Goal: Task Accomplishment & Management: Manage account settings

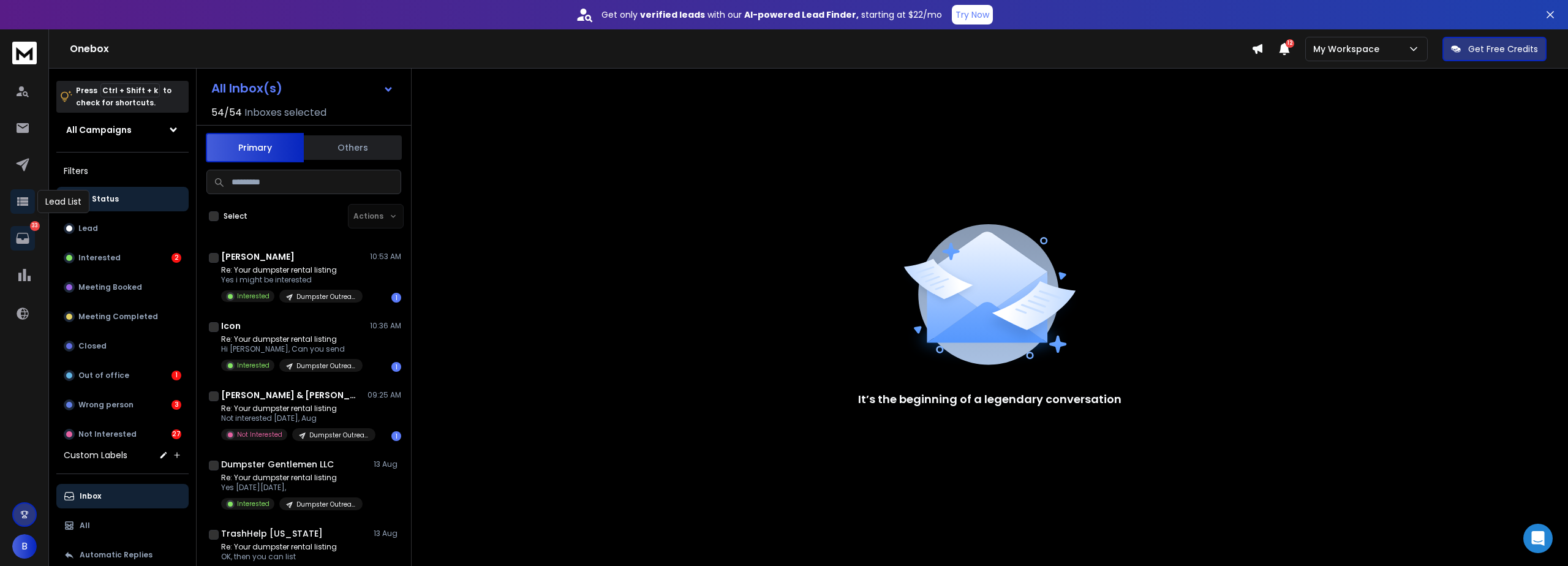
click at [22, 199] on icon at bounding box center [22, 202] width 11 height 9
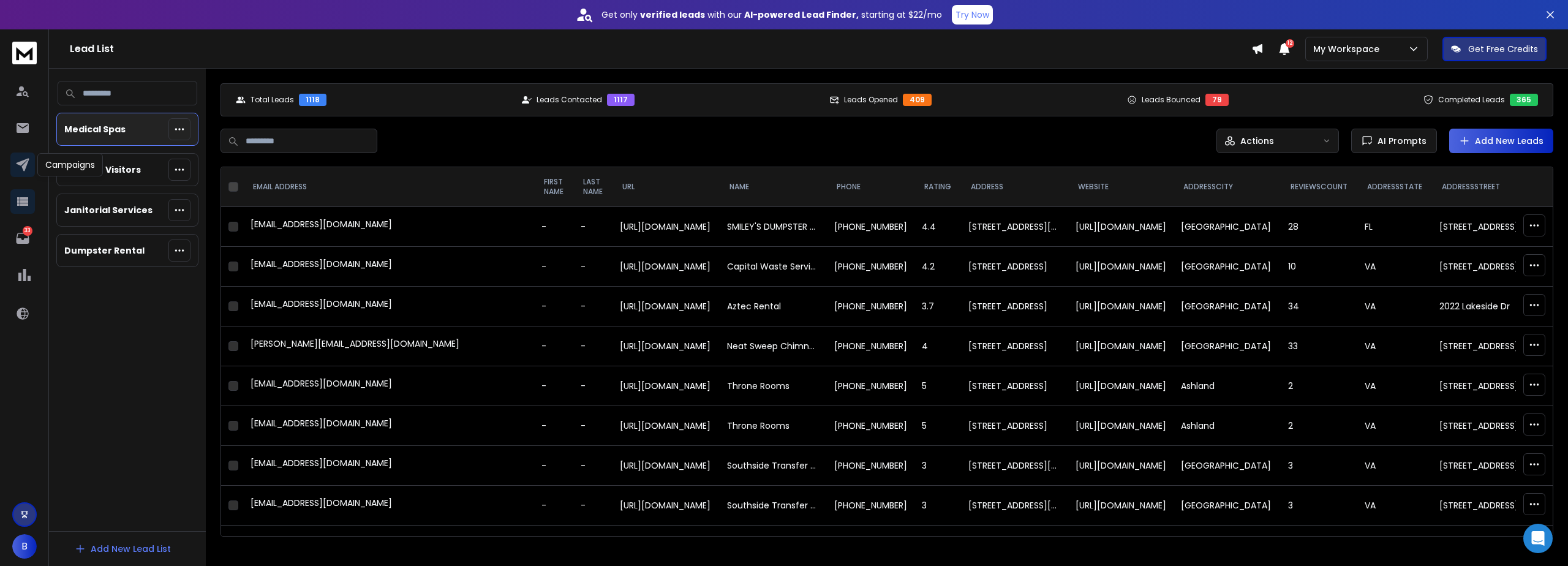
click at [23, 155] on link at bounding box center [22, 164] width 25 height 25
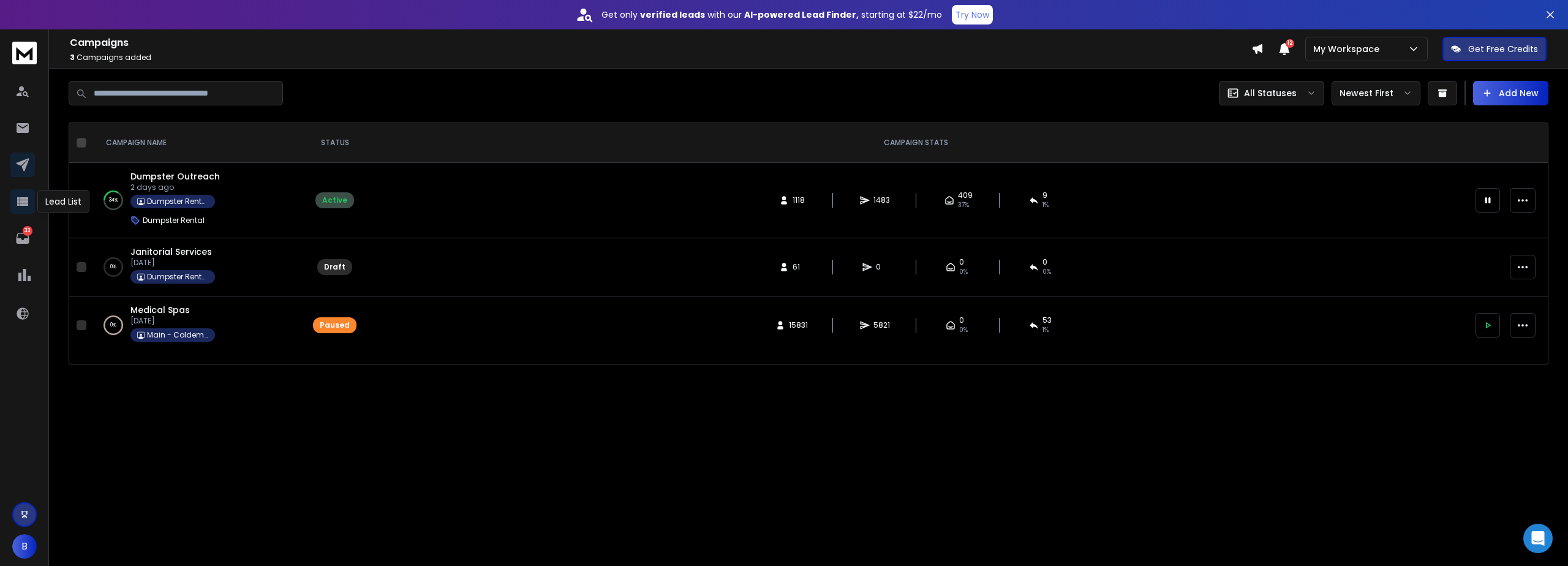
click at [27, 196] on icon at bounding box center [22, 201] width 15 height 15
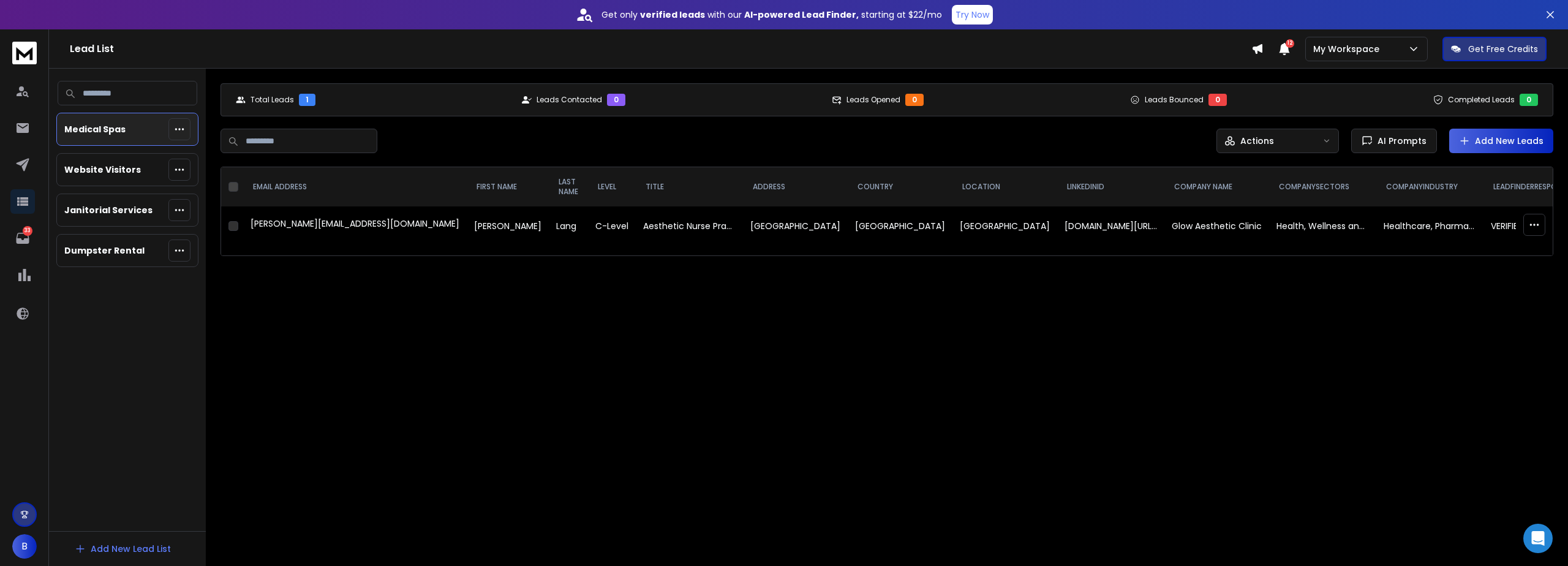
click at [120, 248] on p "Dumpster Rental" at bounding box center [104, 251] width 80 height 12
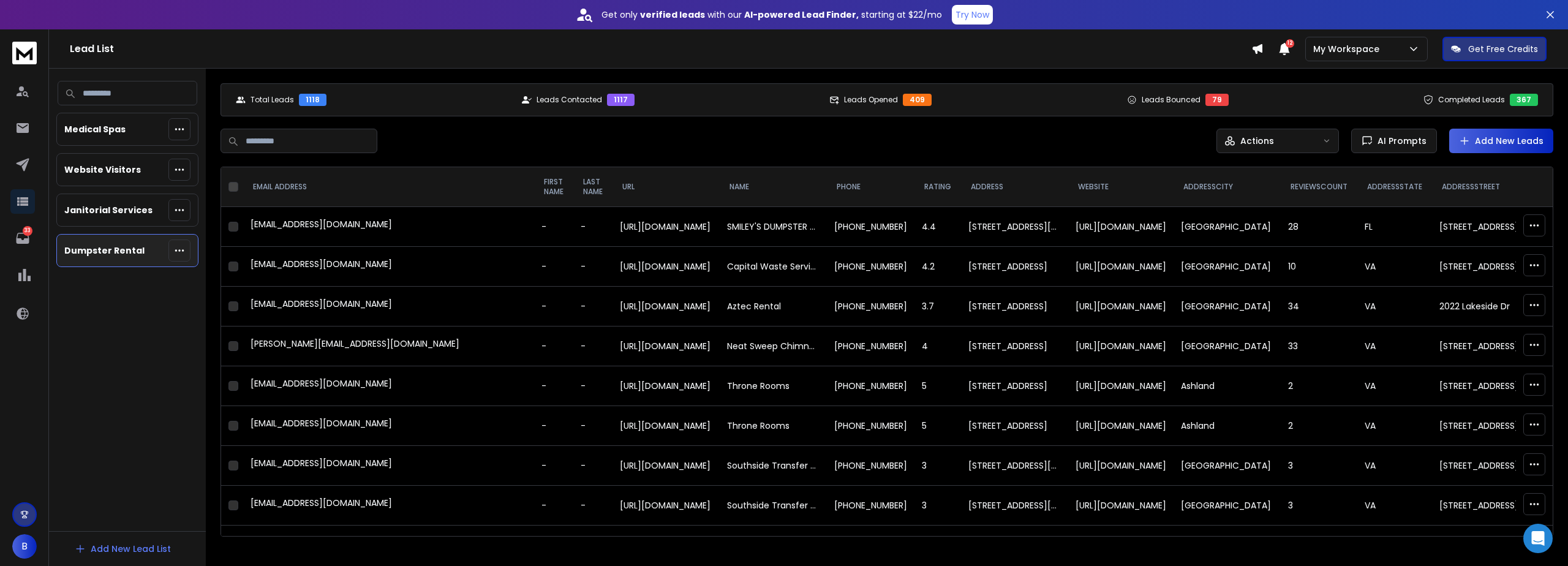
click at [1496, 140] on link "Add New Leads" at bounding box center [1500, 141] width 85 height 12
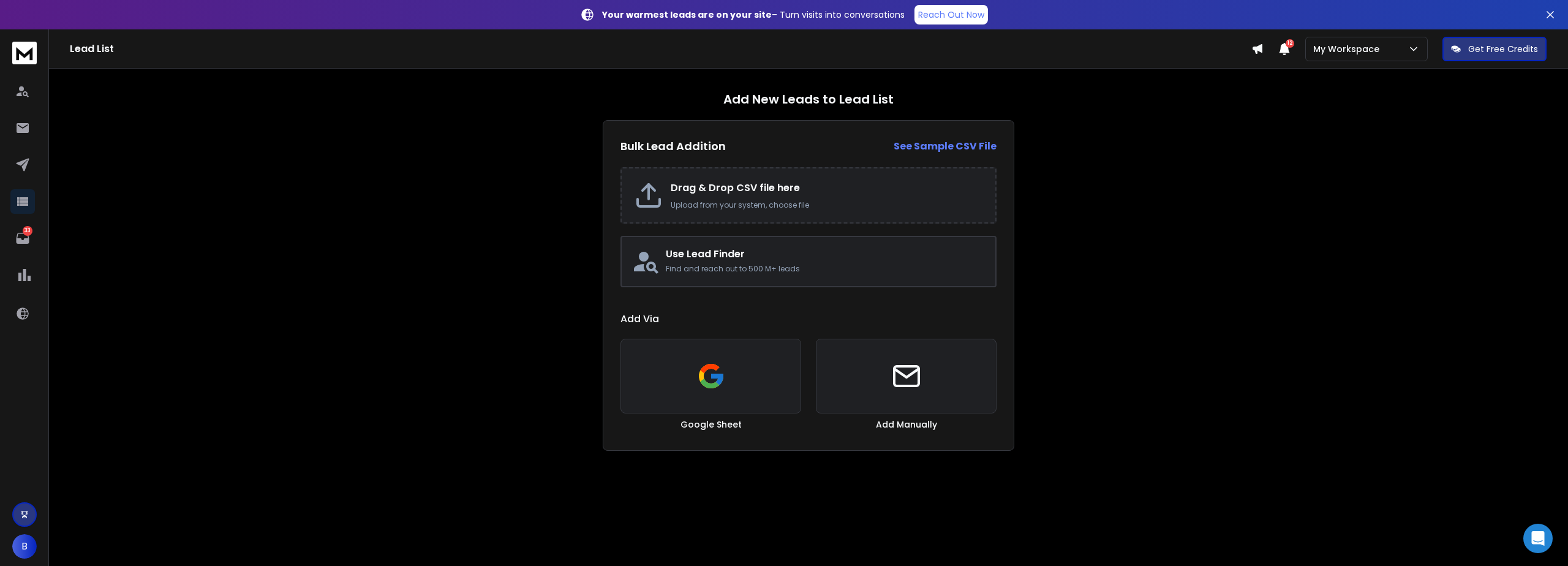
click at [861, 201] on p "Upload from your system, choose file" at bounding box center [826, 204] width 312 height 9
click at [766, 195] on h2 "Drag & Drop CSV file here" at bounding box center [826, 187] width 312 height 15
type input "**********"
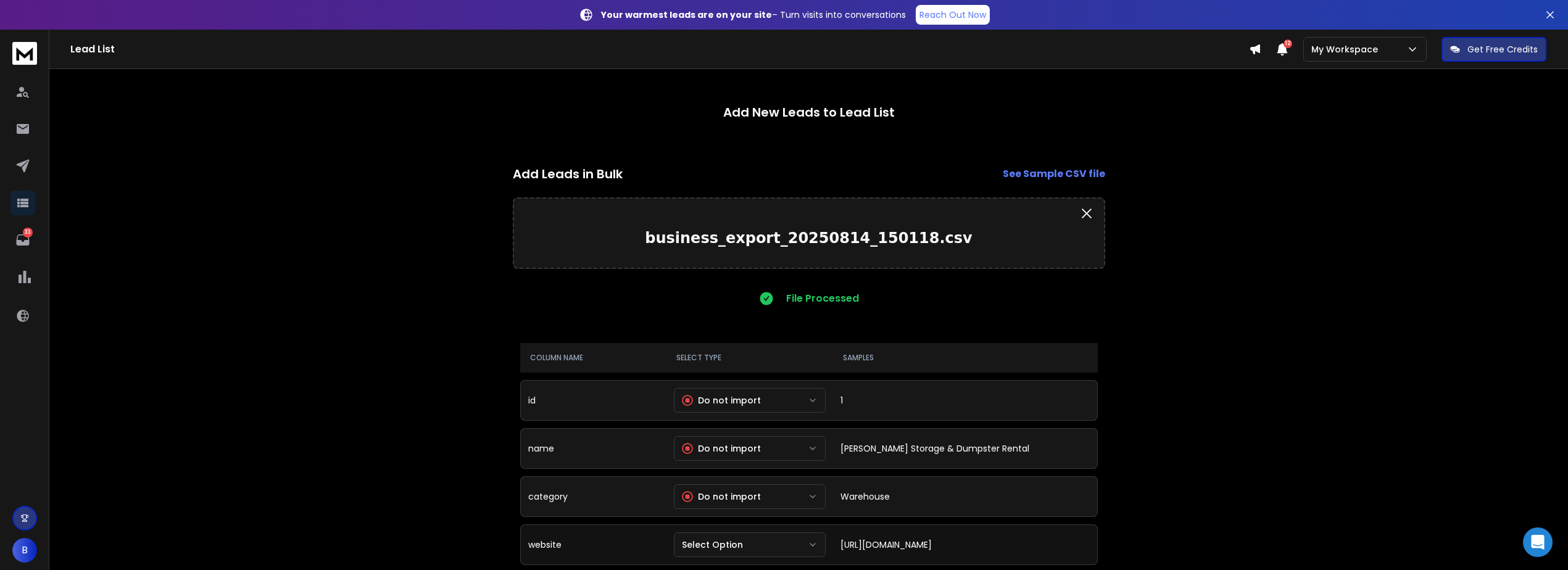
scroll to position [154, 0]
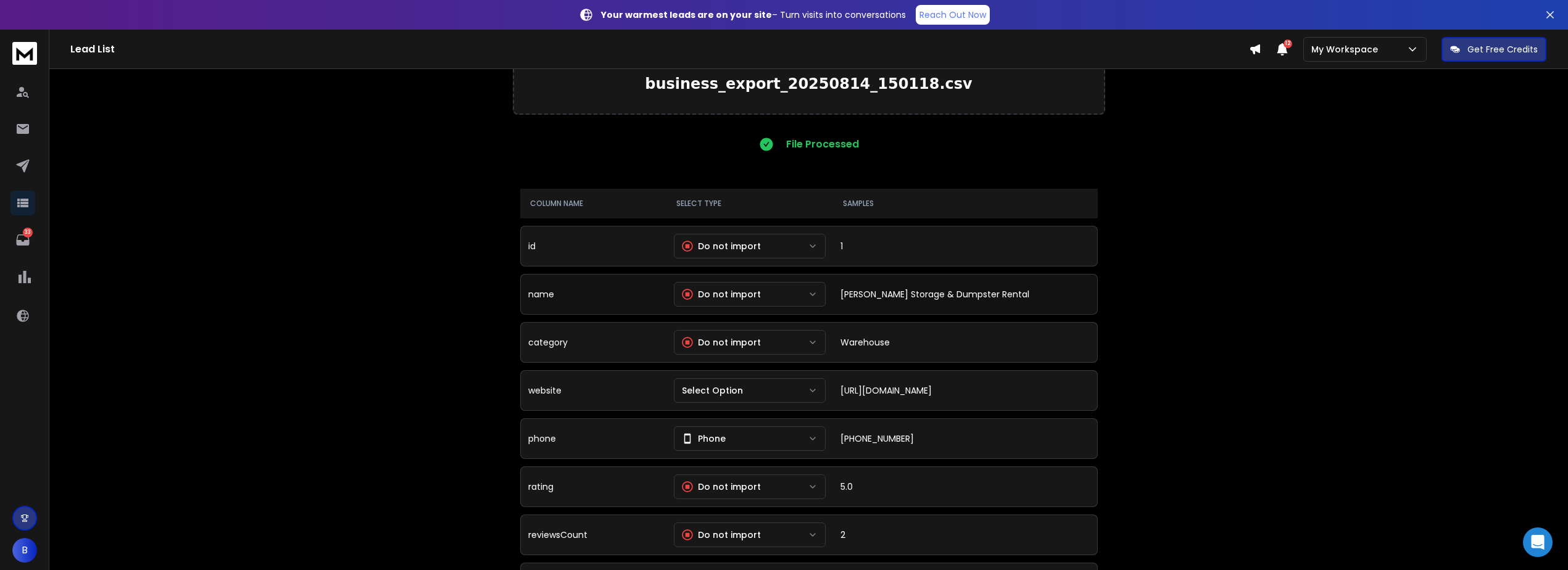
click at [814, 292] on icon "button" at bounding box center [812, 294] width 9 height 9
click at [818, 338] on icon "button" at bounding box center [818, 342] width 9 height 9
click at [818, 390] on icon "button" at bounding box center [818, 390] width 9 height 9
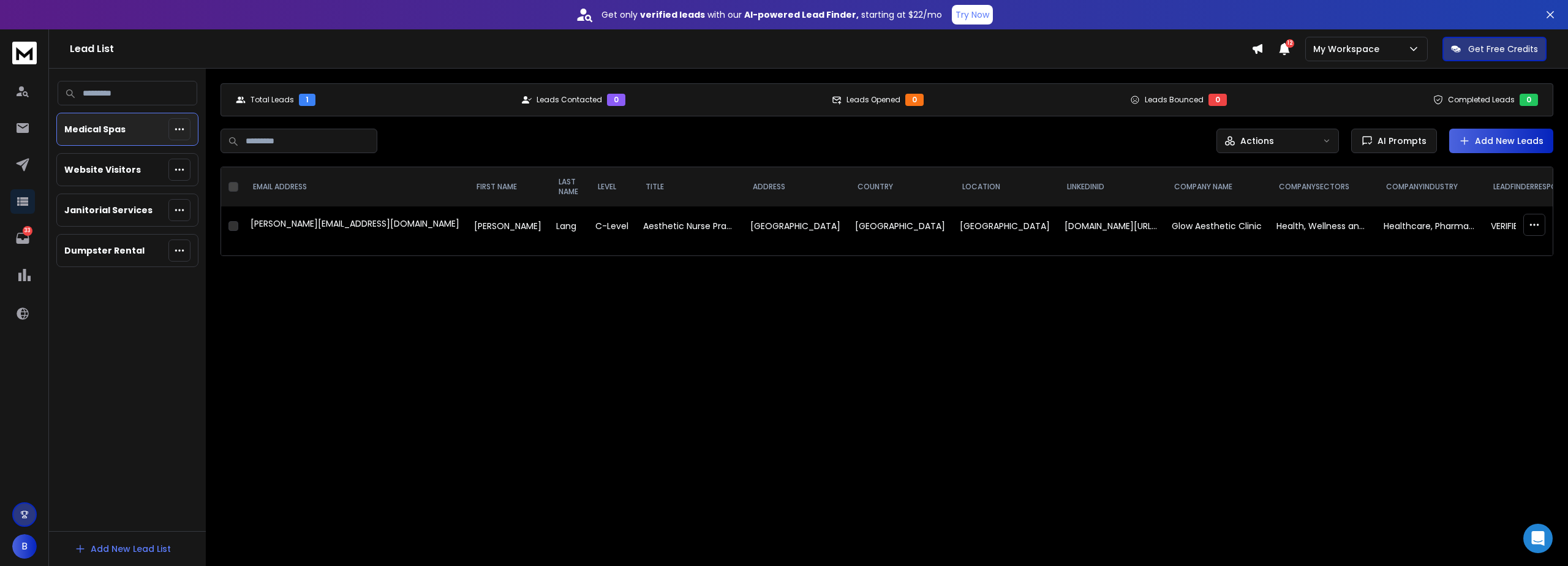
click at [139, 240] on div "Dumpster Rental" at bounding box center [127, 251] width 142 height 33
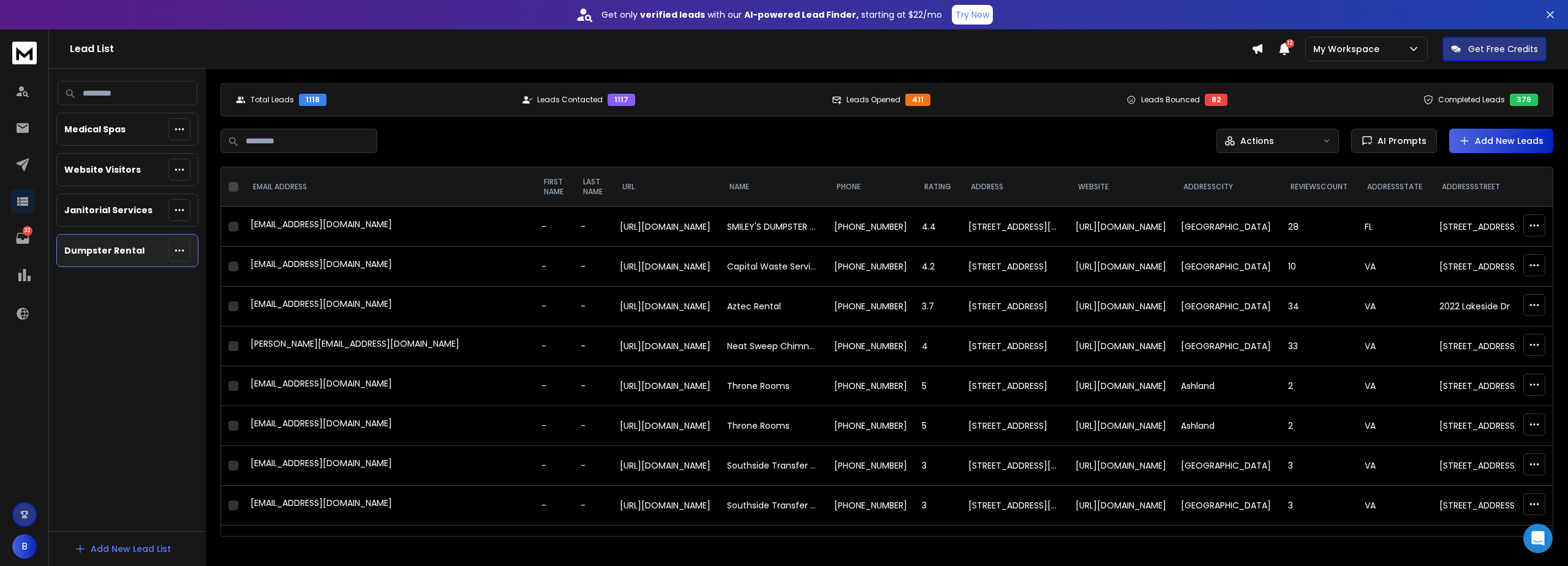
click at [1494, 138] on link "Add New Leads" at bounding box center [1500, 141] width 85 height 12
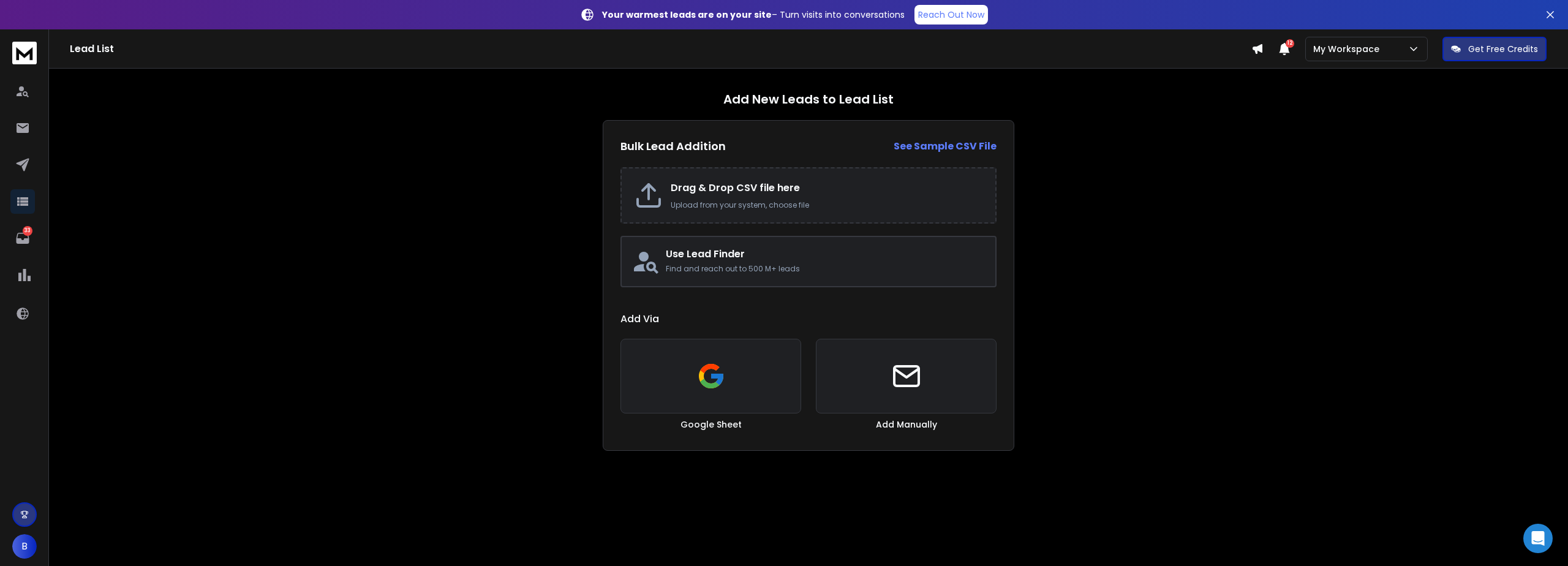
click at [765, 189] on h2 "Drag & Drop CSV file here" at bounding box center [826, 187] width 312 height 15
type input "**********"
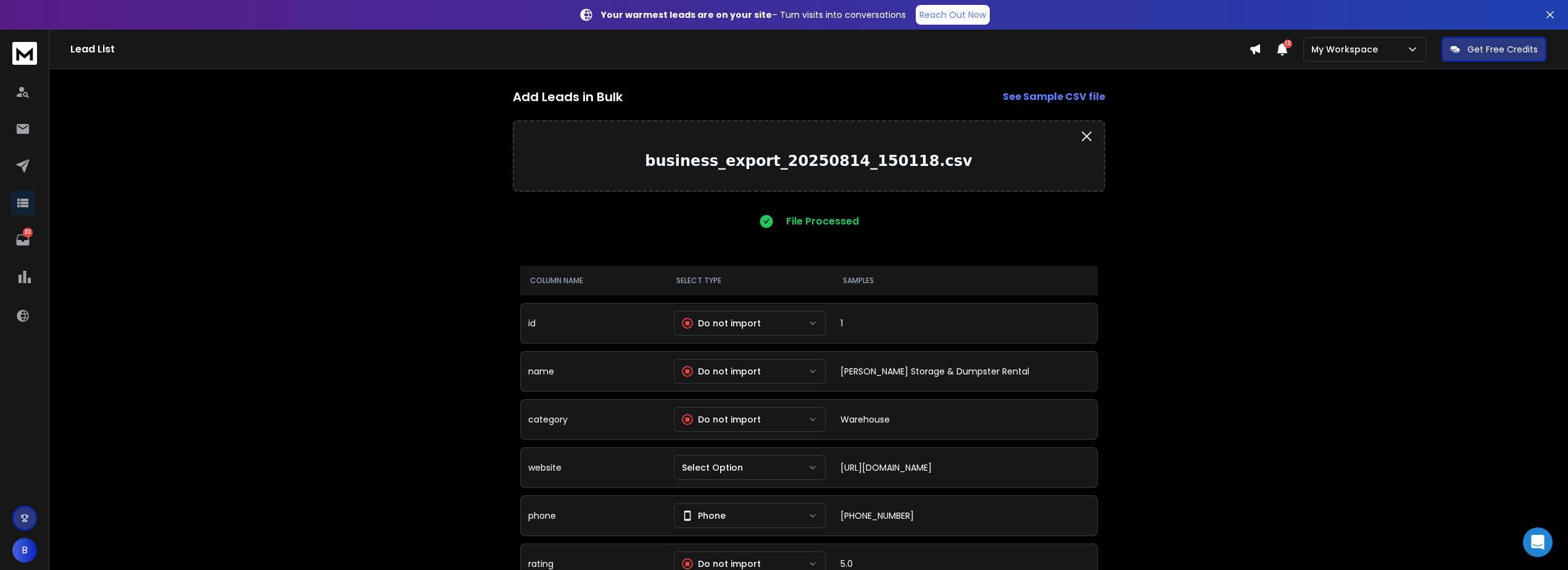
scroll to position [232, 0]
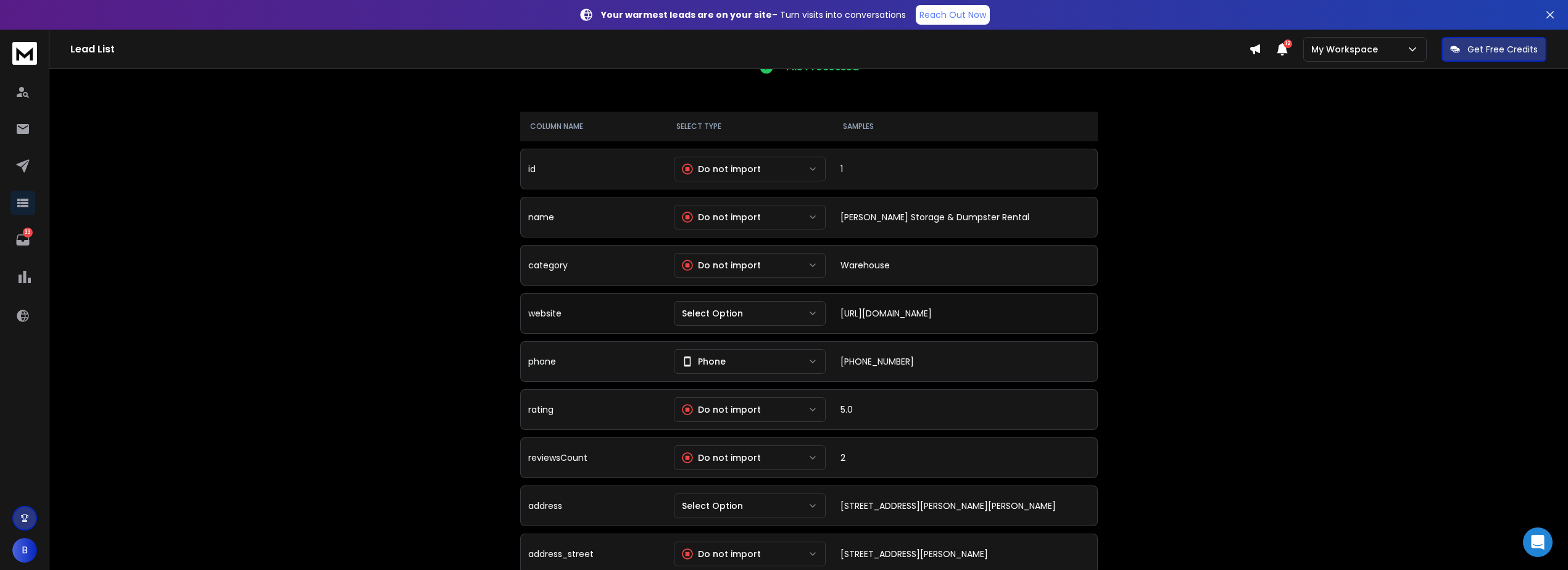
click at [785, 312] on button "Select Option" at bounding box center [750, 313] width 152 height 25
click at [807, 307] on button "Do not import" at bounding box center [750, 313] width 152 height 25
click at [1427, 46] on button "My Workspace" at bounding box center [1365, 49] width 123 height 25
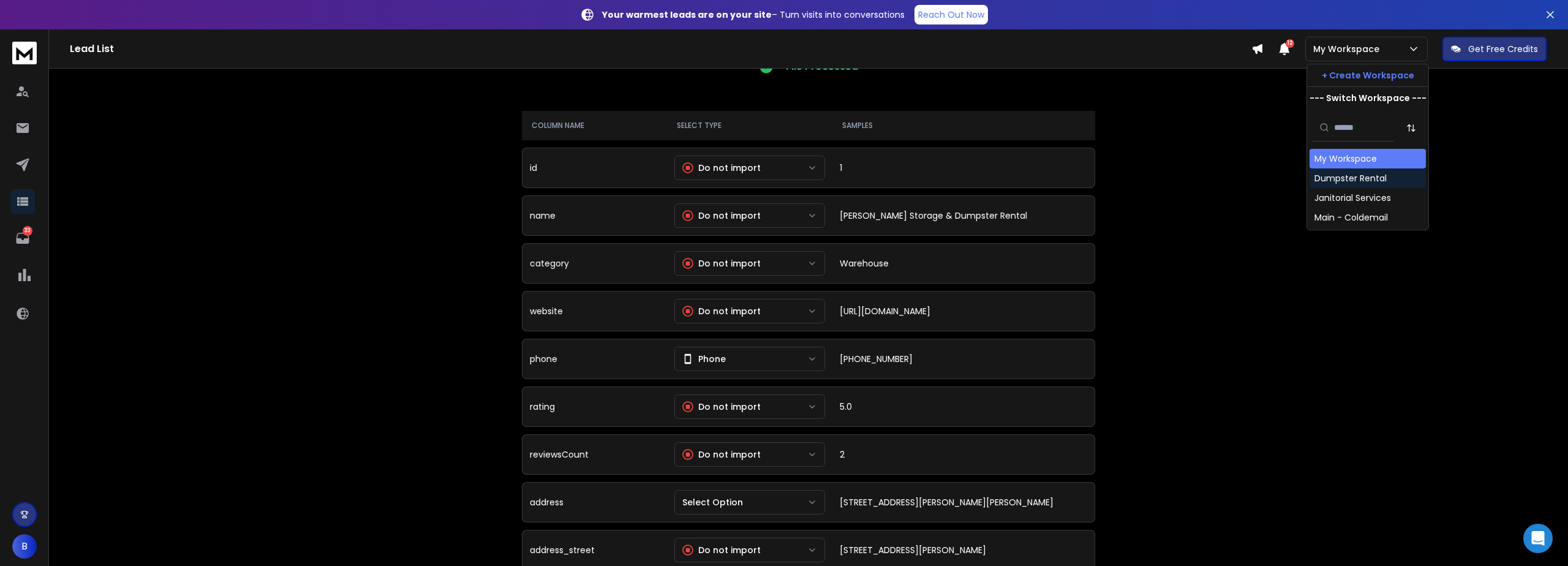
click at [1366, 176] on div "Dumpster Rental" at bounding box center [1350, 178] width 73 height 12
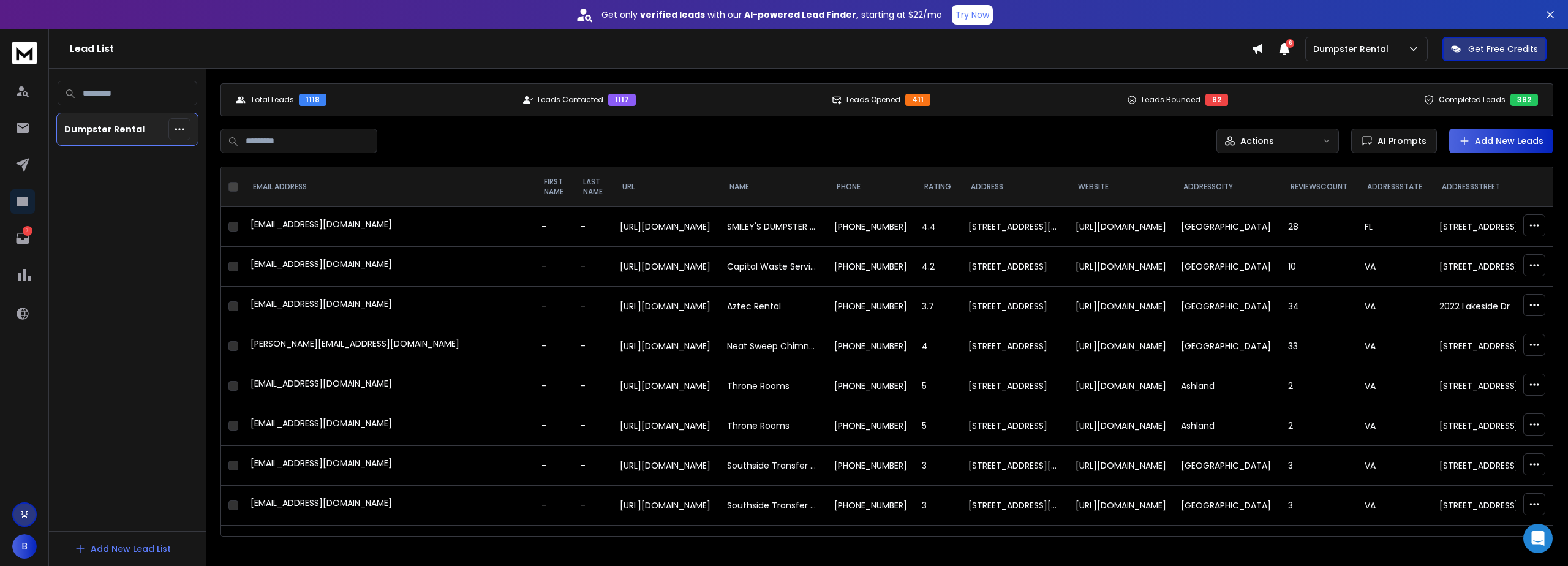
click at [1524, 138] on link "Add New Leads" at bounding box center [1500, 141] width 85 height 12
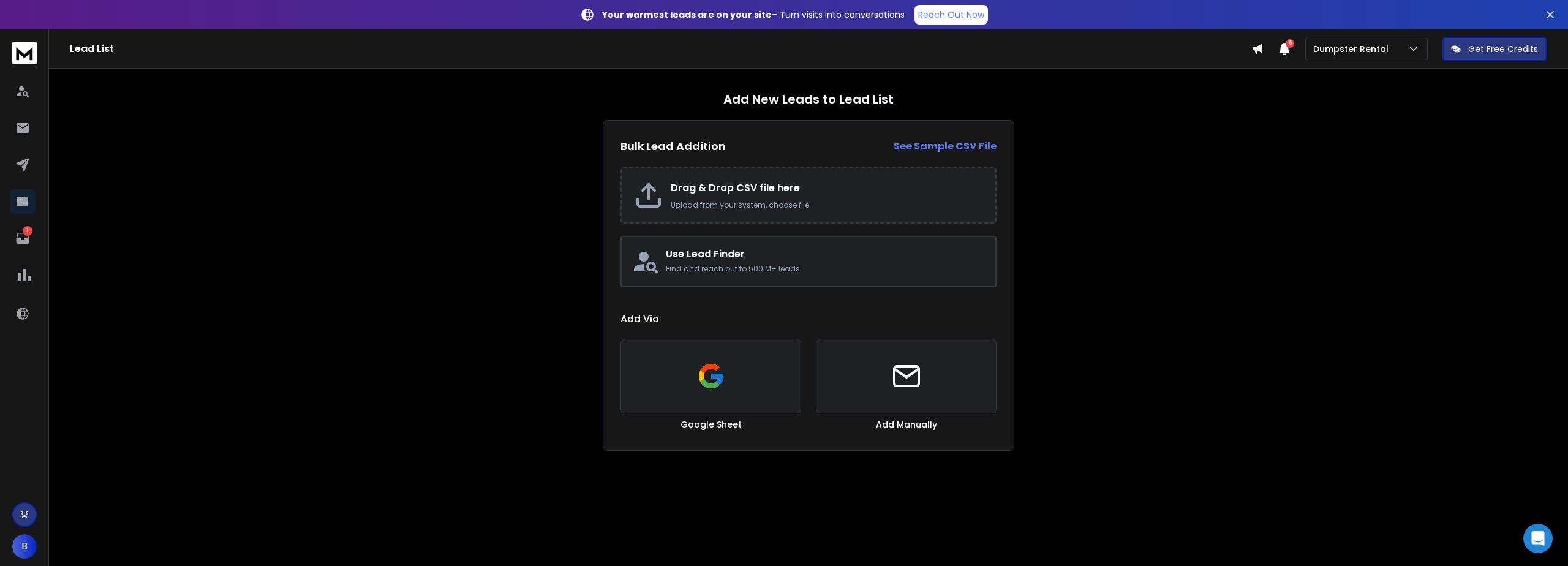
click at [801, 192] on h2 "Drag & Drop CSV file here" at bounding box center [826, 187] width 312 height 15
type input "**********"
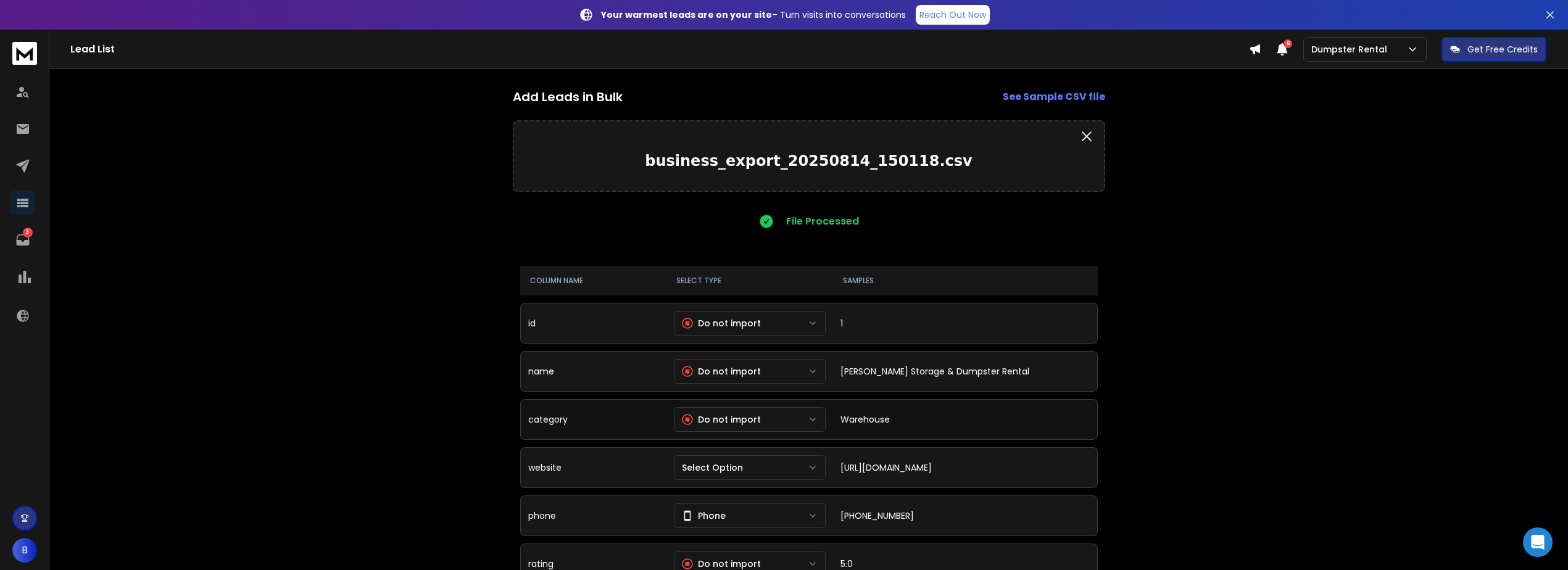
scroll to position [154, 0]
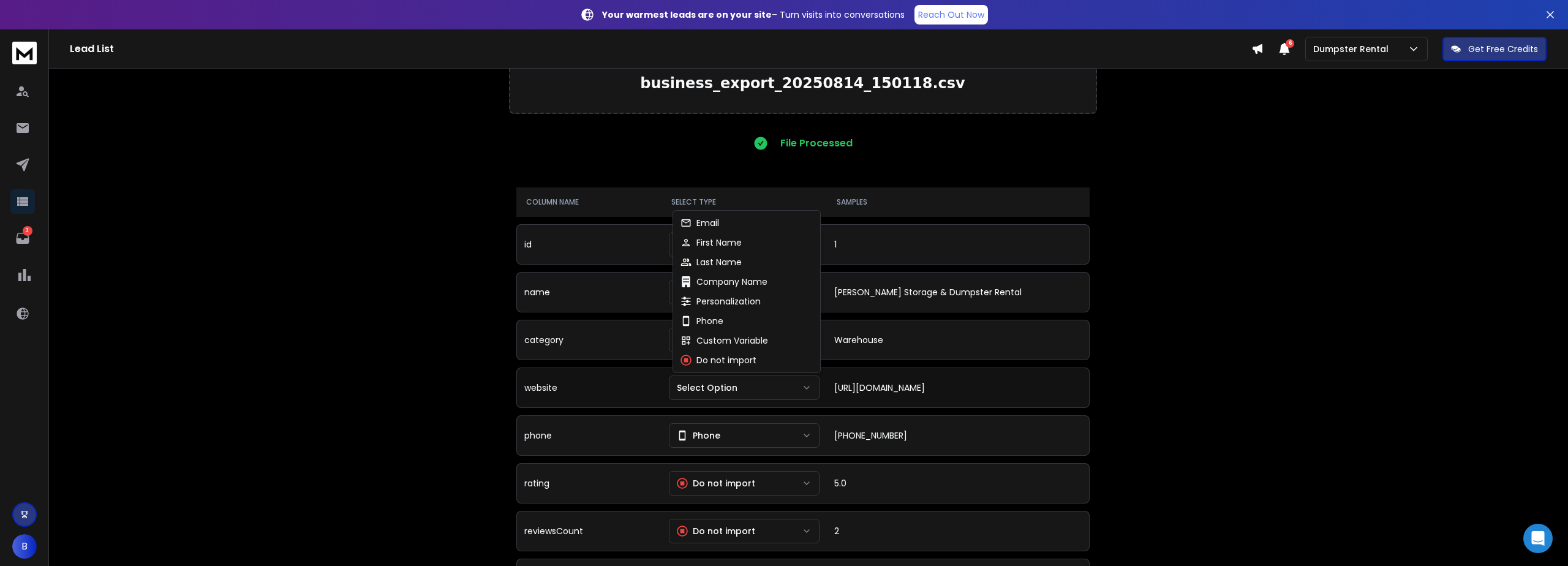
click at [808, 387] on icon "button" at bounding box center [806, 387] width 5 height 3
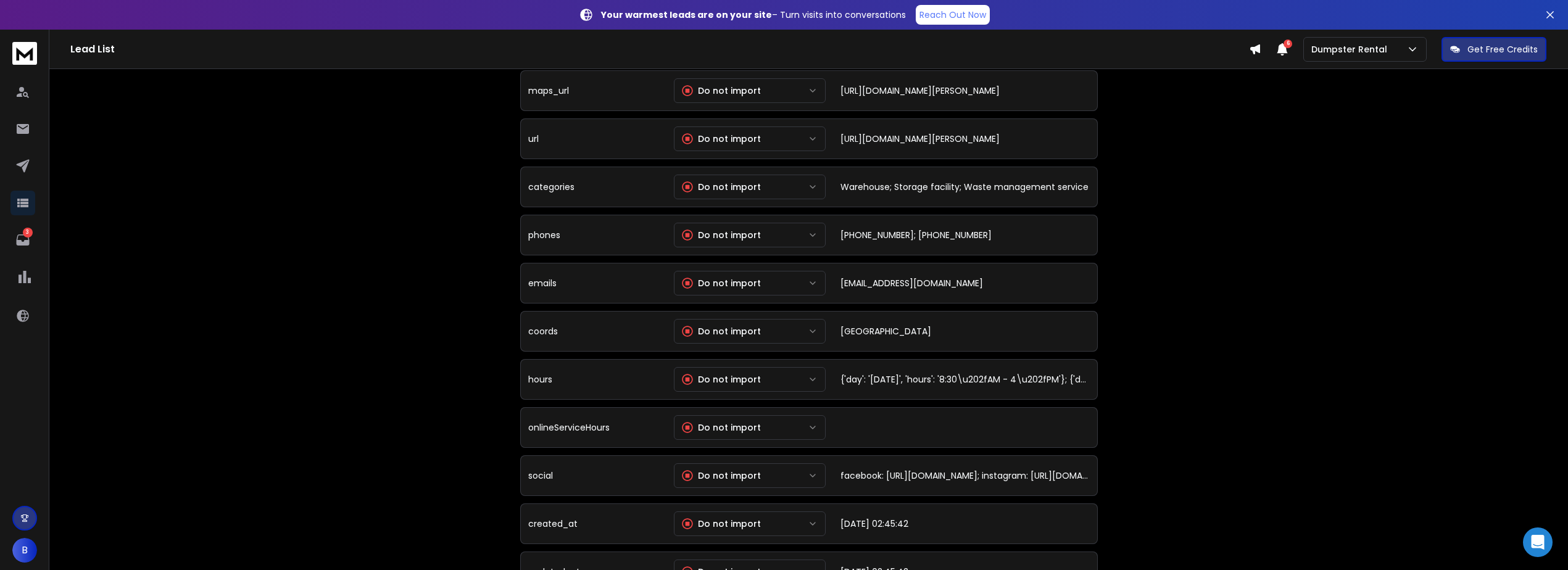
scroll to position [1233, 0]
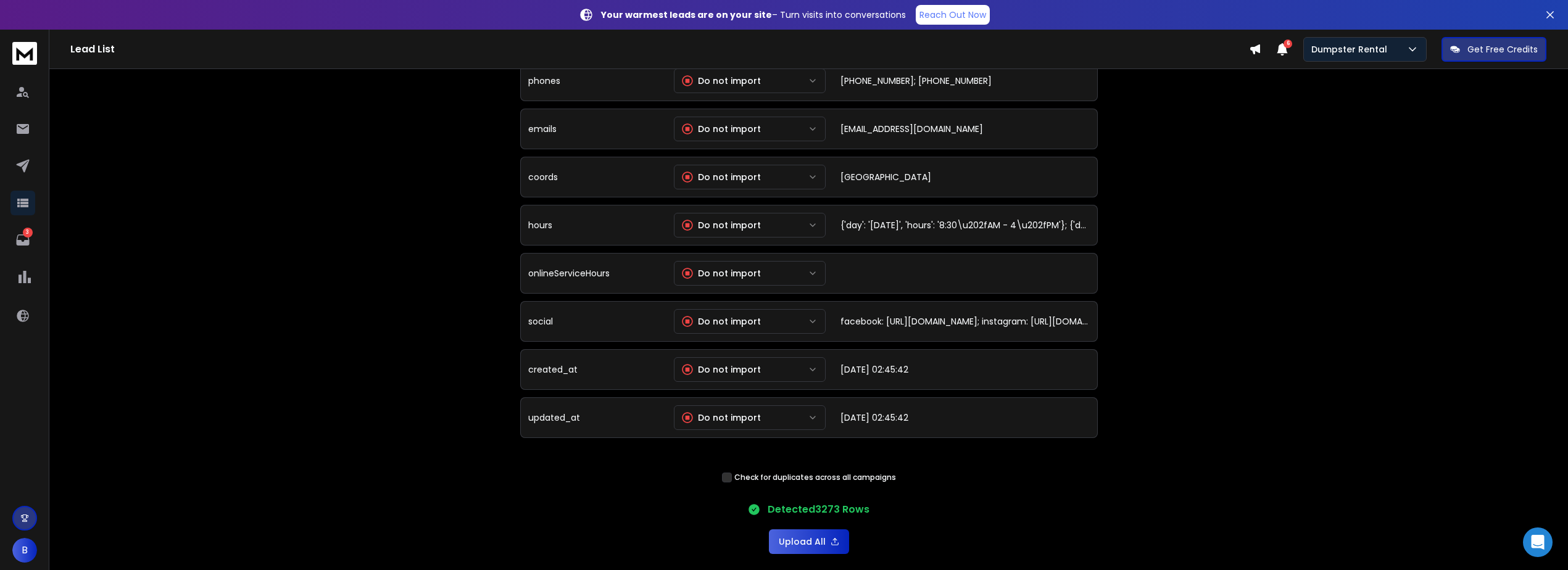
click at [1400, 45] on div "Dumpster Rental" at bounding box center [1365, 49] width 108 height 12
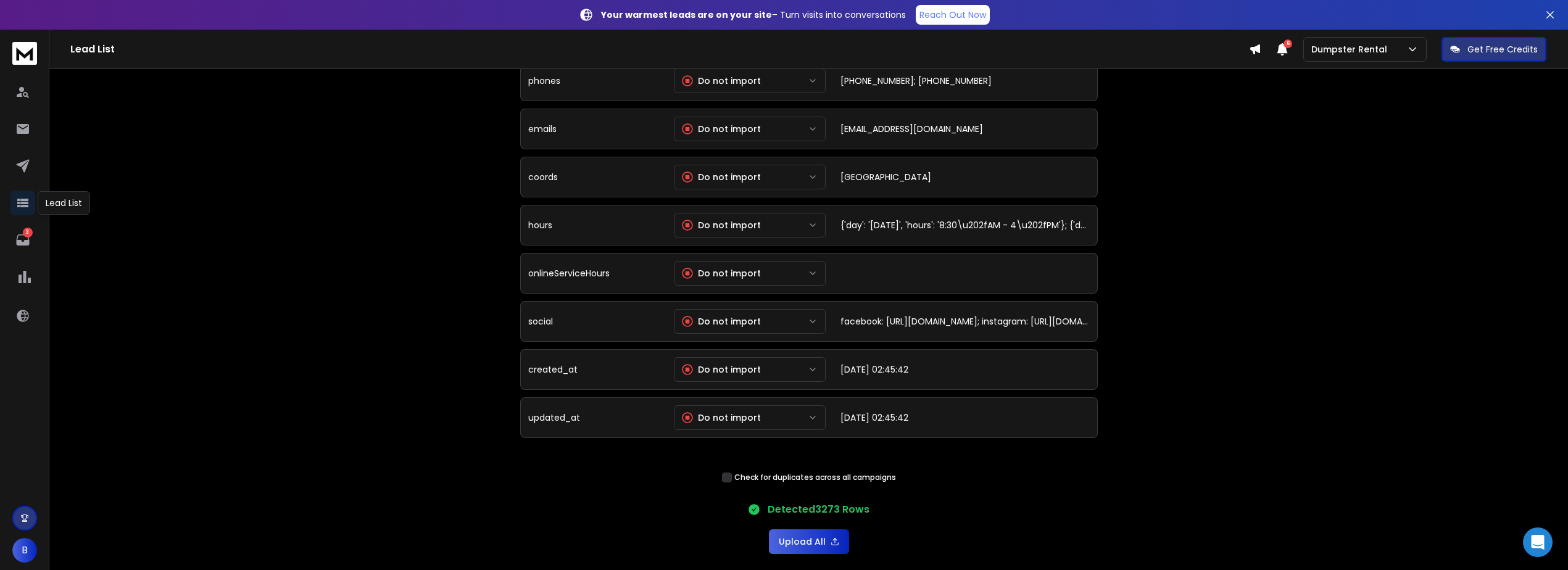
click at [22, 196] on icon at bounding box center [22, 202] width 15 height 15
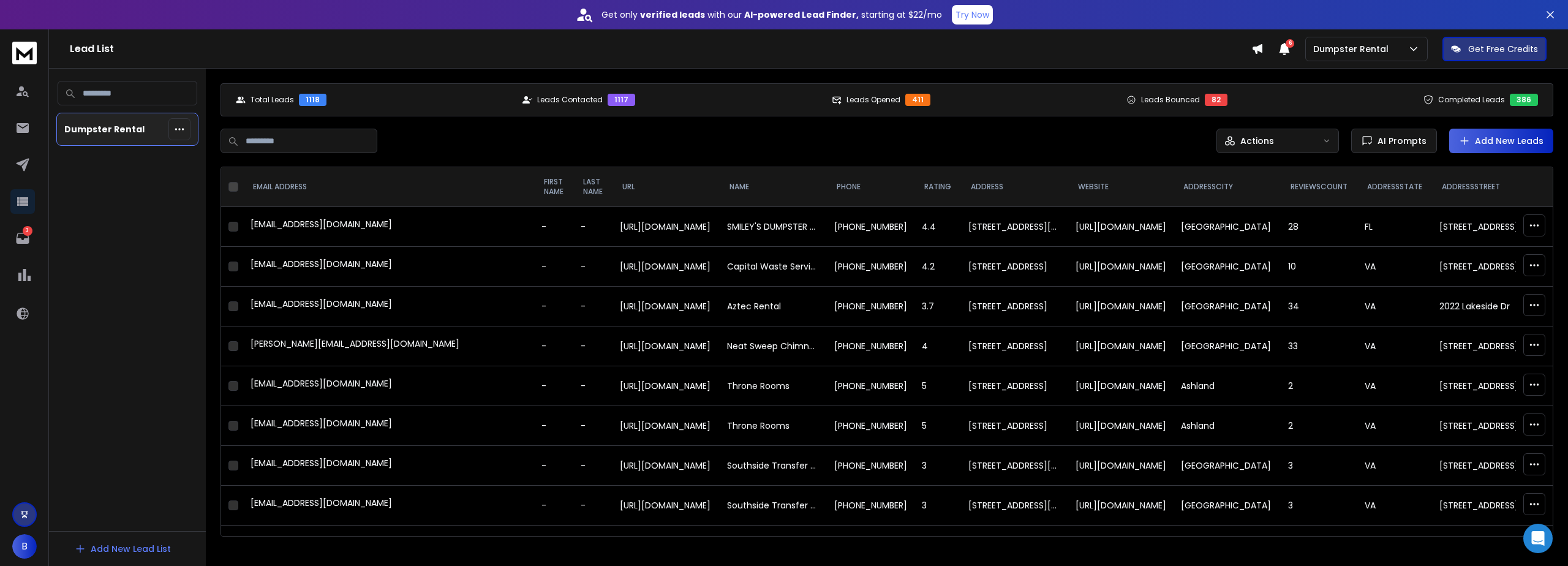
scroll to position [77, 0]
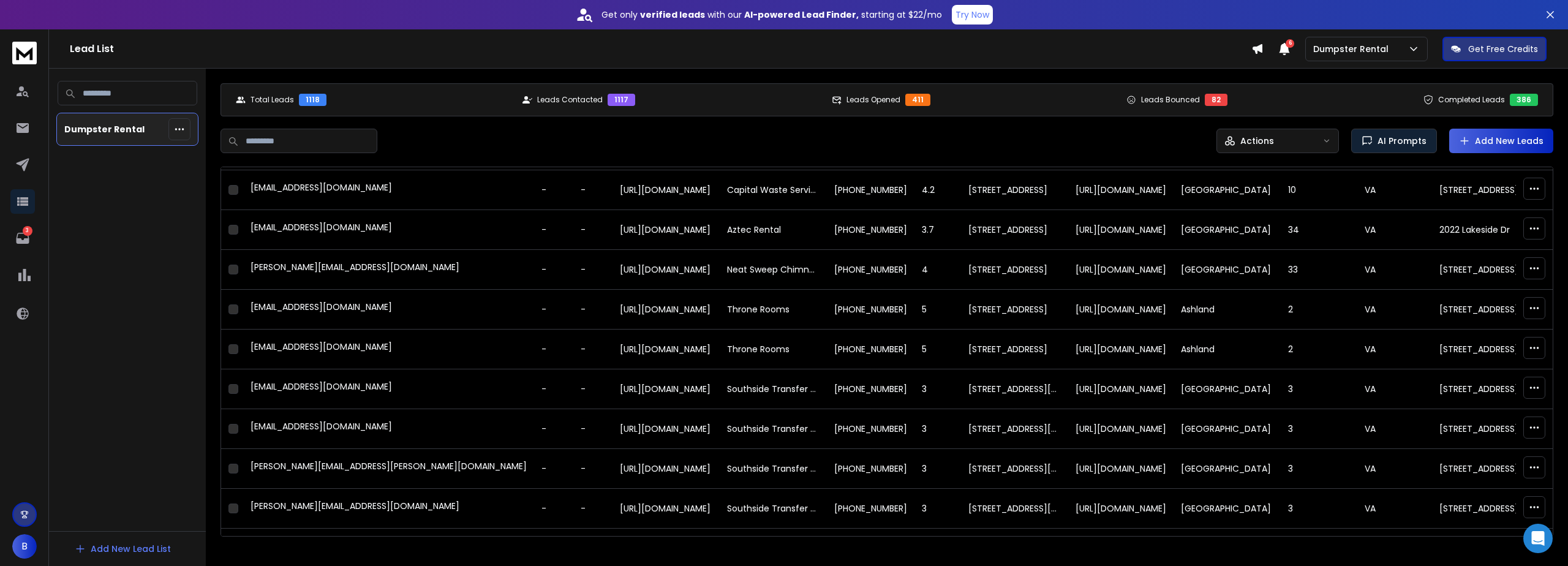
click at [1381, 139] on span "AI Prompts" at bounding box center [1399, 141] width 54 height 12
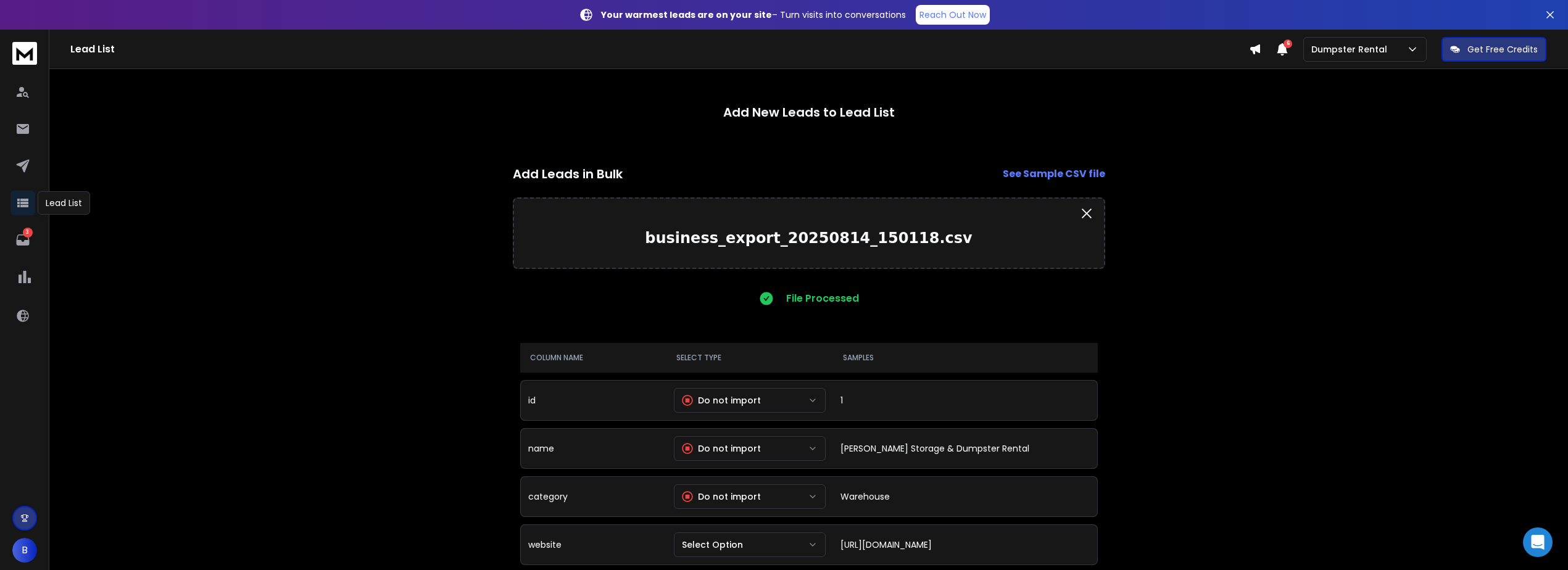
click at [25, 206] on icon at bounding box center [22, 203] width 11 height 9
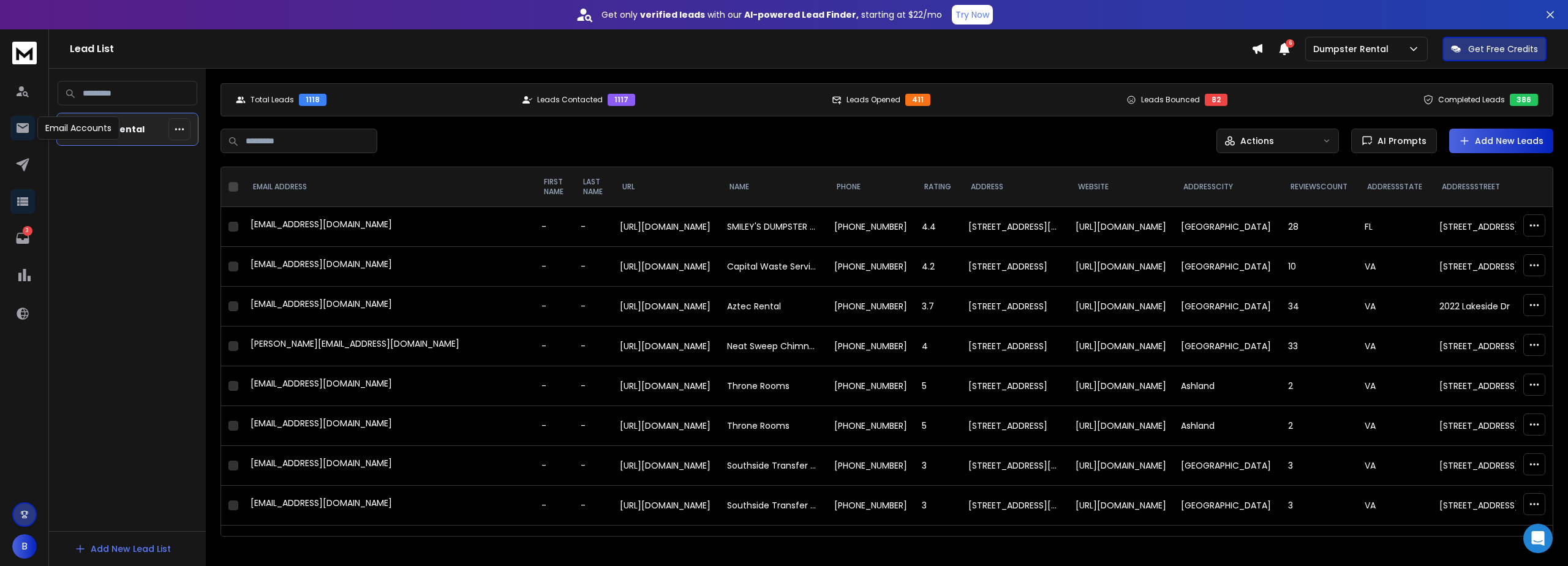
click at [22, 124] on icon at bounding box center [22, 127] width 12 height 9
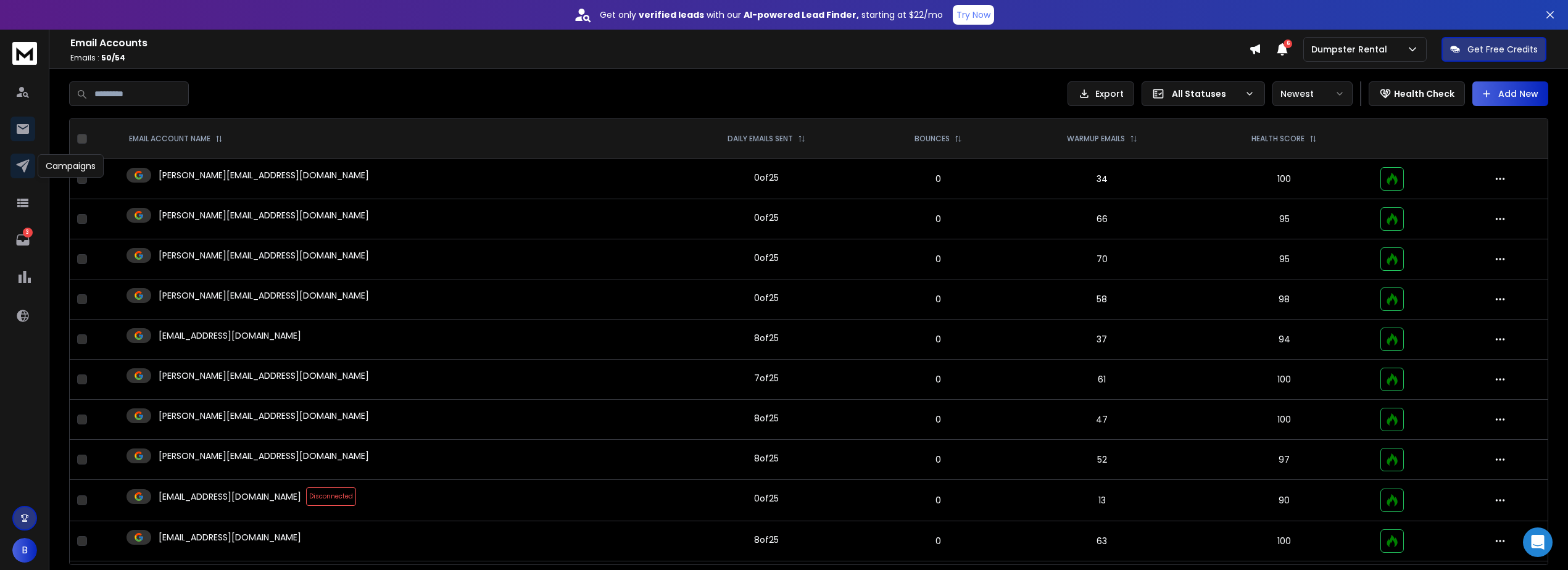
click at [28, 159] on icon at bounding box center [22, 165] width 15 height 15
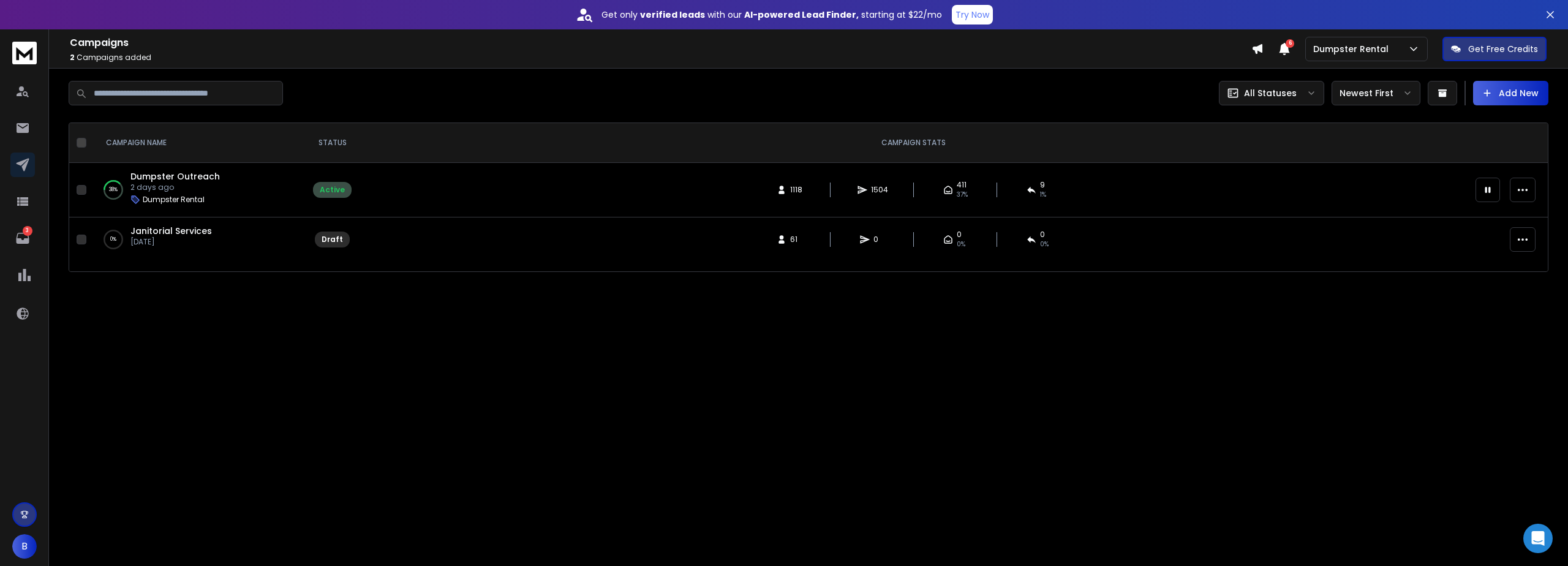
click at [257, 182] on div "38 % Dumpster Outreach 2 days ago Dumpster Rental" at bounding box center [198, 190] width 190 height 39
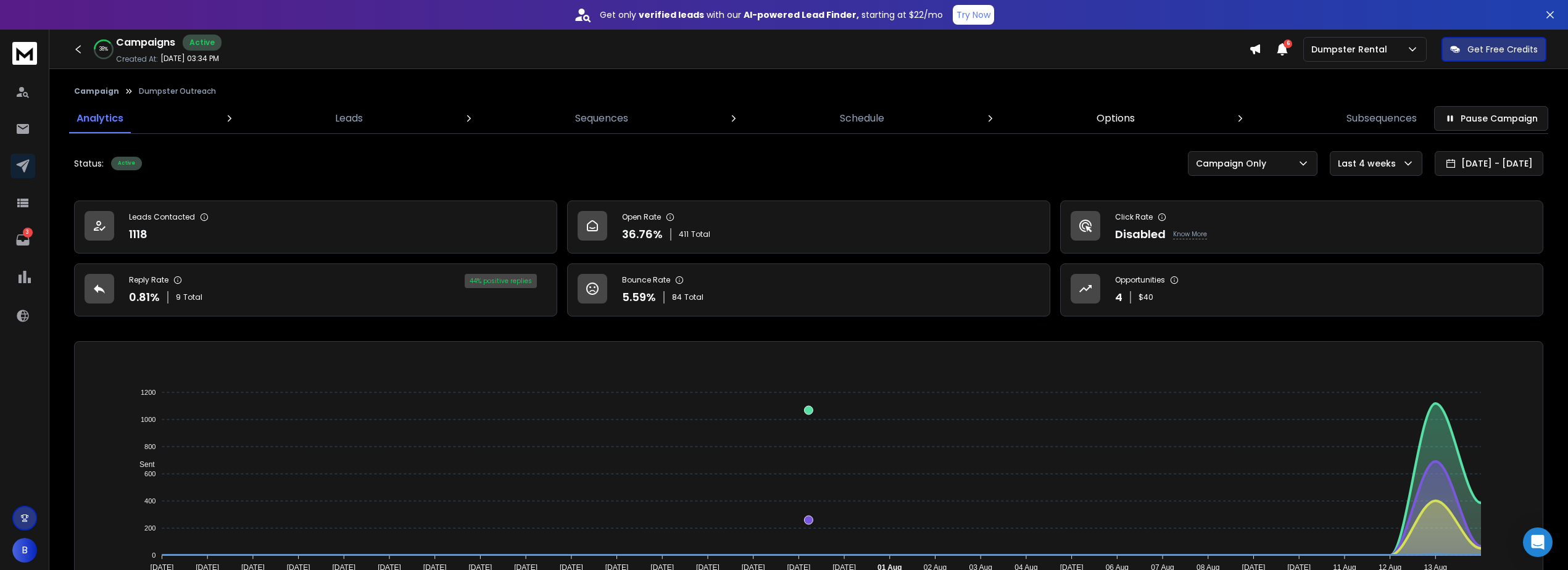
click at [1117, 113] on p "Options" at bounding box center [1116, 118] width 38 height 15
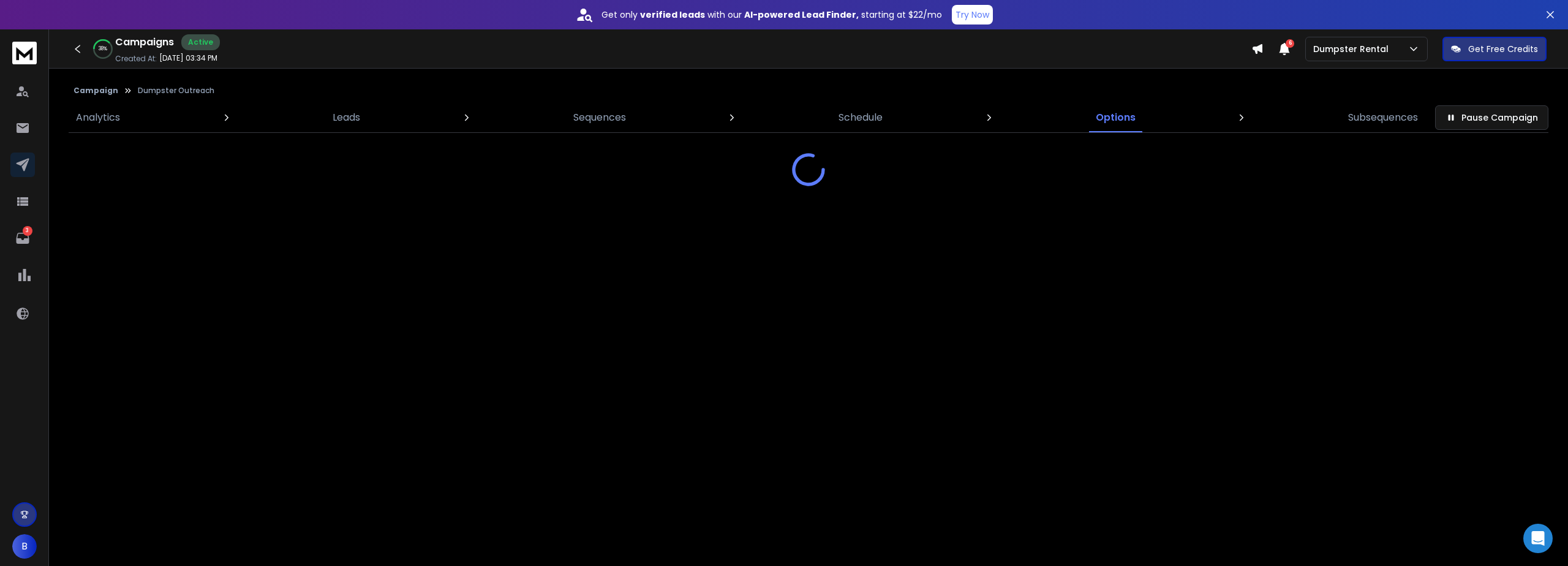
select select "*********"
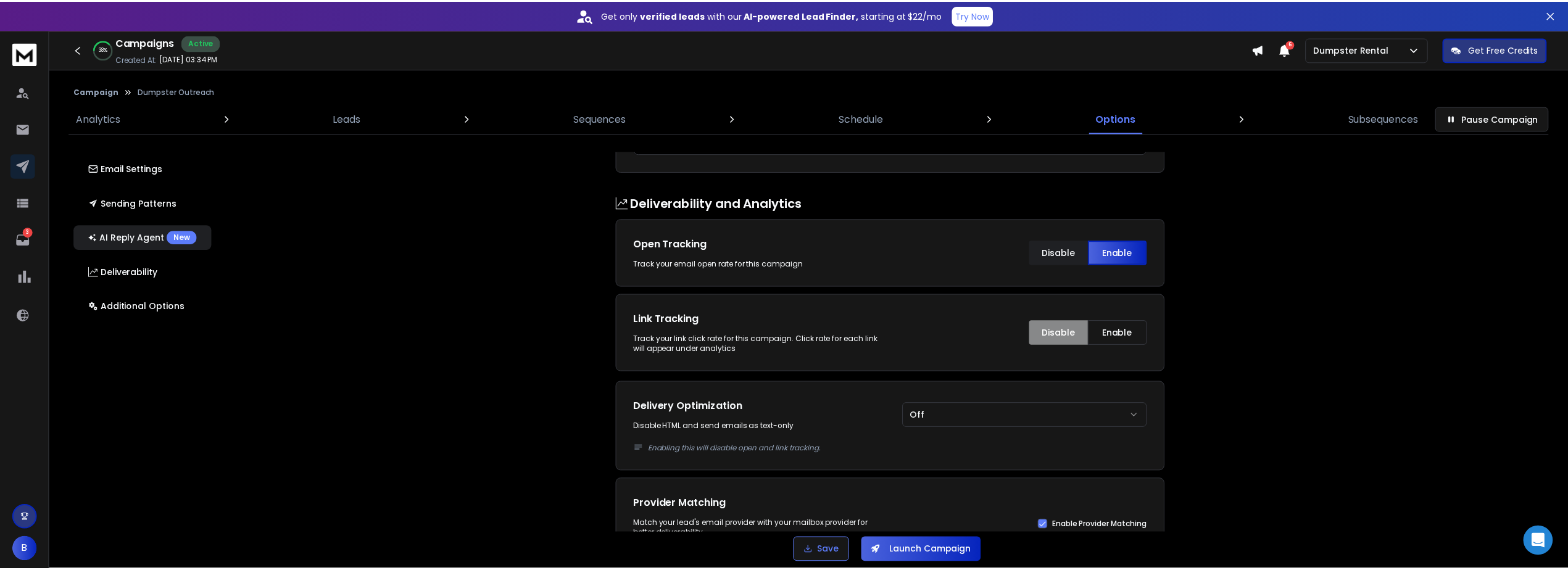
scroll to position [1427, 0]
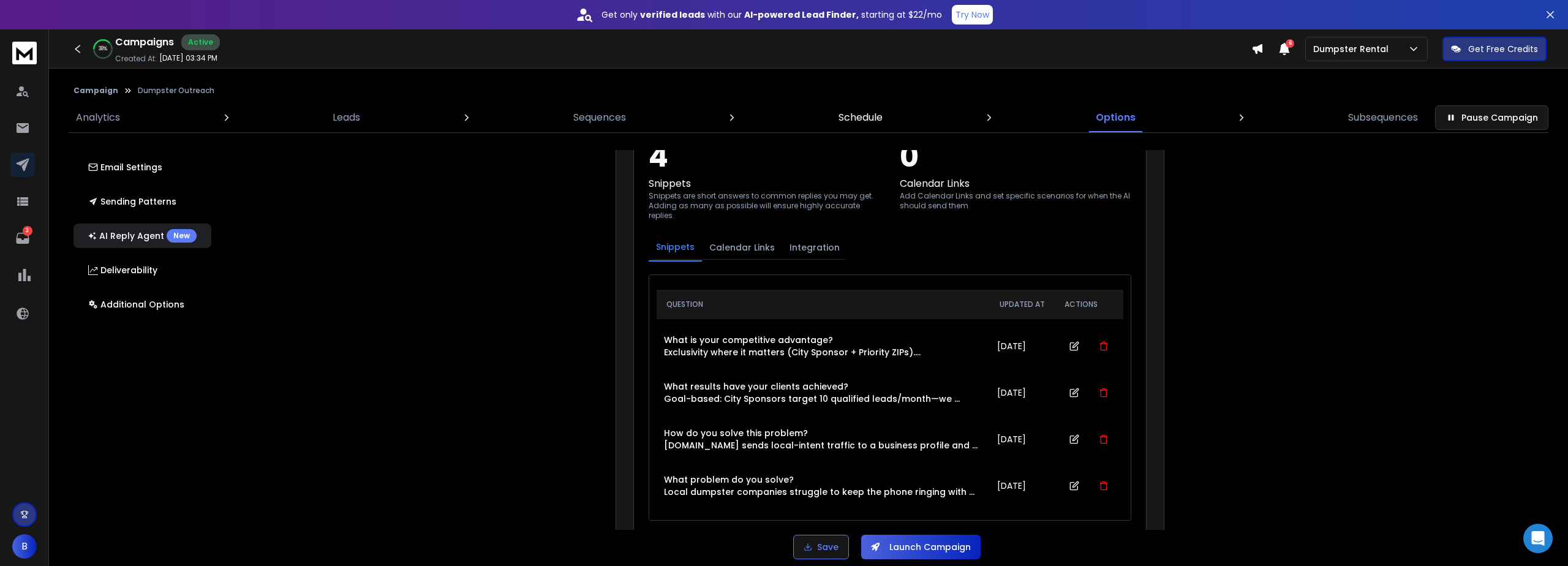
click at [858, 106] on link "Schedule" at bounding box center [860, 117] width 59 height 29
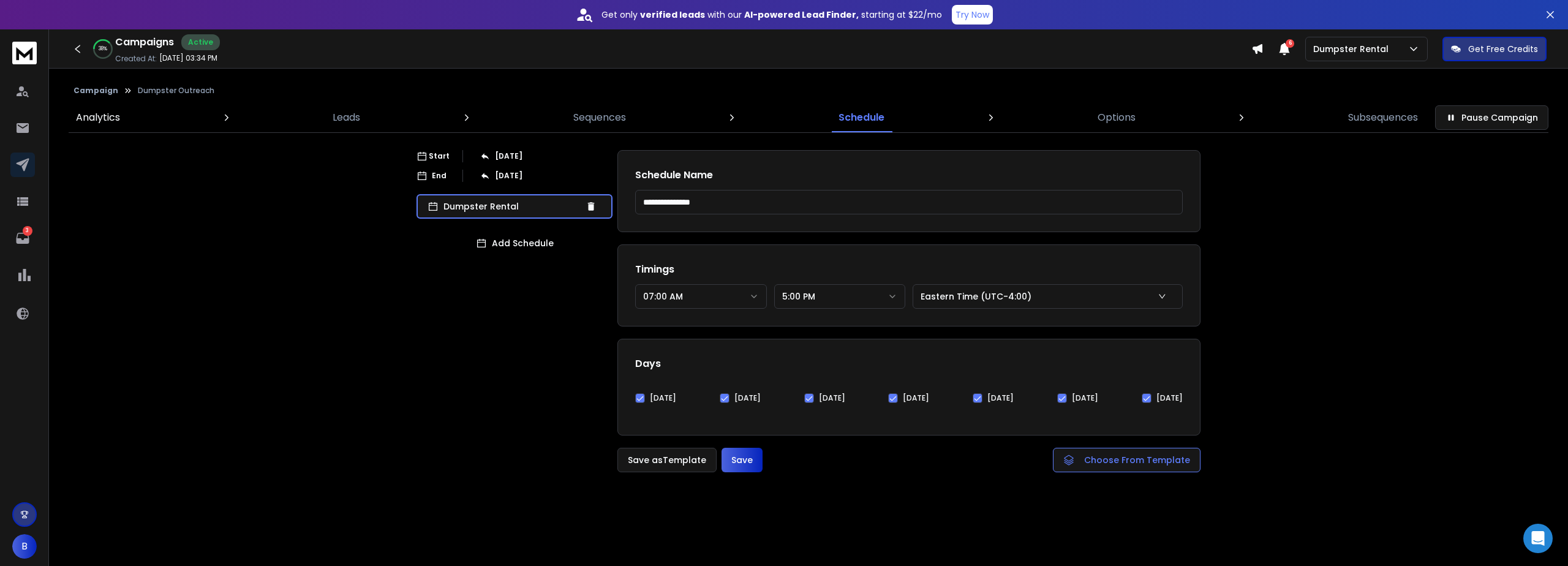
click at [73, 115] on link "Analytics" at bounding box center [97, 117] width 59 height 29
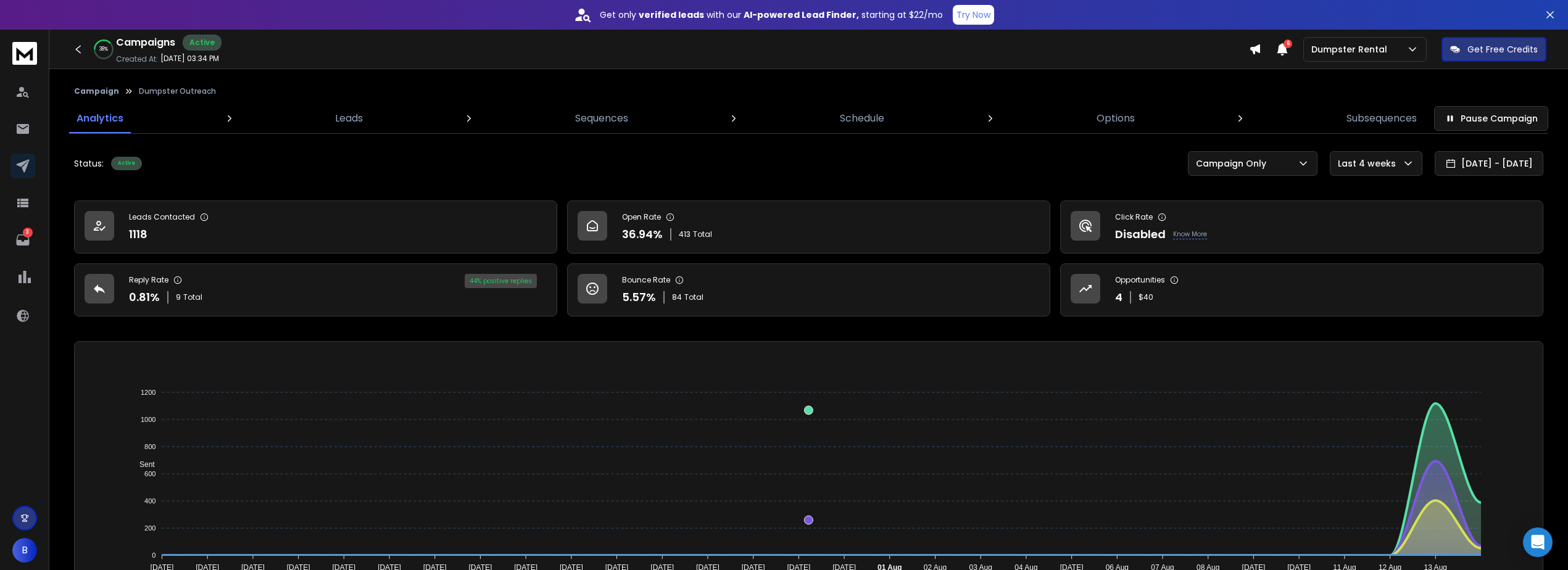
click at [775, 228] on link "Open Rate 36.94 % 413 Total" at bounding box center [808, 227] width 483 height 53
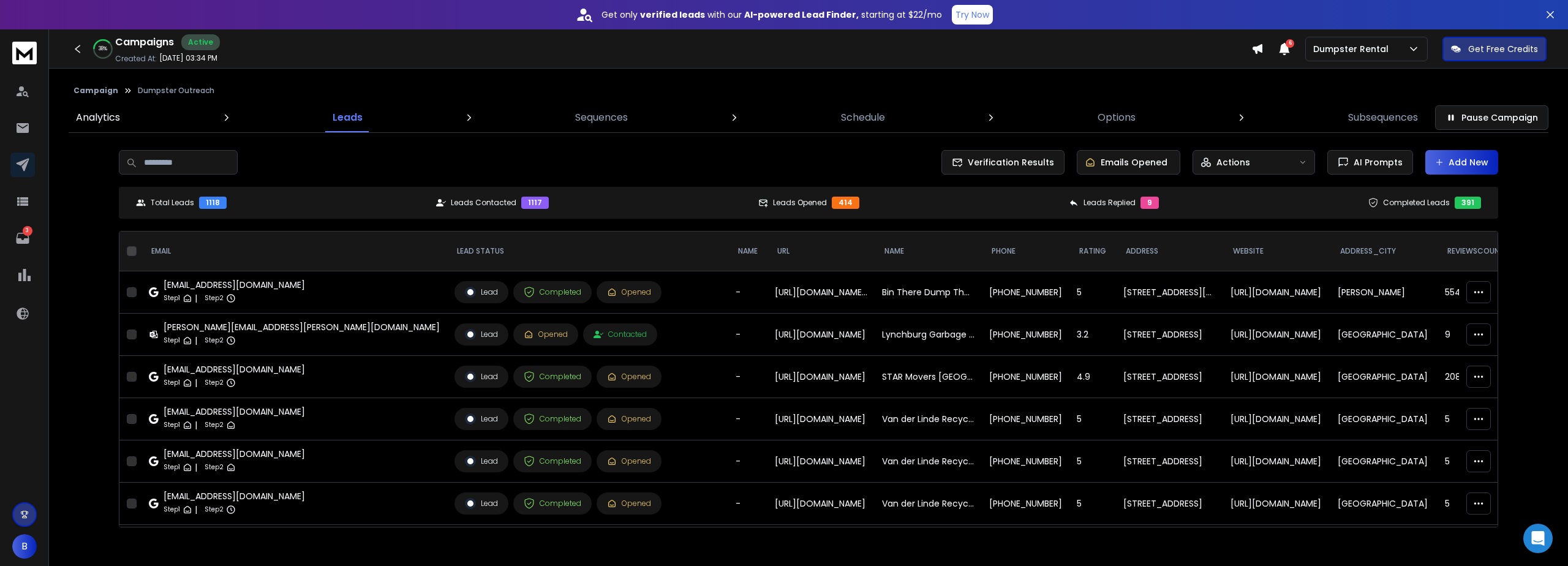
click at [120, 116] on p "Analytics" at bounding box center [98, 117] width 44 height 15
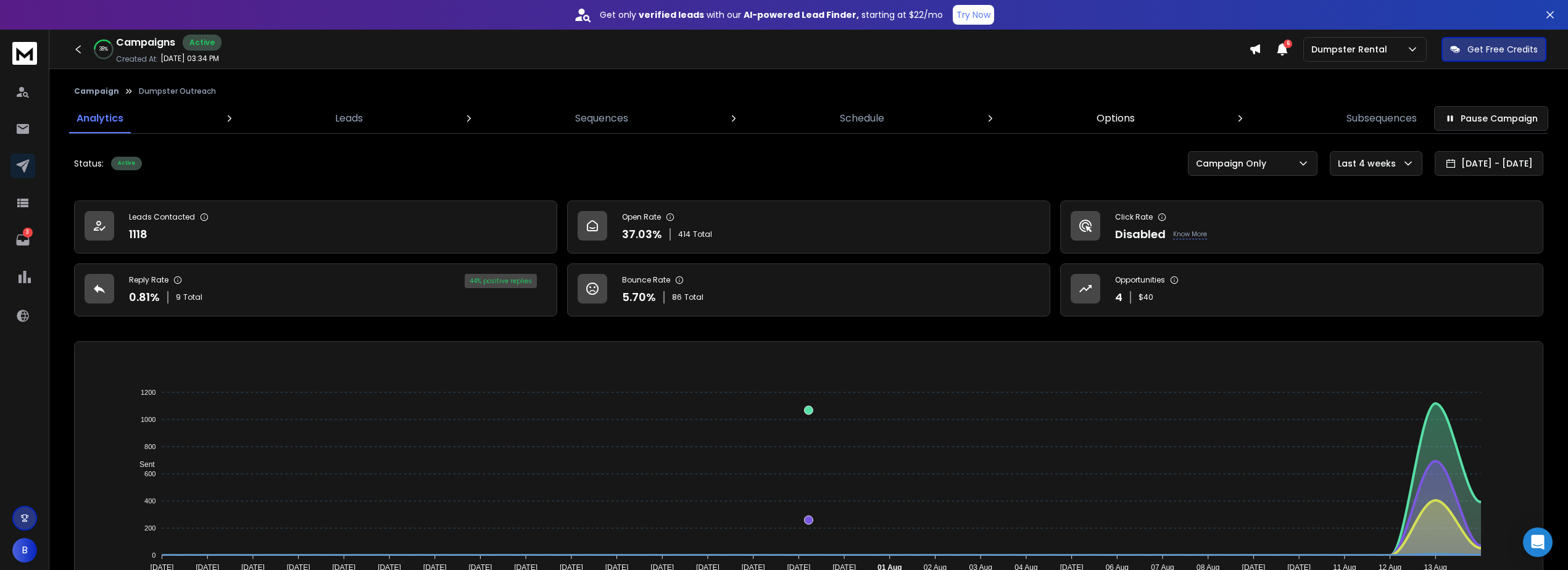
click at [1123, 114] on p "Options" at bounding box center [1116, 118] width 38 height 15
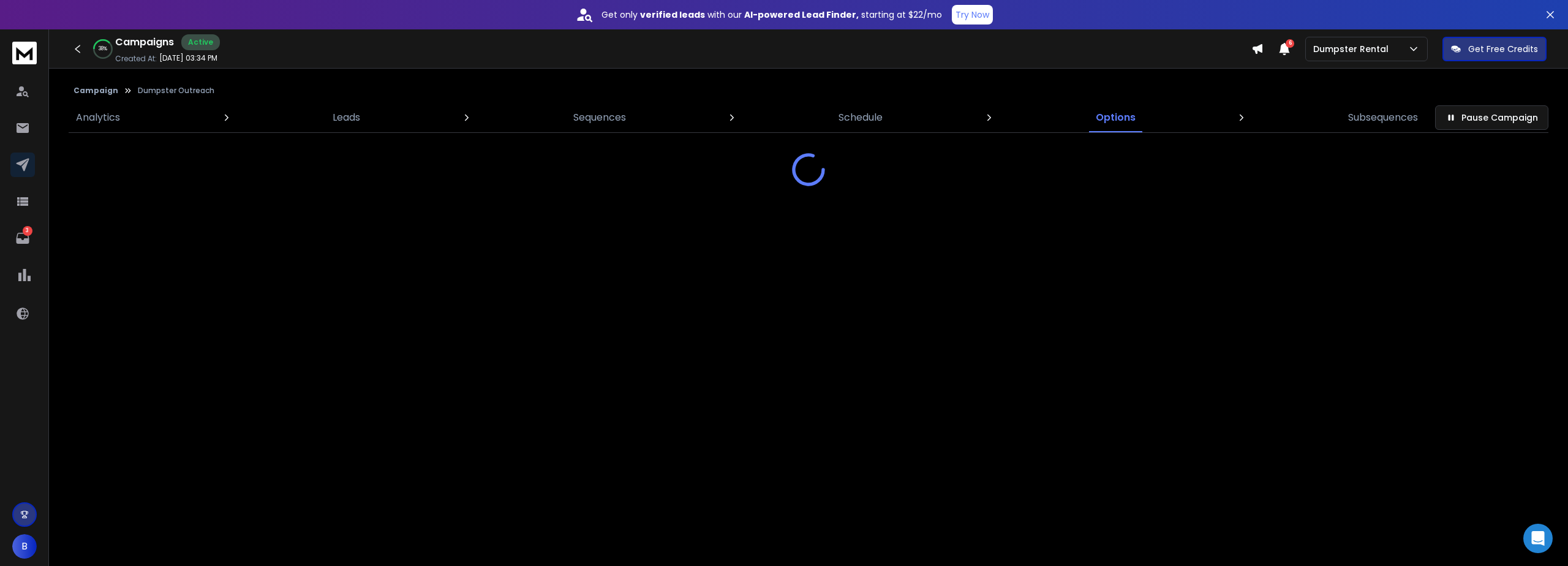
select select "*********"
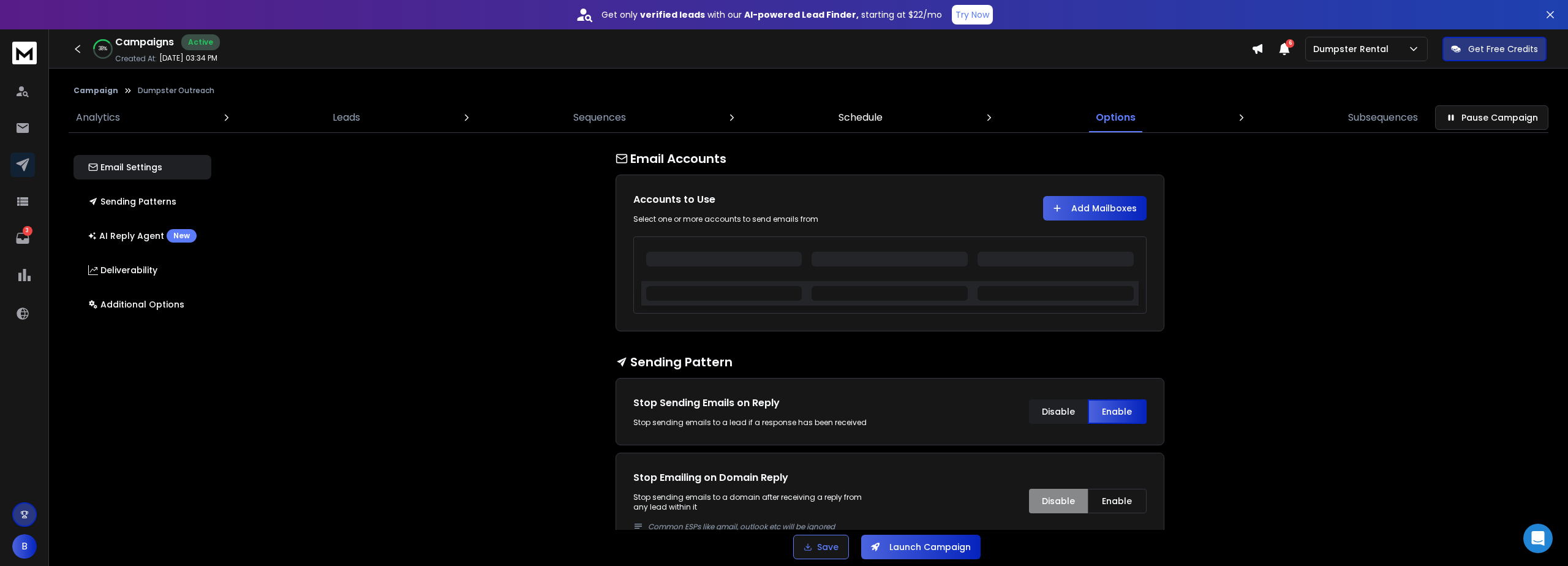
click at [870, 115] on p "Schedule" at bounding box center [860, 117] width 44 height 15
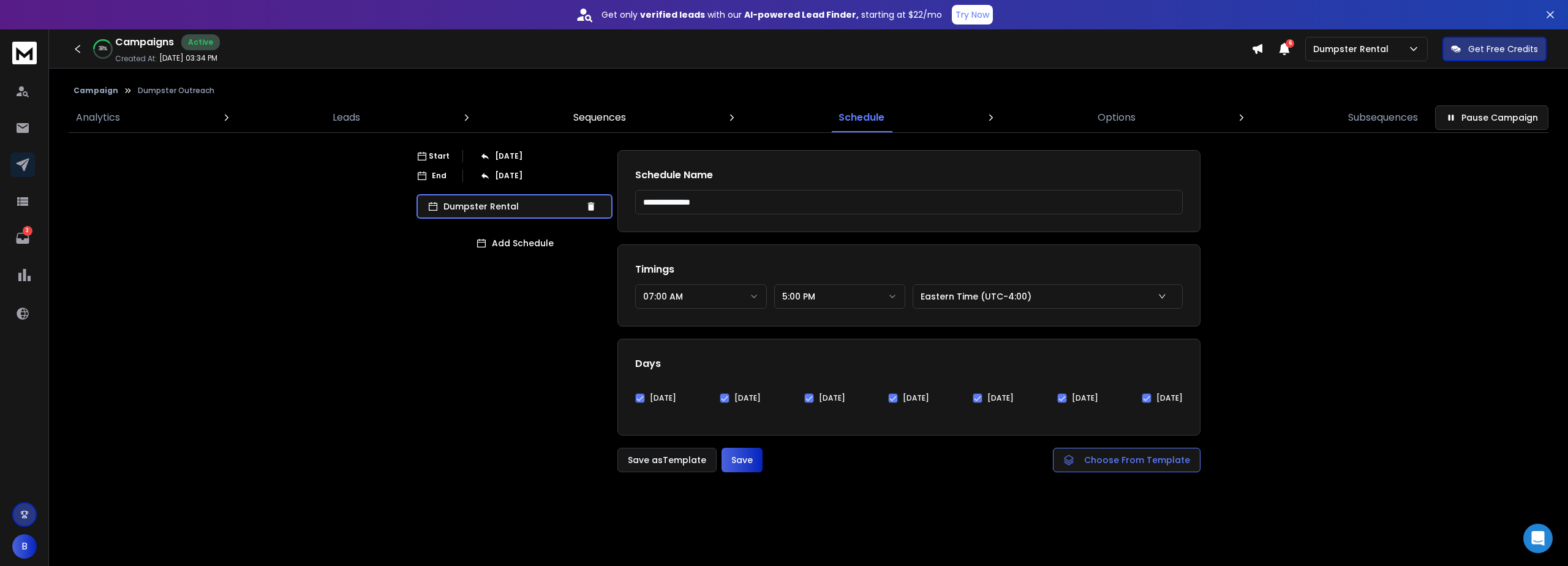
click at [618, 112] on p "Sequences" at bounding box center [599, 117] width 53 height 15
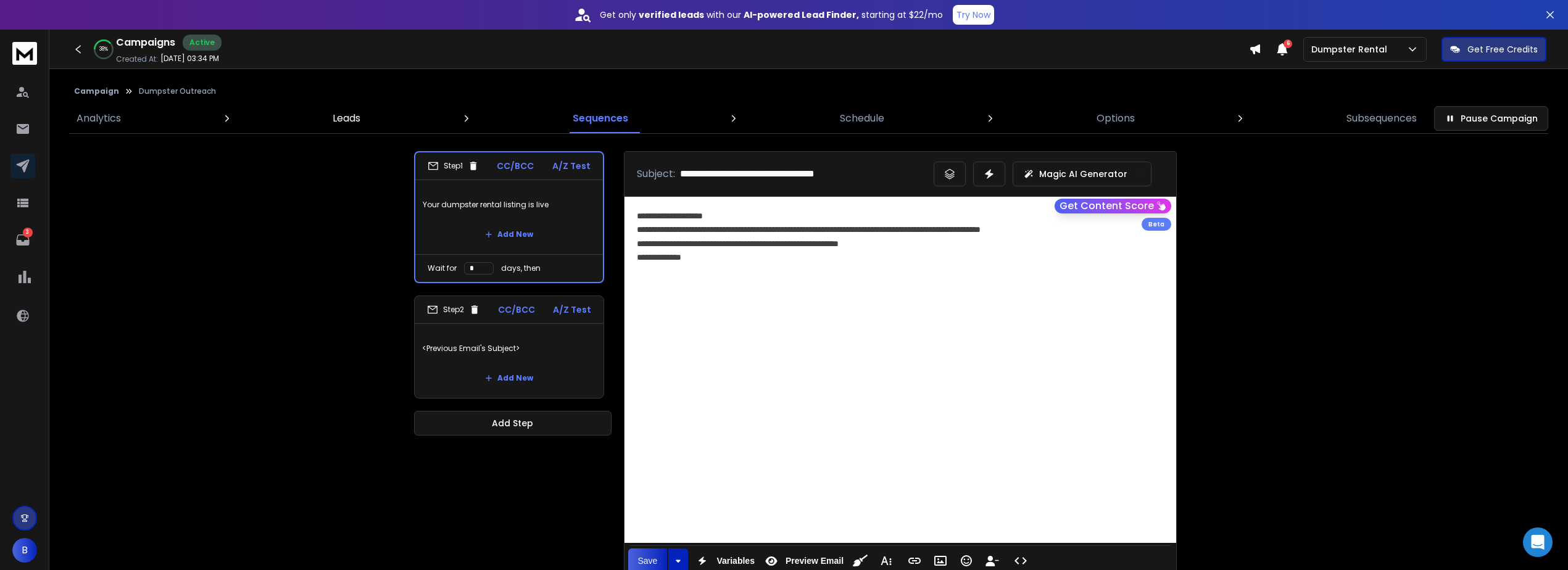
click at [349, 119] on p "Leads" at bounding box center [346, 118] width 28 height 15
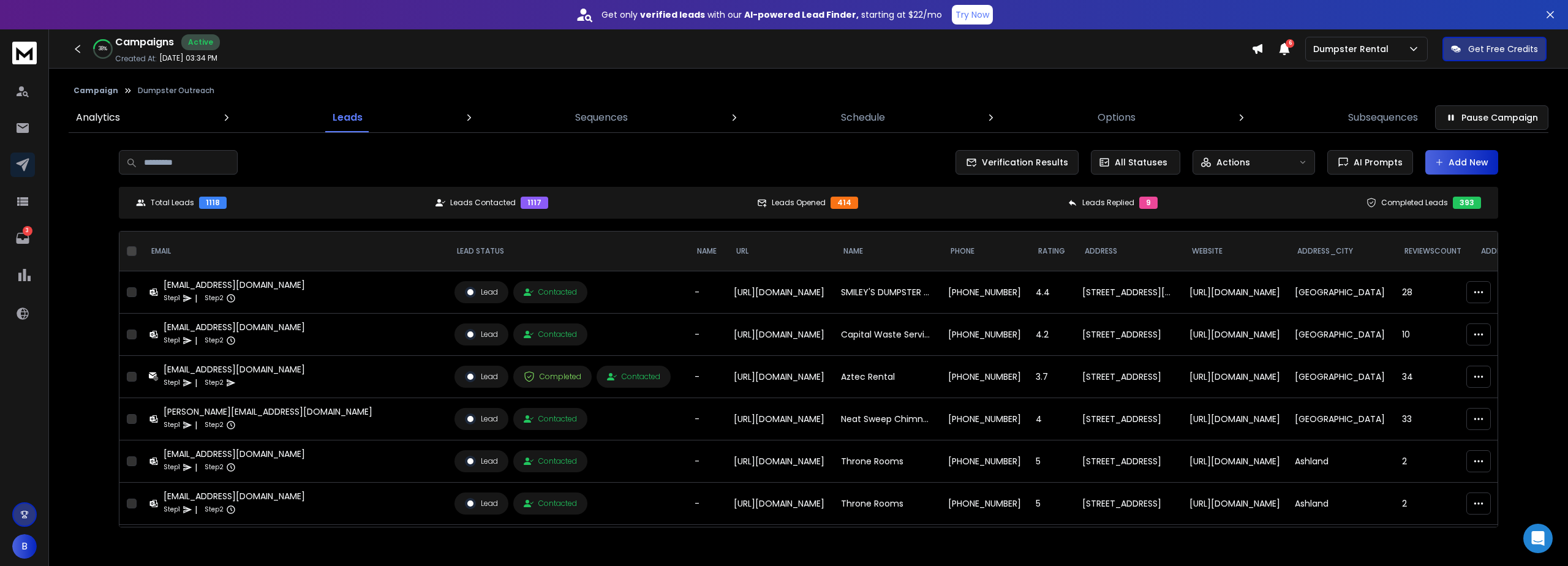
click at [120, 118] on p "Analytics" at bounding box center [98, 117] width 44 height 15
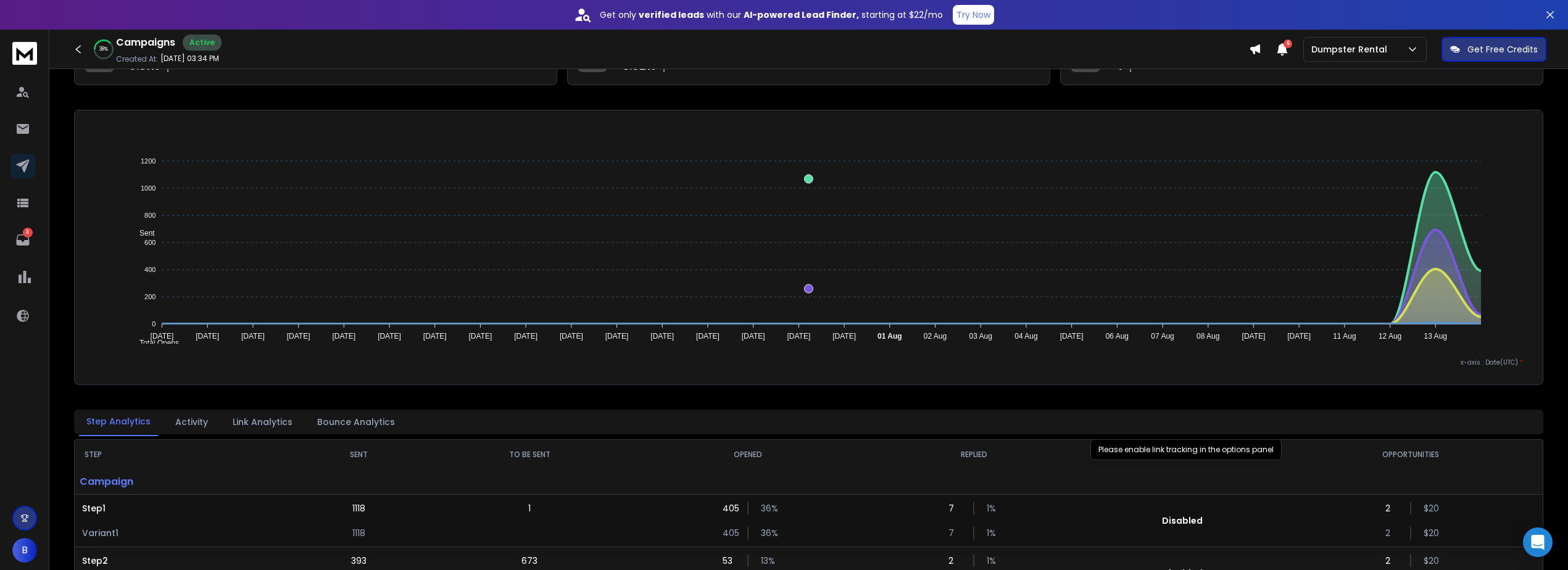
scroll to position [283, 0]
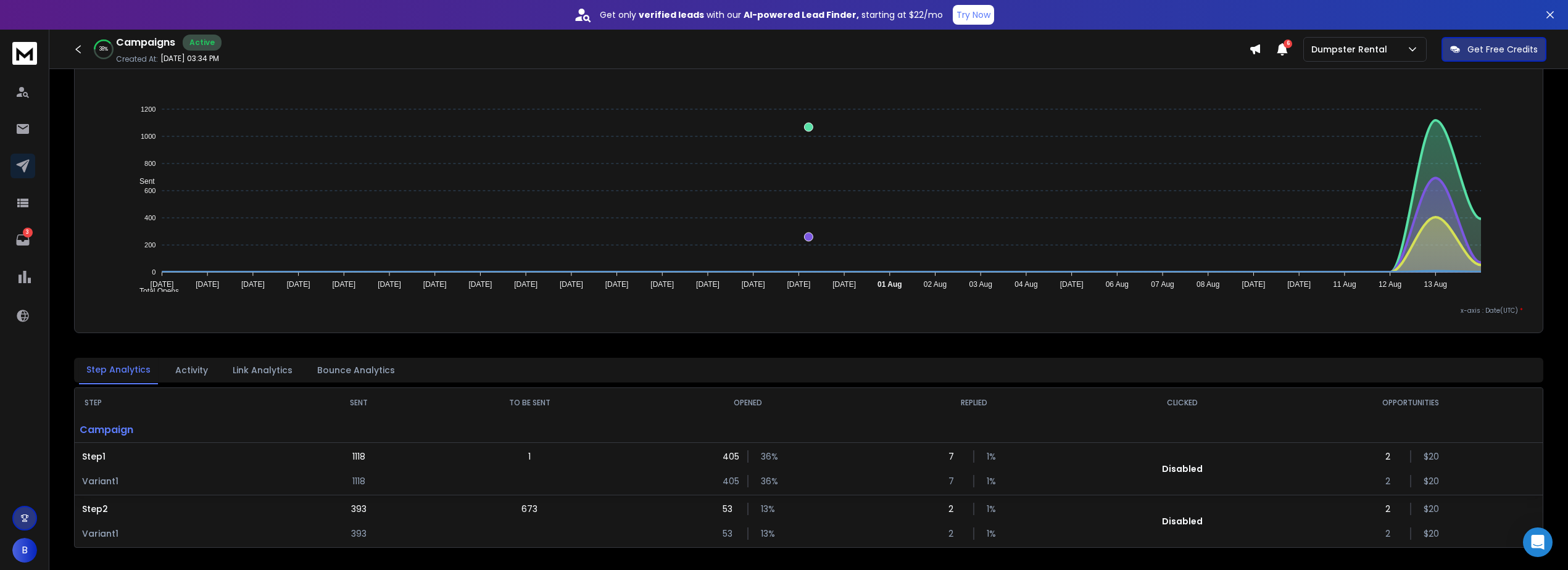
click at [189, 365] on button "Activity" at bounding box center [191, 370] width 47 height 28
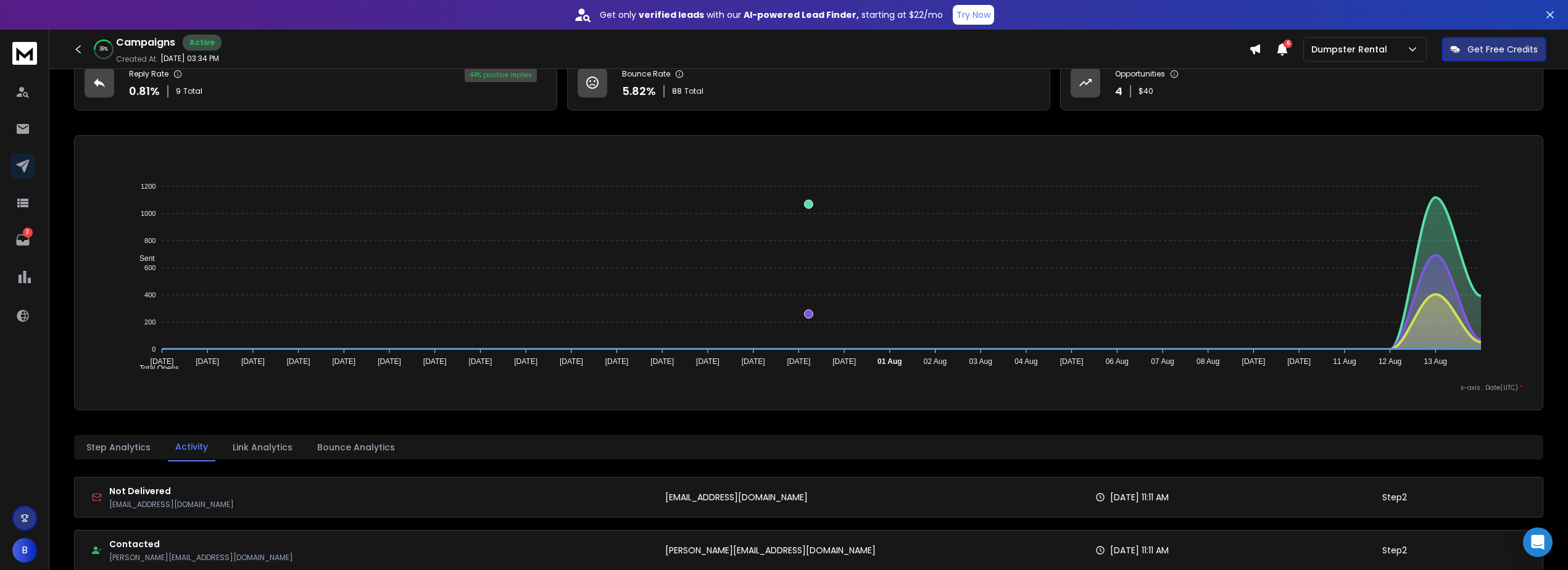
scroll to position [0, 0]
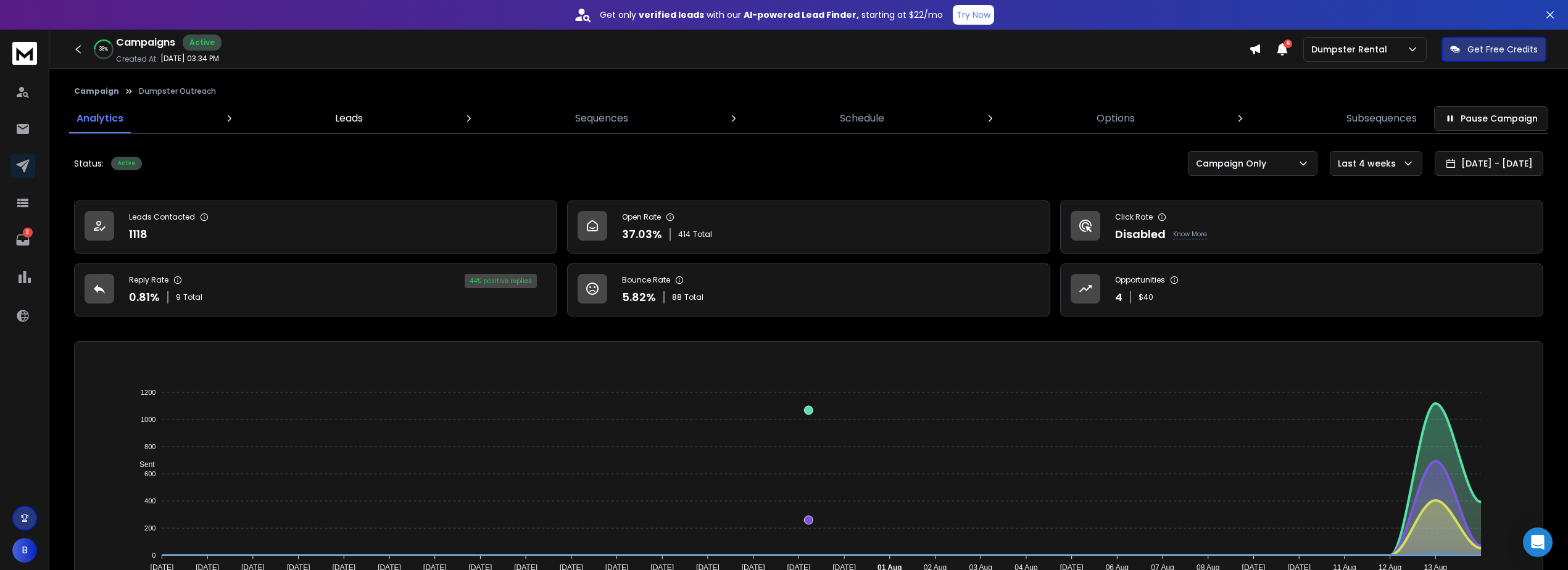
click at [354, 120] on p "Leads" at bounding box center [349, 118] width 28 height 15
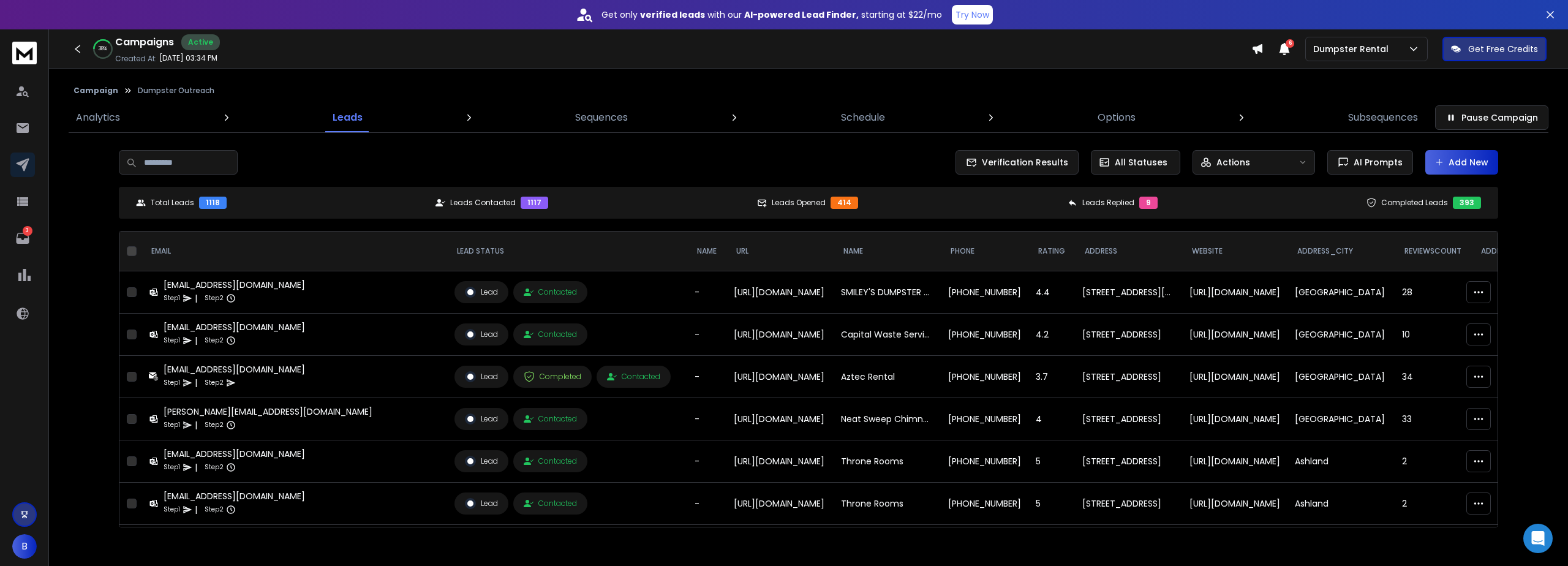
click at [1459, 161] on button "Add New" at bounding box center [1461, 162] width 73 height 25
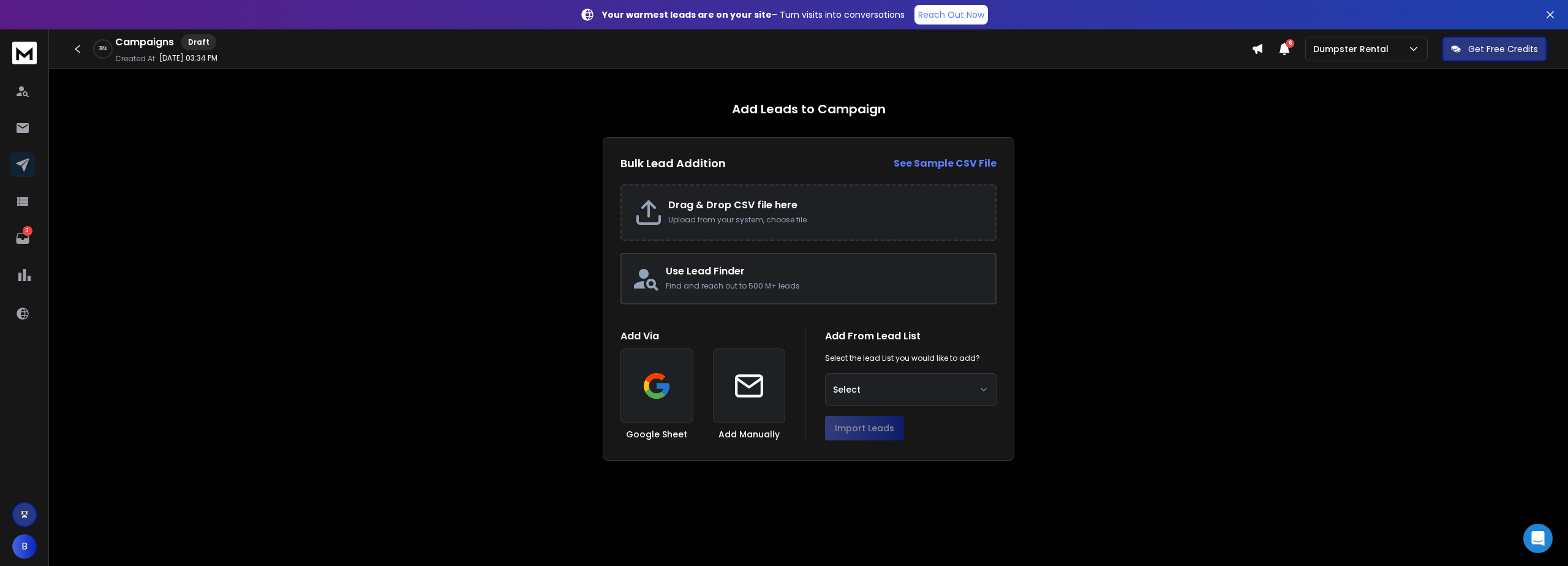
click at [763, 213] on div "Drag & Drop CSV file here Upload from your system, choose file" at bounding box center [825, 212] width 315 height 29
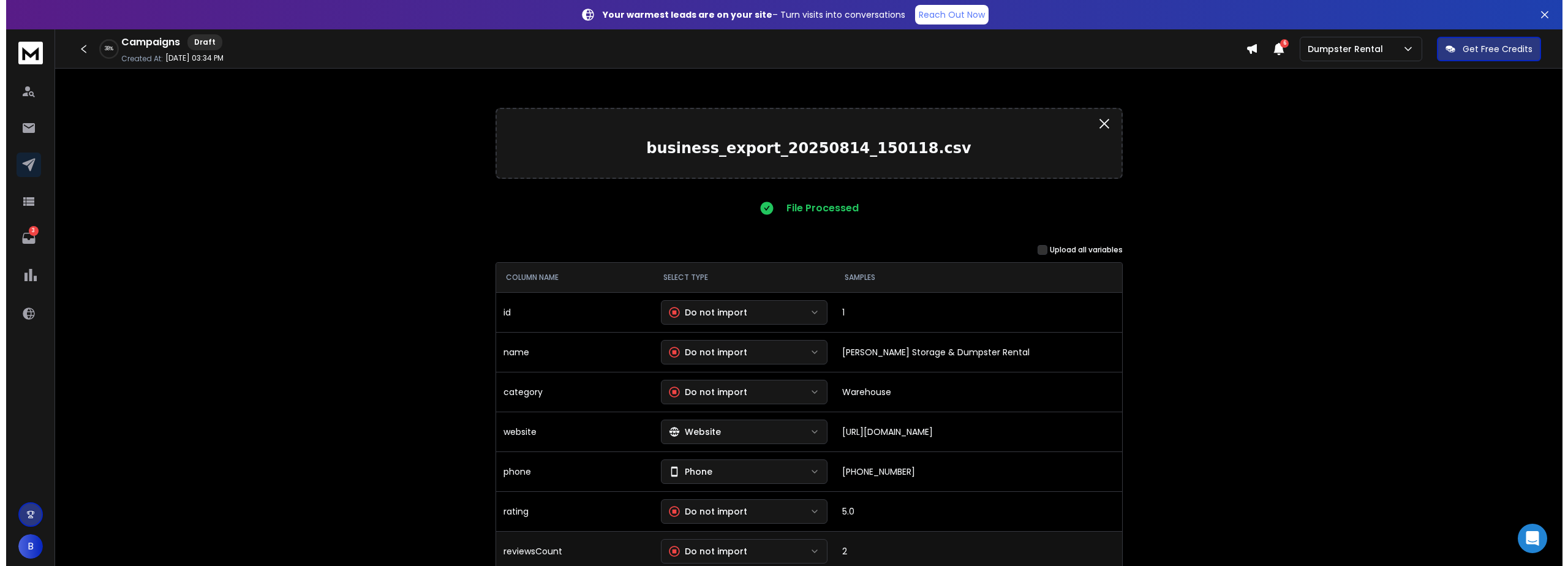
scroll to position [153, 0]
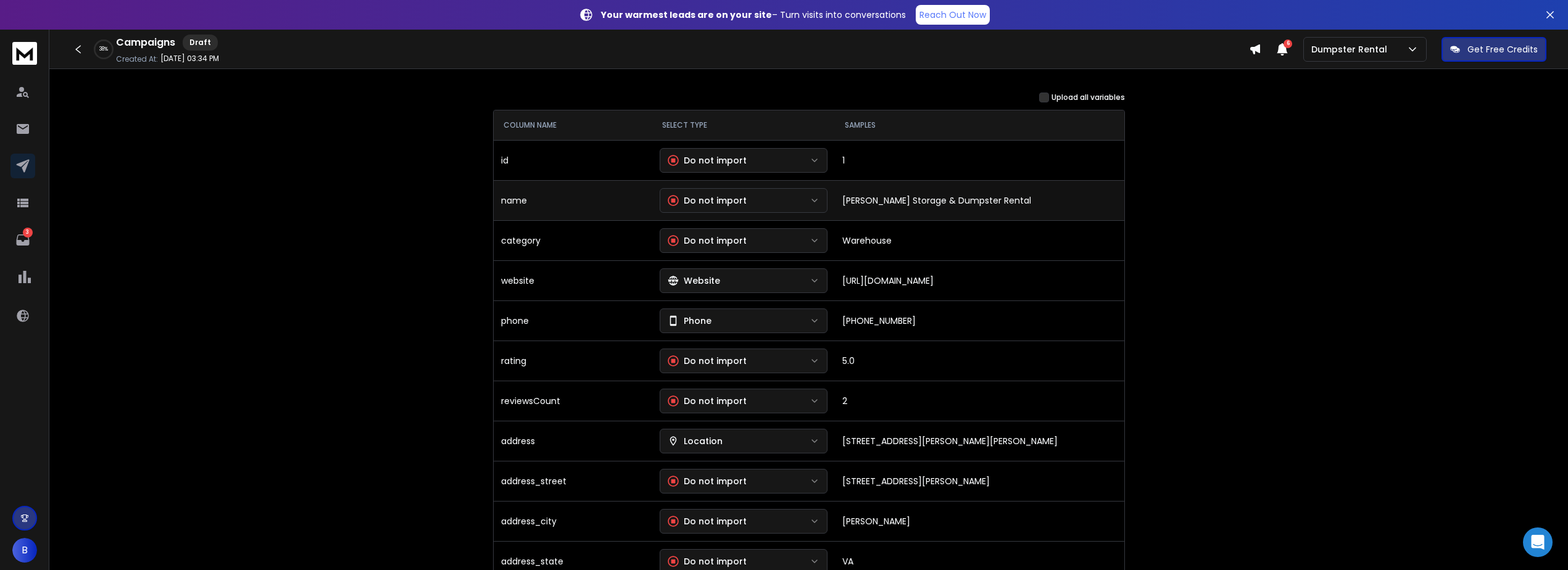
click at [814, 196] on icon "button" at bounding box center [814, 200] width 9 height 9
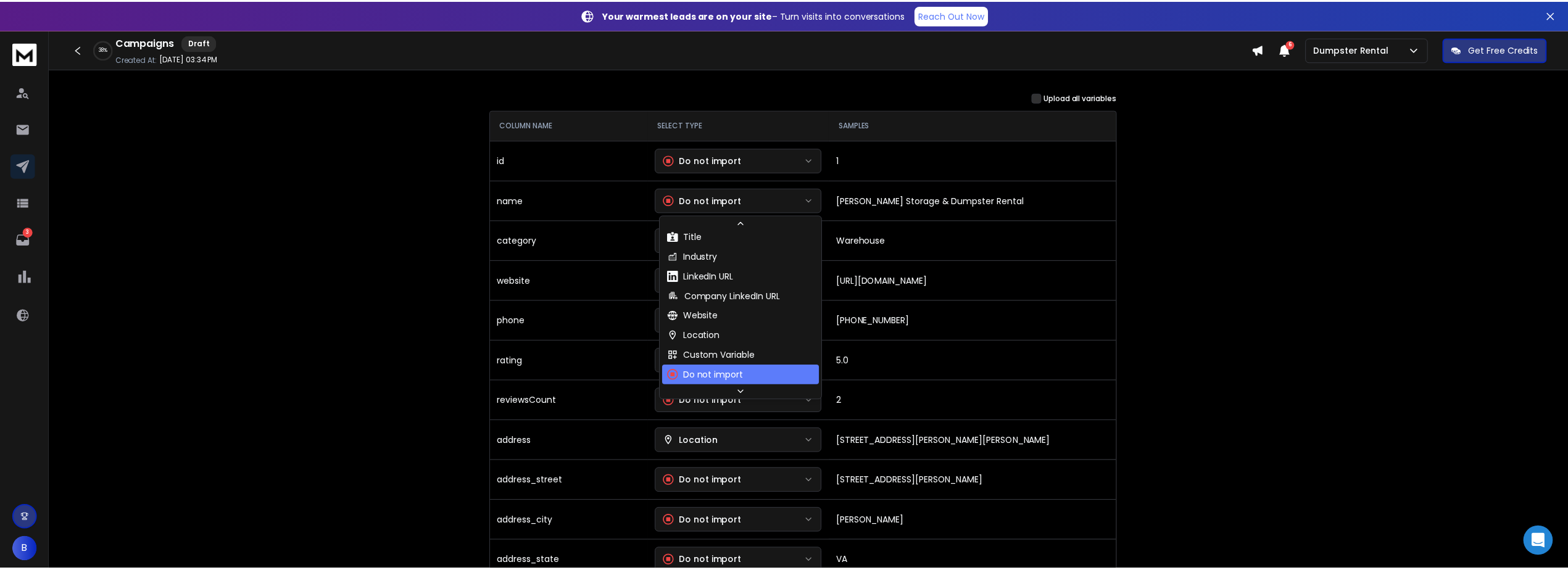
scroll to position [112, 0]
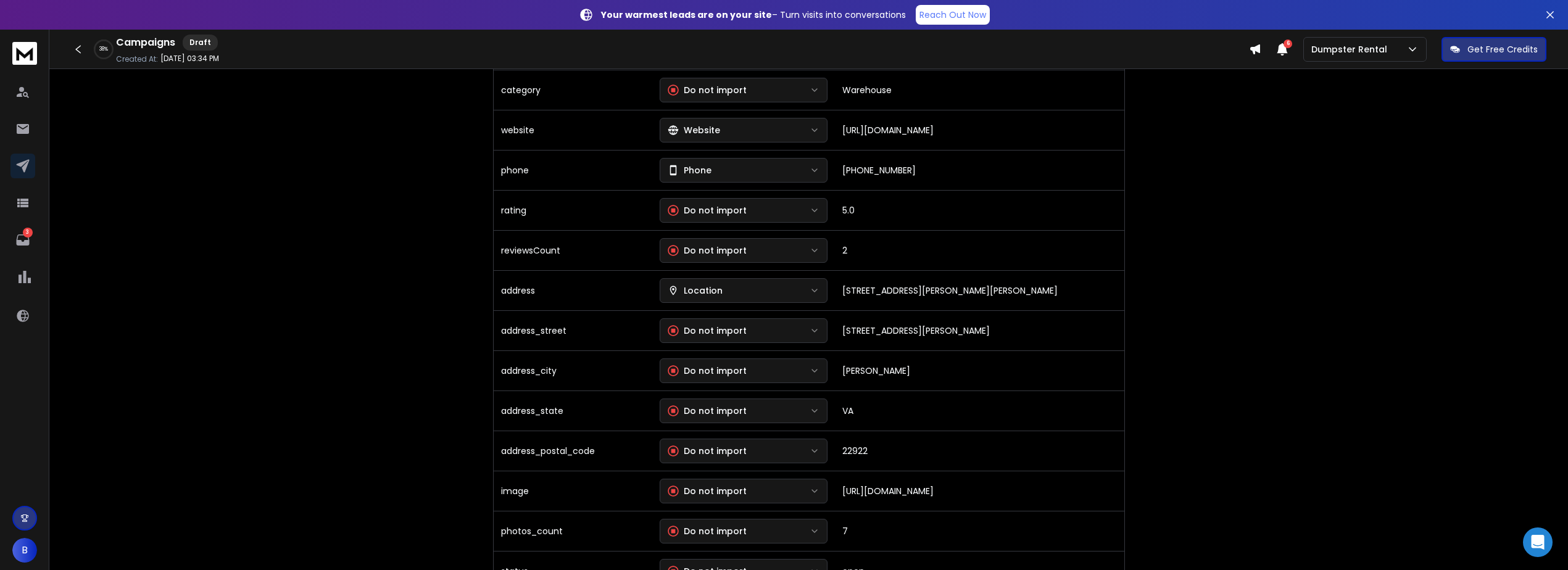
scroll to position [73, 0]
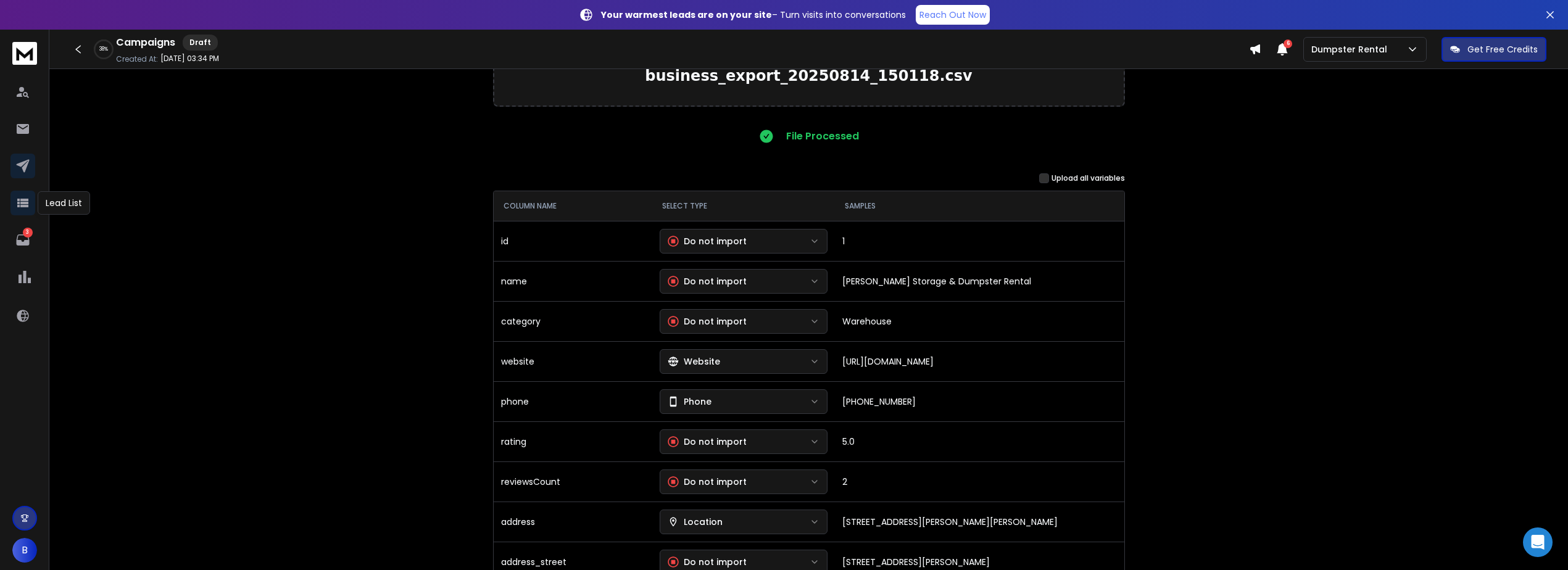
click at [21, 206] on icon at bounding box center [22, 203] width 11 height 9
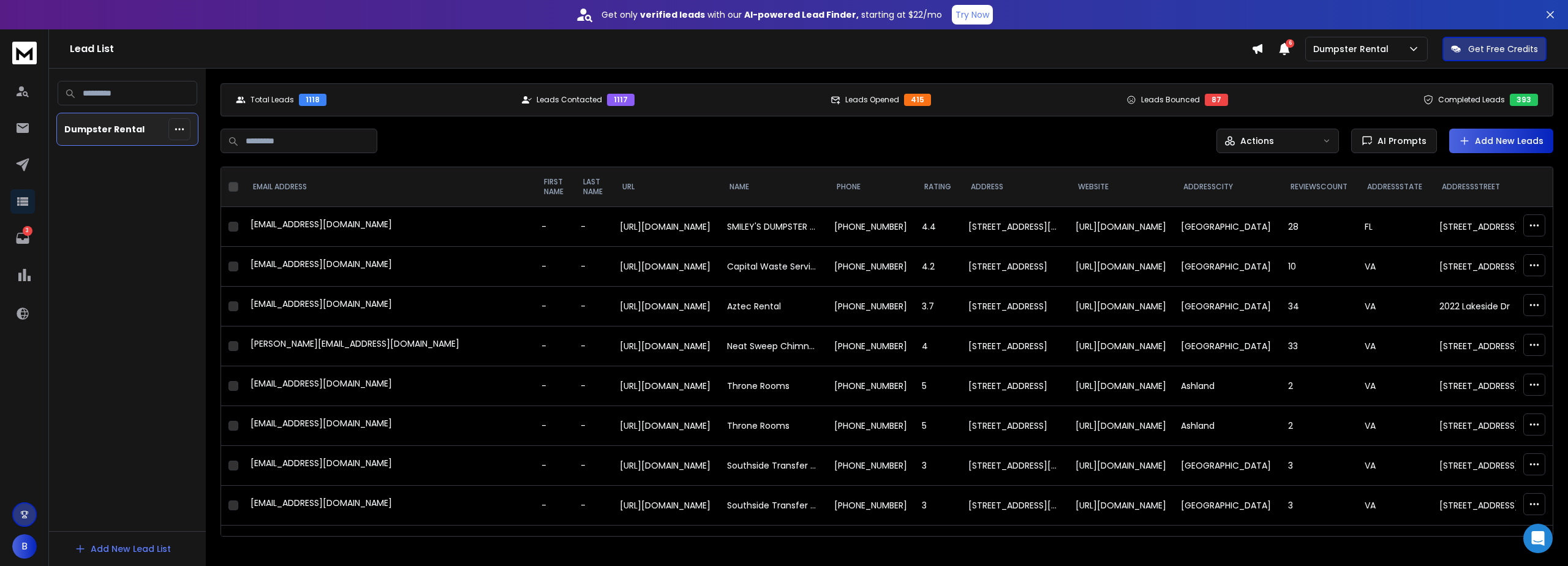
click at [1505, 135] on link "Add New Leads" at bounding box center [1500, 141] width 85 height 12
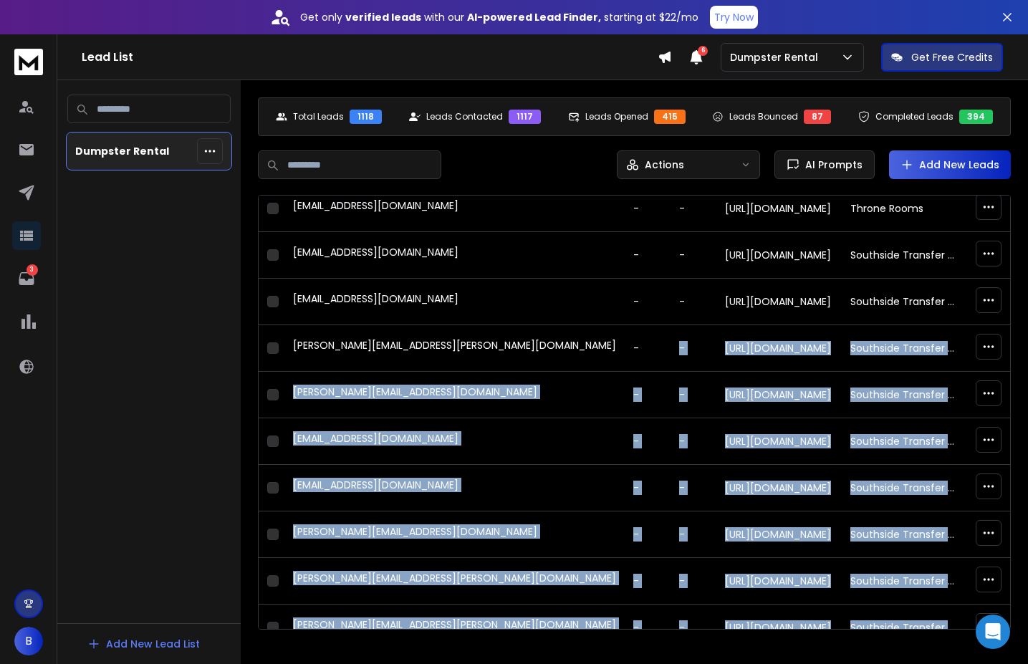
drag, startPoint x: 554, startPoint y: 614, endPoint x: 662, endPoint y: 625, distance: 108.0
click at [662, 625] on div "EMAIL ADDRESS FIRST NAME LAST NAME url name Phone rating address website addres…" at bounding box center [634, 412] width 753 height 435
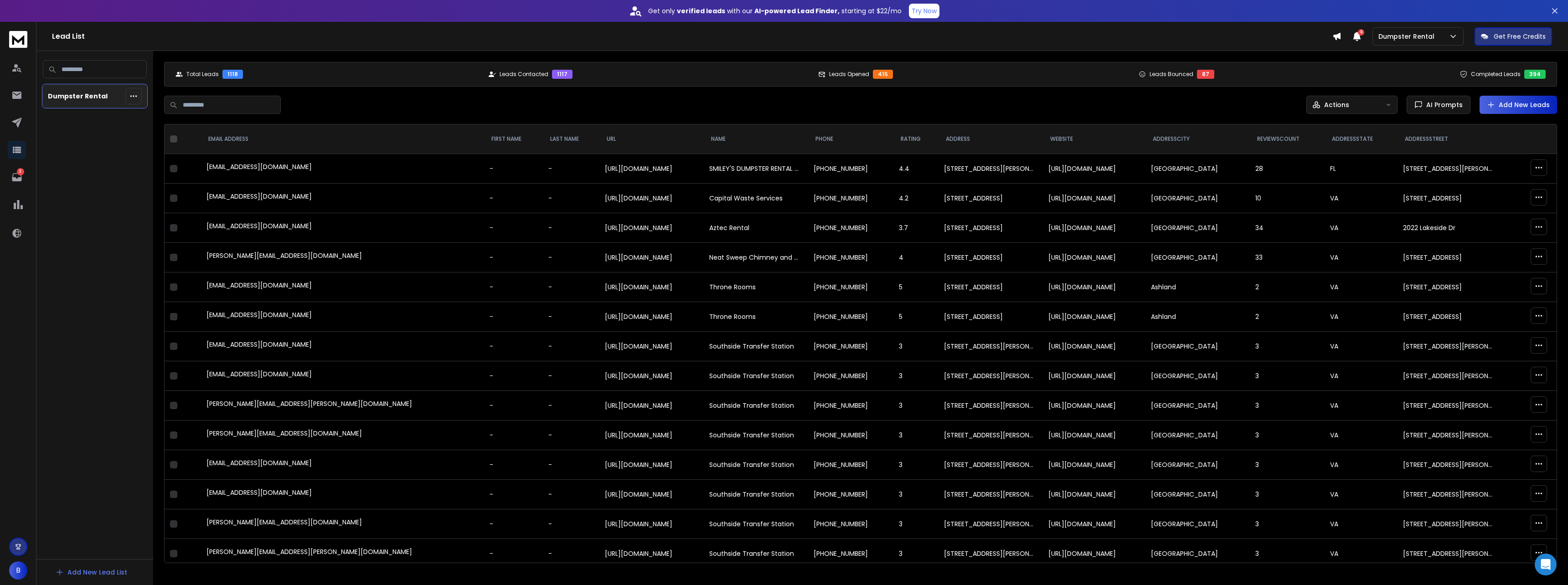
click at [844, 108] on div "Actions AI Prompts Add New Leads" at bounding box center [860, 104] width 1393 height 18
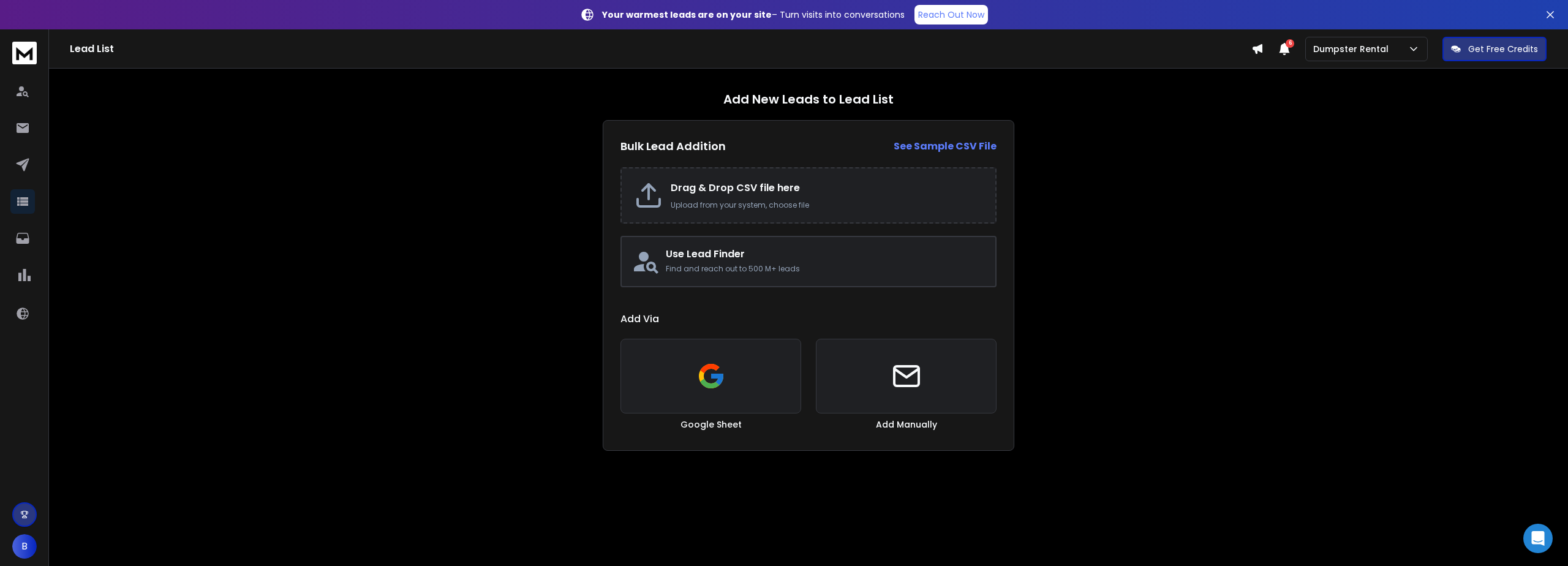
click at [757, 181] on h2 "Drag & Drop CSV file here" at bounding box center [826, 187] width 312 height 15
type input "**********"
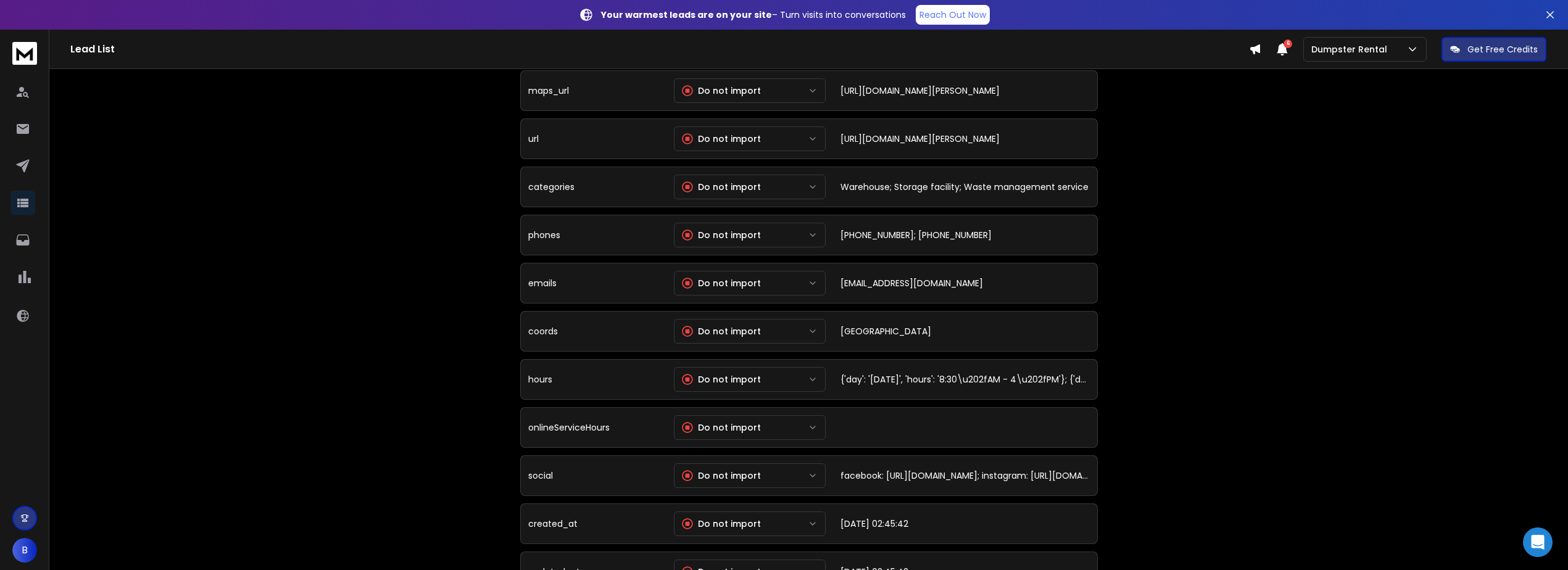
scroll to position [1156, 0]
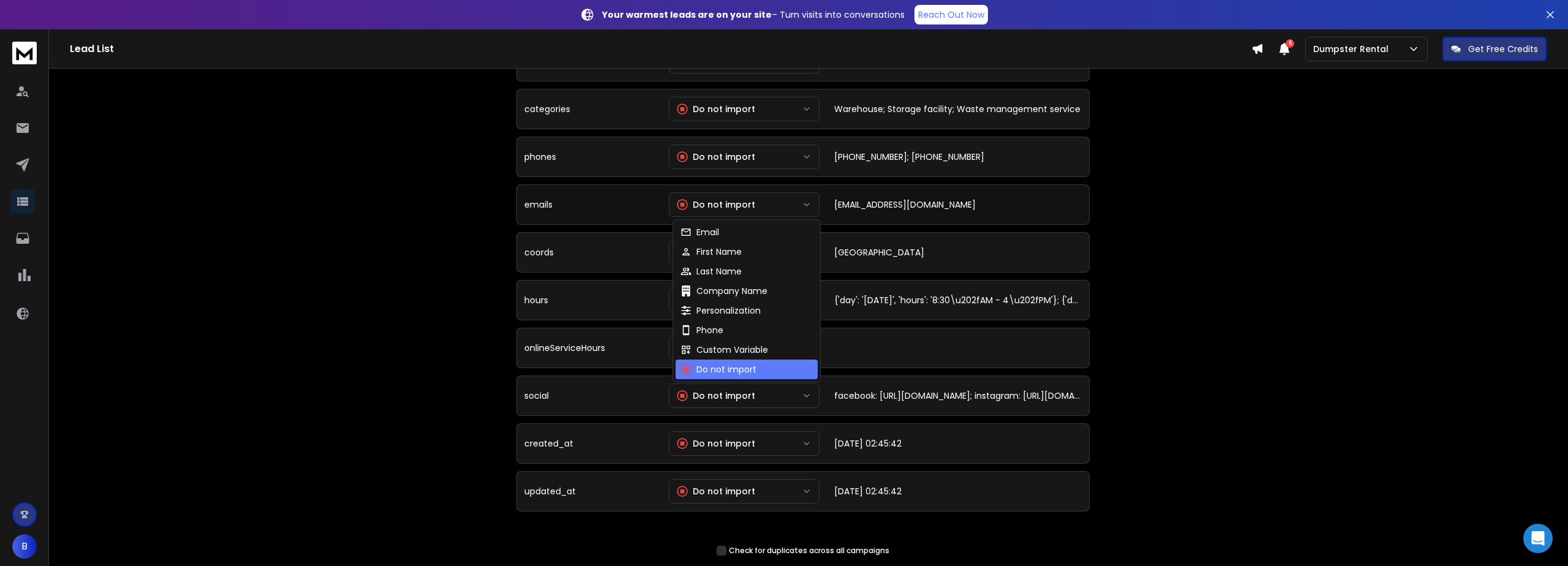
click at [806, 198] on button "Do not import" at bounding box center [744, 204] width 150 height 25
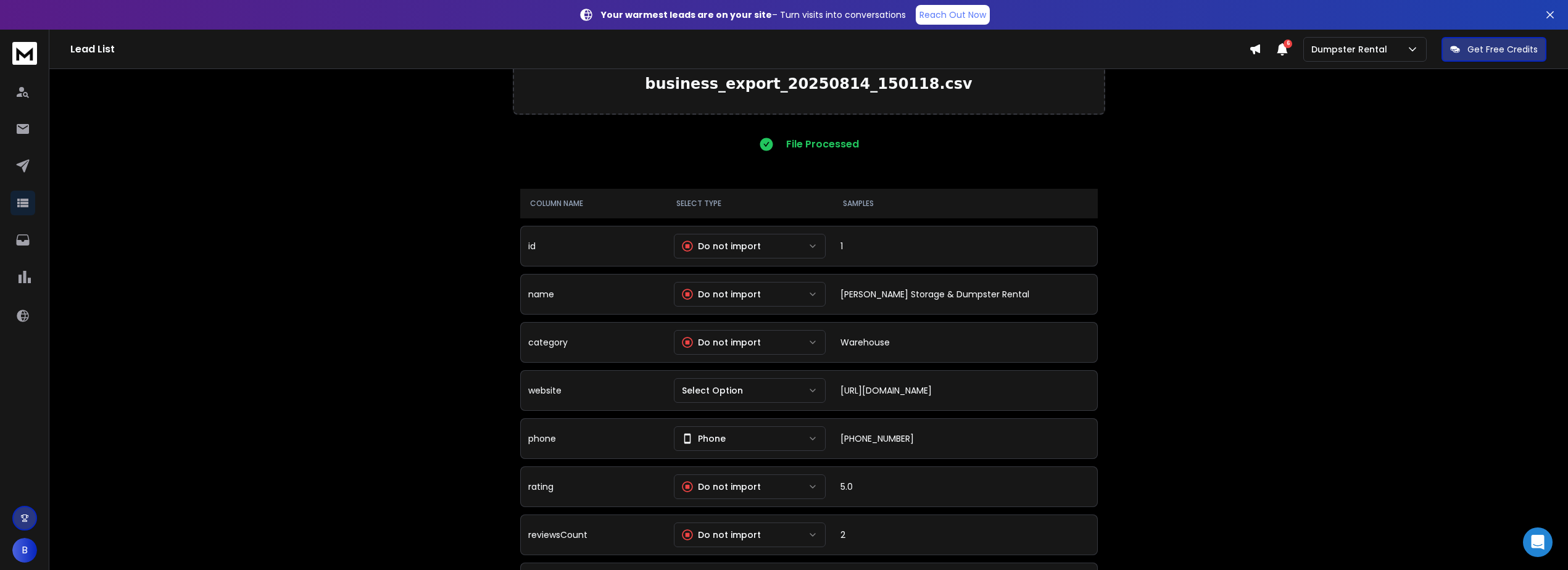
scroll to position [232, 0]
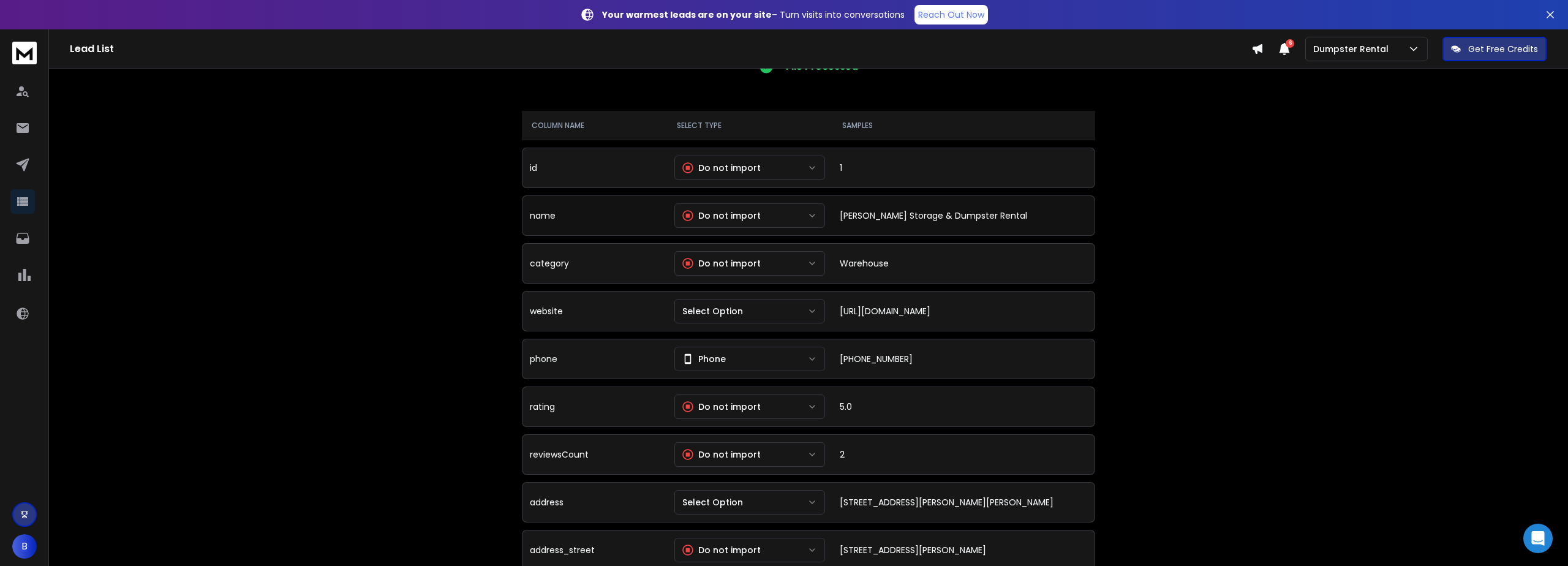
click at [811, 211] on icon "button" at bounding box center [811, 215] width 9 height 9
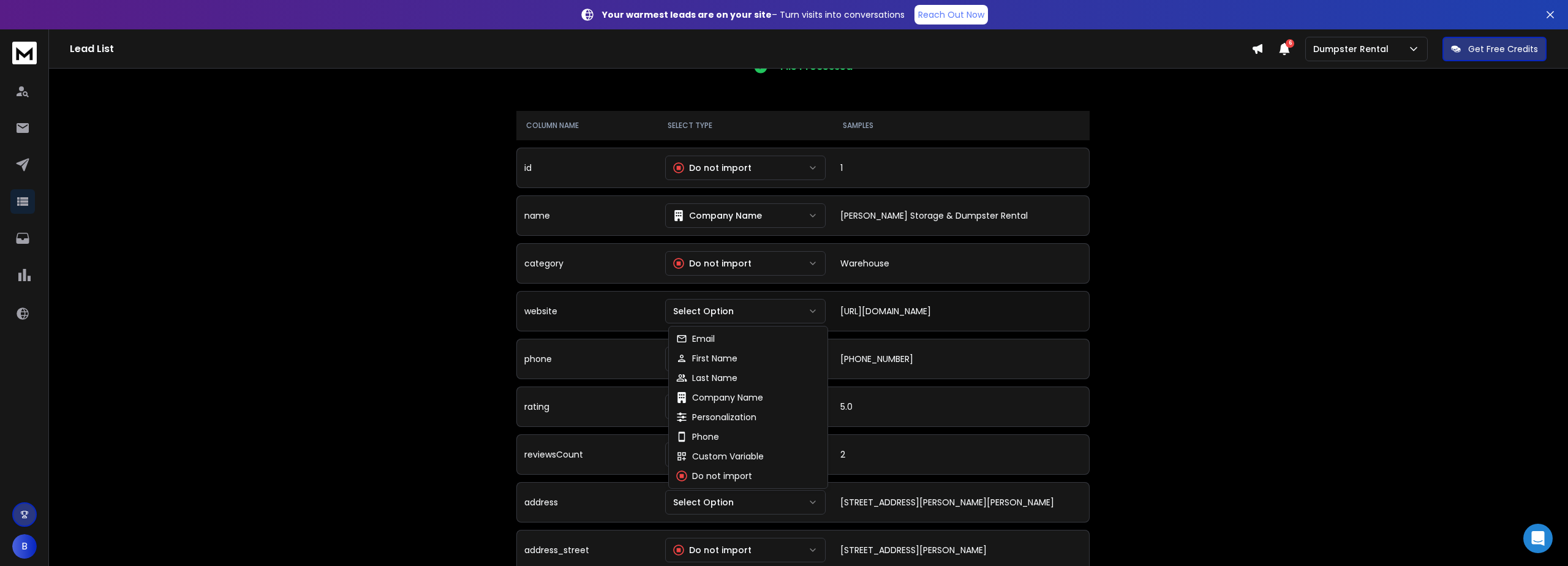
click at [816, 304] on button "Select Option" at bounding box center [746, 311] width 161 height 25
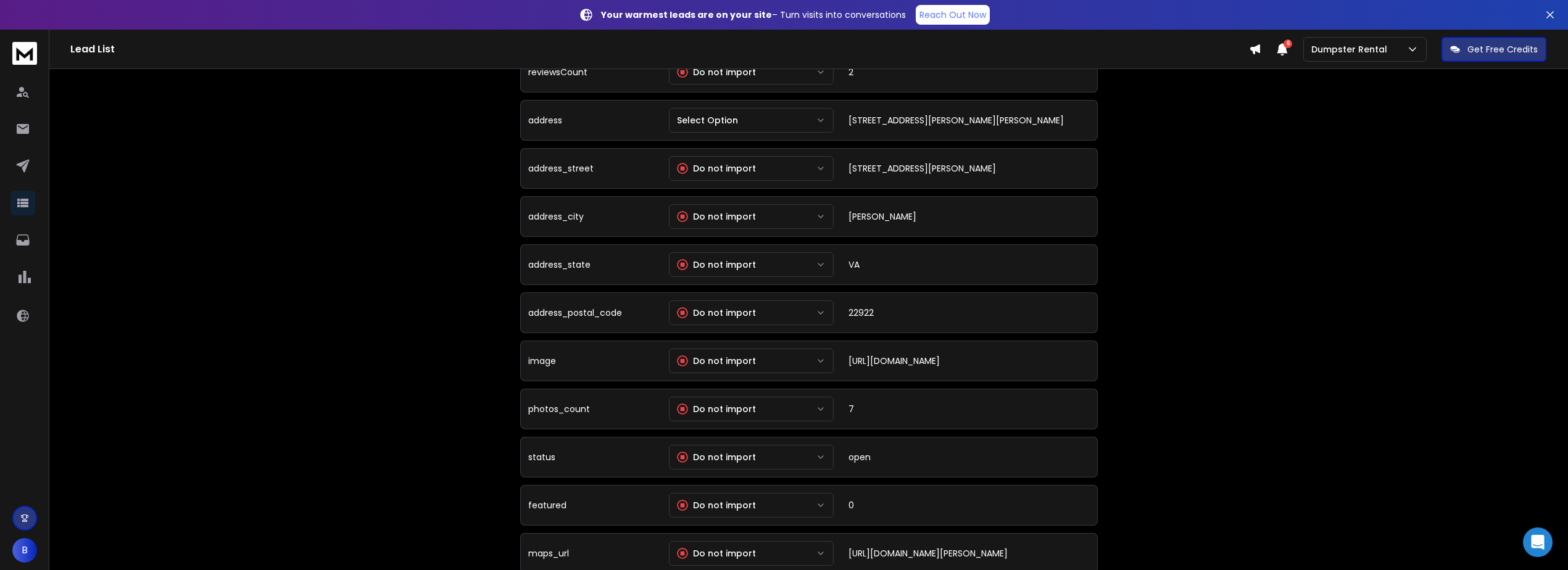
scroll to position [771, 0]
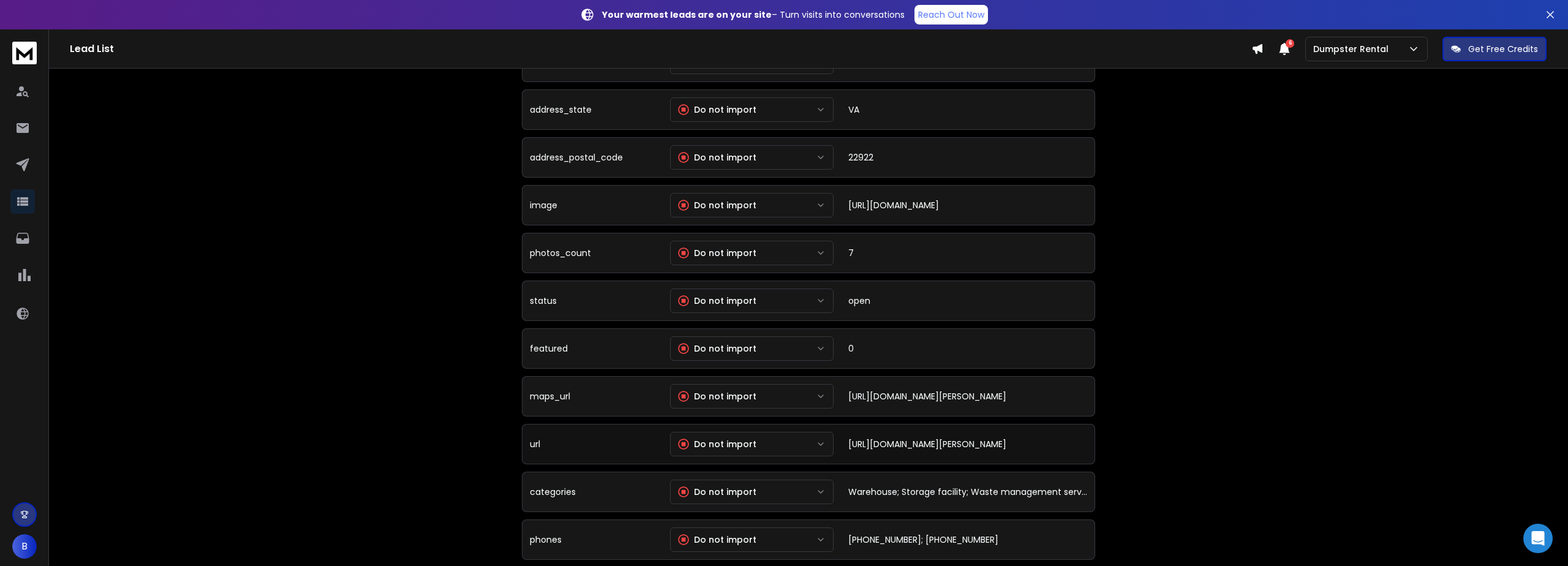
click at [793, 433] on button "Do not import" at bounding box center [752, 444] width 163 height 25
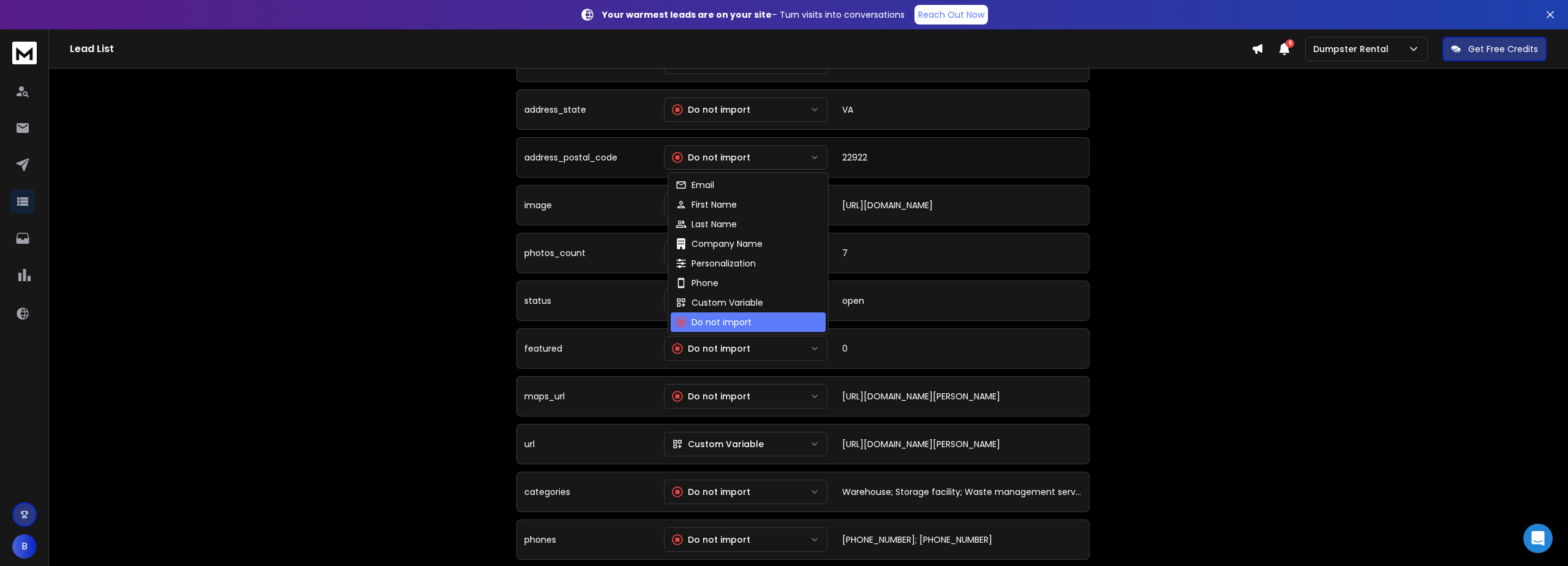
click at [820, 156] on button "Do not import" at bounding box center [745, 157] width 163 height 25
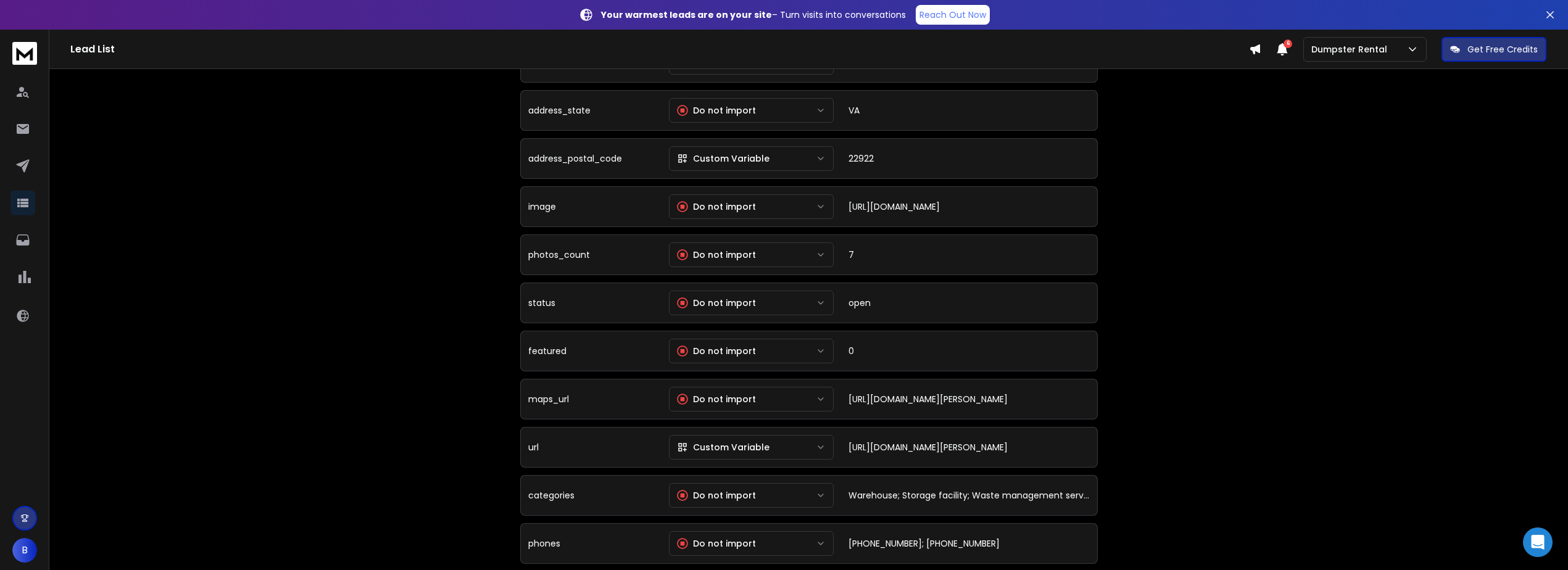
scroll to position [925, 0]
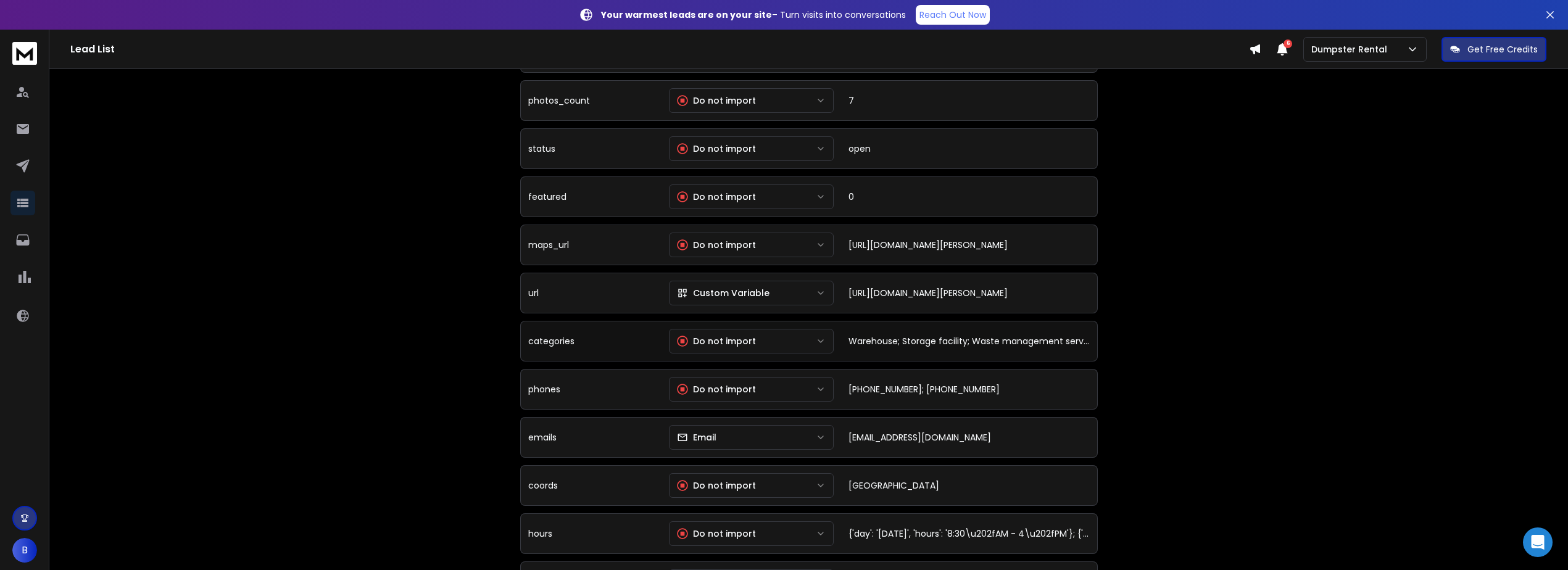
click at [812, 333] on button "Do not import" at bounding box center [750, 341] width 165 height 25
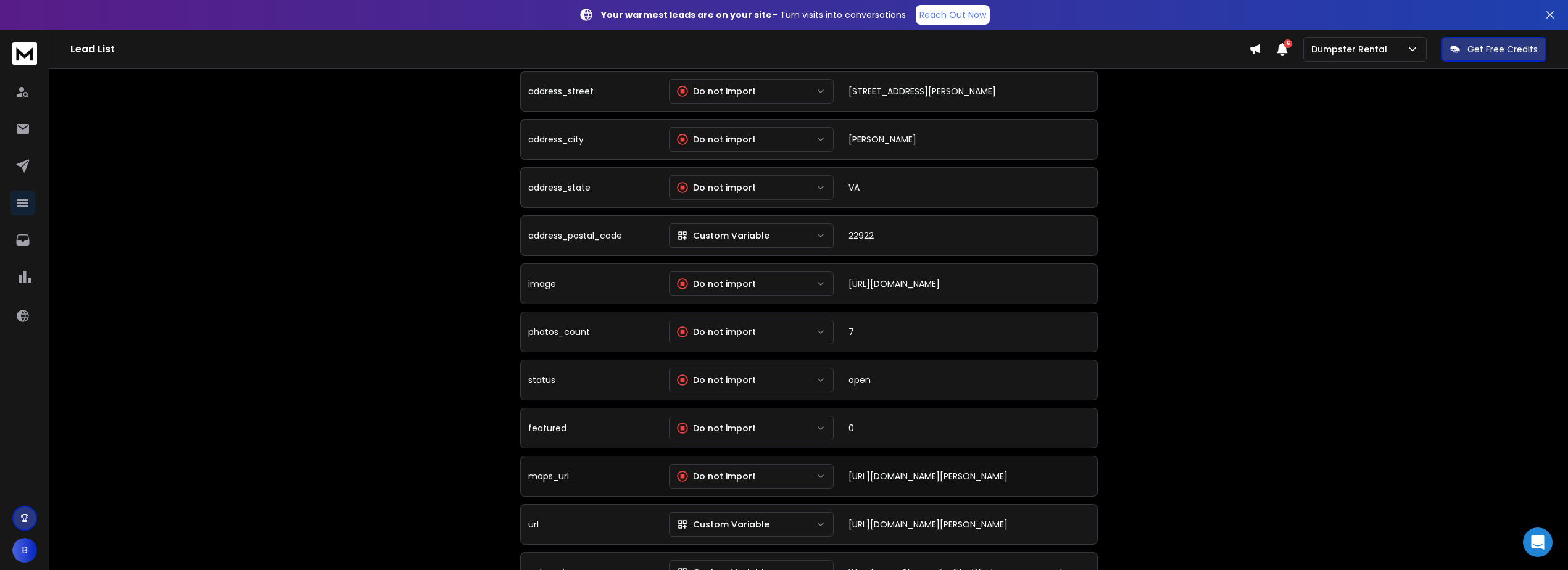
click at [793, 475] on button "Do not import" at bounding box center [750, 476] width 165 height 25
click at [808, 428] on button "Do not import" at bounding box center [750, 428] width 165 height 25
click at [822, 371] on button "Do not import" at bounding box center [750, 380] width 165 height 25
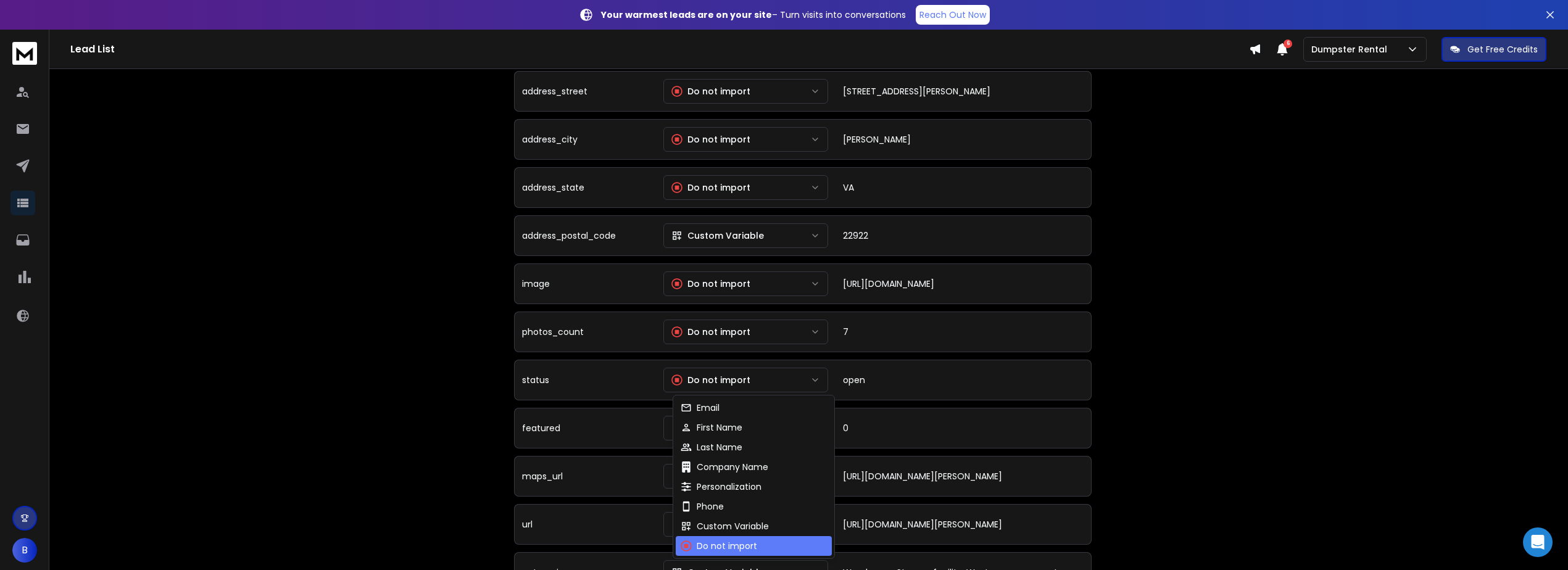
click at [986, 353] on table "COLUMN NAME SELECT TYPE SAMPLES id Do not import 1 name Company Name Nelson Sto…" at bounding box center [803, 313] width 593 height 1358
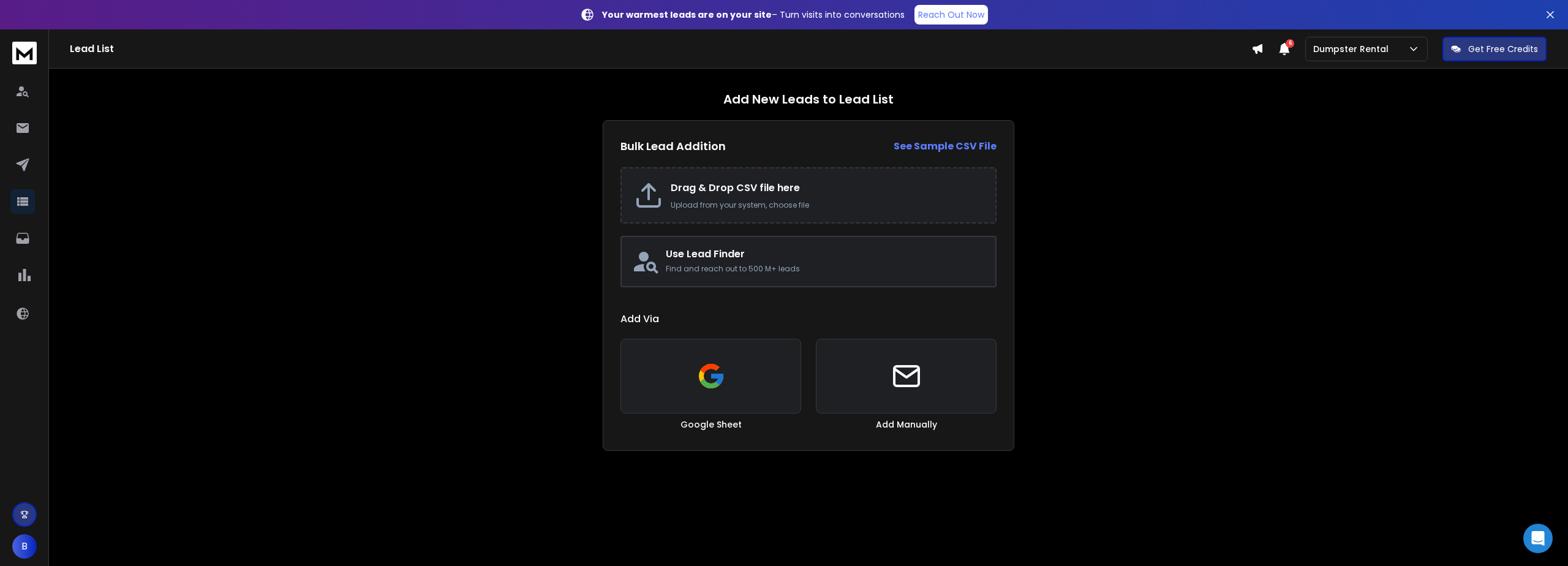
click at [748, 189] on h2 "Drag & Drop CSV file here" at bounding box center [826, 187] width 312 height 15
click at [749, 191] on h2 "Drag & Drop CSV file here" at bounding box center [826, 187] width 312 height 15
type input "**********"
click at [708, 375] on icon at bounding box center [710, 376] width 29 height 29
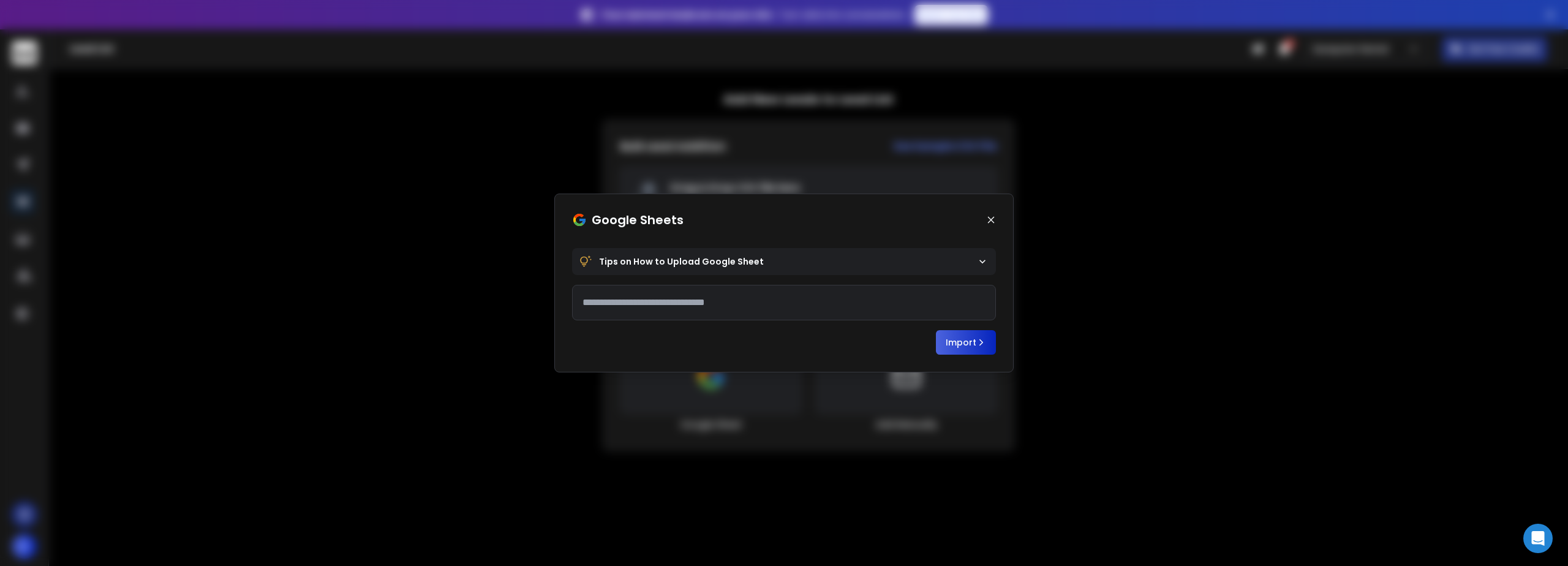
click at [648, 310] on input at bounding box center [784, 303] width 424 height 36
paste input "**********"
type input "**********"
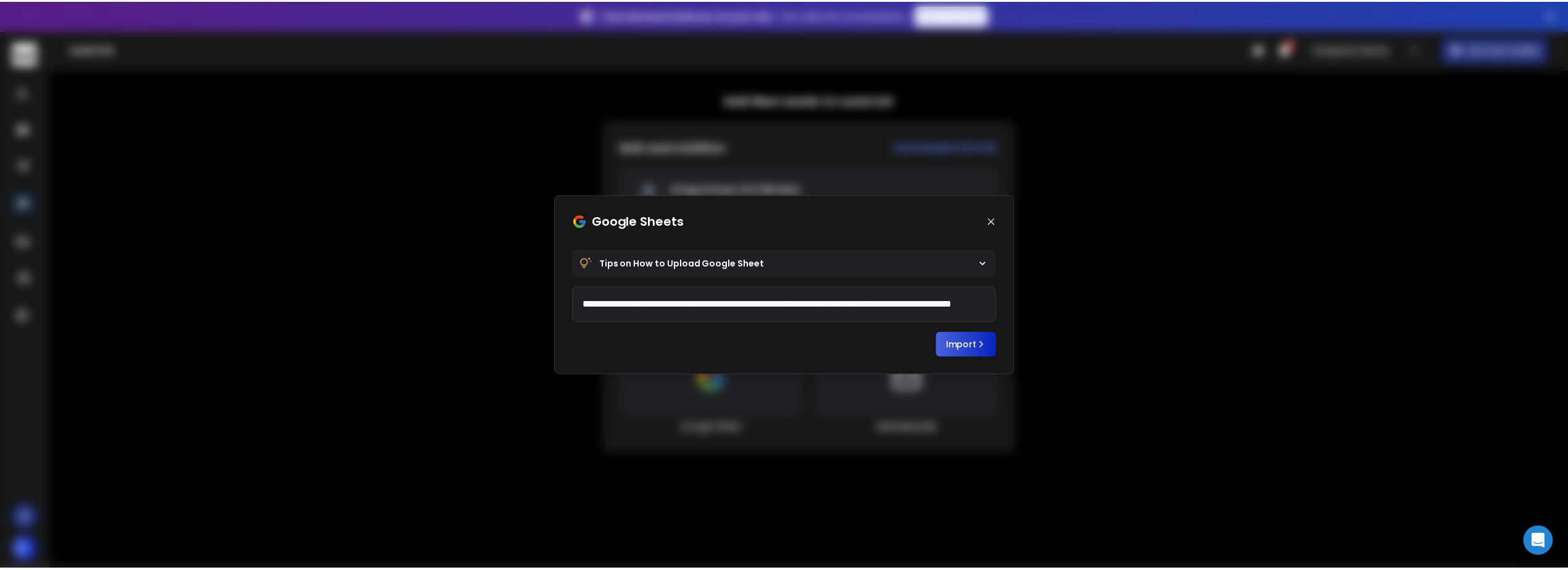
scroll to position [0, 0]
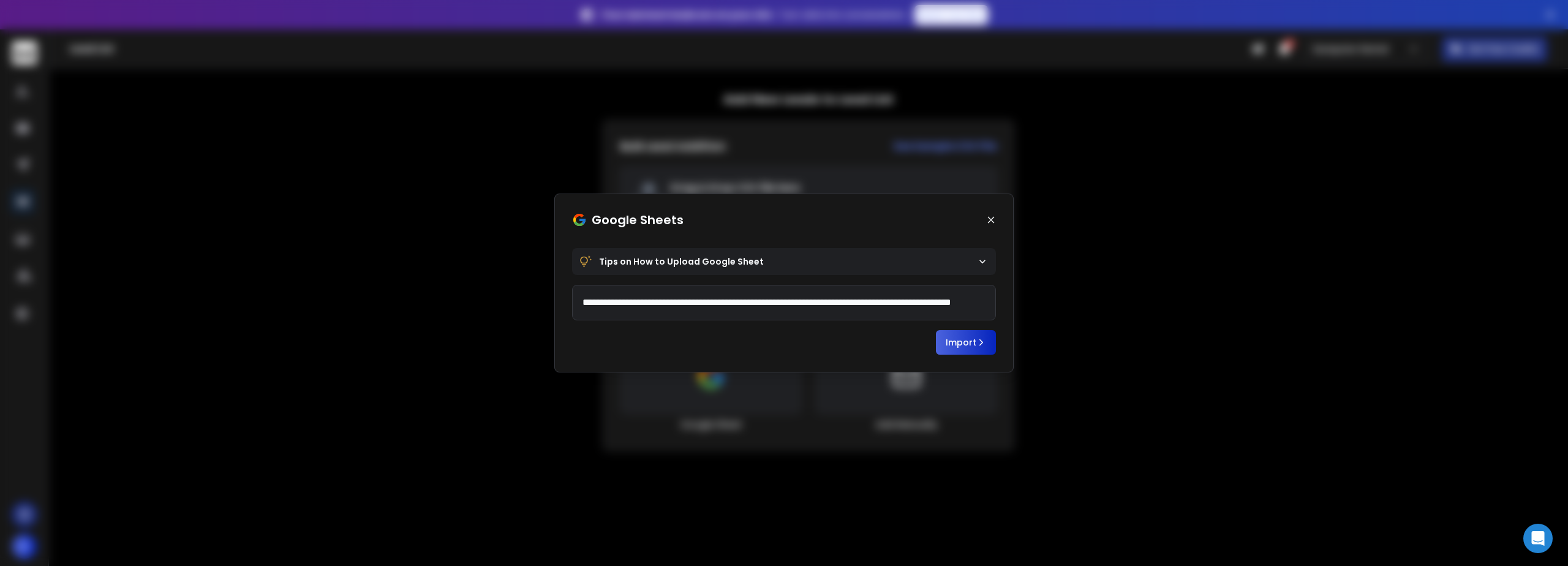
click at [976, 339] on button "Import" at bounding box center [965, 342] width 60 height 25
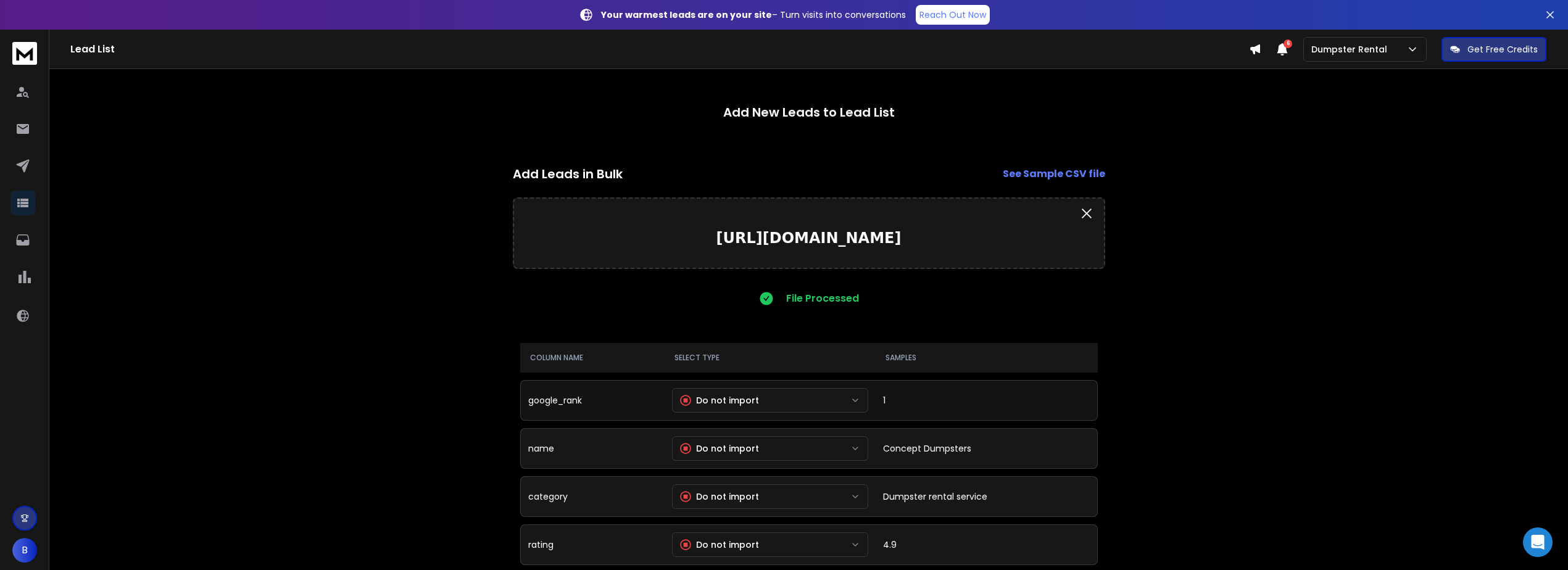
scroll to position [154, 0]
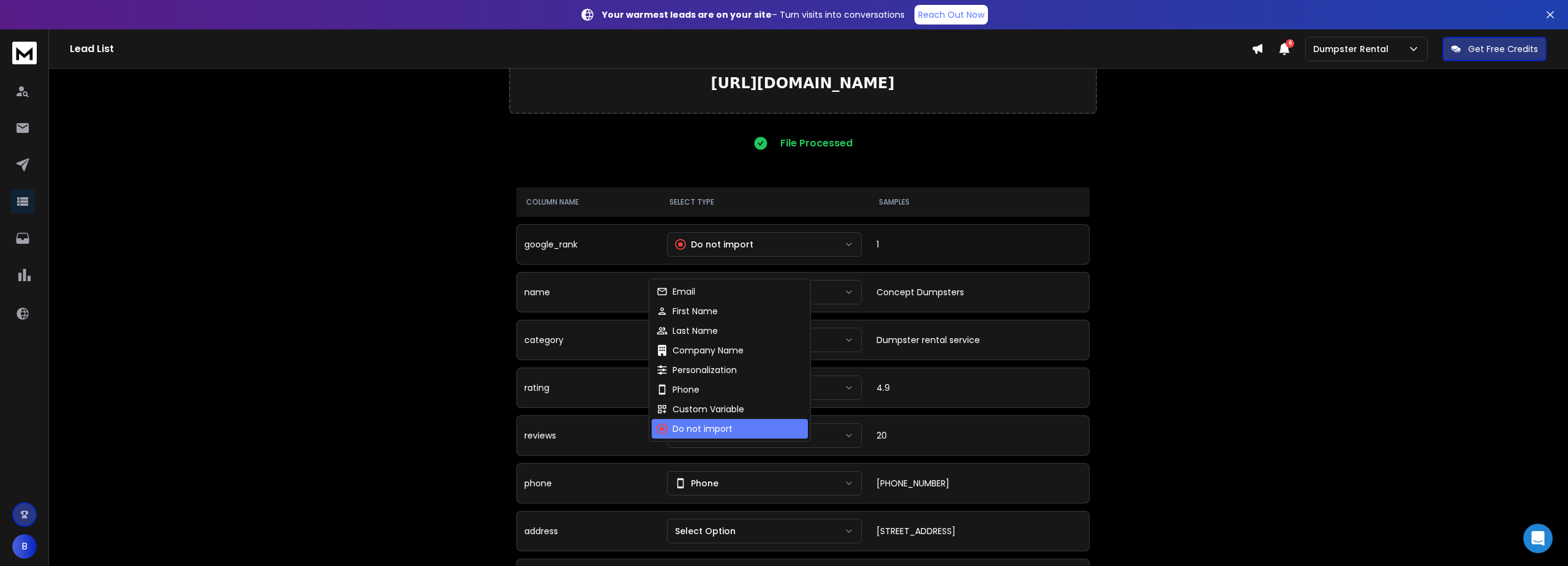
click at [844, 249] on icon "button" at bounding box center [848, 244] width 9 height 9
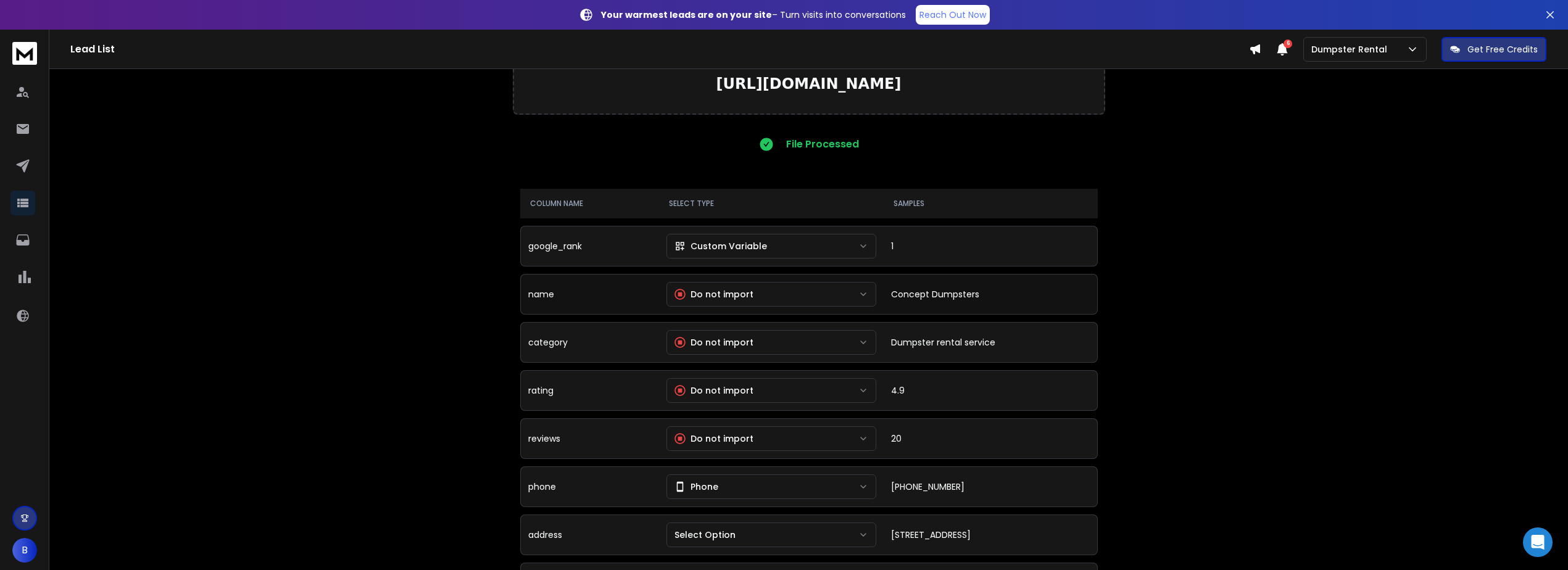
click at [858, 299] on icon "button" at bounding box center [862, 294] width 9 height 9
click at [858, 347] on icon "button" at bounding box center [862, 342] width 9 height 9
click at [790, 403] on button "Do not import" at bounding box center [772, 390] width 210 height 25
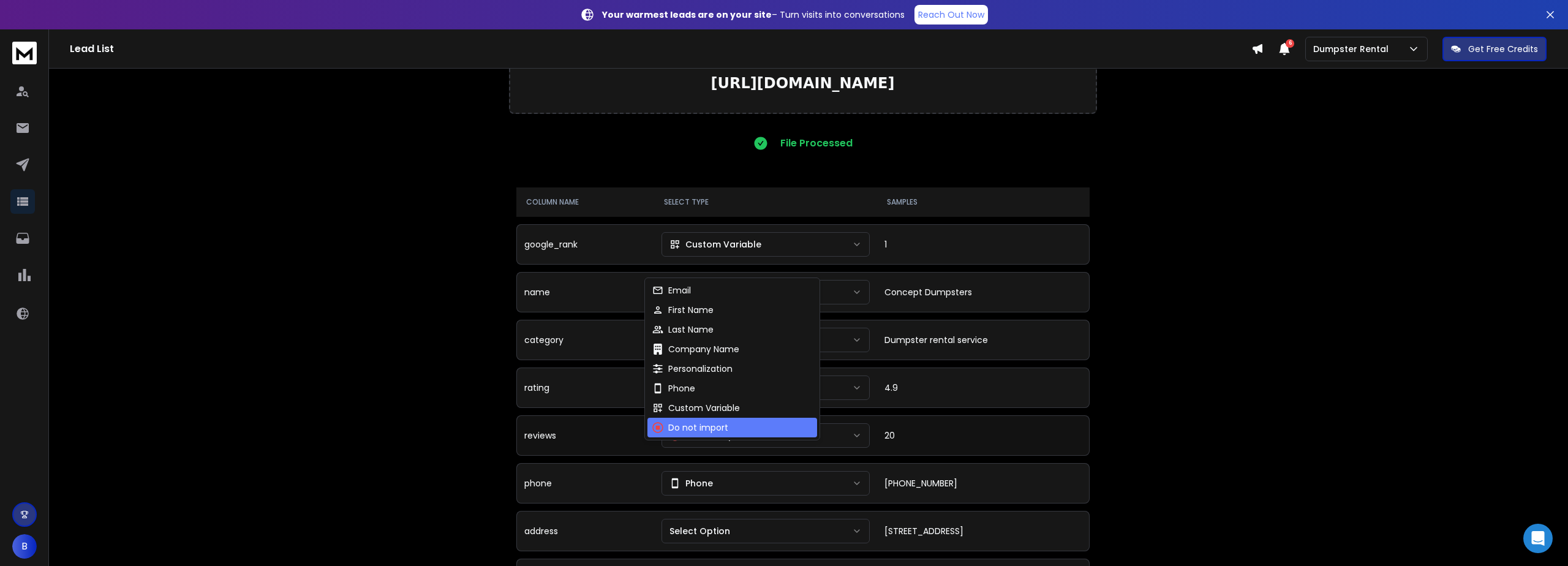
click at [755, 448] on button "Do not import" at bounding box center [766, 435] width 209 height 25
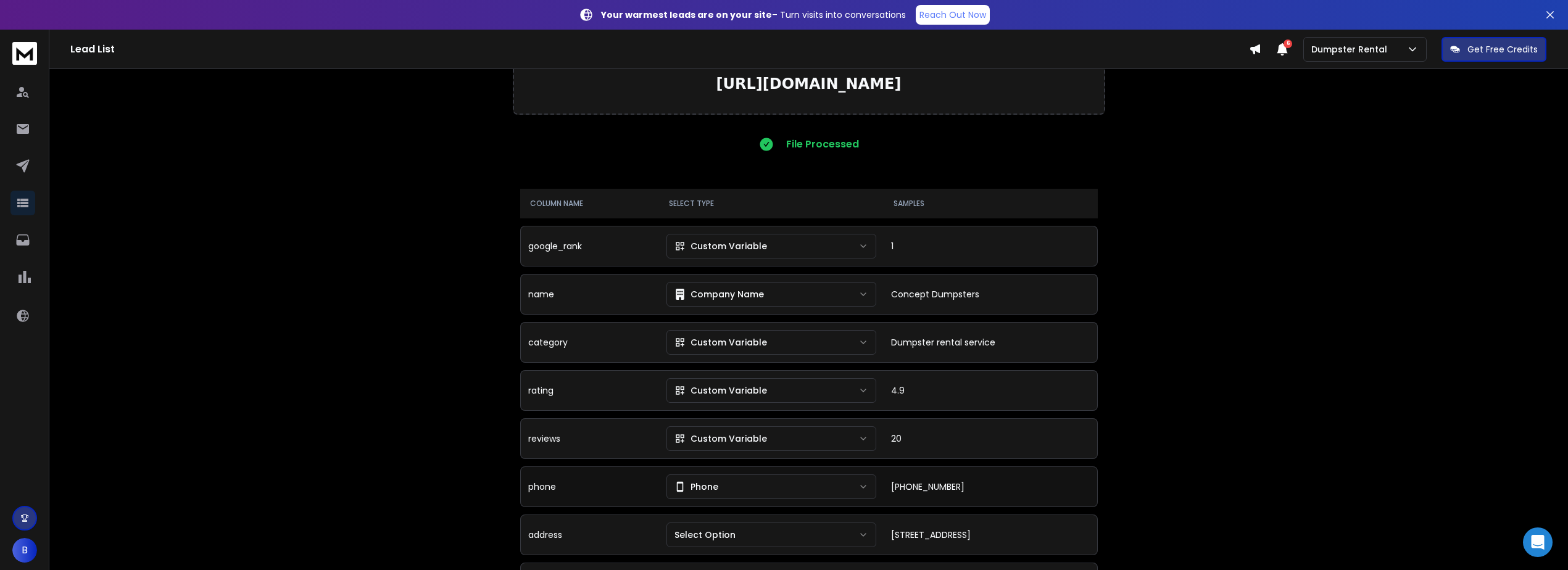
scroll to position [232, 0]
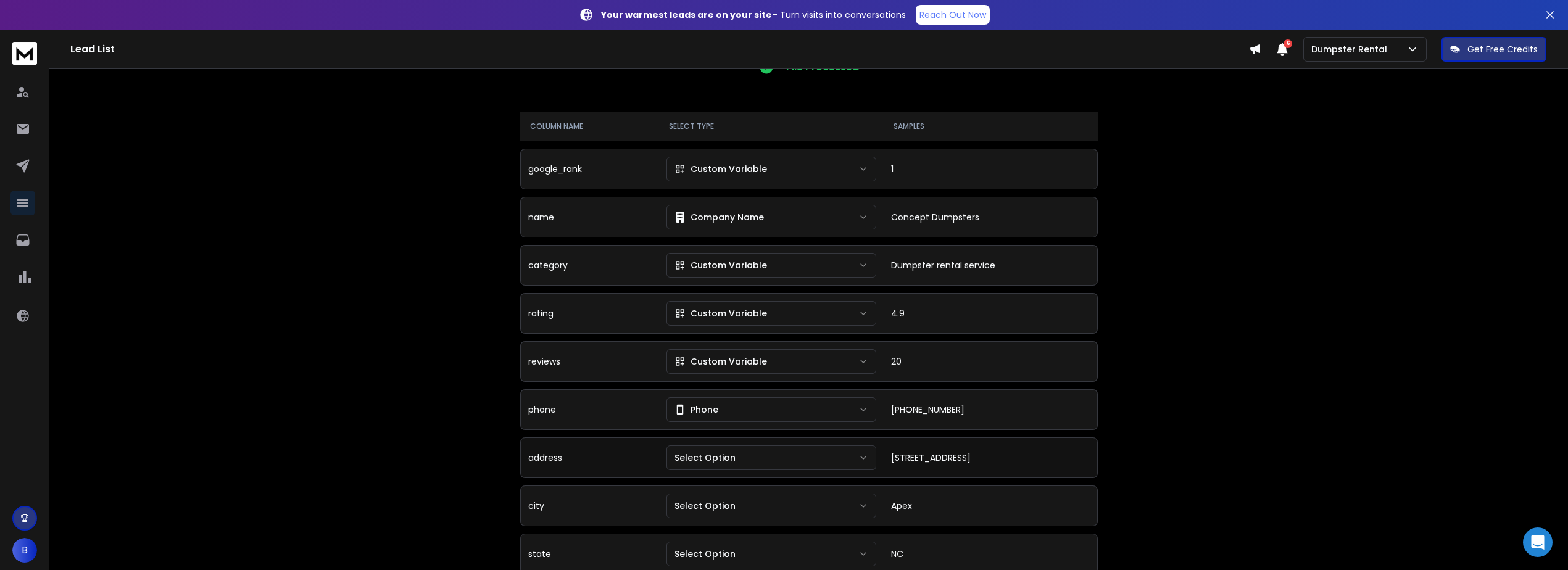
click at [760, 470] on button "Select Option" at bounding box center [772, 457] width 210 height 25
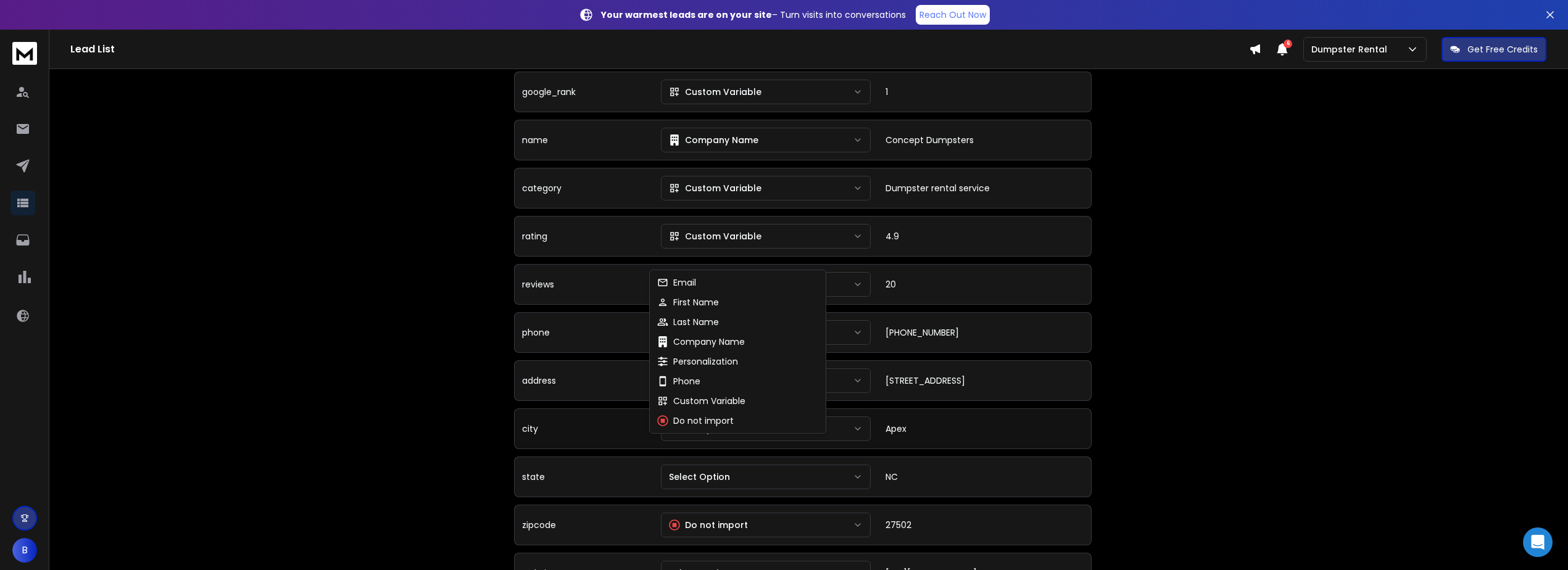
click at [750, 440] on button "Select Option" at bounding box center [766, 428] width 210 height 25
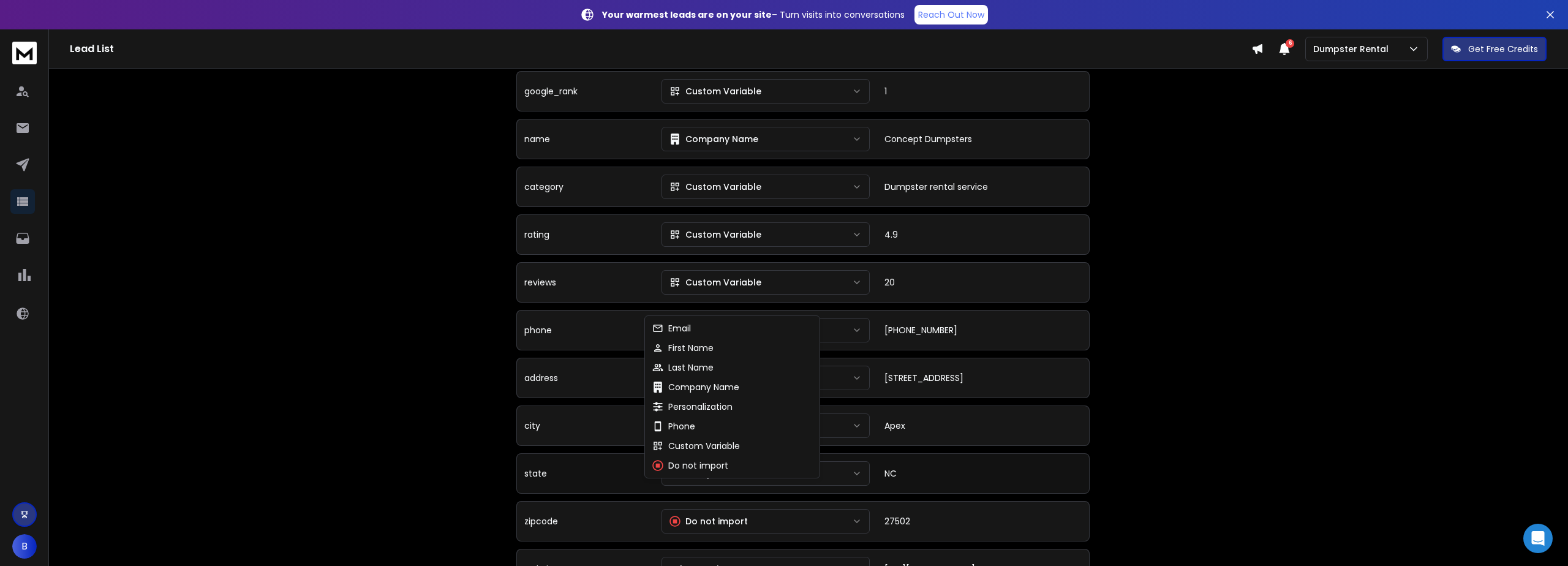
click at [730, 486] on button "Select Option" at bounding box center [766, 473] width 209 height 25
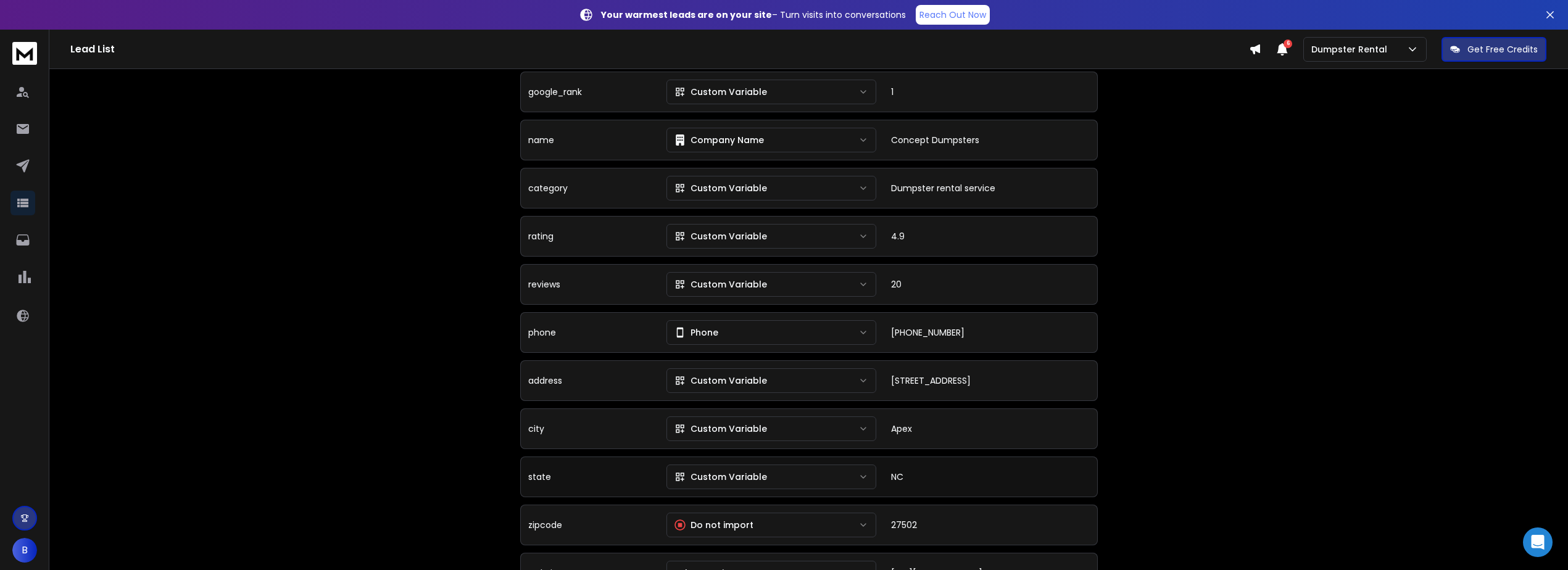
scroll to position [462, 0]
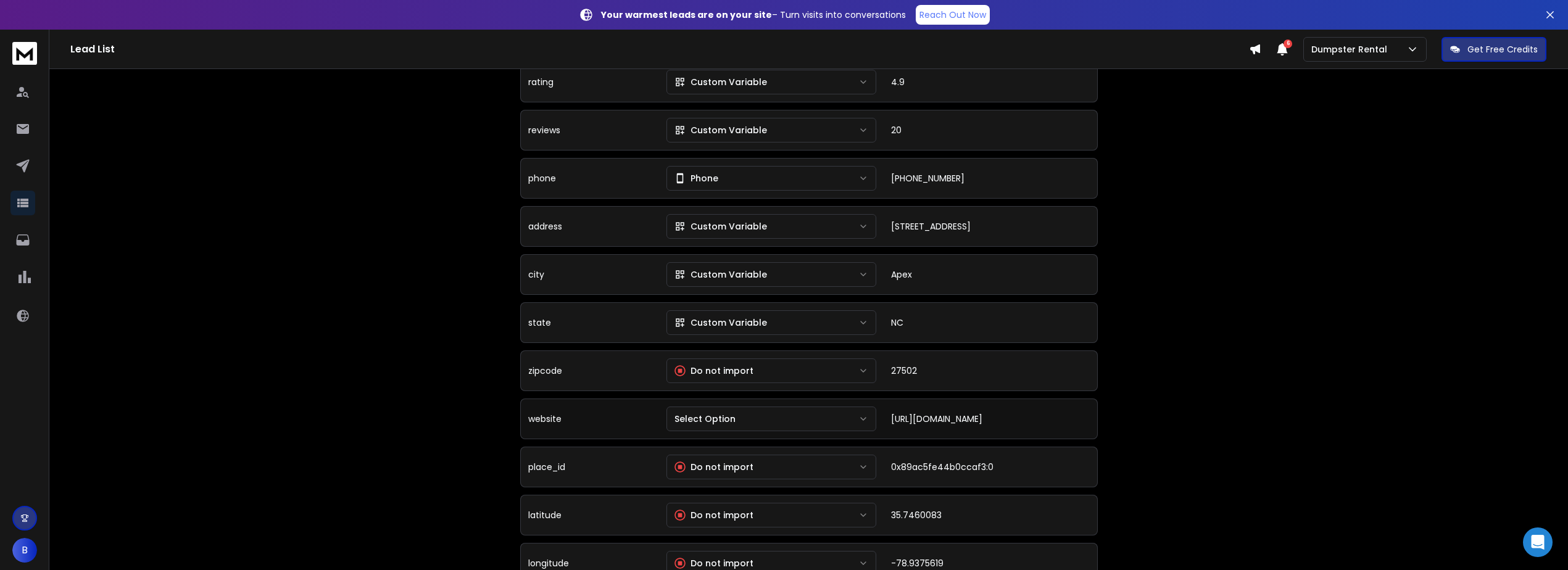
click at [738, 431] on button "Select Option" at bounding box center [772, 418] width 210 height 25
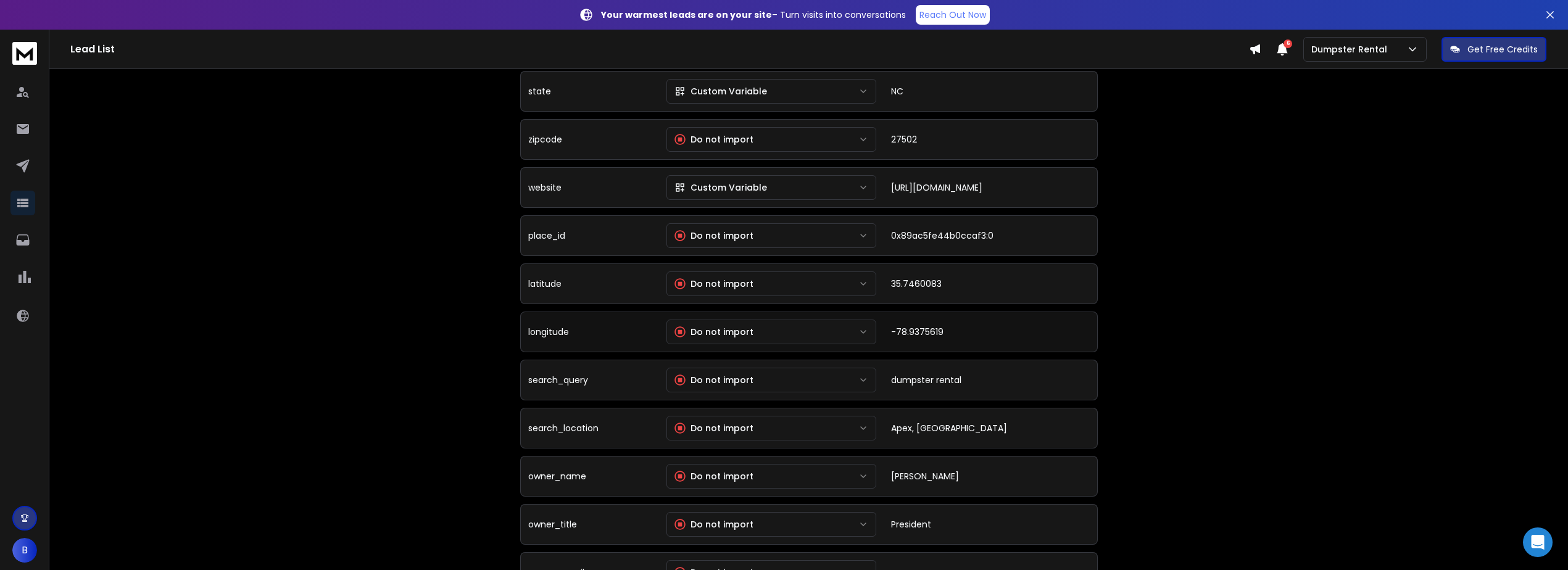
click at [754, 344] on button "Do not import" at bounding box center [772, 331] width 210 height 25
click at [744, 393] on button "Do not import" at bounding box center [772, 380] width 210 height 25
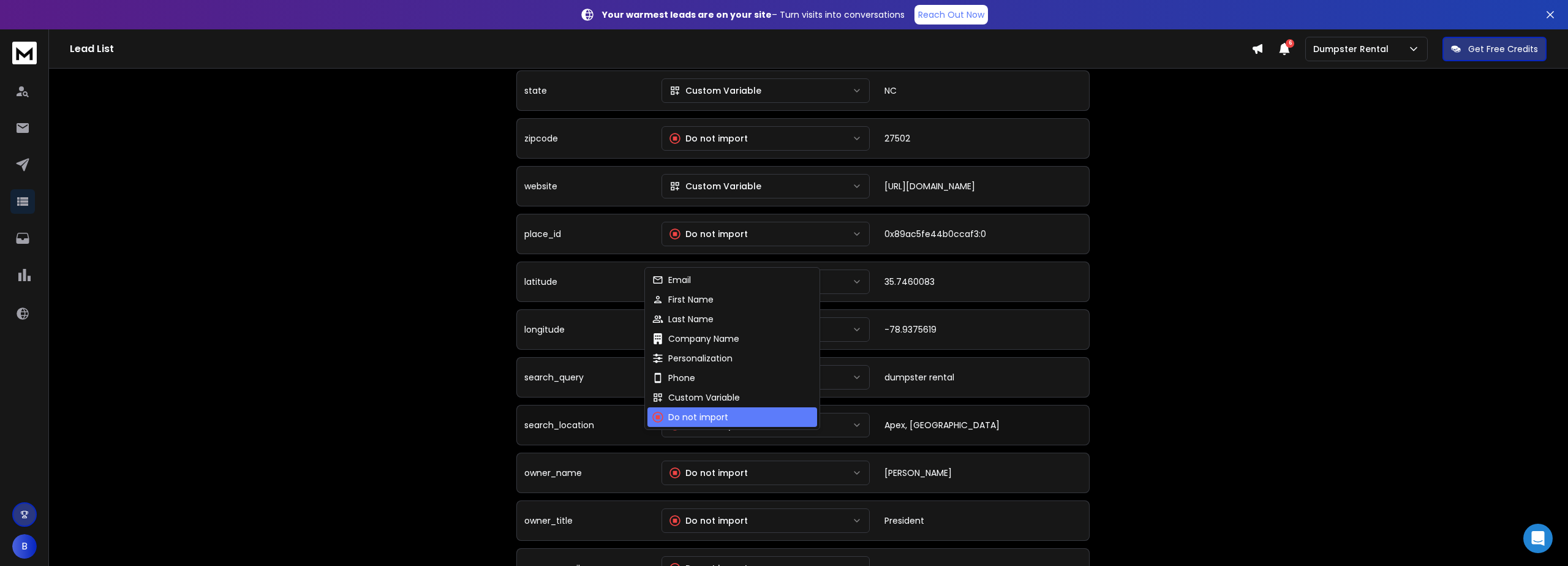
click at [754, 437] on button "Do not import" at bounding box center [766, 425] width 209 height 25
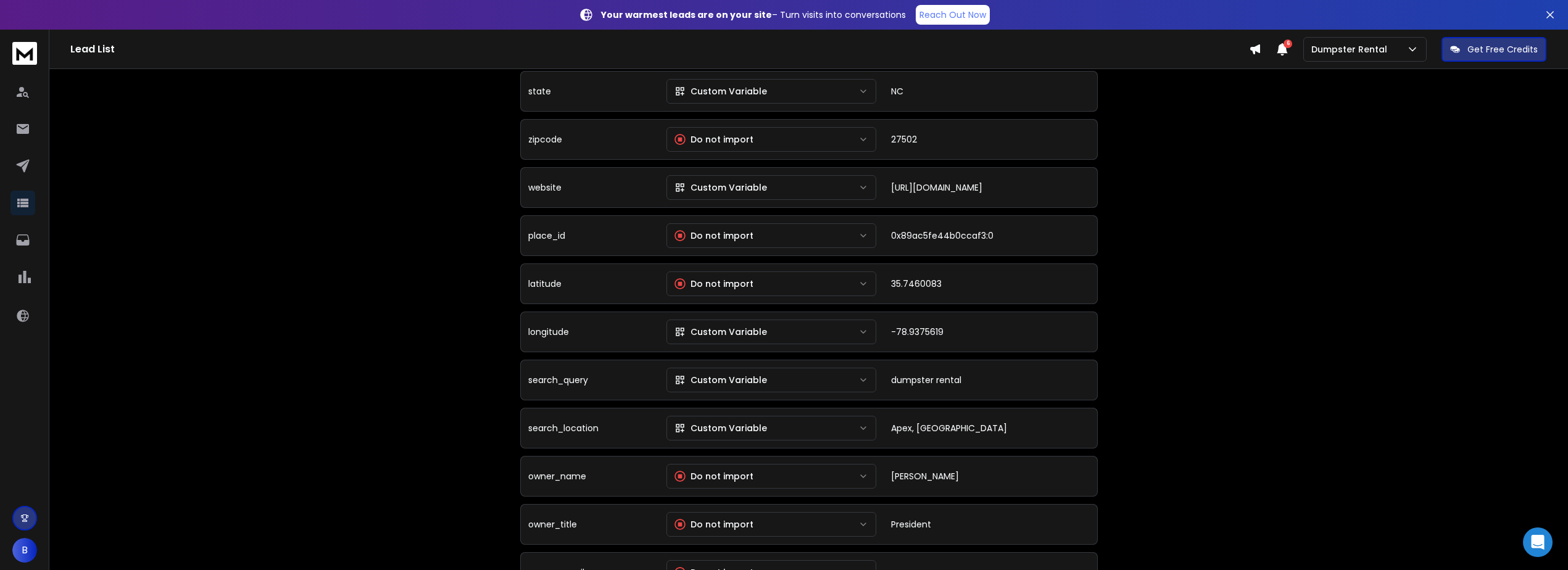
scroll to position [848, 0]
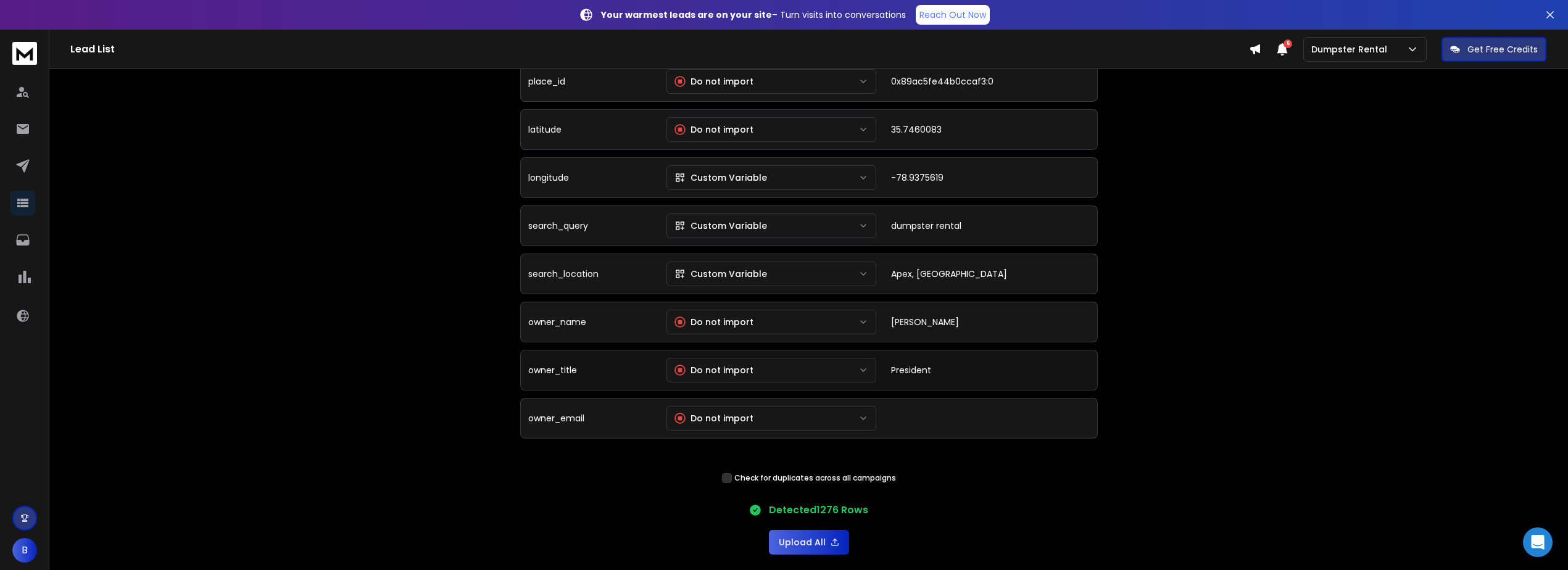
click at [768, 382] on button "Do not import" at bounding box center [772, 369] width 210 height 25
click at [748, 431] on button "Do not import" at bounding box center [772, 418] width 210 height 25
click at [770, 334] on button "Do not import" at bounding box center [772, 322] width 210 height 25
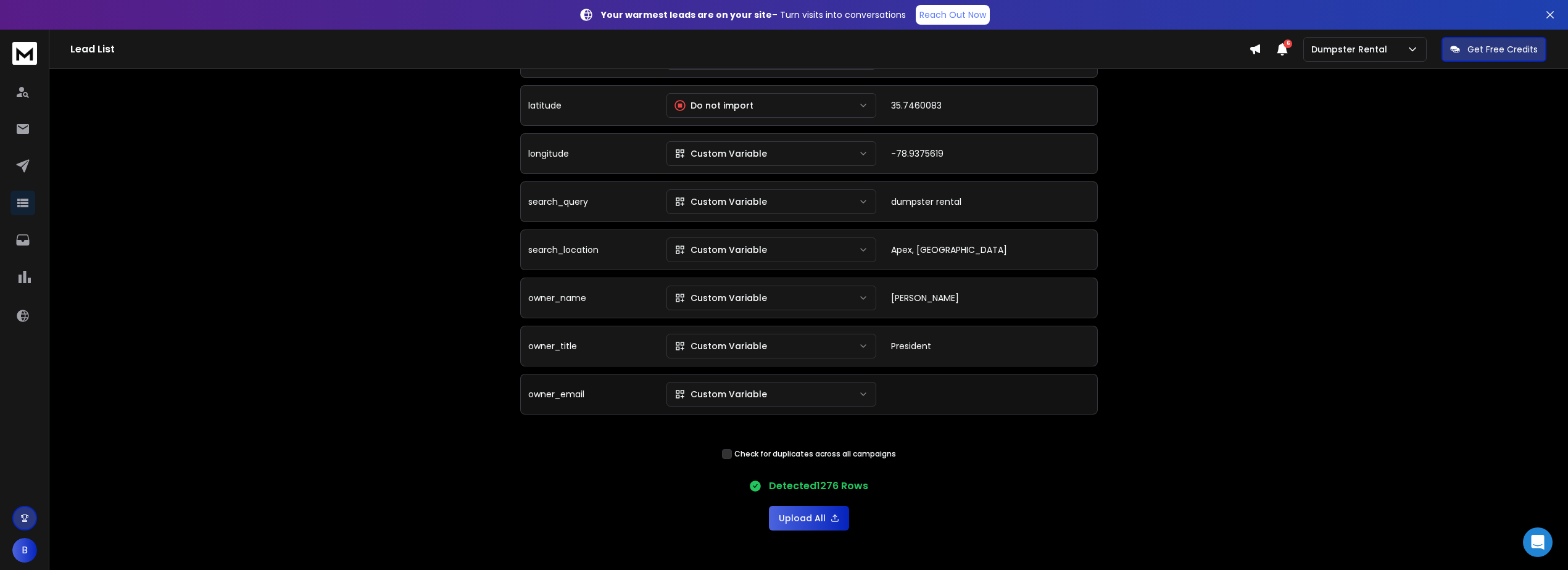
click at [858, 393] on icon "button" at bounding box center [862, 393] width 9 height 9
click at [804, 514] on button "Upload All" at bounding box center [808, 517] width 80 height 25
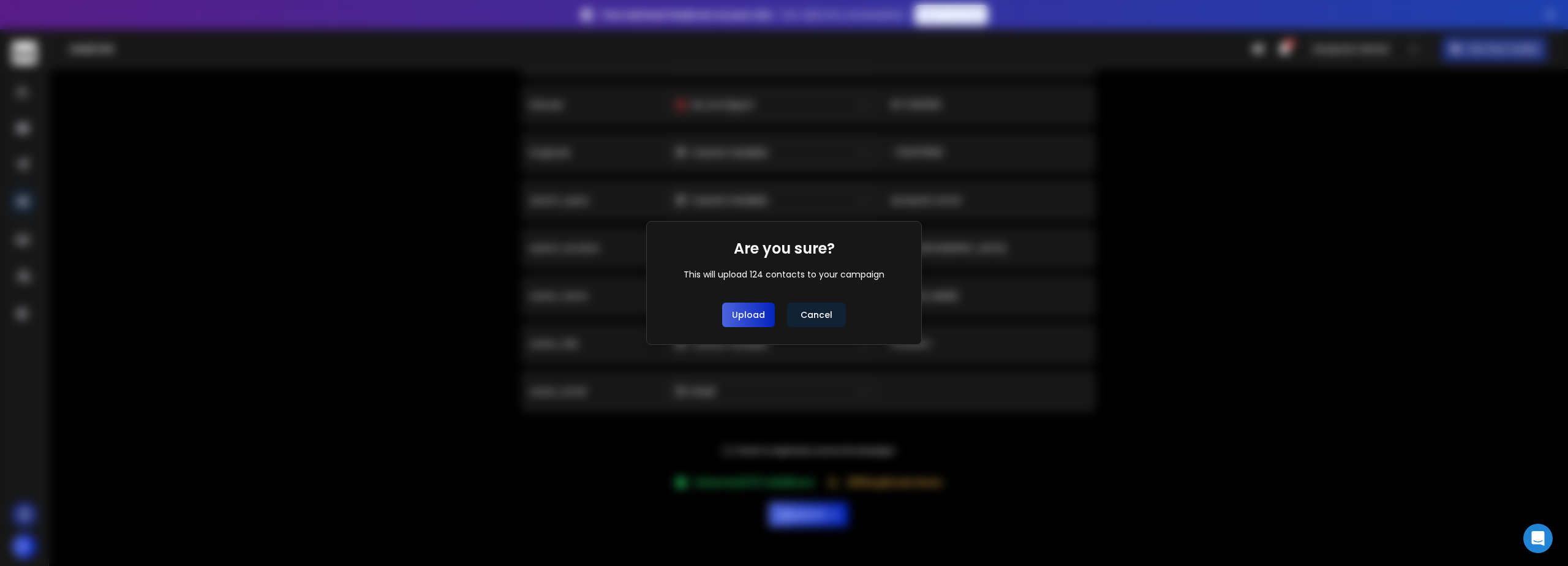
click at [754, 310] on button "Upload" at bounding box center [748, 315] width 53 height 25
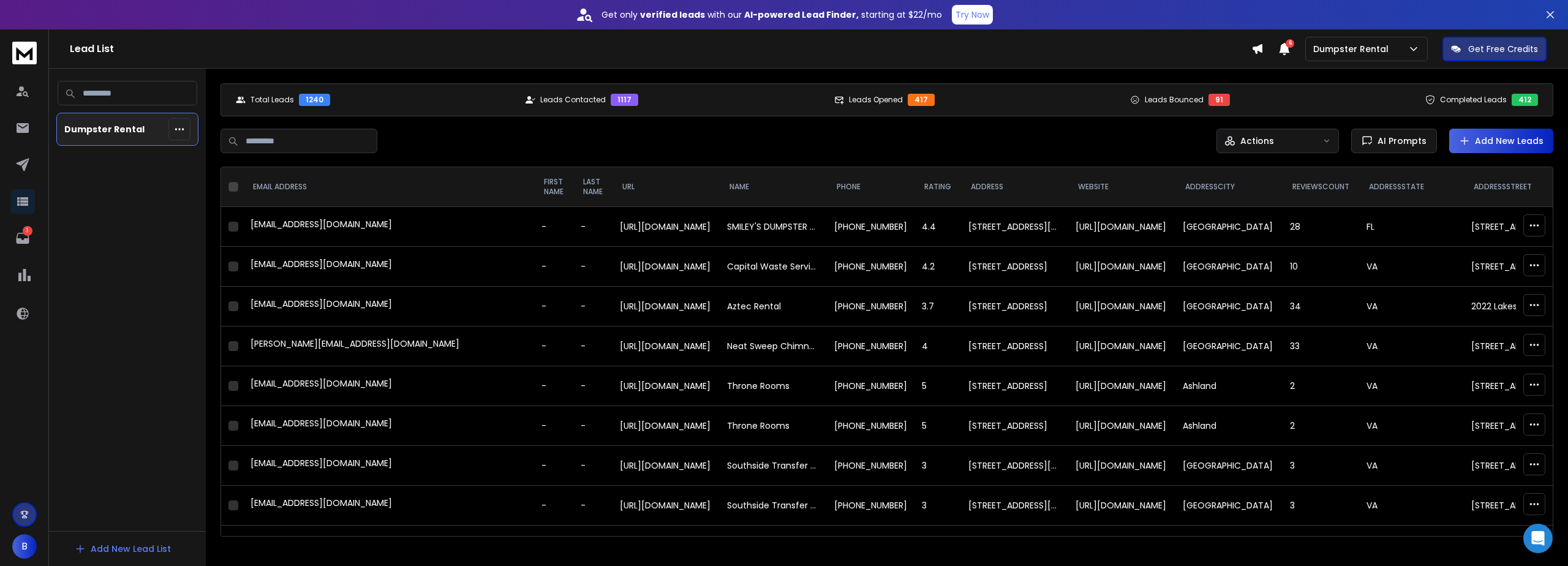
click at [454, 528] on td "[PERSON_NAME][EMAIL_ADDRESS][PERSON_NAME][DOMAIN_NAME]" at bounding box center [388, 545] width 291 height 40
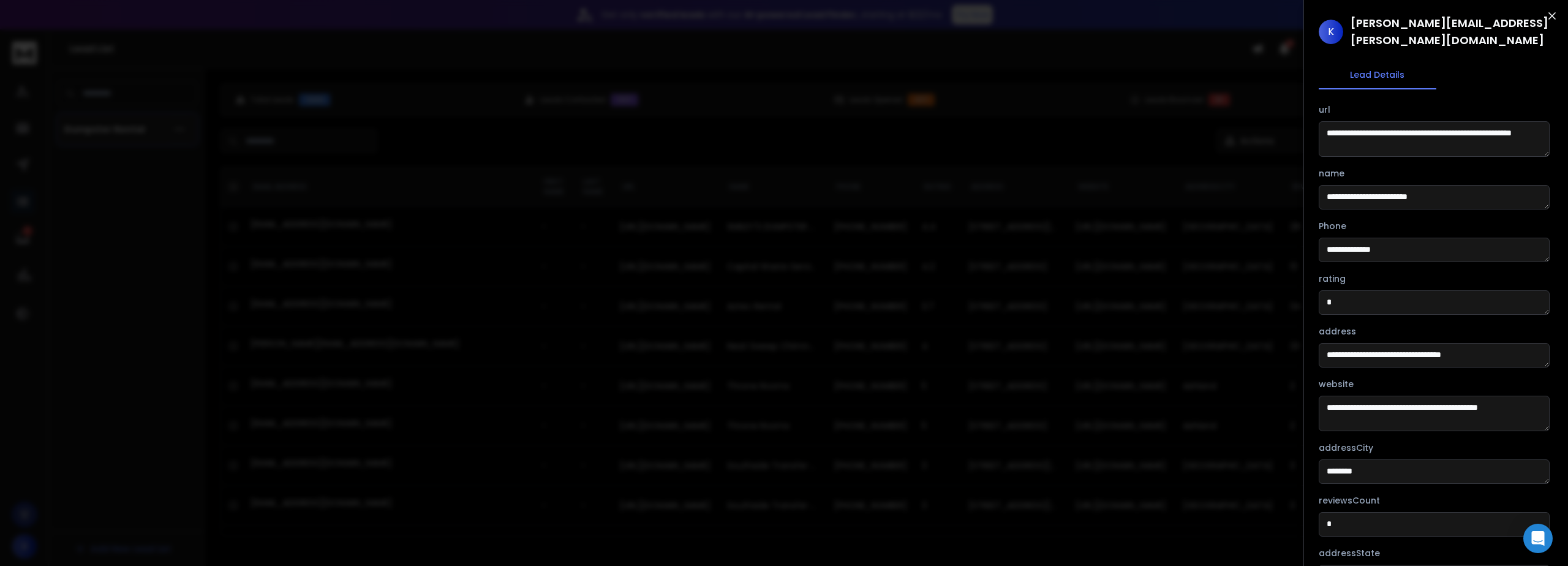
click at [1552, 14] on icon "button" at bounding box center [1552, 15] width 12 height 12
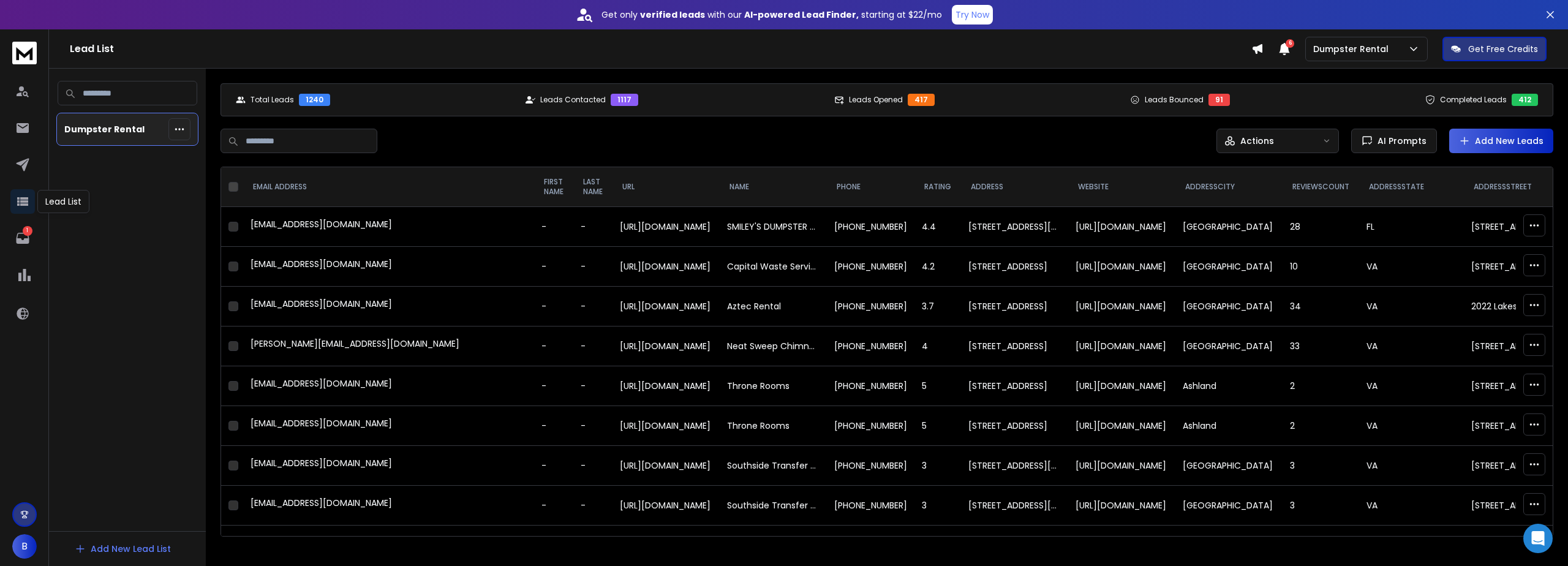
click at [21, 199] on icon at bounding box center [22, 201] width 15 height 15
click at [115, 131] on p "Dumpster Rental" at bounding box center [104, 129] width 80 height 12
click at [318, 91] on div "Total Leads 1240 Leads Contacted 1117 Leads Opened 417 Leads Bounced 91 Complet…" at bounding box center [887, 99] width 1332 height 33
click at [644, 91] on div "Total Leads 1240 Leads Contacted 1117 Leads Opened 417 Leads Bounced 91 Complet…" at bounding box center [887, 99] width 1332 height 33
click at [25, 127] on icon at bounding box center [22, 127] width 12 height 9
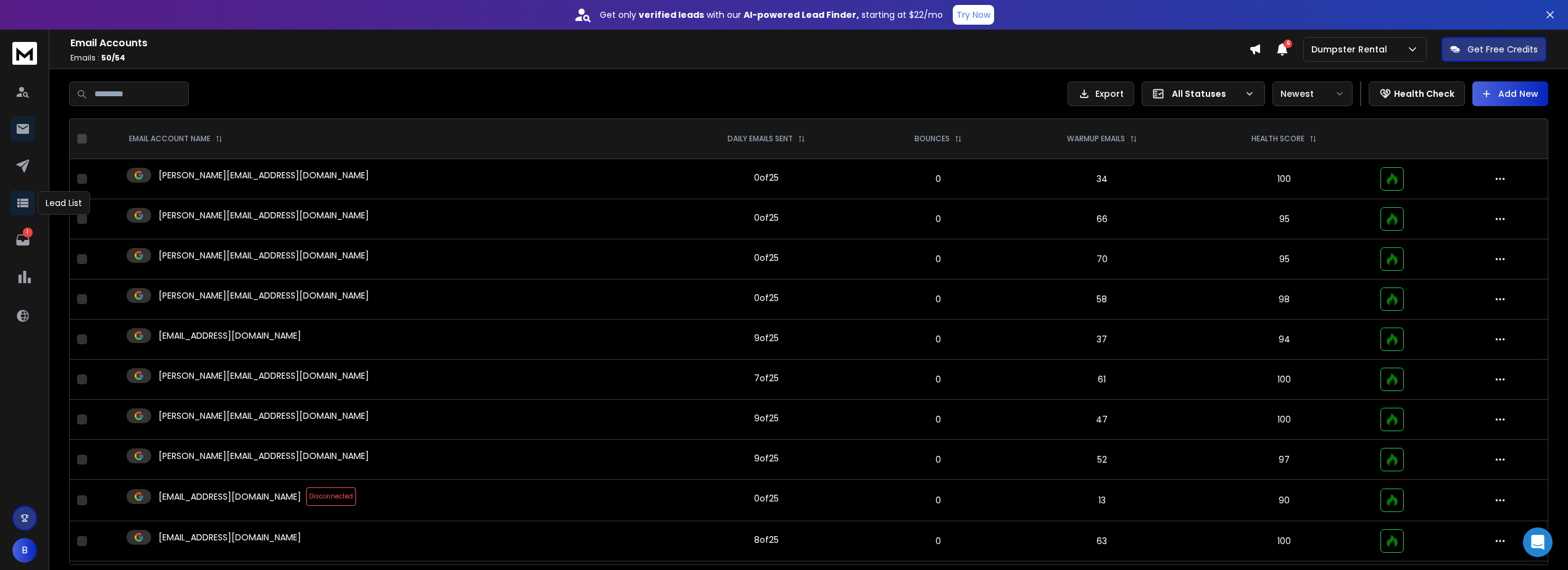
click at [25, 199] on icon at bounding box center [22, 203] width 11 height 9
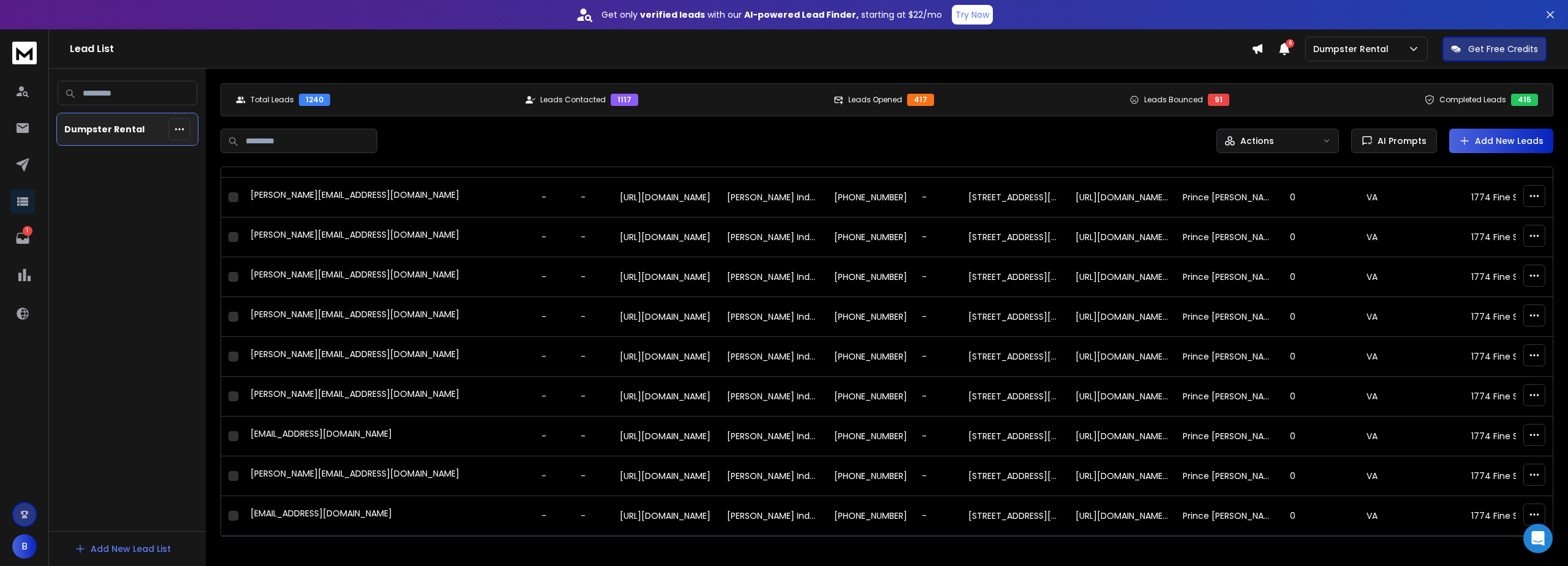
scroll to position [15908, 0]
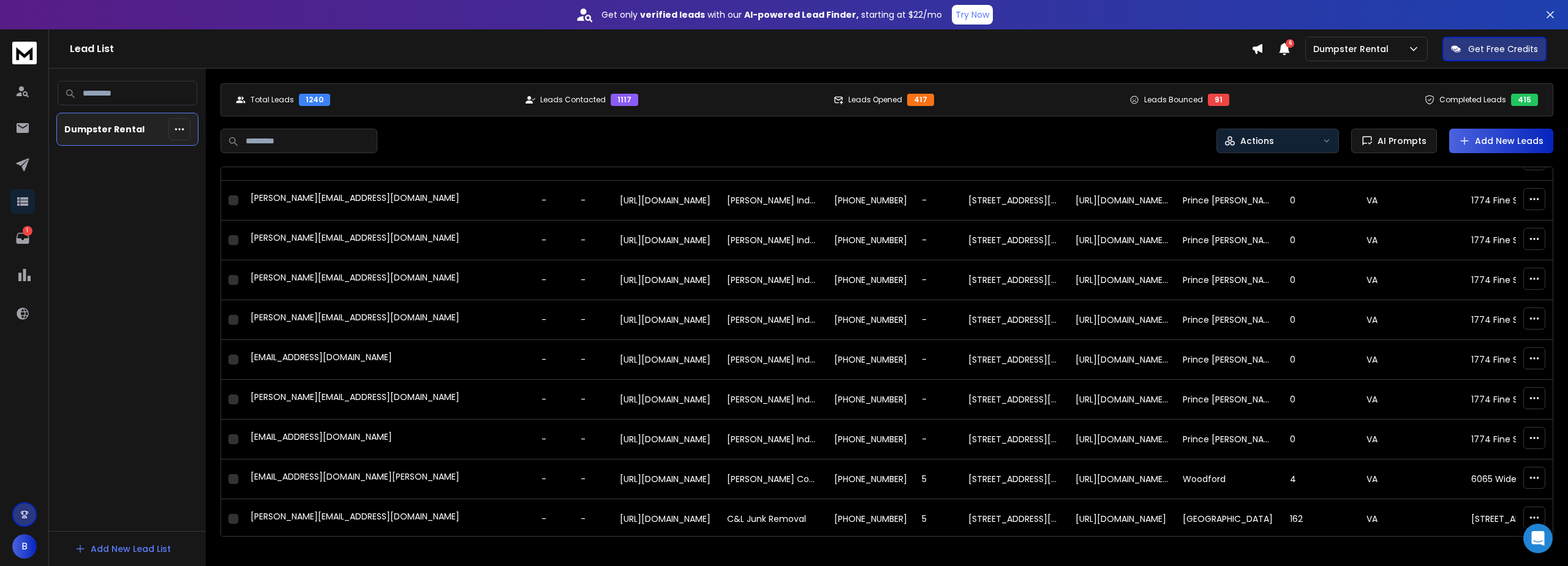
click at [1292, 135] on div "Actions" at bounding box center [1270, 141] width 93 height 12
click at [1295, 164] on p "Export Leads to CSV" at bounding box center [1287, 168] width 85 height 12
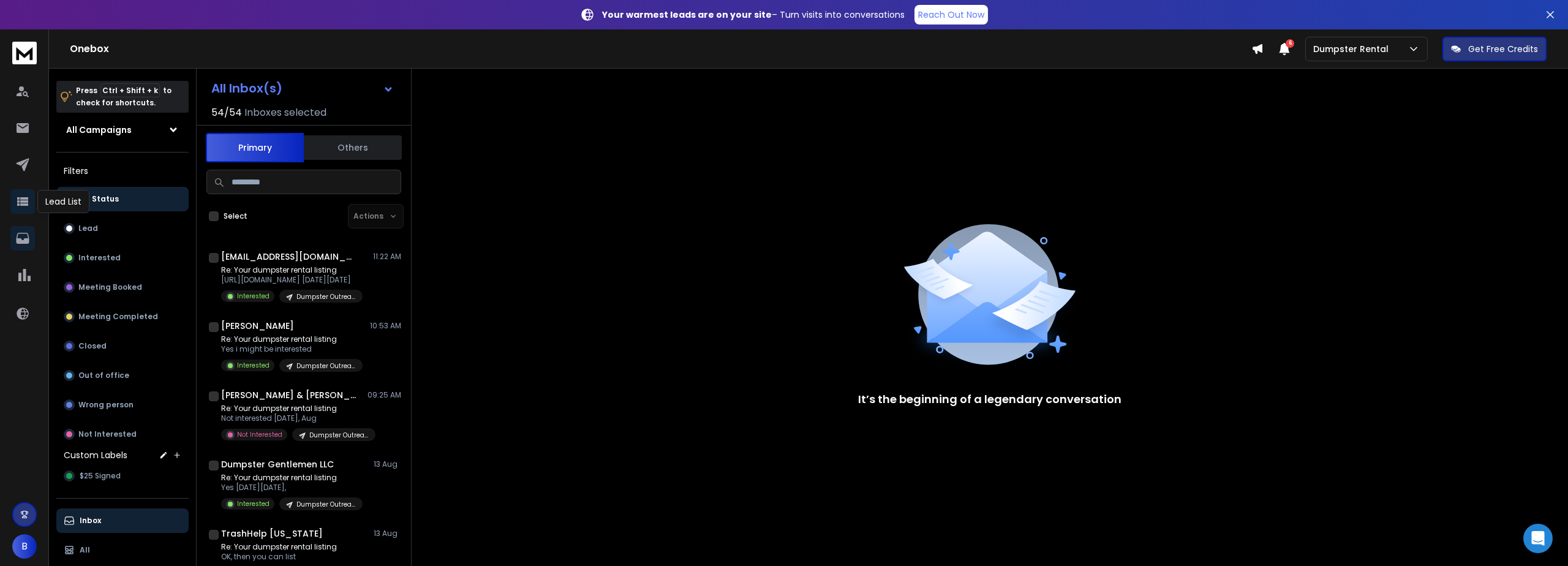
click at [23, 199] on icon at bounding box center [22, 201] width 15 height 15
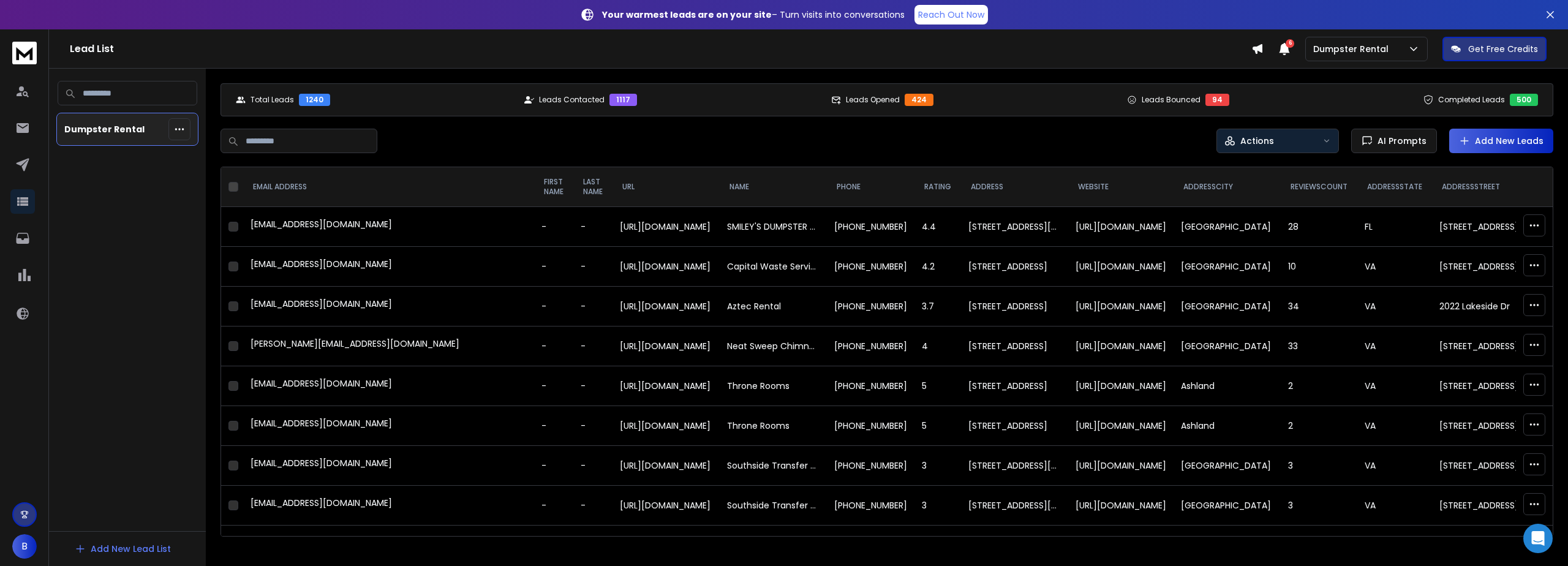
click at [1323, 139] on button "Actions" at bounding box center [1276, 140] width 122 height 25
click at [1307, 164] on p "Export Leads to CSV" at bounding box center [1287, 168] width 85 height 12
click at [1123, 53] on h1 "Lead List" at bounding box center [661, 49] width 1182 height 15
click at [135, 540] on button "Add New Lead List" at bounding box center [122, 548] width 115 height 25
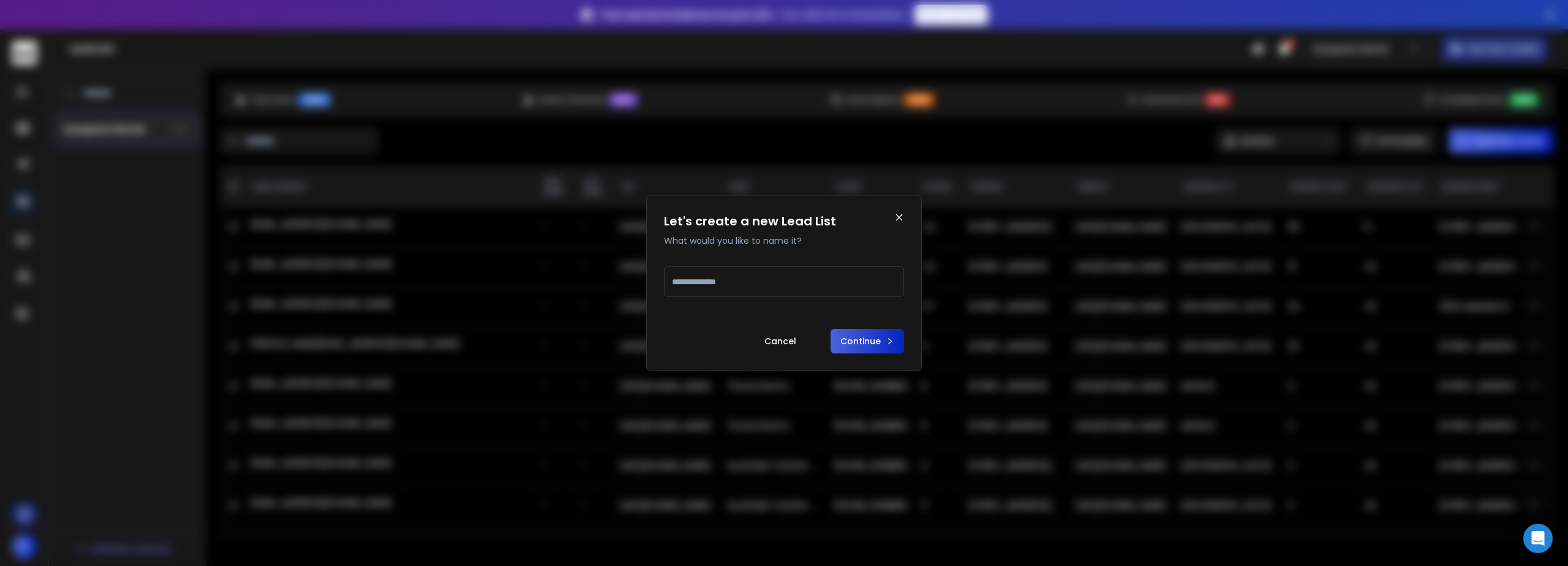
click at [769, 269] on input at bounding box center [783, 282] width 240 height 31
type input "**********"
click at [875, 339] on button "Continue" at bounding box center [867, 341] width 74 height 25
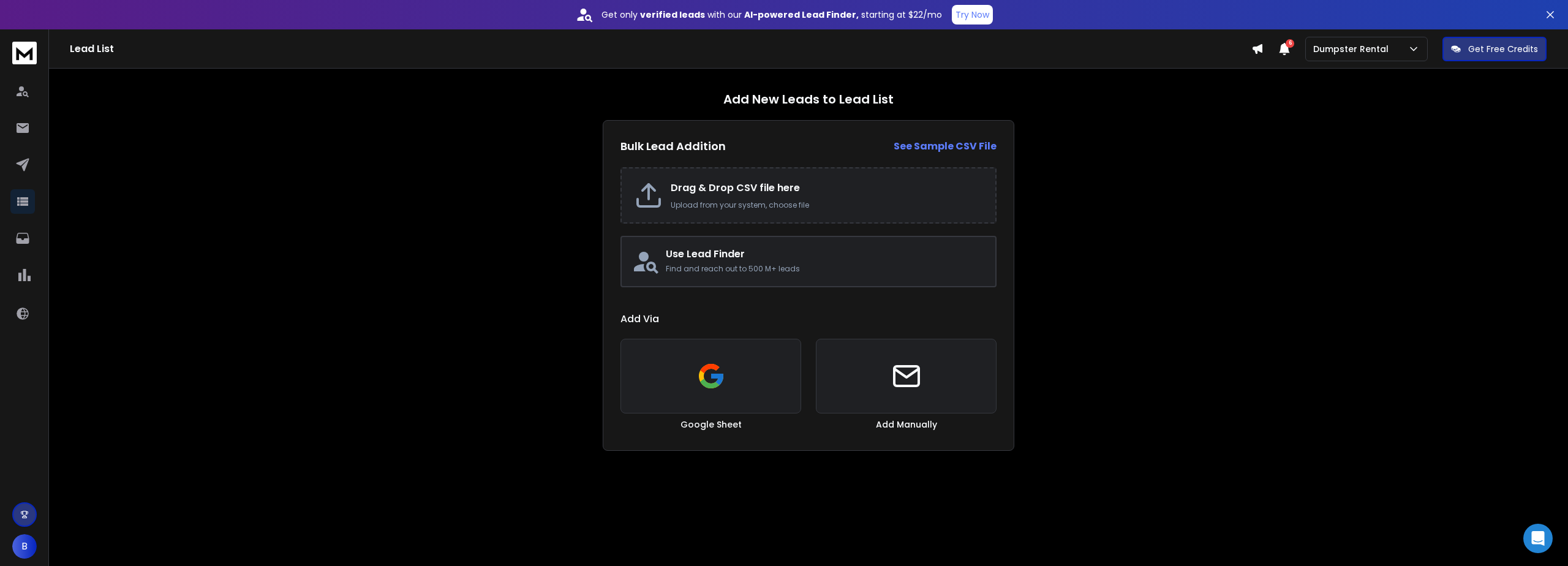
click at [760, 183] on h2 "Drag & Drop CSV file here" at bounding box center [826, 187] width 312 height 15
type input "**********"
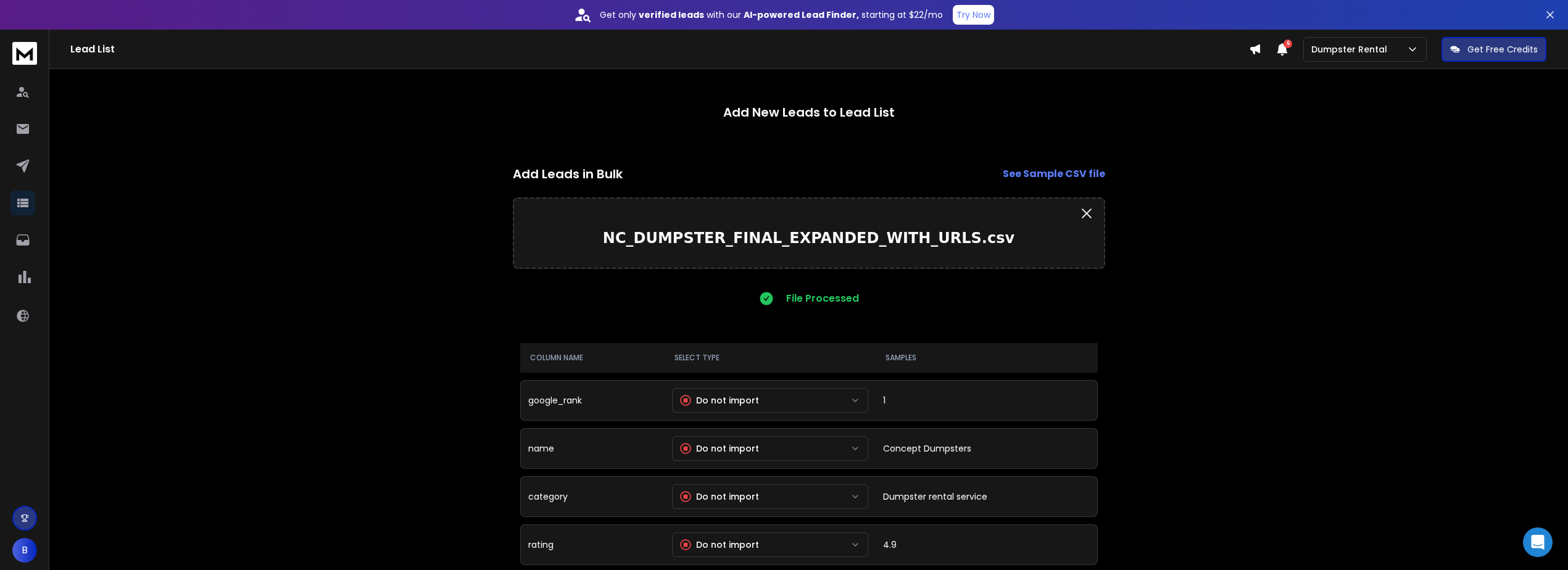
scroll to position [232, 0]
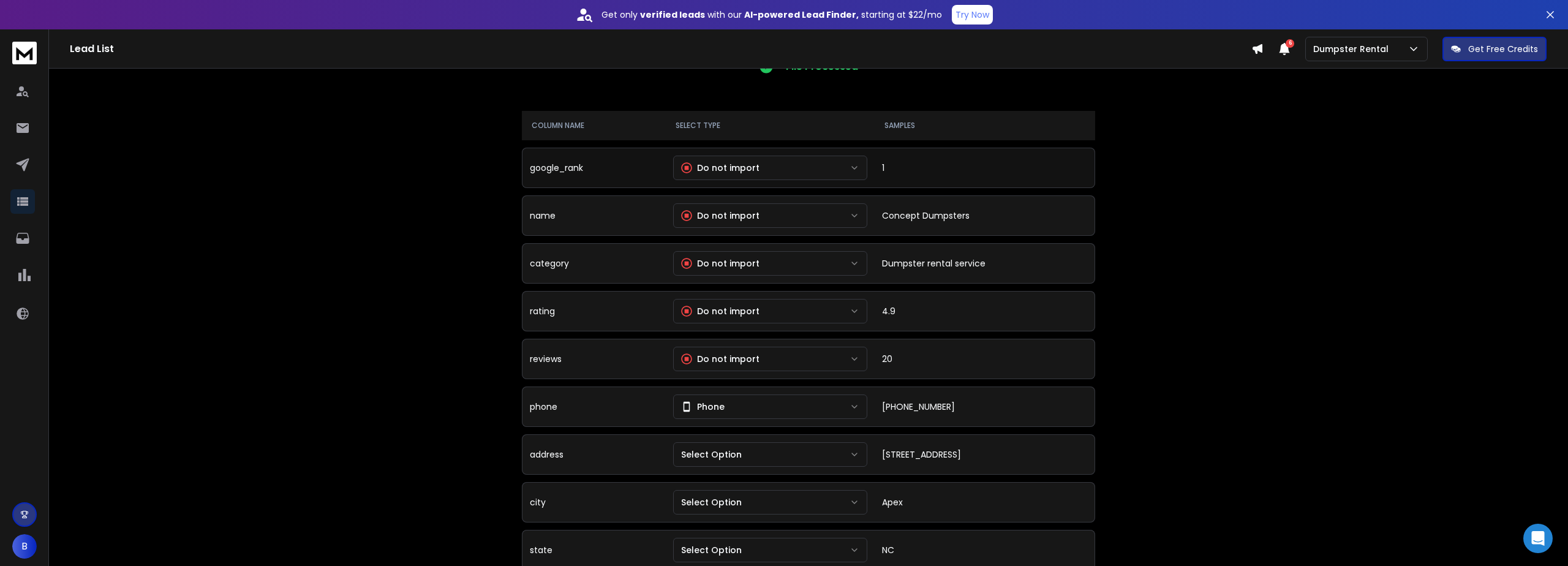
click at [797, 167] on button "Do not import" at bounding box center [769, 168] width 194 height 25
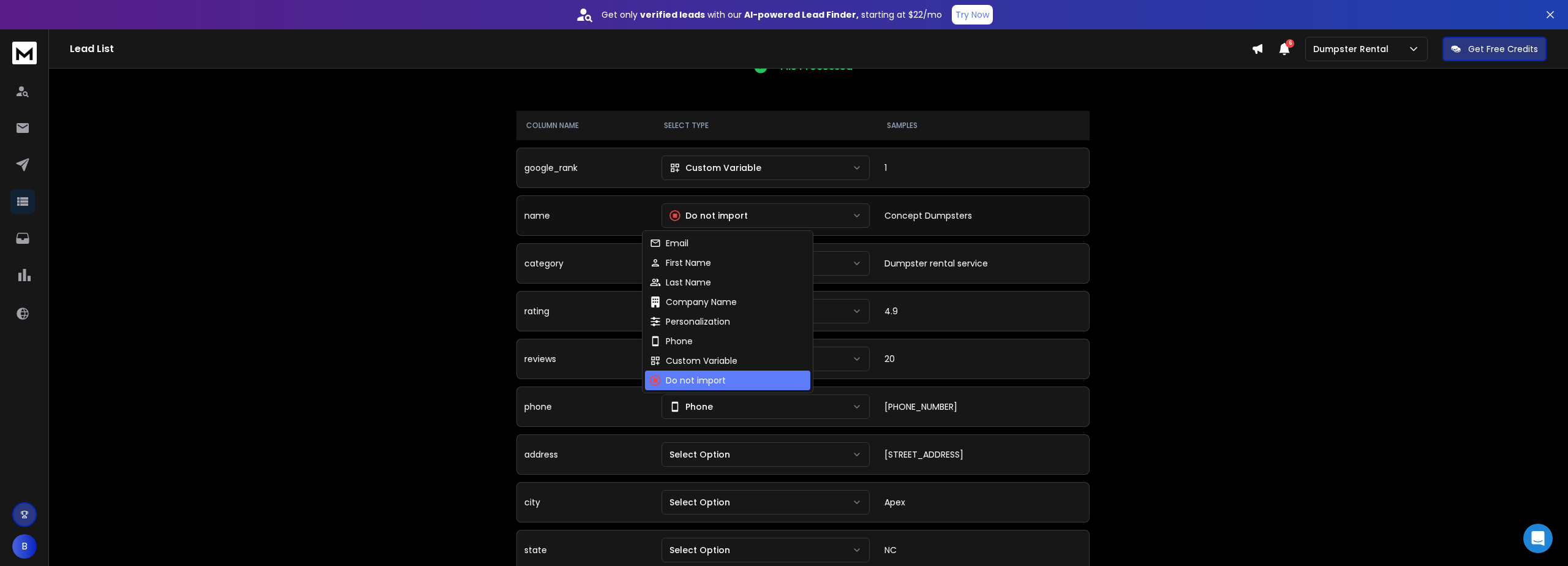
click at [852, 214] on icon "button" at bounding box center [856, 215] width 9 height 9
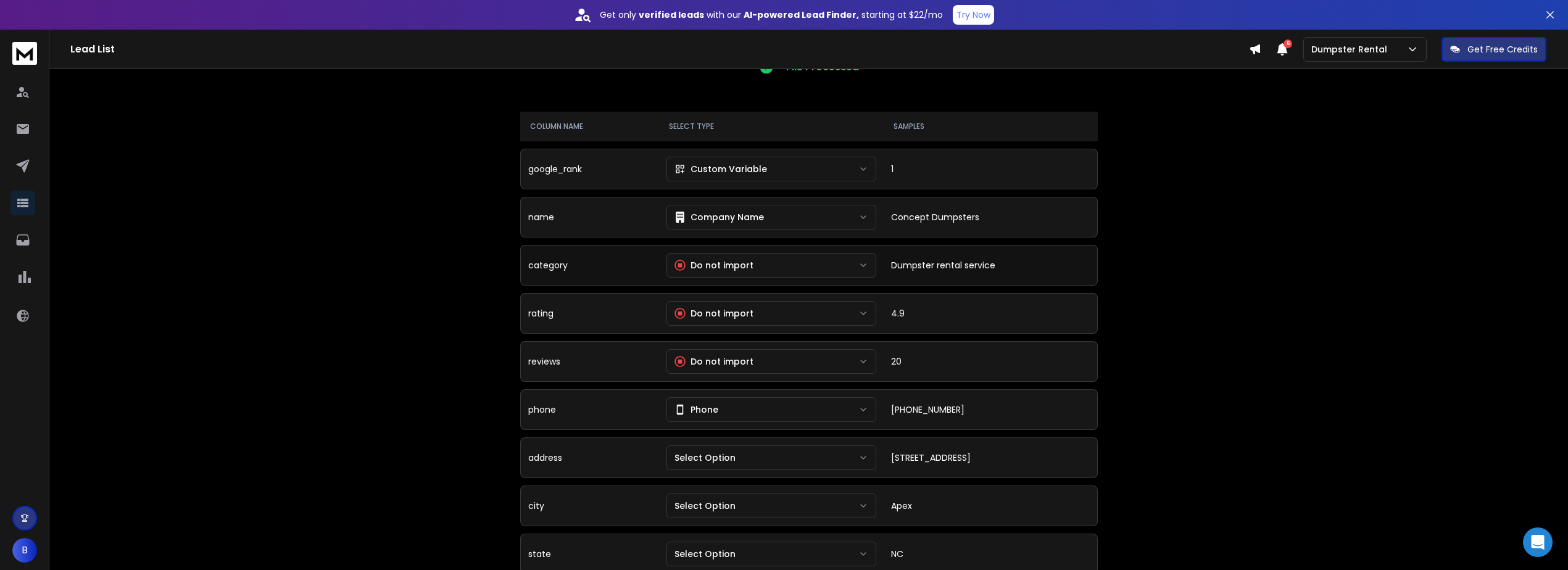
click at [858, 261] on icon "button" at bounding box center [862, 264] width 9 height 9
click at [789, 256] on button "Do not import" at bounding box center [772, 265] width 210 height 25
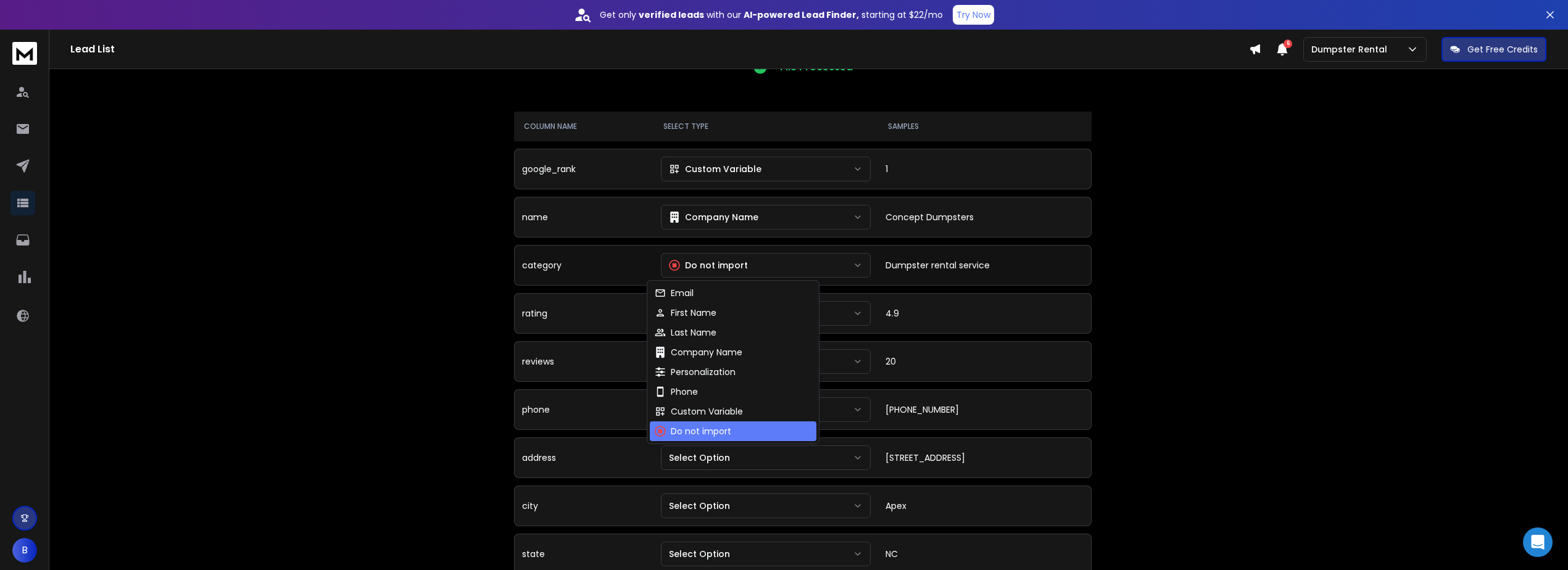
click at [789, 256] on button "Do not import" at bounding box center [766, 265] width 210 height 25
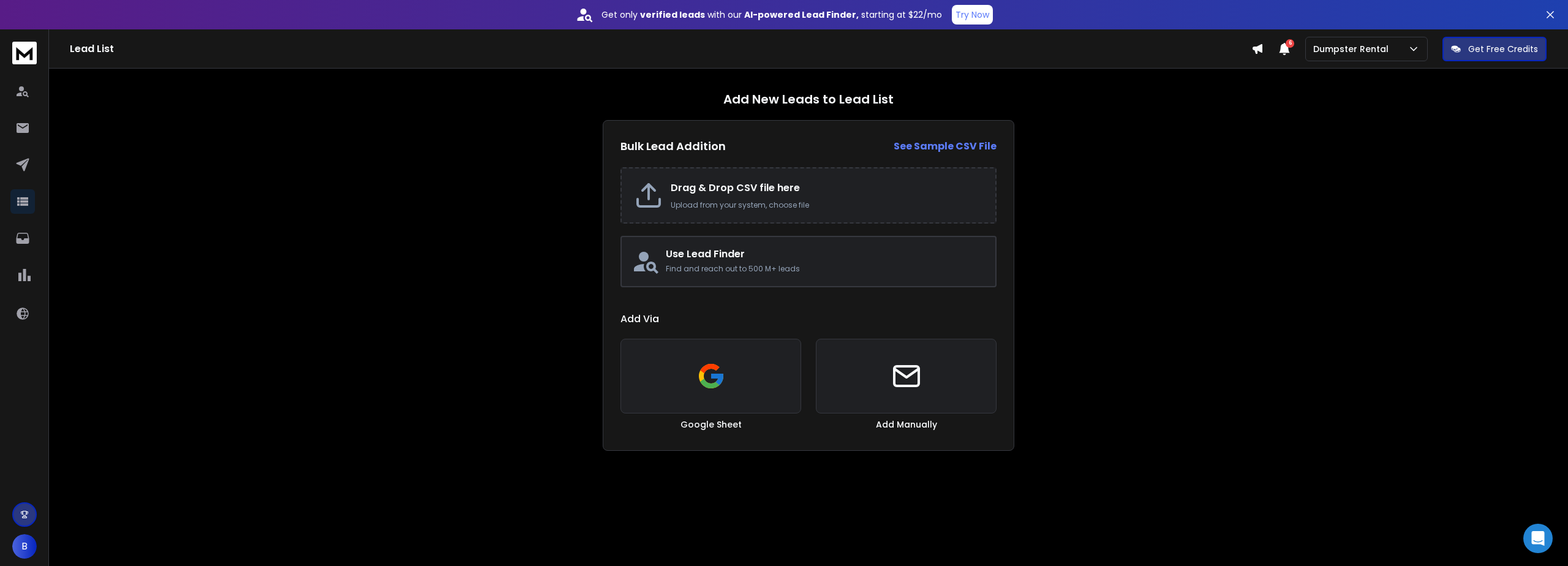
click at [769, 193] on h2 "Drag & Drop CSV file here" at bounding box center [826, 187] width 312 height 15
type input "**********"
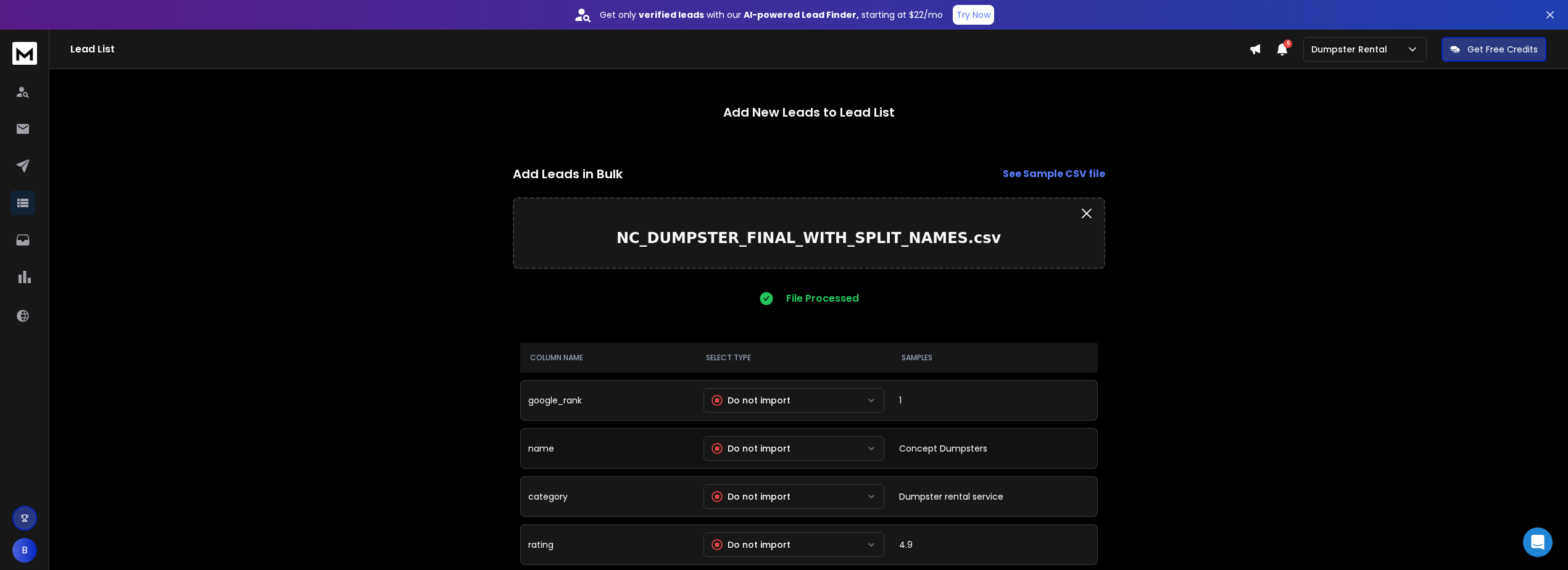
scroll to position [77, 0]
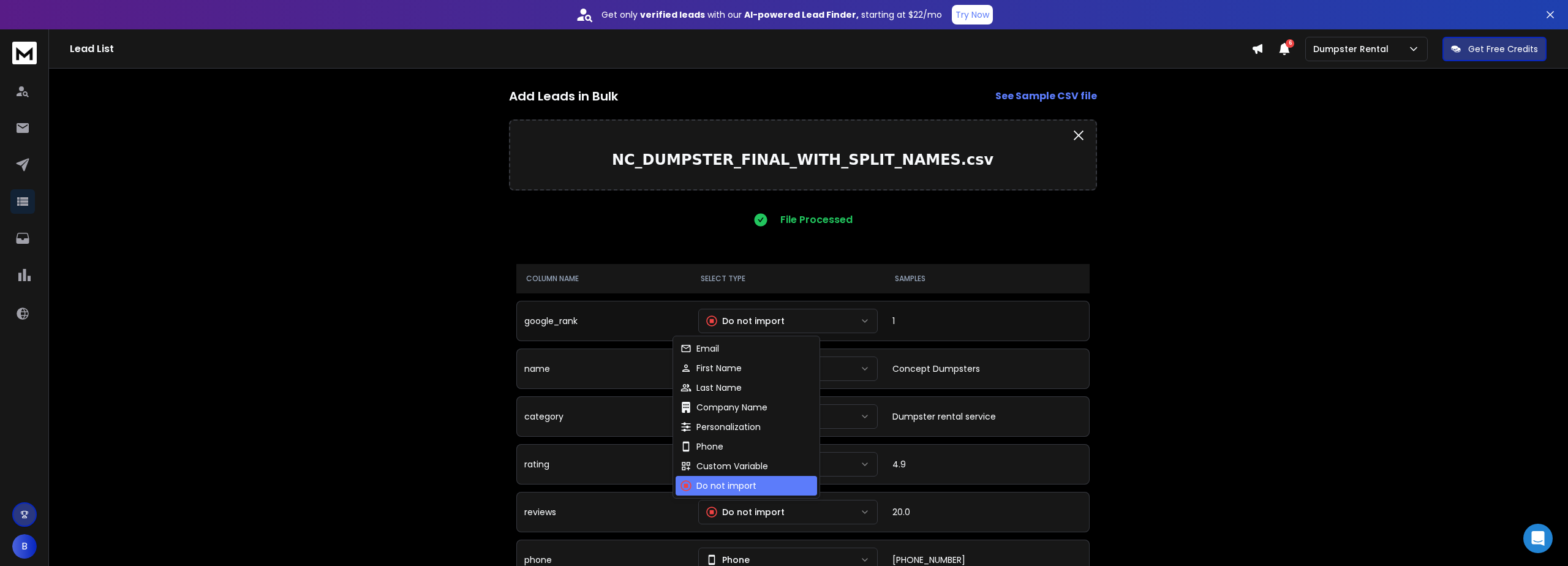
click at [860, 319] on icon "button" at bounding box center [864, 321] width 9 height 9
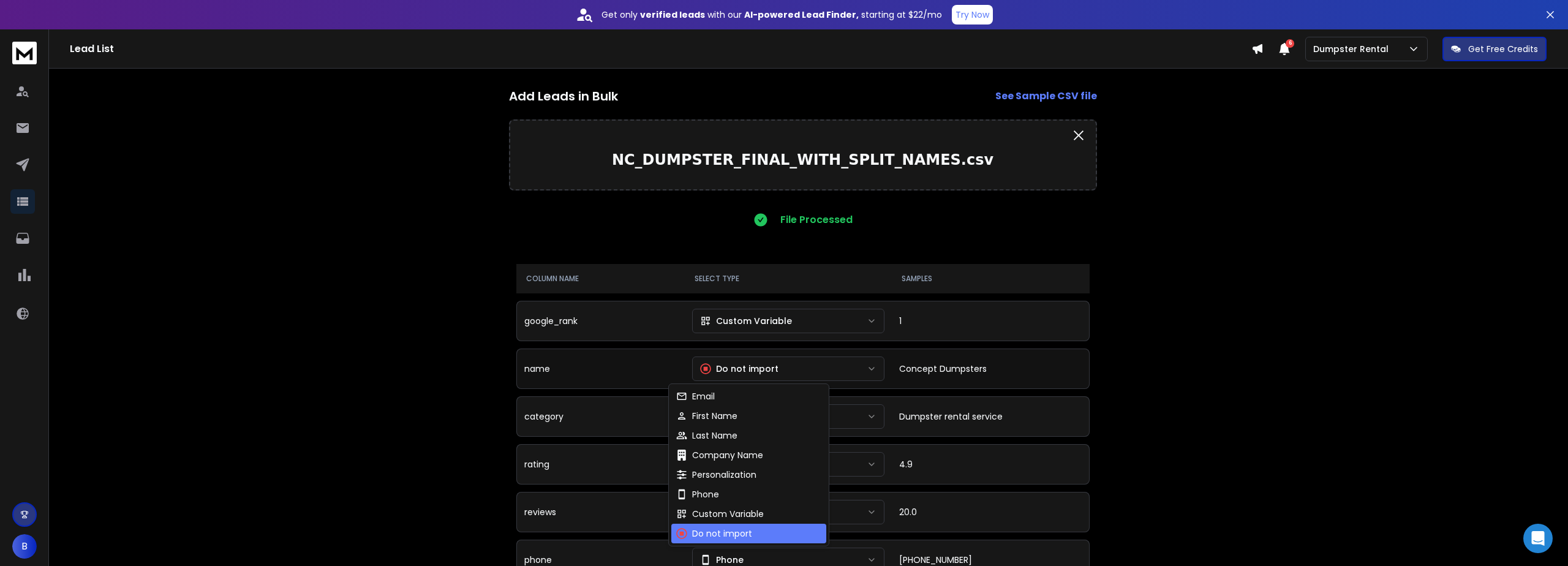
click at [798, 372] on button "Do not import" at bounding box center [788, 368] width 193 height 25
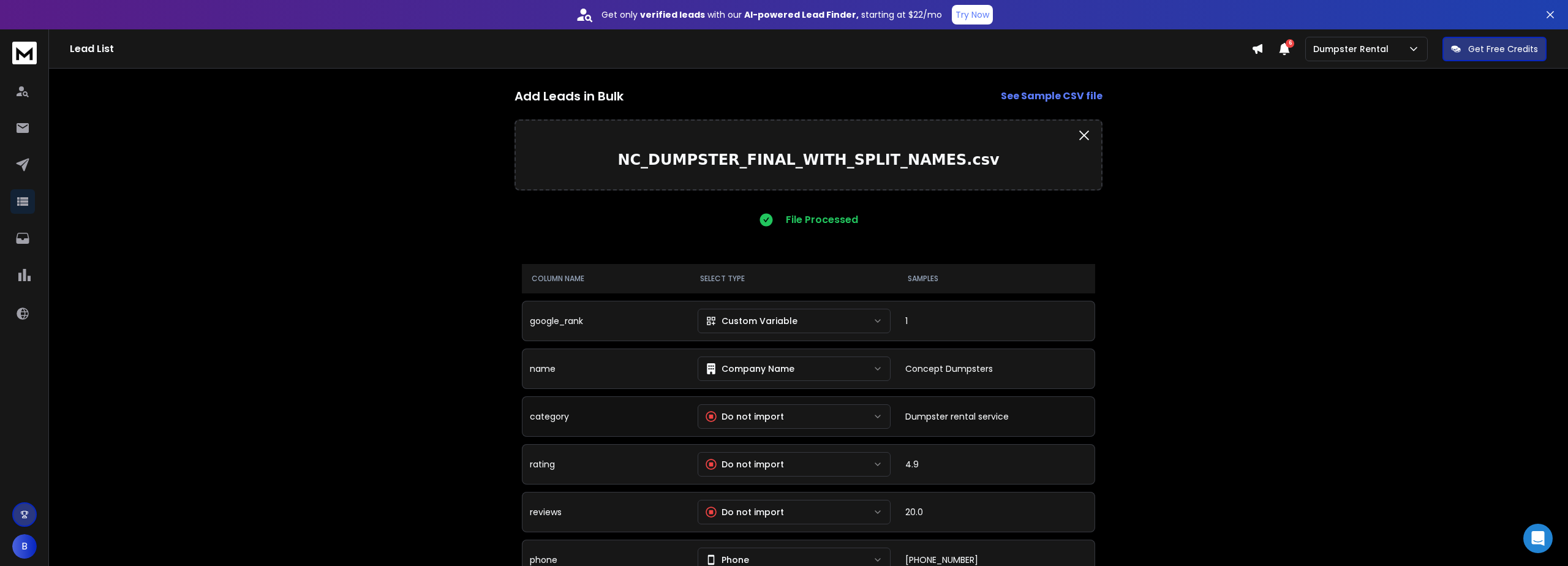
click at [784, 413] on button "Do not import" at bounding box center [794, 416] width 193 height 25
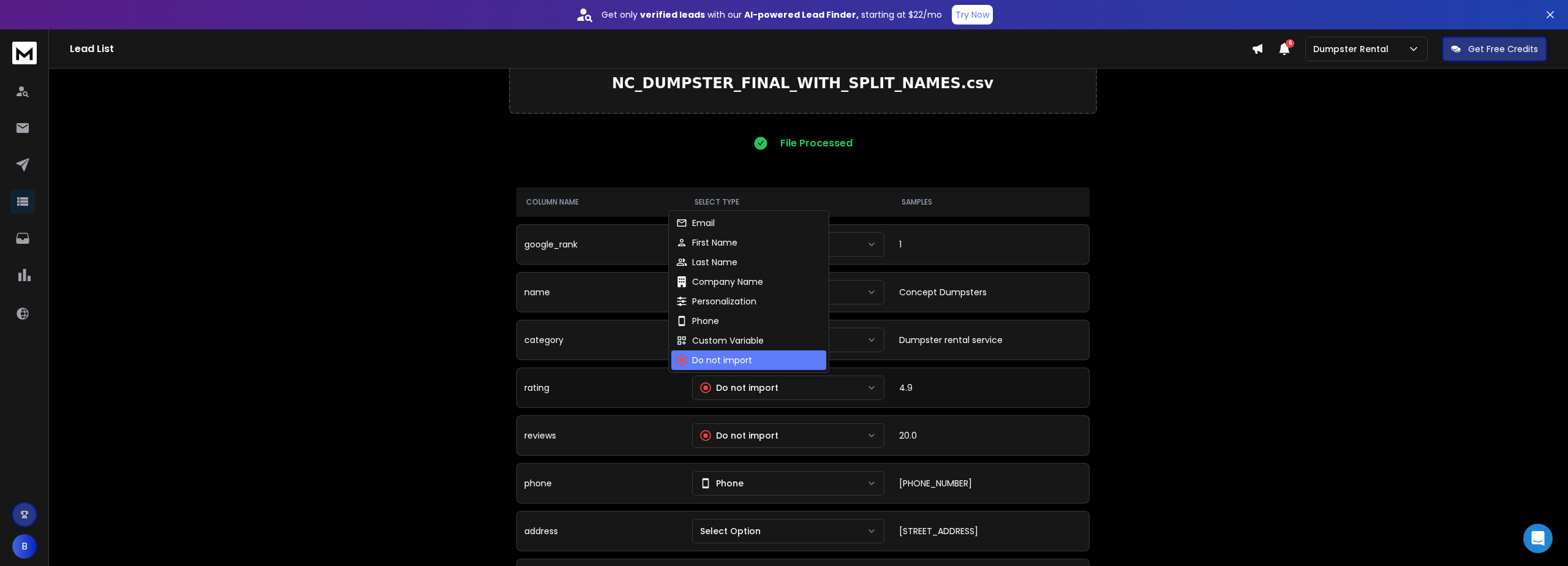
click at [791, 385] on button "Do not import" at bounding box center [788, 387] width 193 height 25
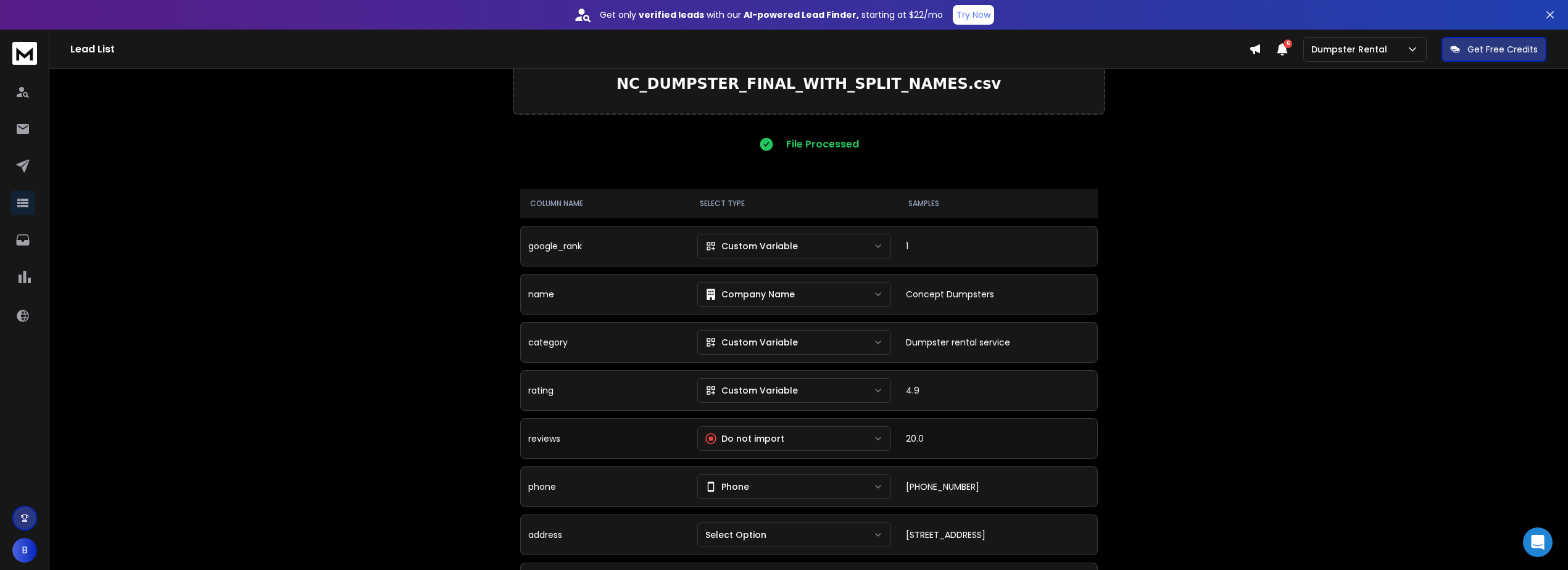
click at [775, 433] on button "Do not import" at bounding box center [794, 438] width 195 height 25
click at [757, 486] on button "Phone" at bounding box center [794, 486] width 195 height 25
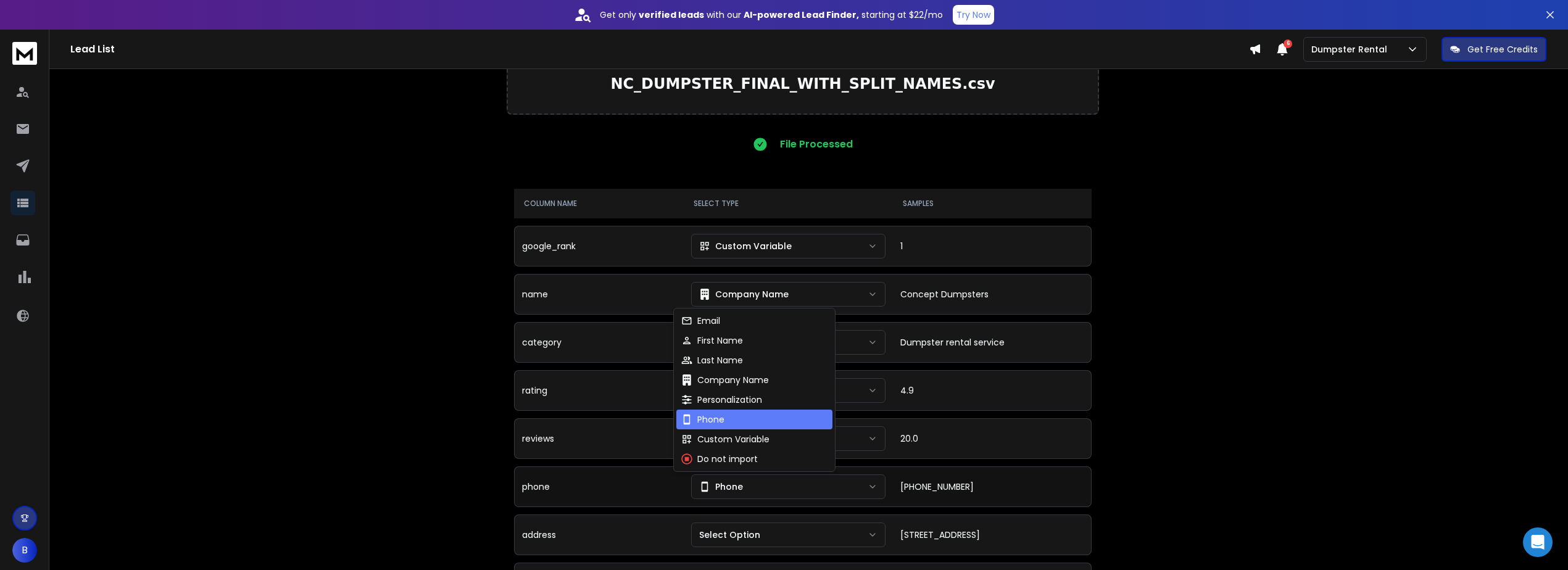
click at [757, 486] on button "Phone" at bounding box center [788, 486] width 195 height 25
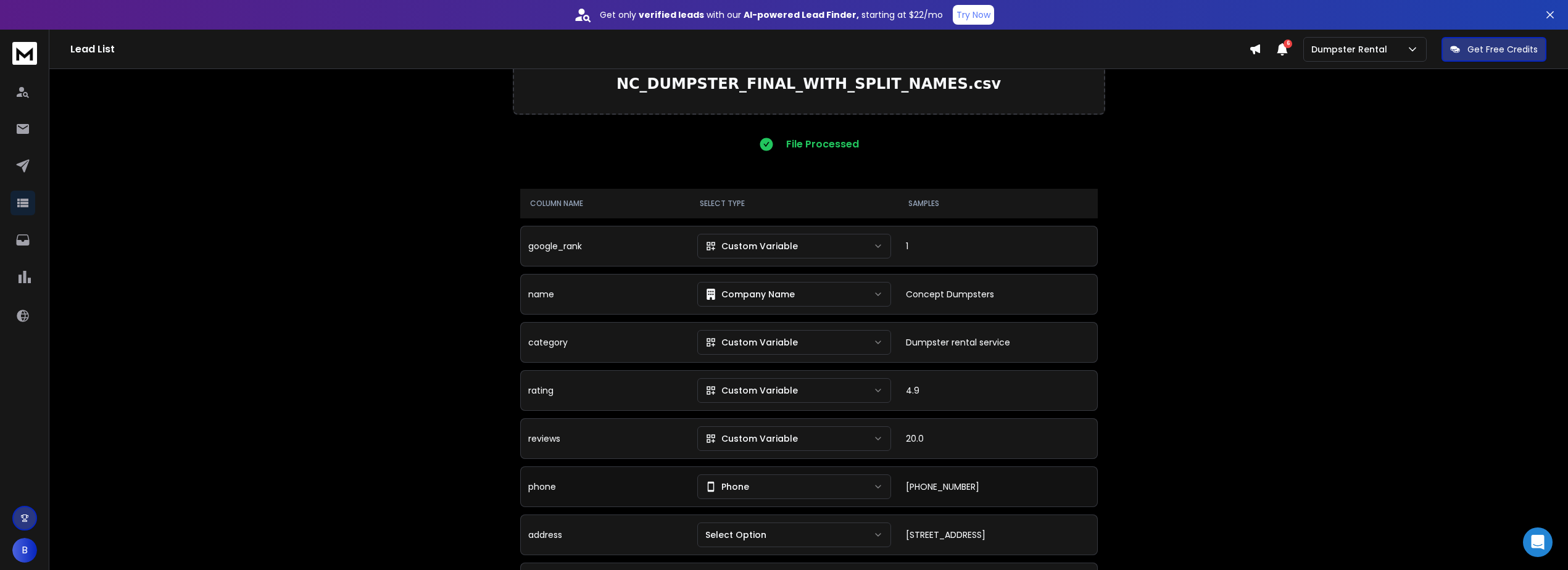
scroll to position [386, 0]
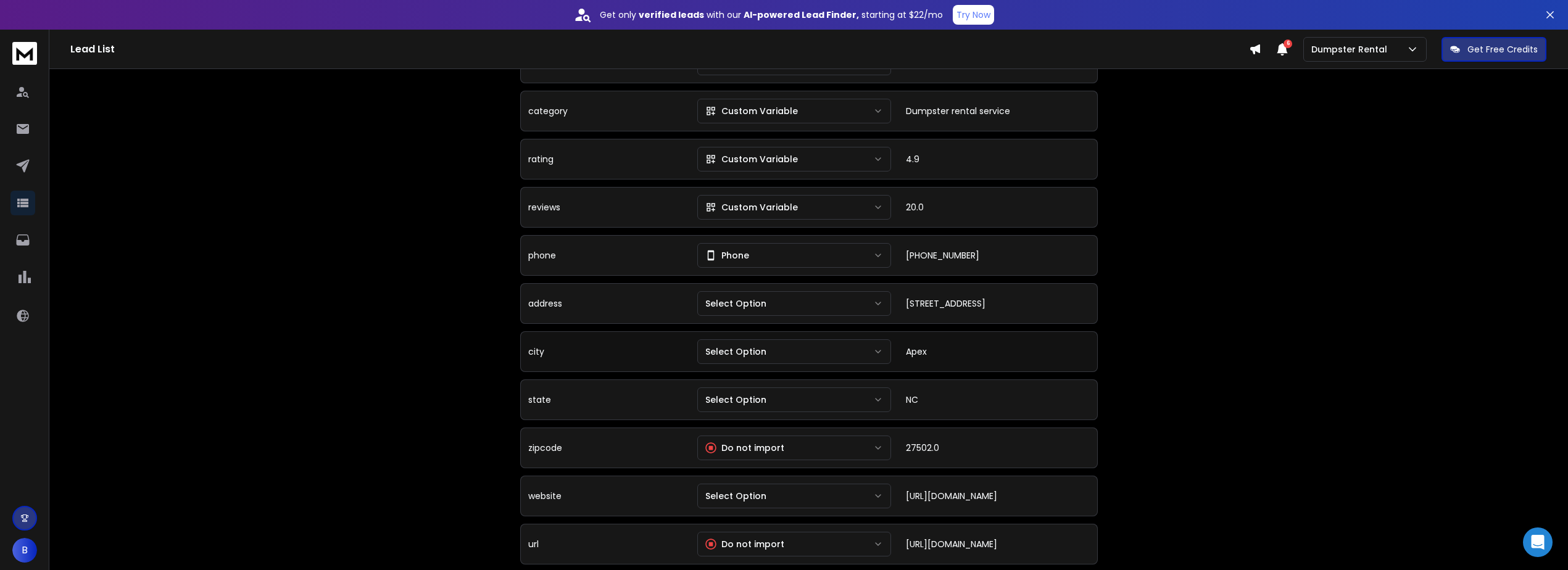
click at [753, 353] on button "Select Option" at bounding box center [794, 351] width 195 height 25
click at [756, 393] on button "Select Option" at bounding box center [794, 400] width 195 height 25
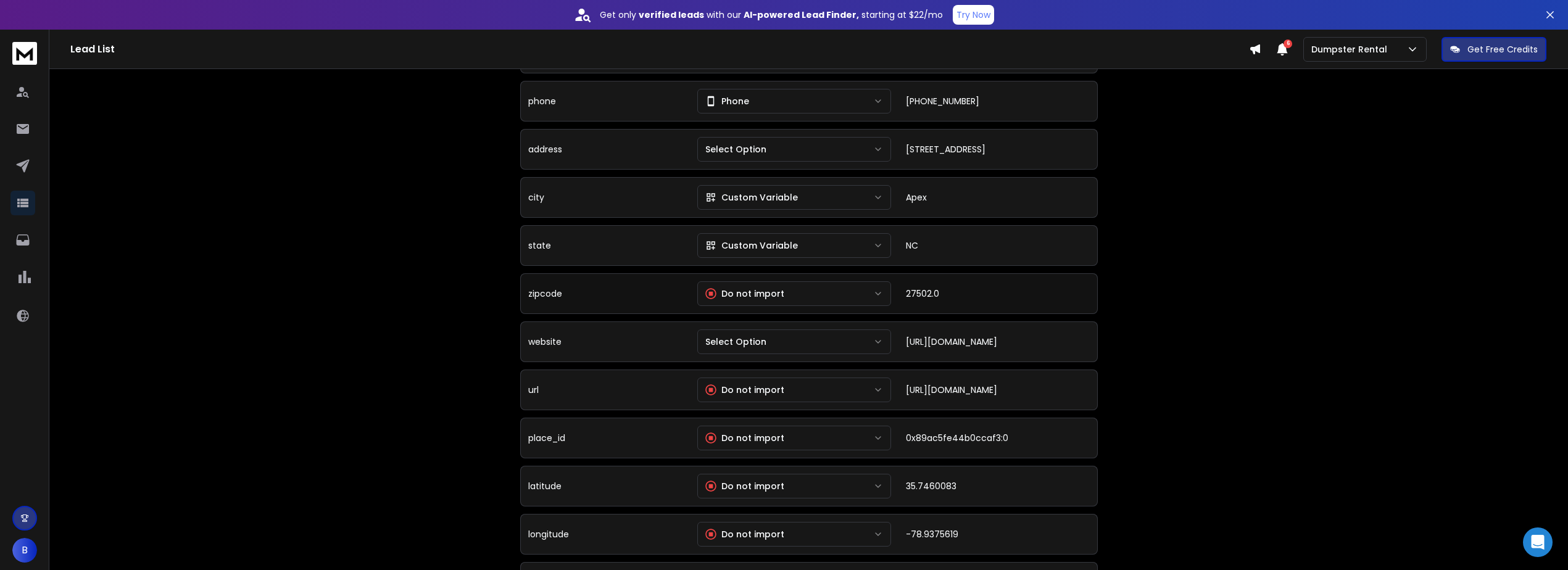
click at [781, 291] on button "Do not import" at bounding box center [794, 294] width 195 height 25
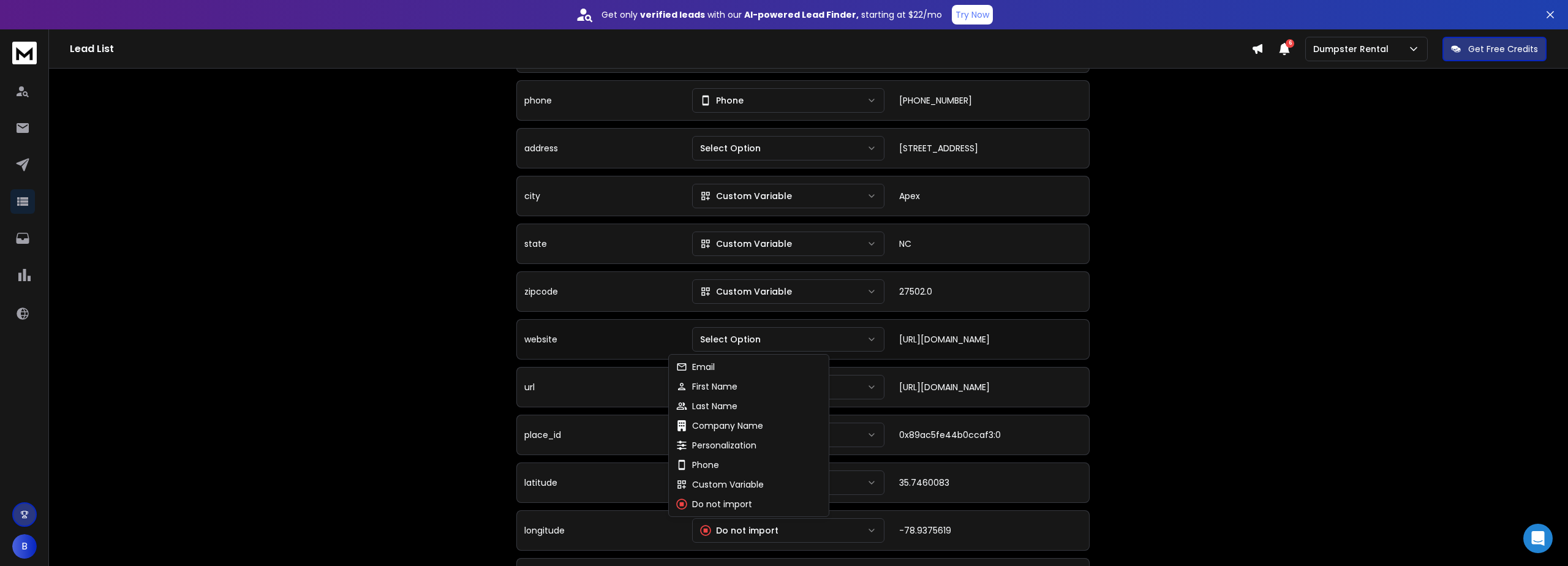
click at [745, 339] on button "Select Option" at bounding box center [788, 339] width 193 height 25
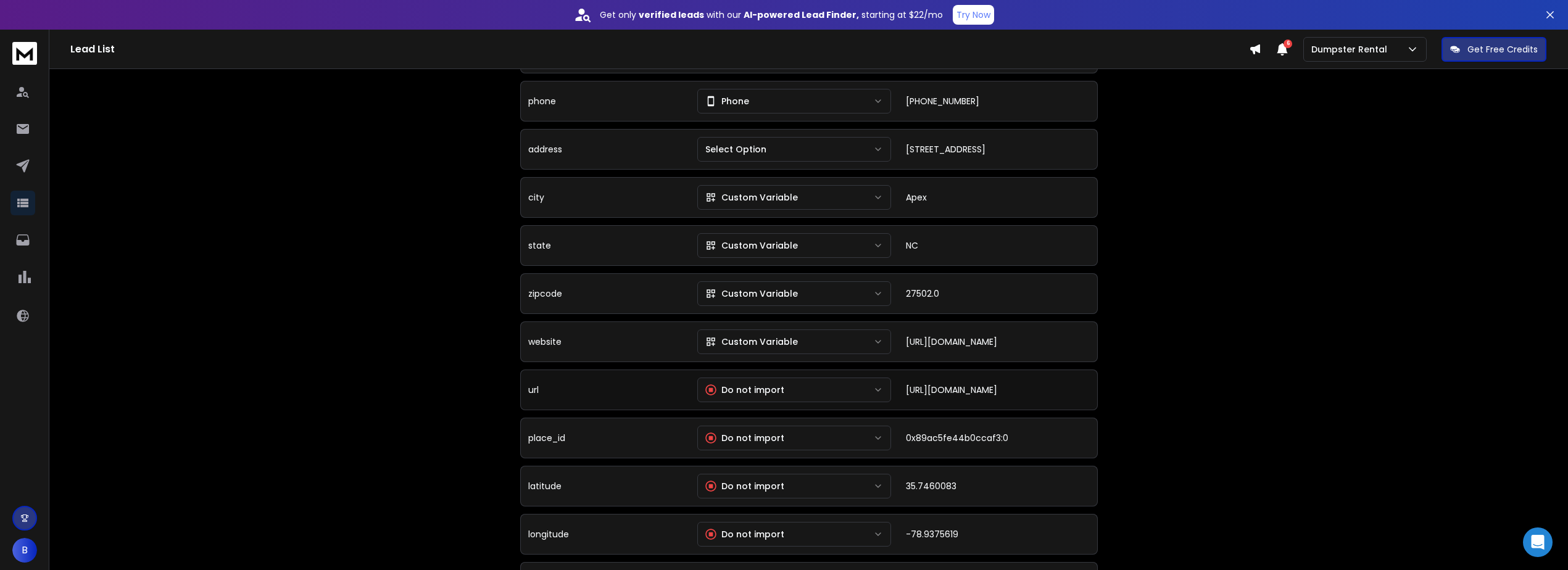
click at [775, 387] on button "Do not import" at bounding box center [794, 389] width 195 height 25
click at [780, 436] on button "Do not import" at bounding box center [794, 437] width 195 height 25
click at [780, 481] on button "Do not import" at bounding box center [800, 486] width 195 height 25
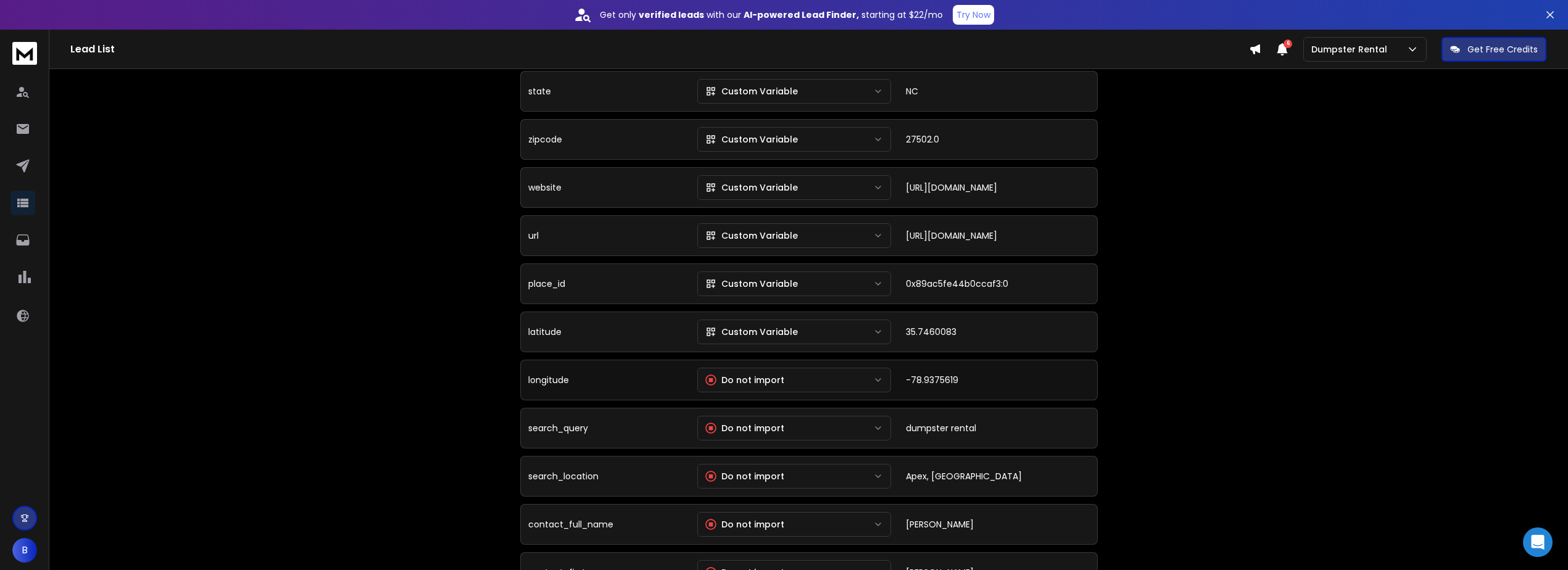
click at [788, 376] on button "Do not import" at bounding box center [794, 380] width 195 height 25
click at [796, 427] on button "Do not import" at bounding box center [794, 428] width 195 height 25
click at [787, 470] on button "Do not import" at bounding box center [794, 476] width 195 height 25
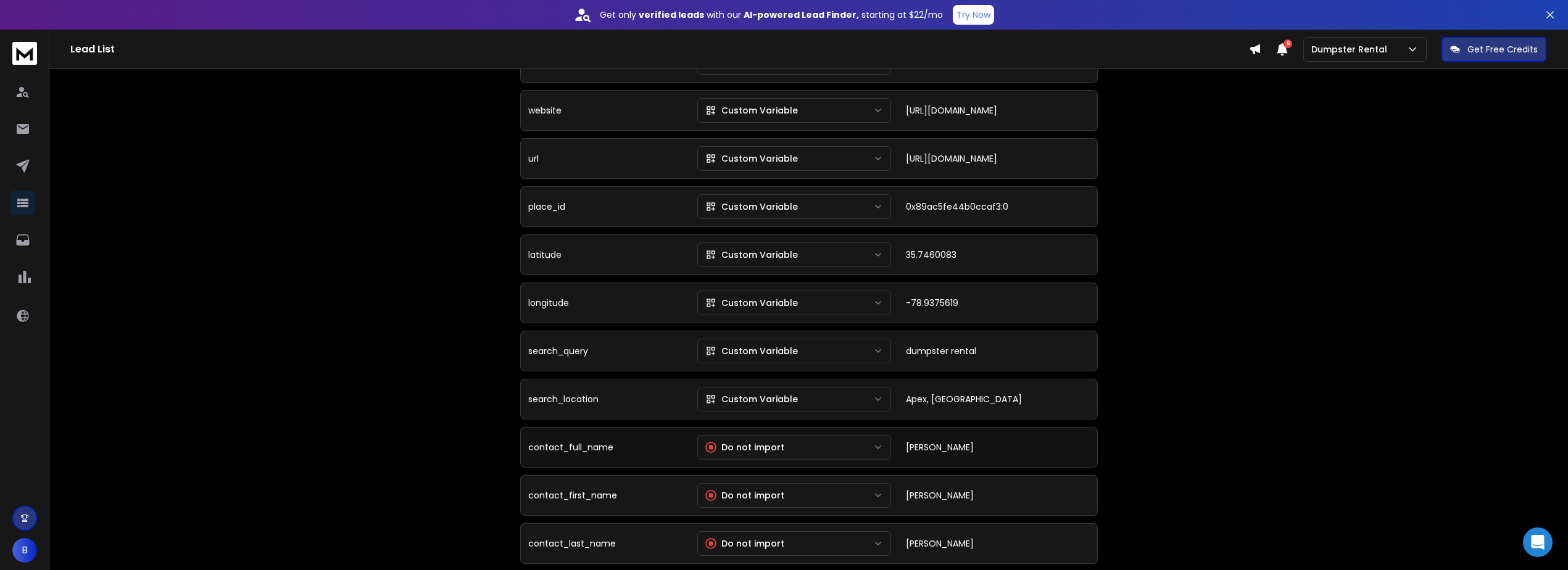
click at [767, 443] on button "Do not import" at bounding box center [794, 447] width 195 height 25
click at [763, 491] on button "Do not import" at bounding box center [794, 495] width 195 height 25
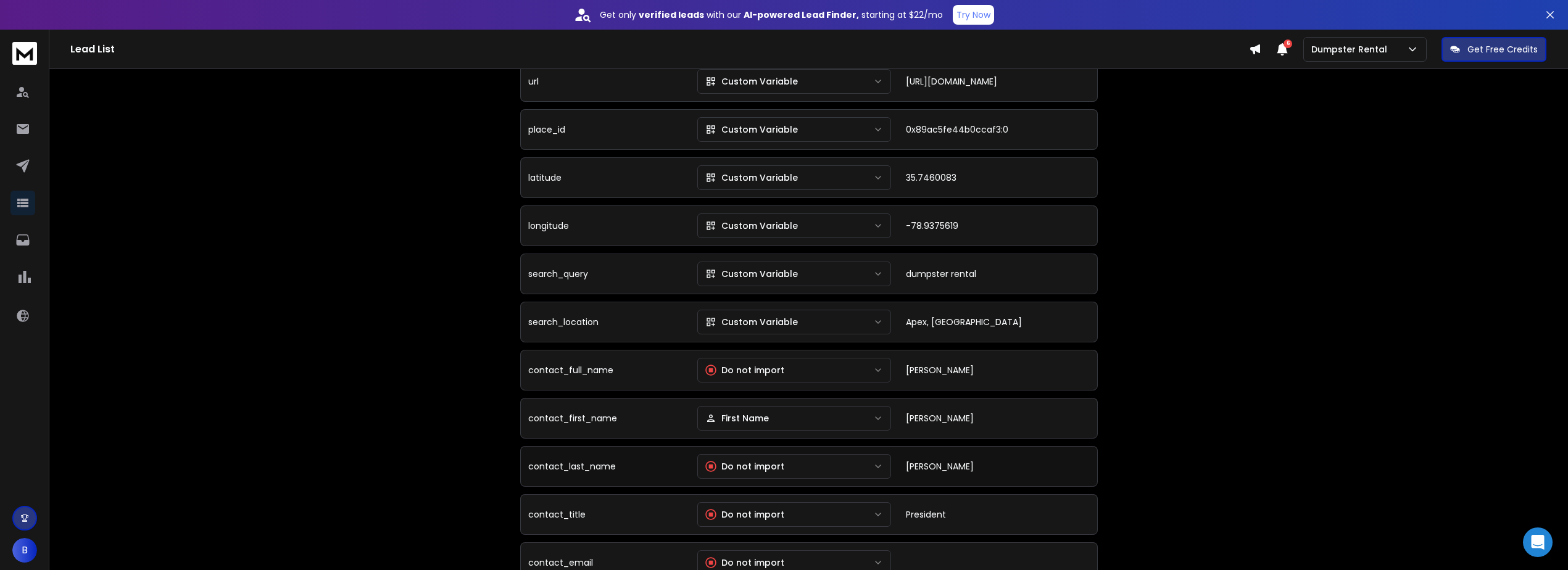
click at [776, 466] on button "Do not import" at bounding box center [794, 466] width 195 height 25
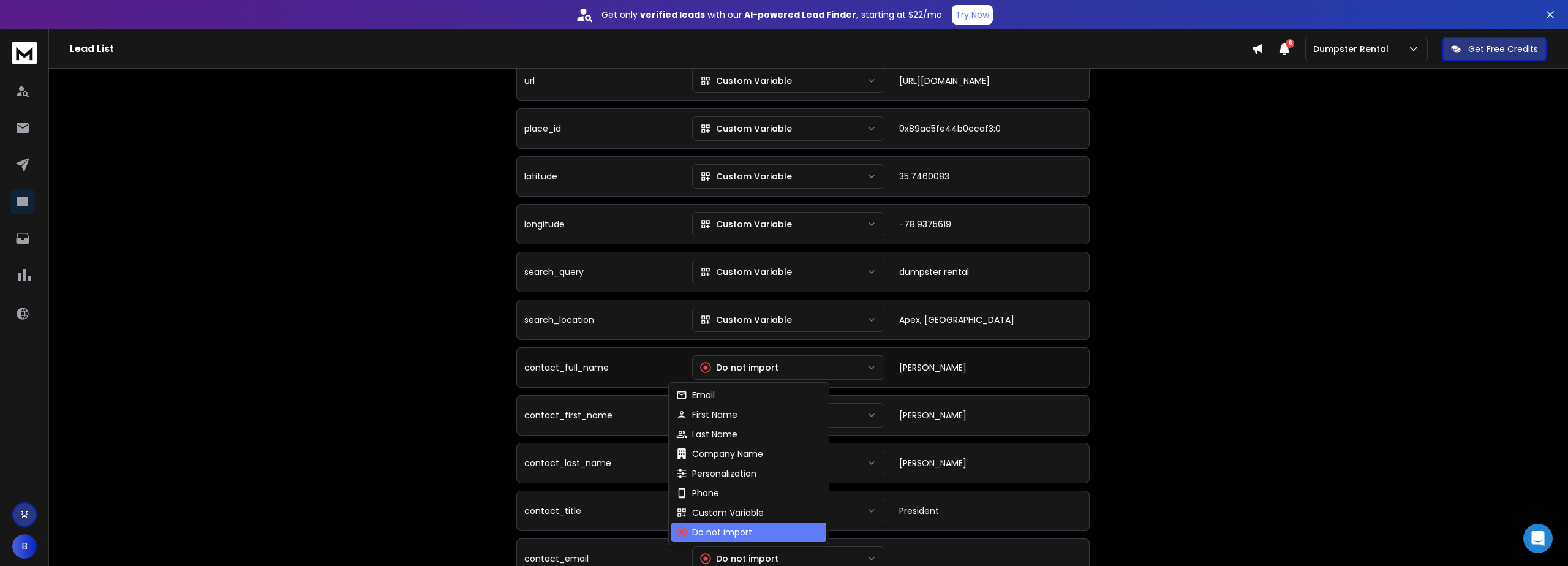
click at [778, 368] on button "Do not import" at bounding box center [788, 367] width 193 height 25
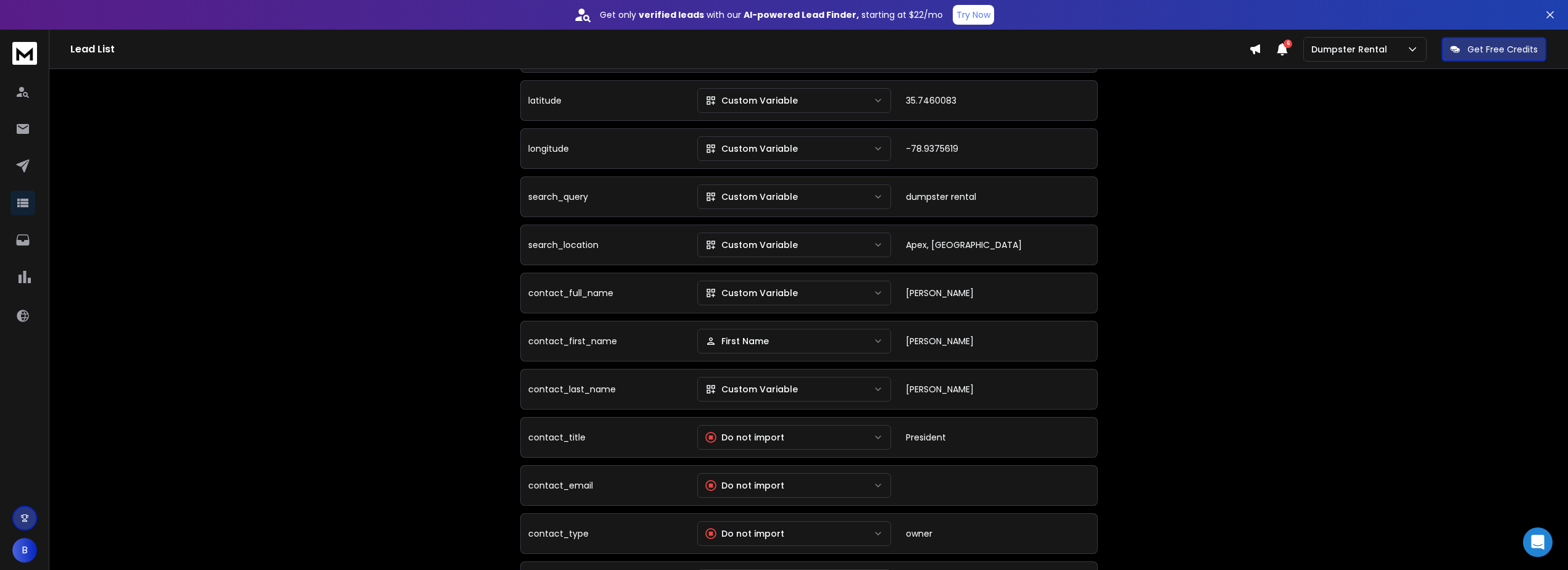
scroll to position [1002, 0]
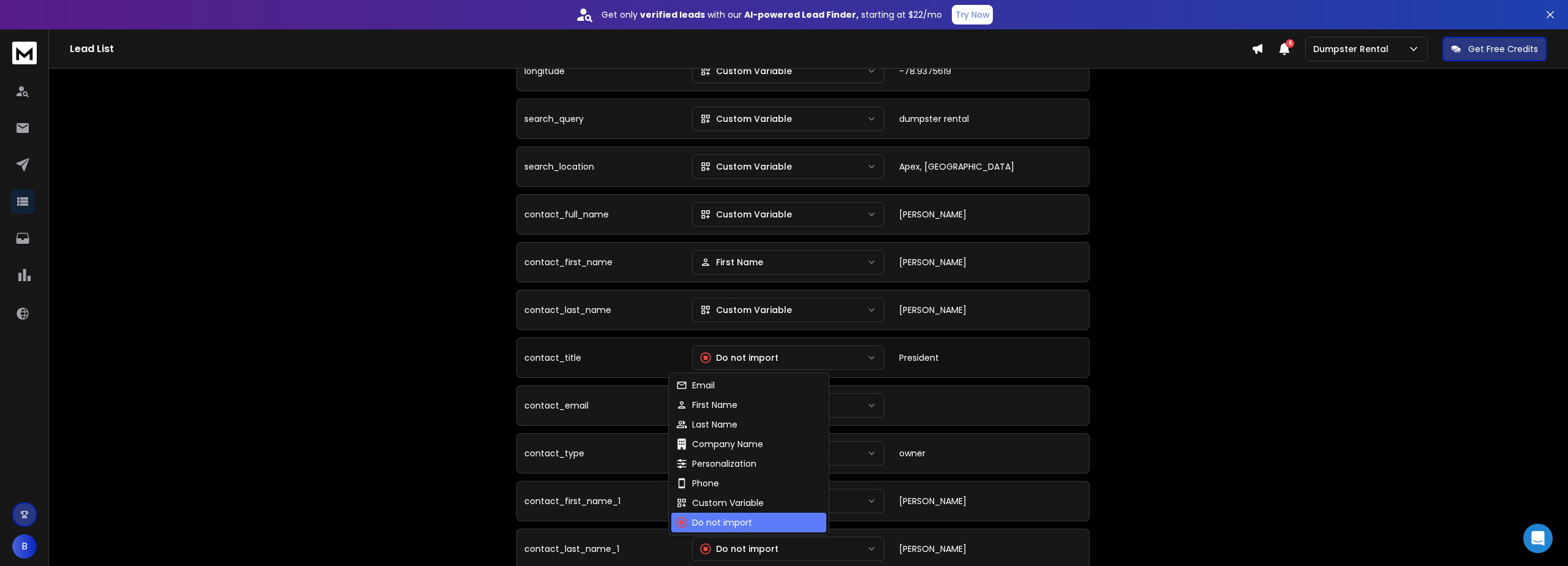
click at [771, 352] on button "Do not import" at bounding box center [788, 357] width 193 height 25
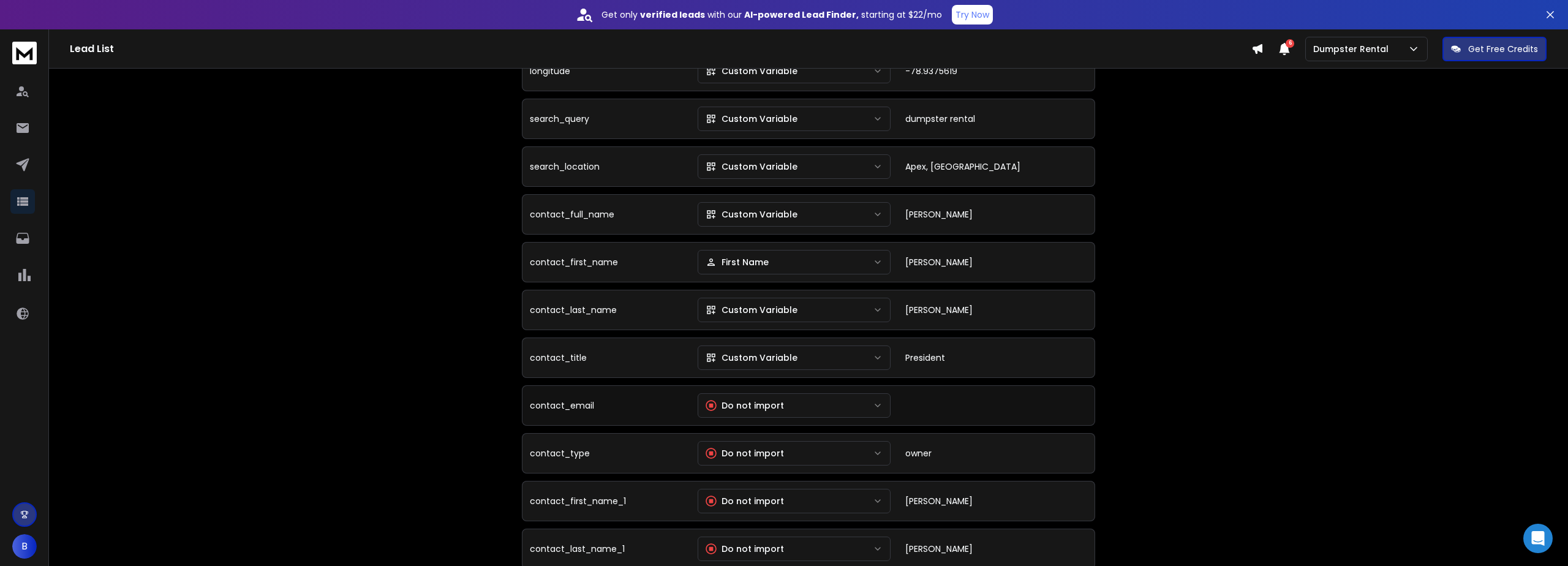
click at [767, 400] on button "Do not import" at bounding box center [794, 405] width 193 height 25
click at [769, 454] on button "Do not import" at bounding box center [794, 453] width 193 height 25
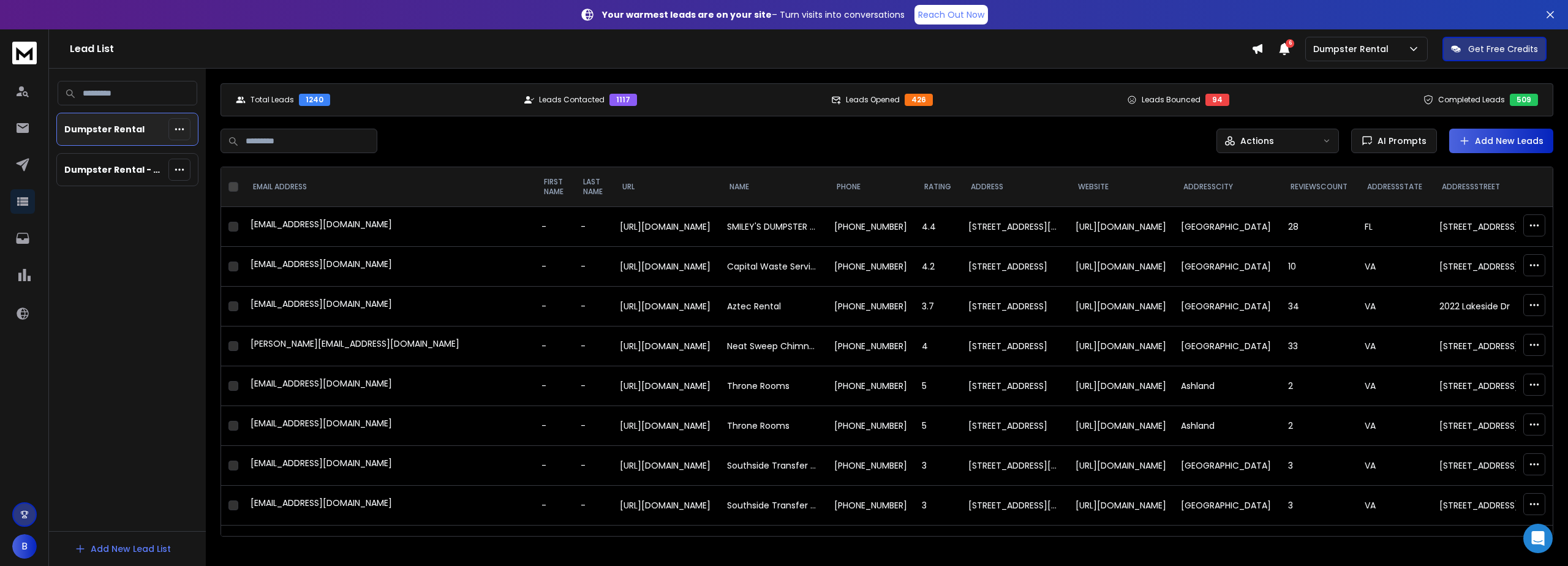
click at [127, 174] on p "Dumpster Rental - NC" at bounding box center [114, 169] width 99 height 12
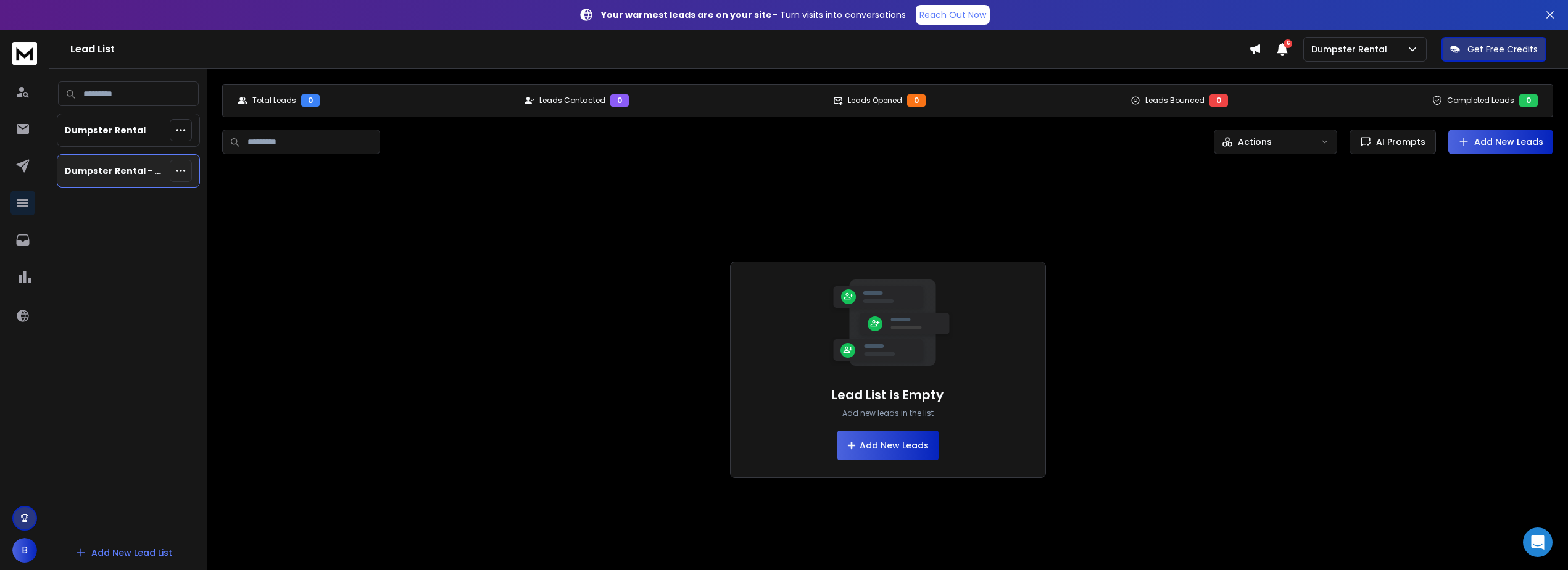
click at [892, 444] on button "Add New Leads" at bounding box center [887, 445] width 101 height 29
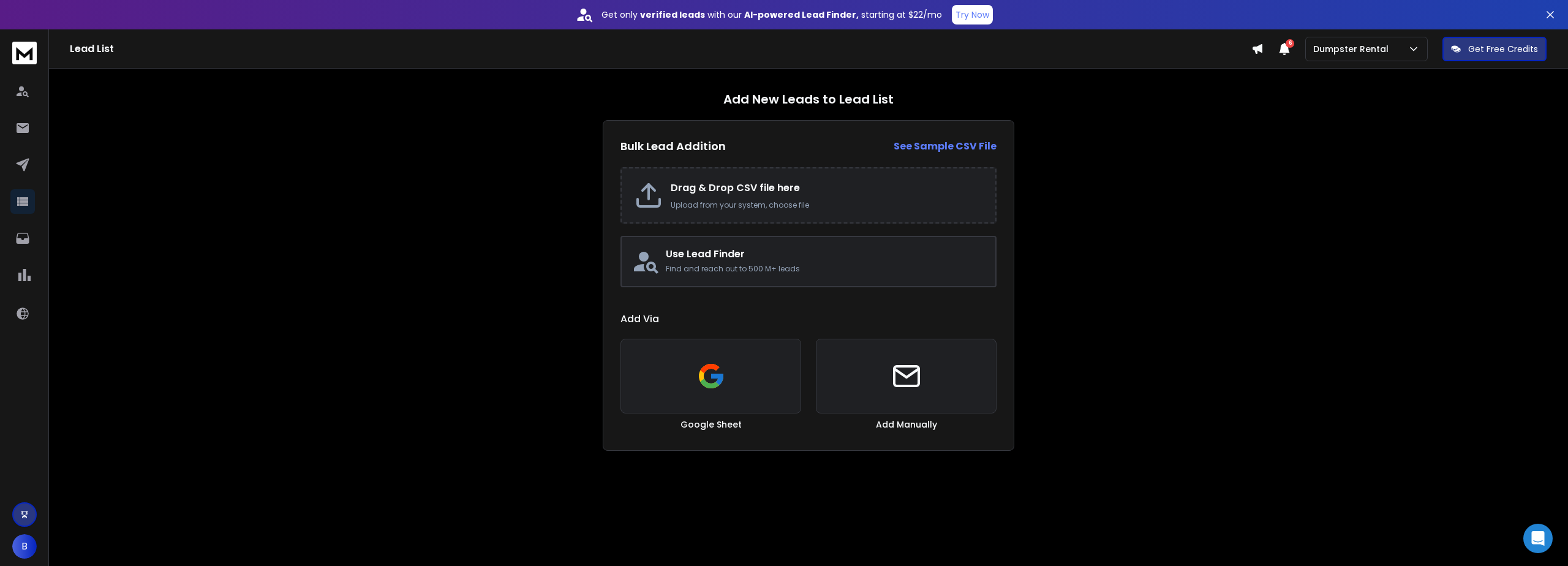
click at [779, 200] on p "Upload from your system, choose file" at bounding box center [826, 204] width 312 height 9
type input "**********"
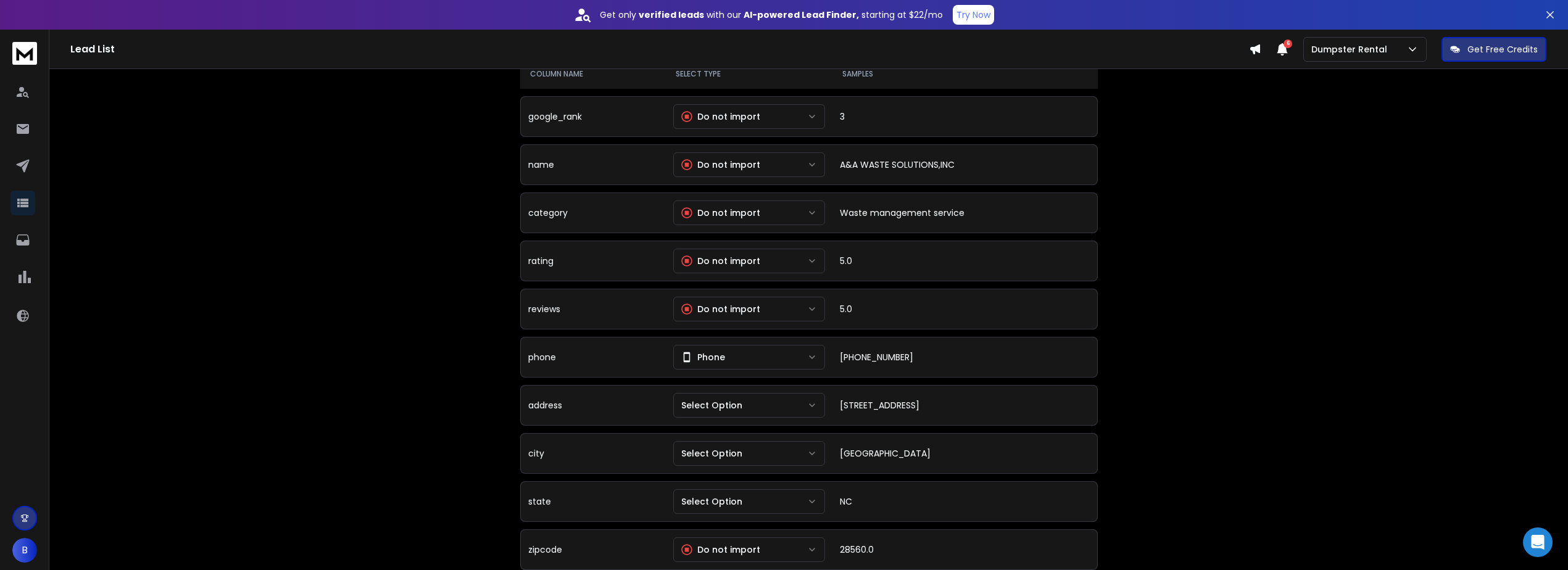
scroll to position [129, 0]
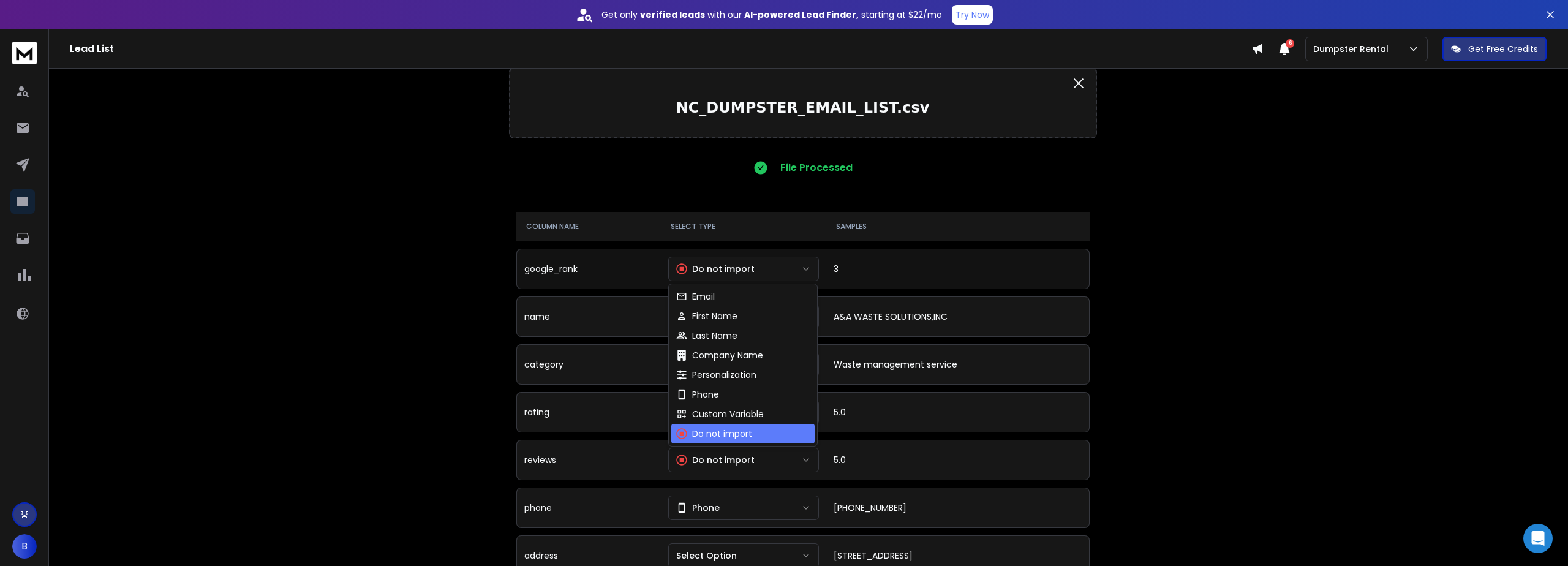
click at [801, 264] on icon "button" at bounding box center [805, 268] width 9 height 9
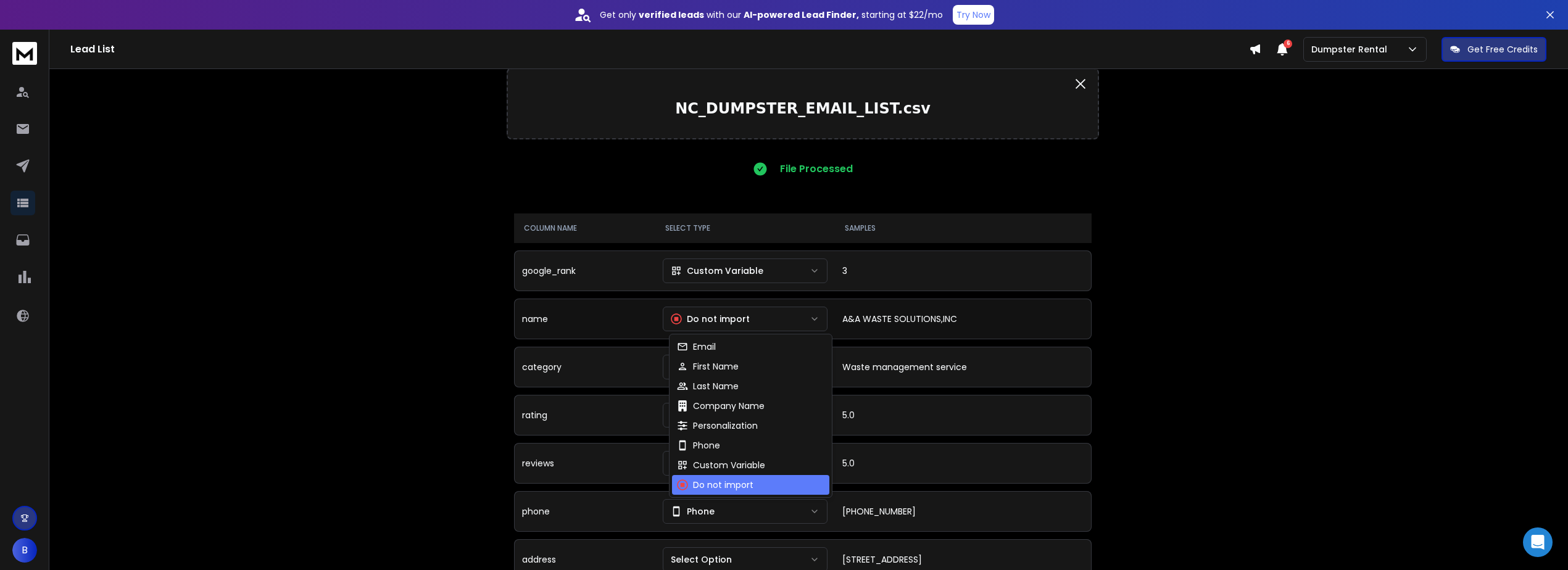
click at [768, 319] on button "Do not import" at bounding box center [744, 319] width 165 height 25
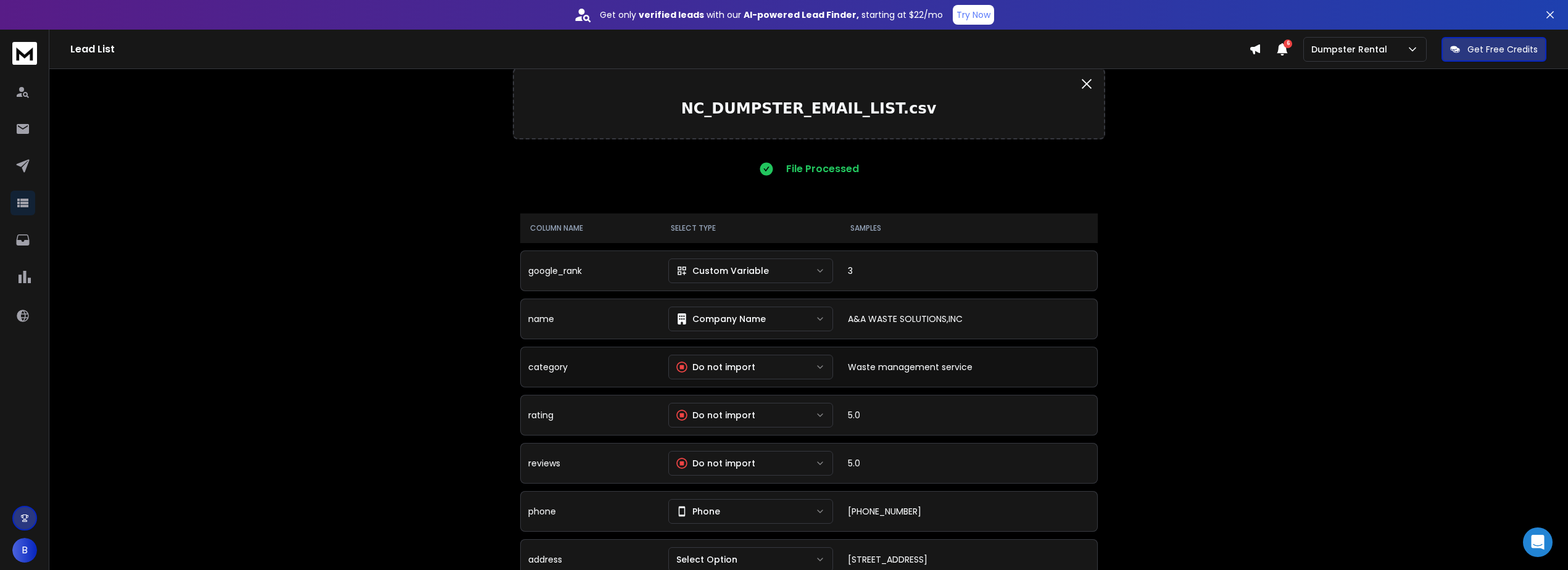
click at [751, 362] on div "Do not import" at bounding box center [716, 367] width 79 height 12
click at [767, 416] on button "Do not import" at bounding box center [750, 415] width 165 height 25
click at [774, 459] on button "Do not import" at bounding box center [756, 463] width 165 height 25
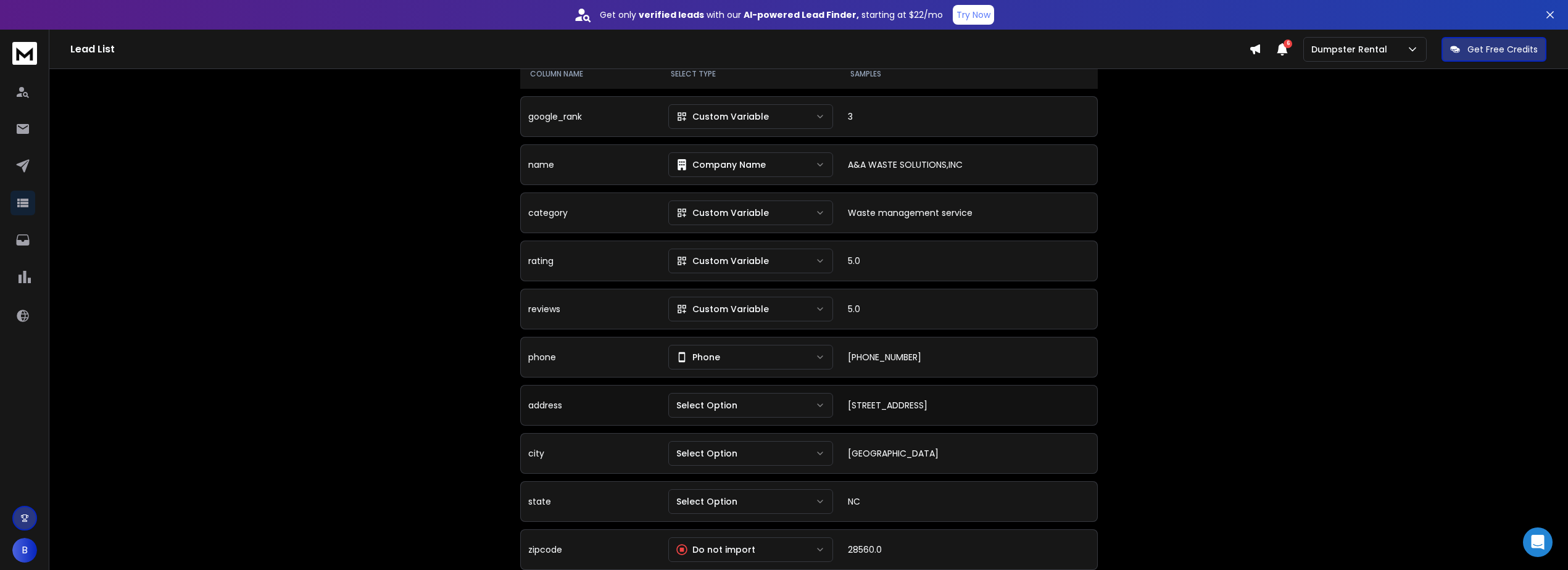
click at [774, 406] on button "Select Option" at bounding box center [750, 405] width 165 height 25
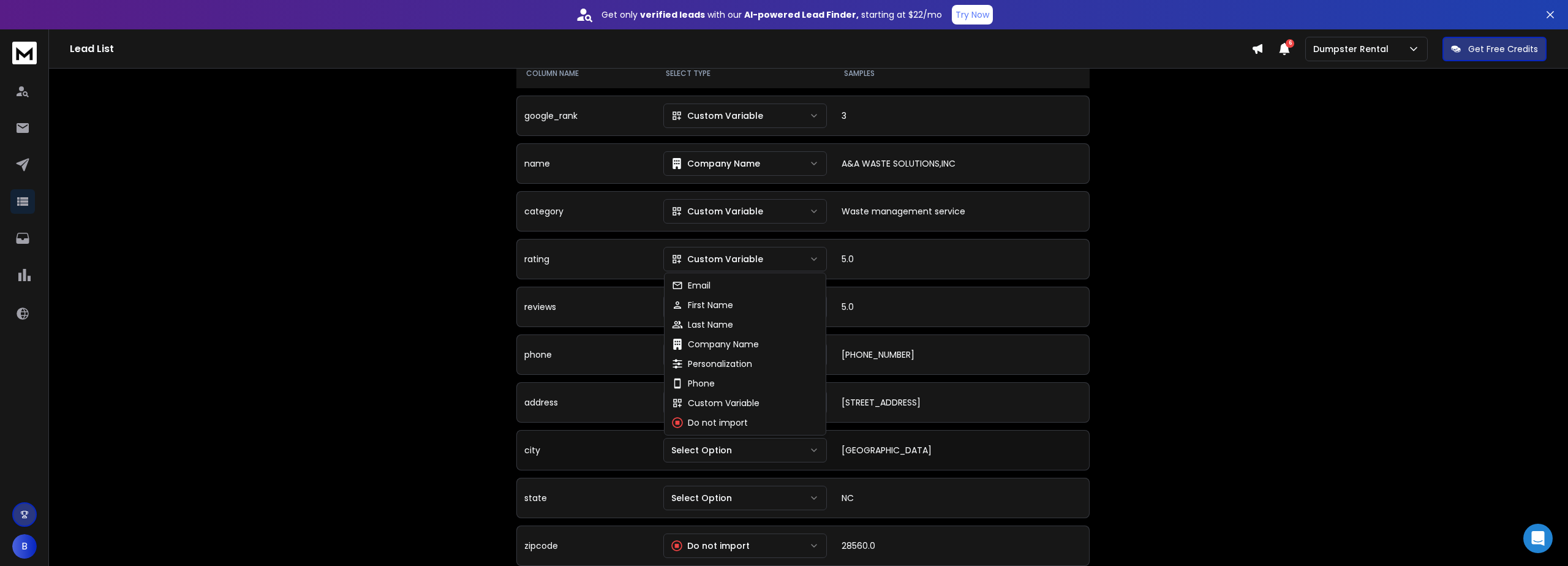
click at [758, 451] on button "Select Option" at bounding box center [745, 450] width 163 height 25
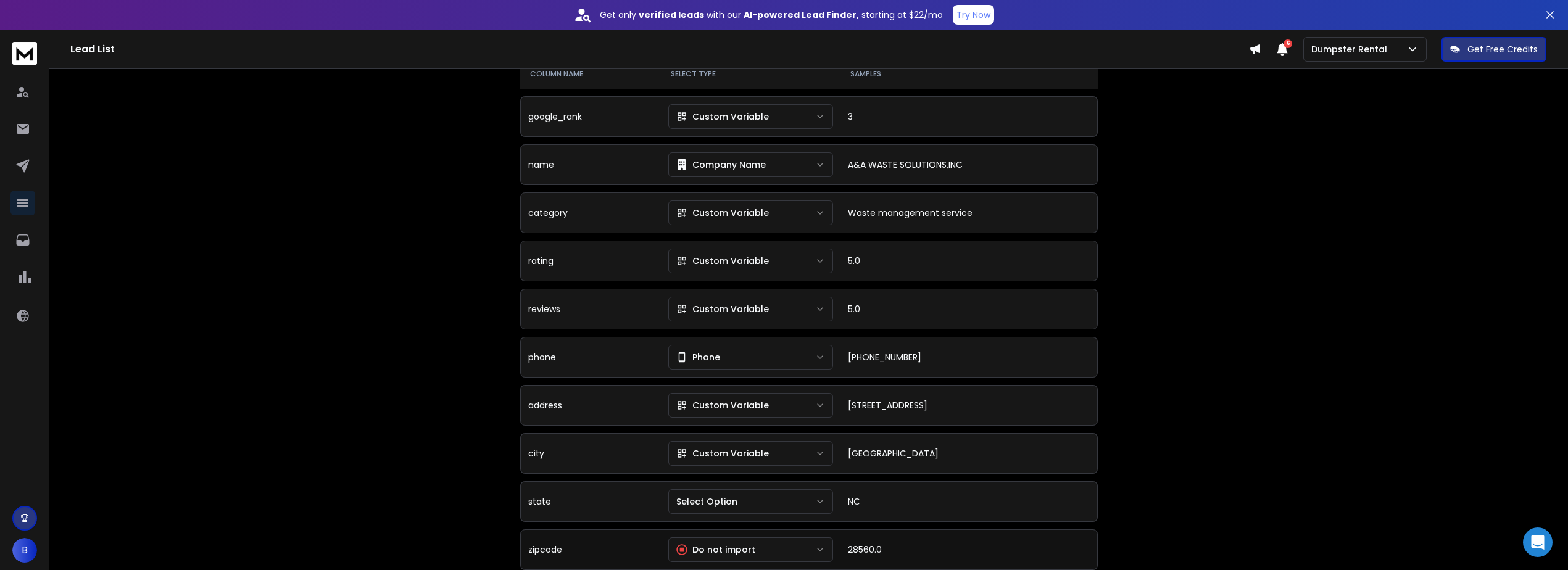
scroll to position [361, 0]
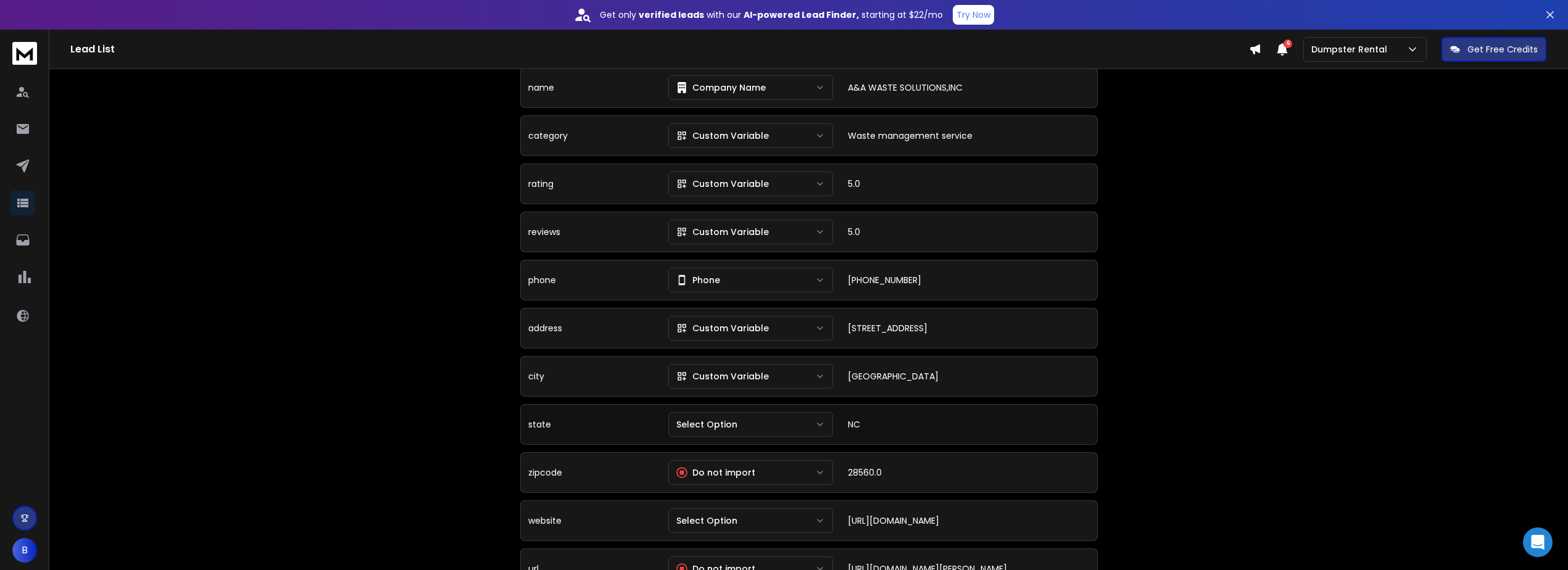
click at [765, 418] on button "Select Option" at bounding box center [750, 424] width 165 height 25
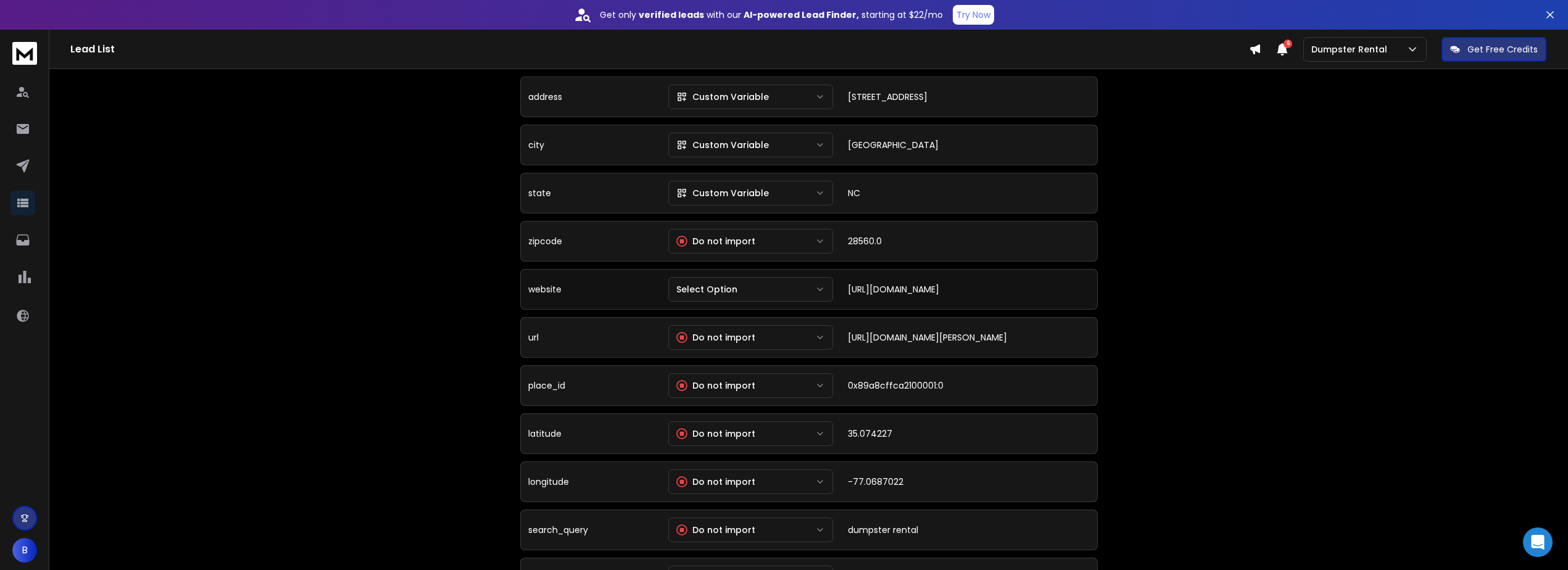
click at [773, 290] on button "Select Option" at bounding box center [750, 289] width 165 height 25
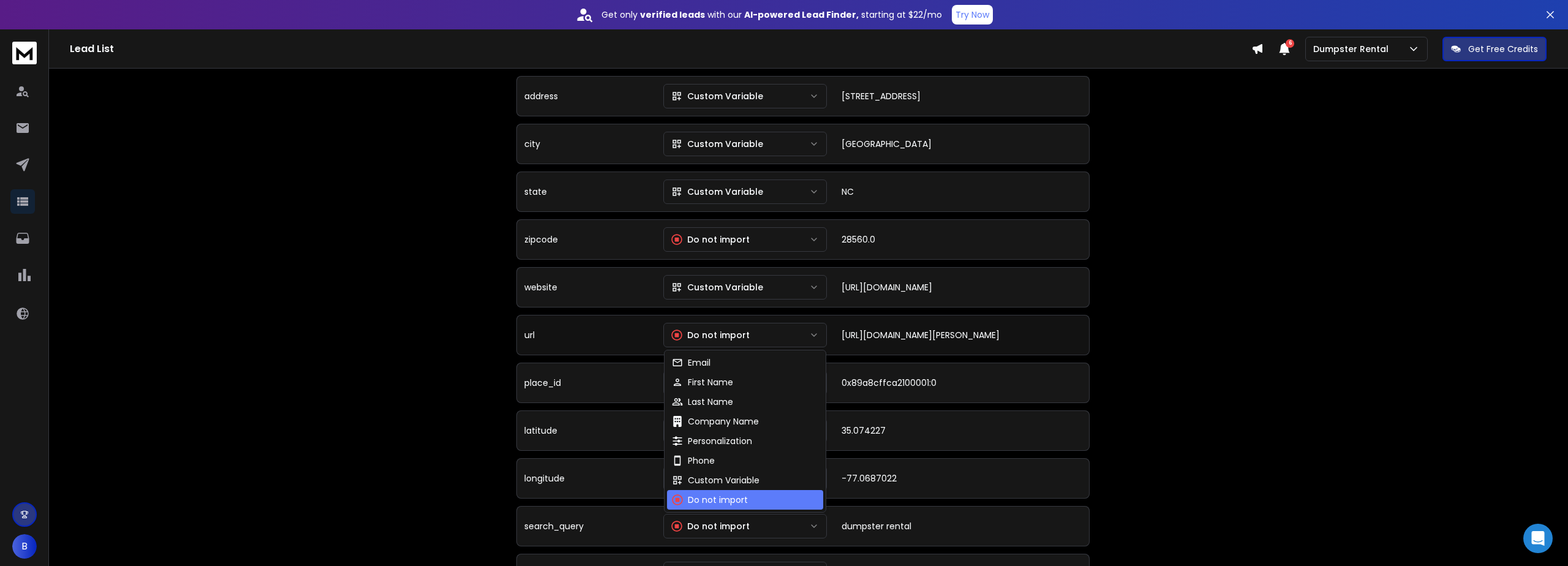
click at [780, 328] on button "Do not import" at bounding box center [745, 334] width 163 height 25
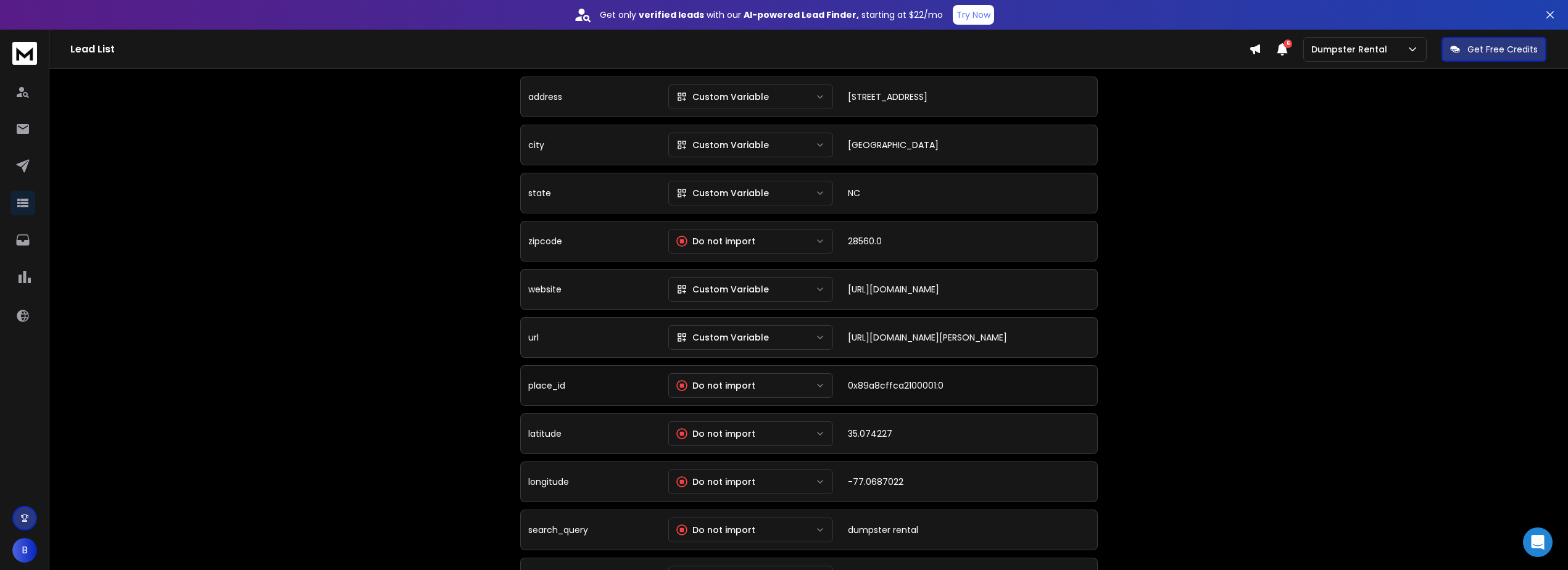
click at [771, 384] on button "Do not import" at bounding box center [750, 385] width 165 height 25
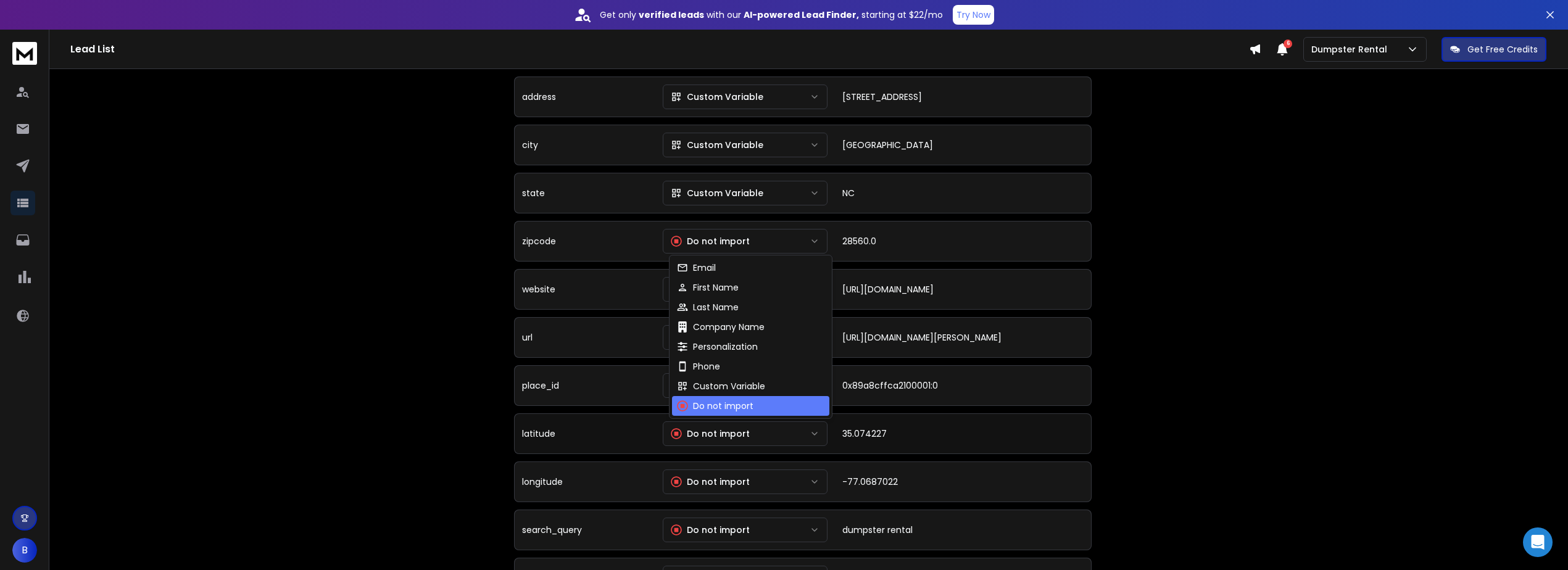
click at [771, 429] on button "Do not import" at bounding box center [744, 433] width 165 height 25
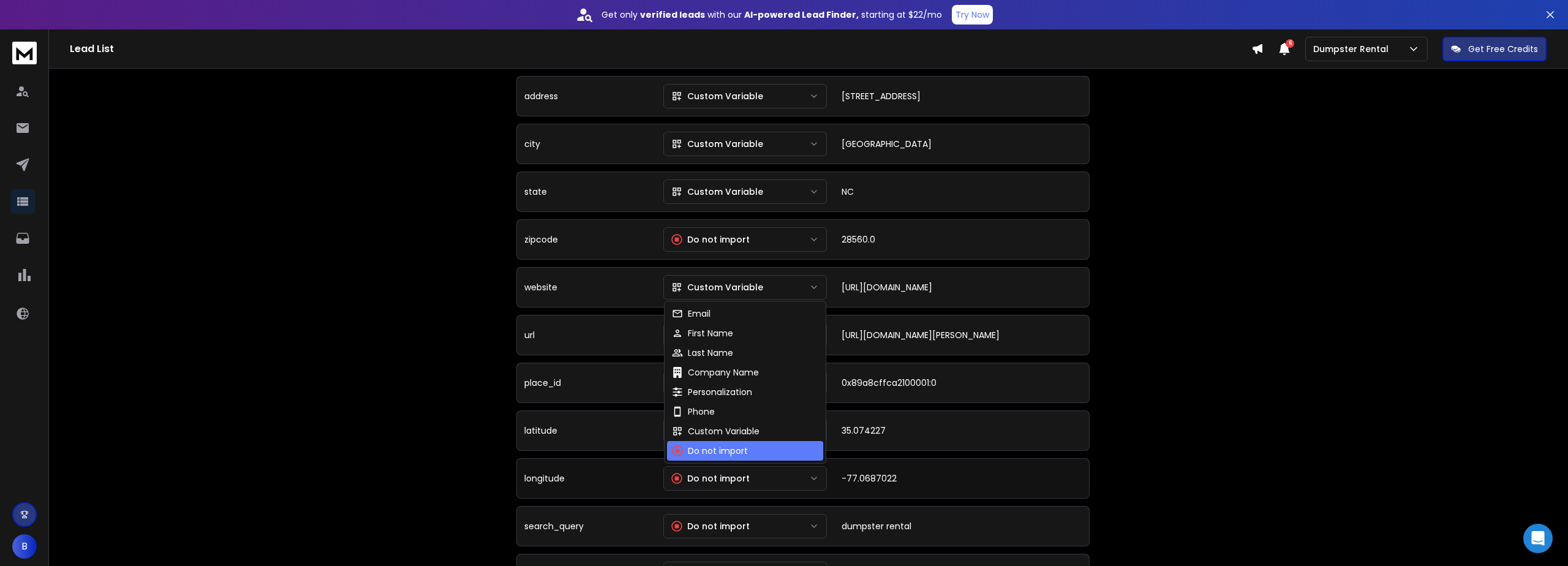
click at [756, 475] on button "Do not import" at bounding box center [745, 478] width 163 height 25
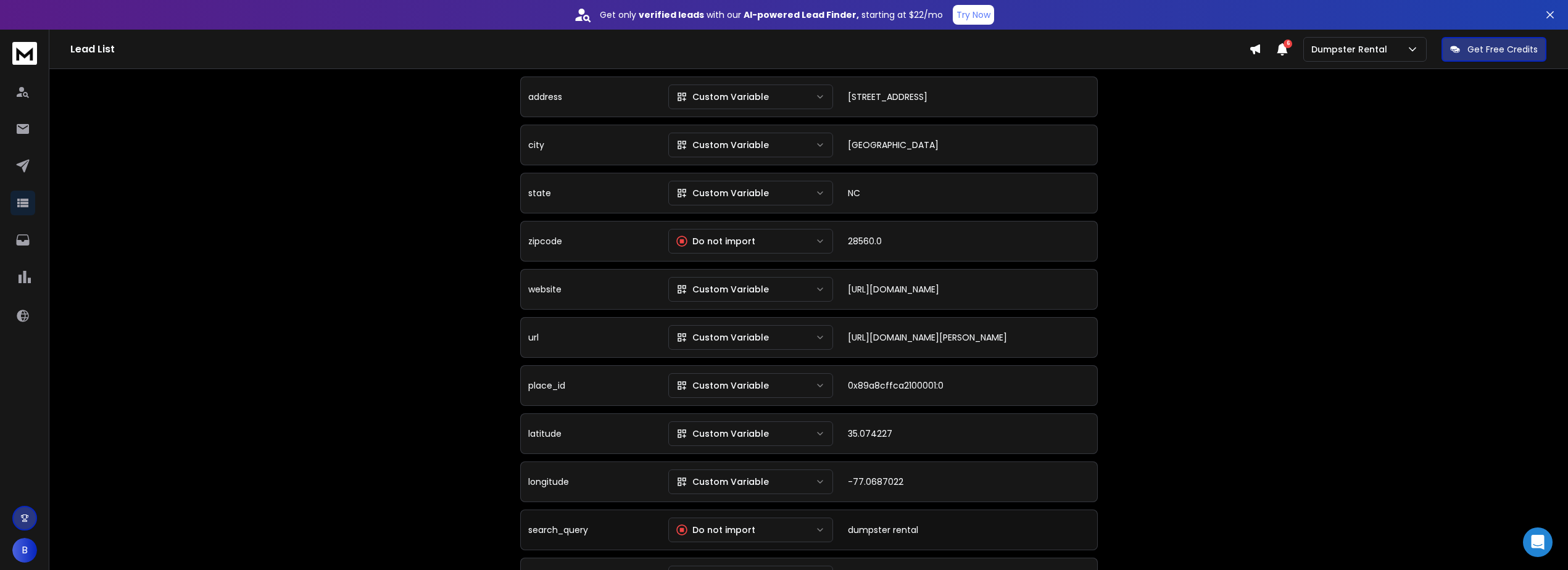
click at [764, 526] on button "Do not import" at bounding box center [750, 530] width 165 height 25
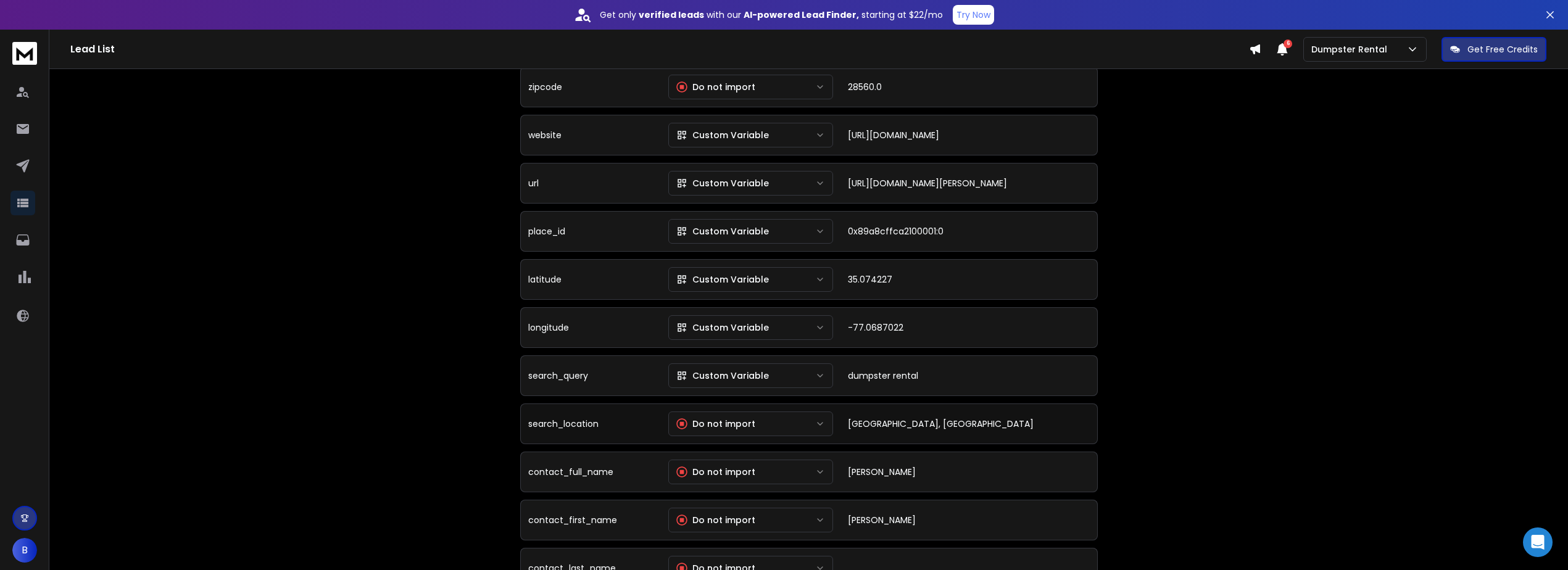
click at [764, 418] on button "Do not import" at bounding box center [750, 424] width 165 height 25
click at [762, 466] on button "Do not import" at bounding box center [756, 472] width 165 height 25
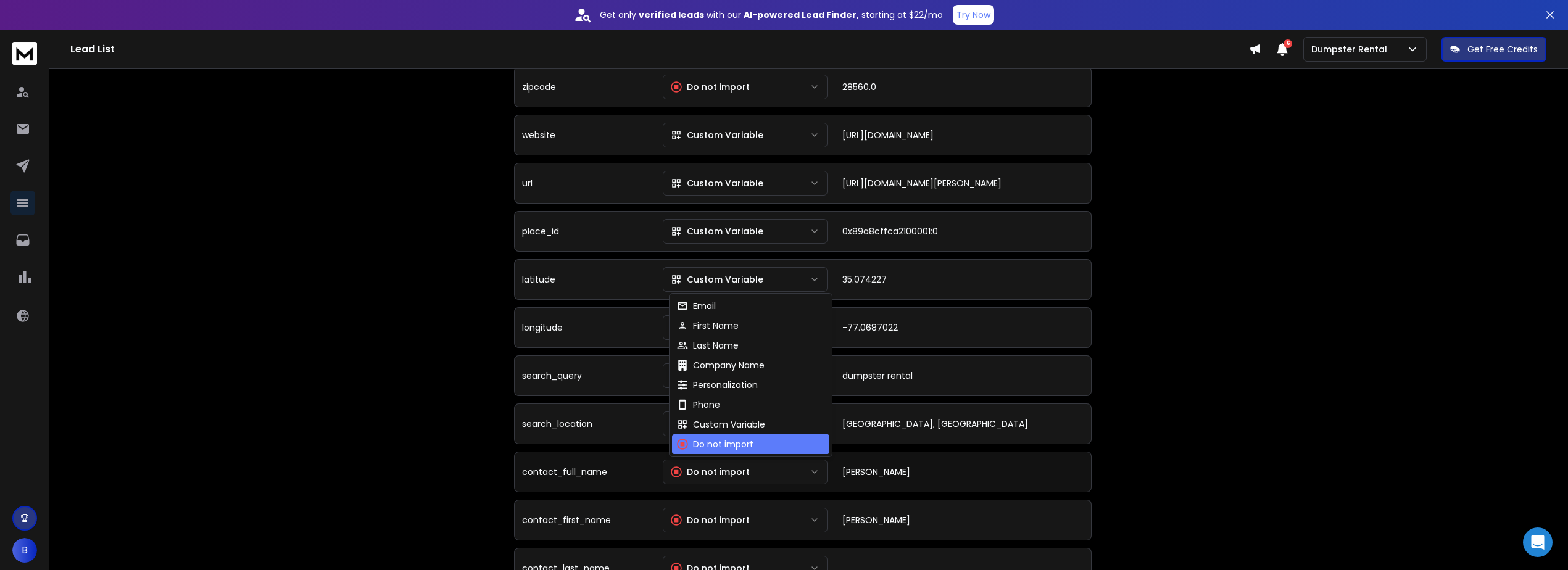
click at [606, 492] on td "contact_full_name" at bounding box center [585, 471] width 141 height 40
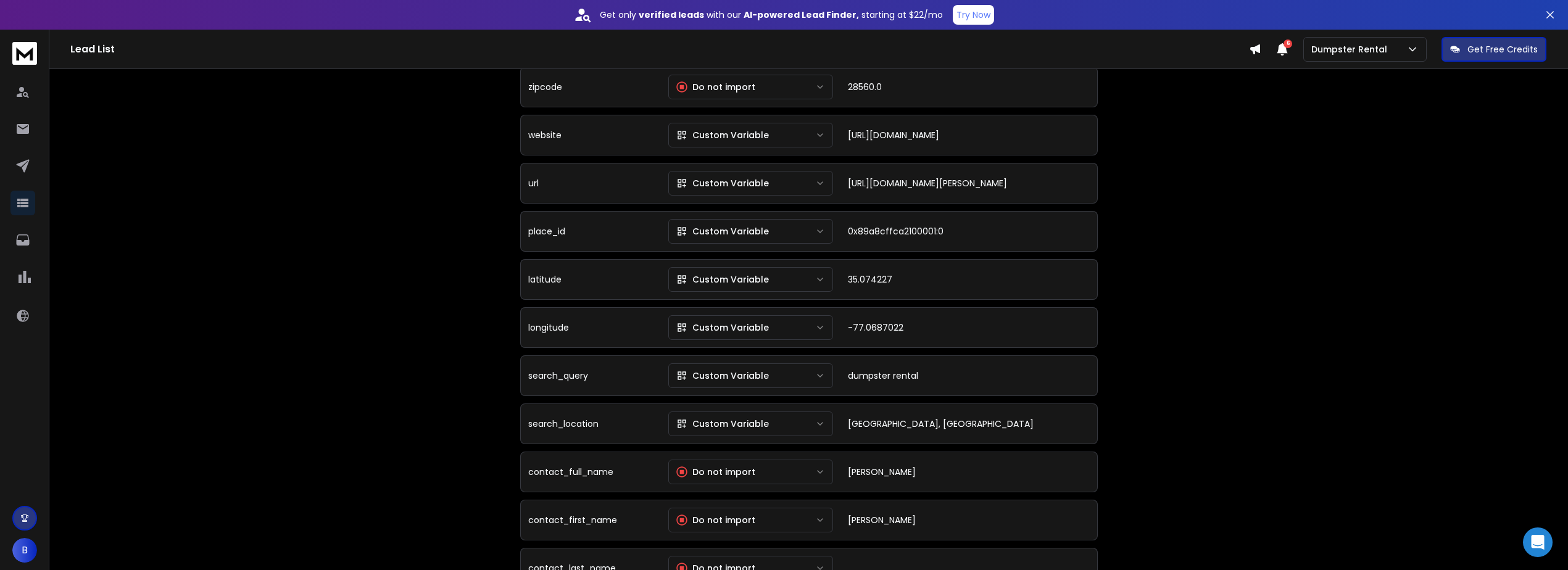
scroll to position [823, 0]
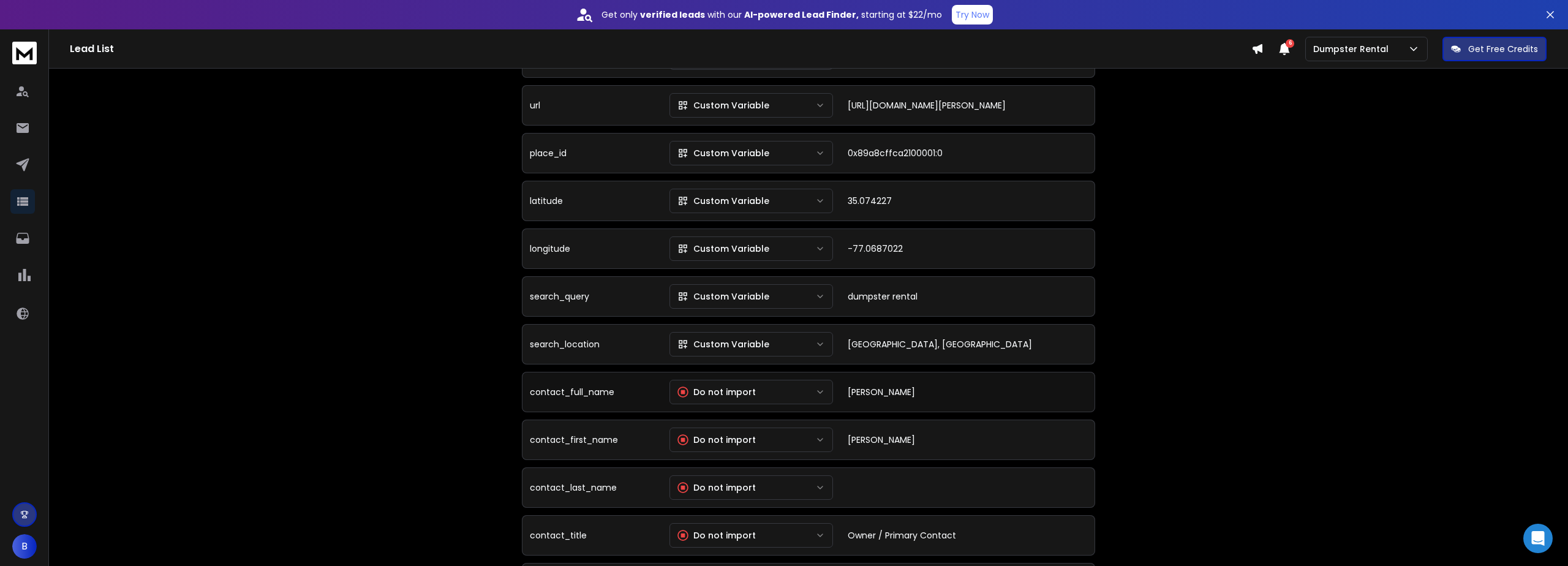
click at [768, 386] on button "Do not import" at bounding box center [751, 392] width 163 height 25
click at [750, 440] on button "Do not import" at bounding box center [745, 439] width 163 height 25
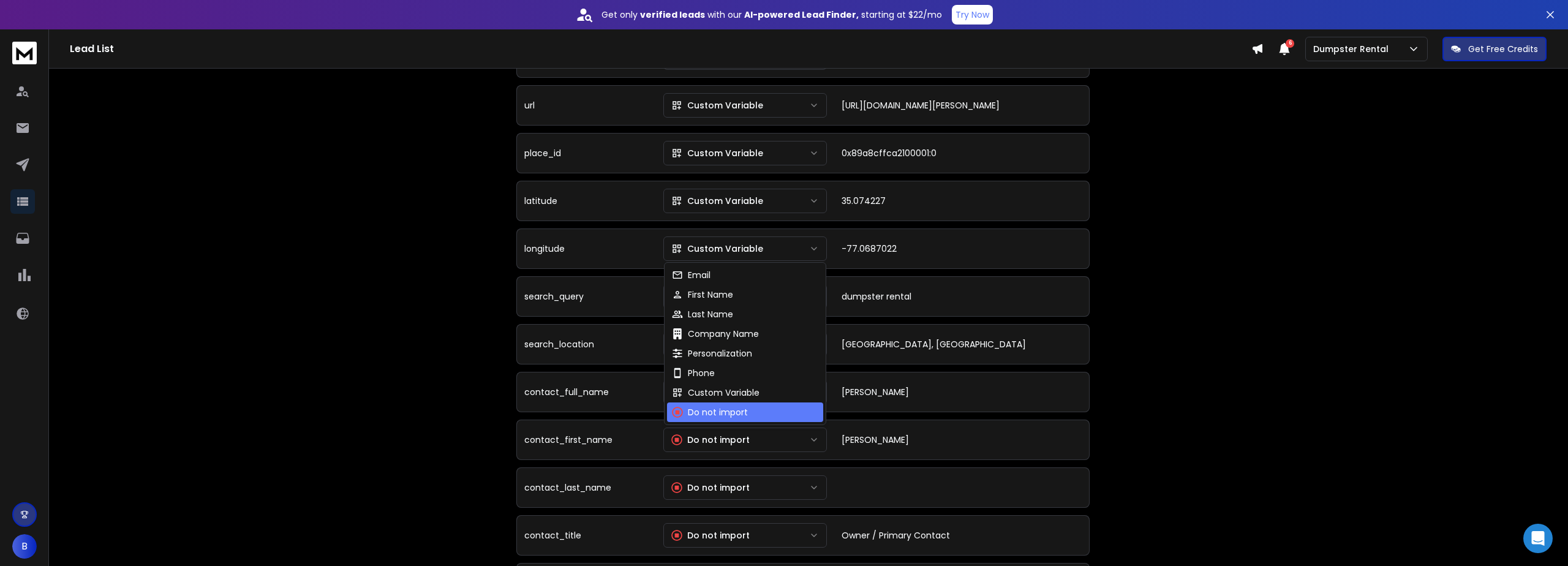
click at [515, 386] on table "COLUMN NAME SELECT TYPE SAMPLES google_rank Custom Variable 3 name Company Name…" at bounding box center [803, 158] width 588 height 1300
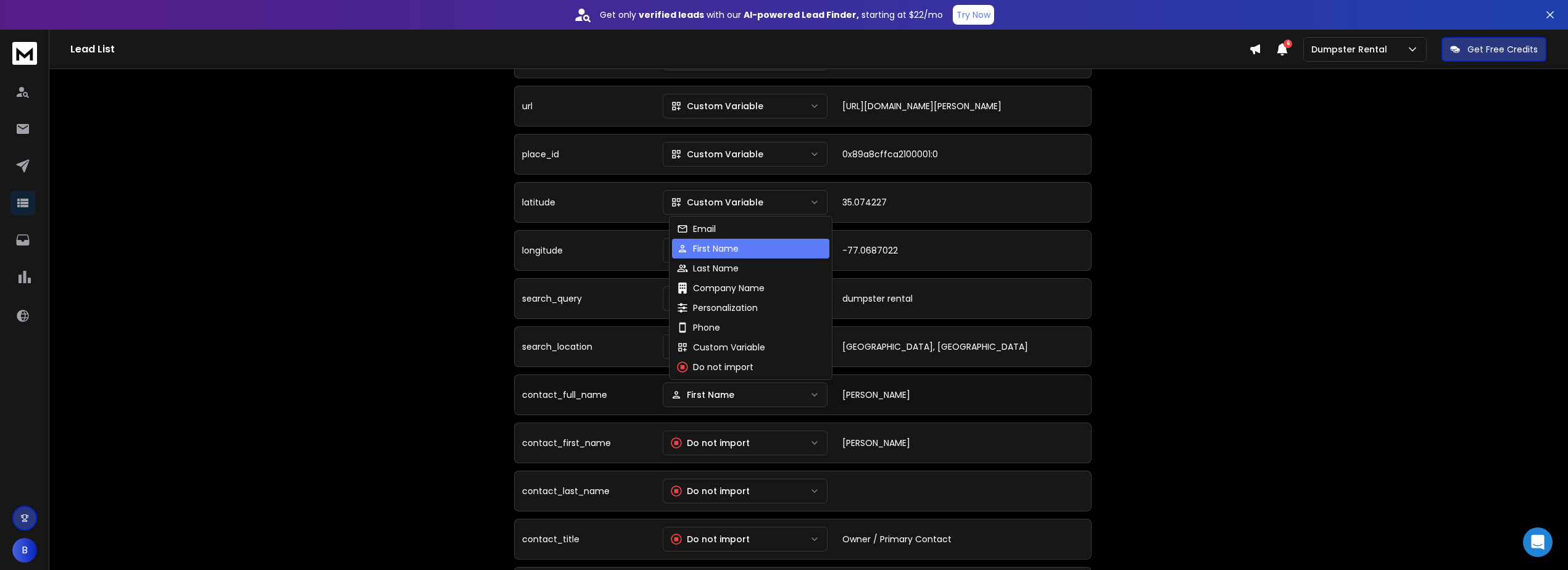
click at [742, 399] on button "First Name" at bounding box center [744, 394] width 165 height 25
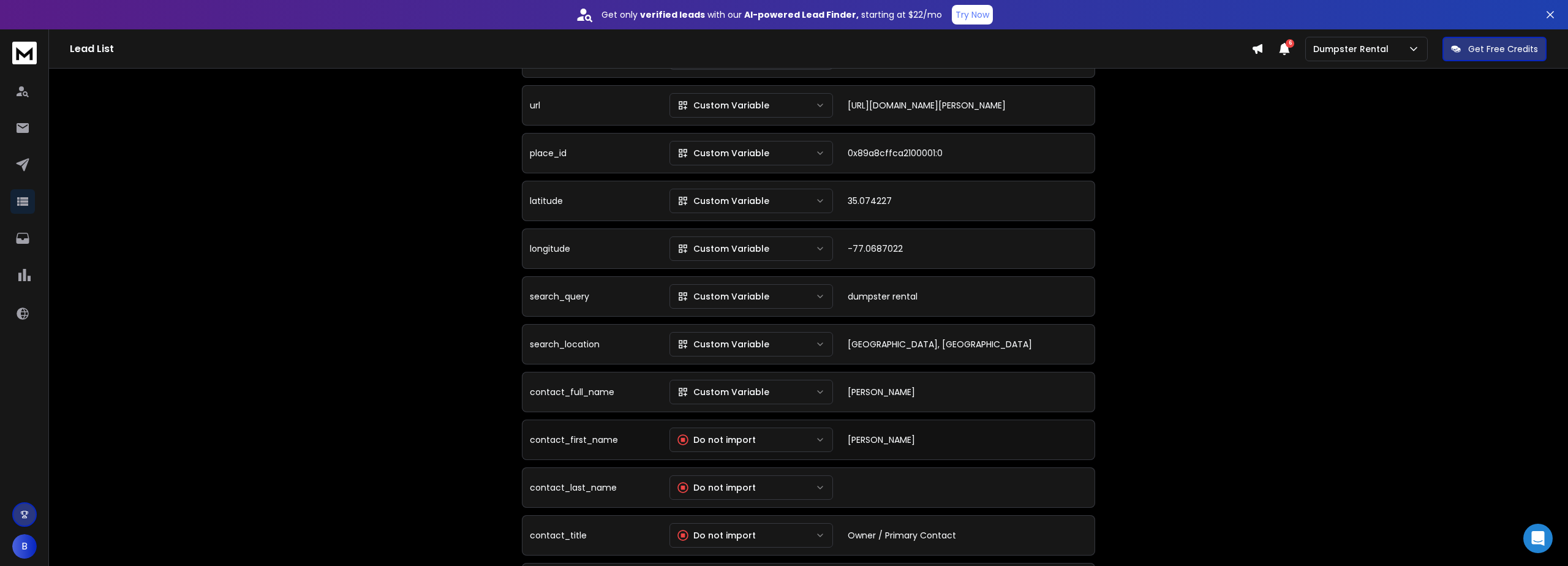
click at [743, 444] on div "Do not import" at bounding box center [716, 439] width 79 height 12
click at [761, 487] on button "Do not import" at bounding box center [745, 487] width 163 height 25
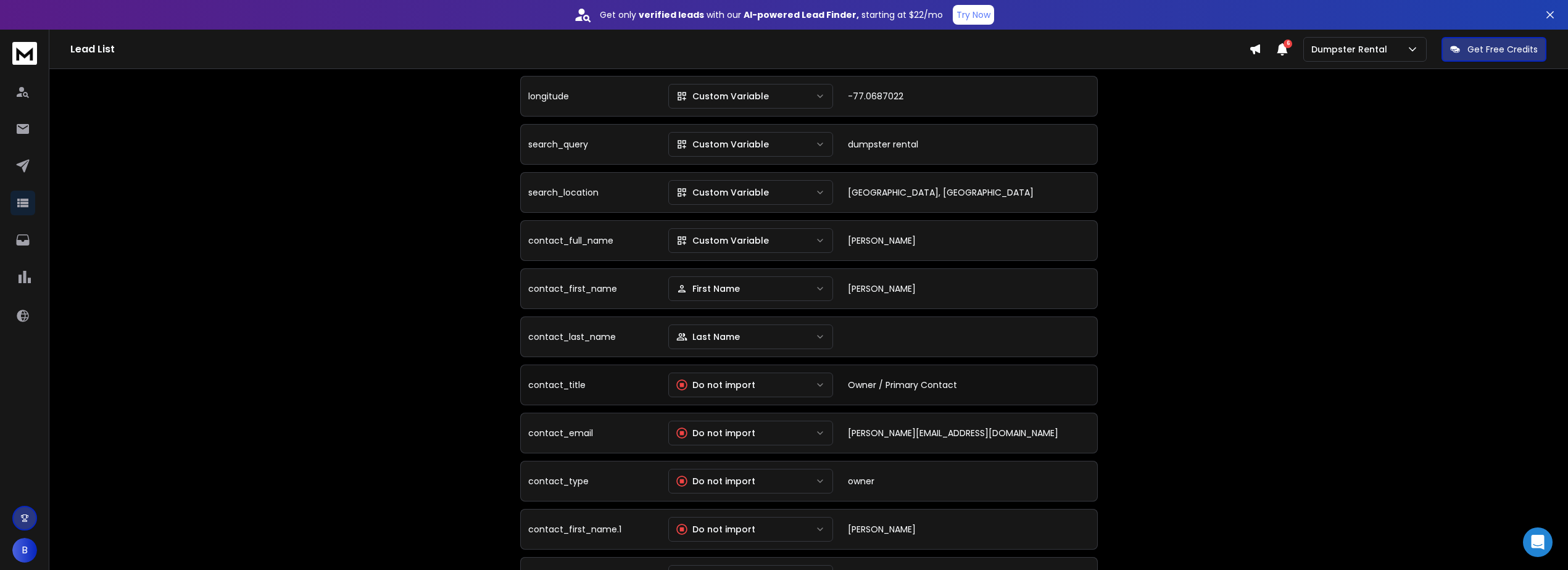
click at [764, 378] on button "Do not import" at bounding box center [750, 385] width 165 height 25
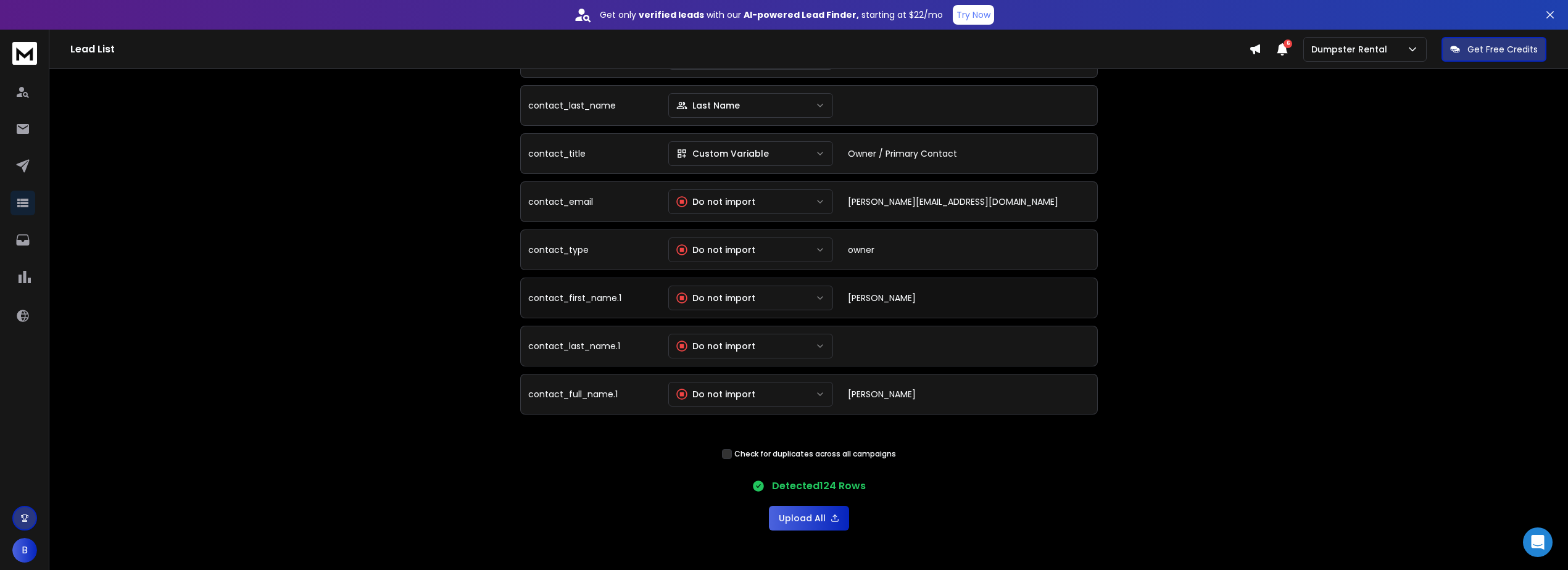
click at [827, 291] on button "Do not import" at bounding box center [750, 298] width 165 height 25
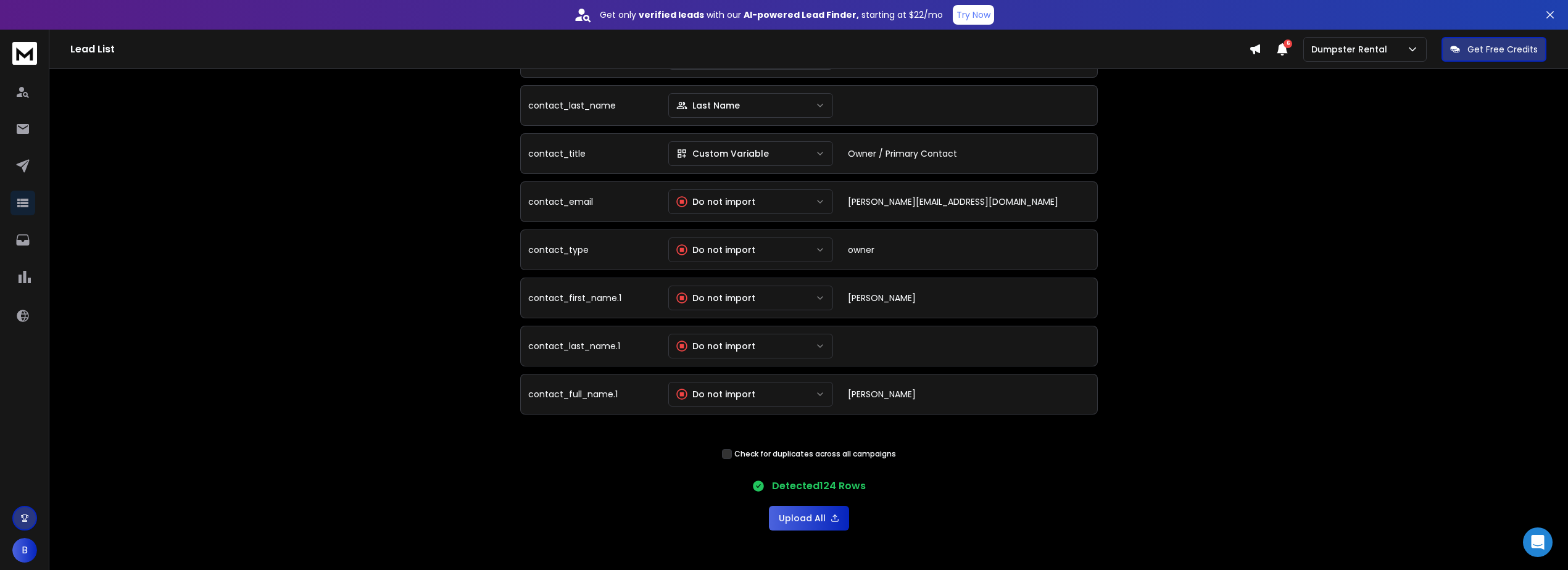
click at [812, 514] on button "Upload All" at bounding box center [808, 517] width 80 height 25
click at [793, 201] on button "Do not import" at bounding box center [750, 201] width 165 height 25
click at [731, 451] on button "Check for duplicates across all campaigns" at bounding box center [726, 453] width 9 height 9
click at [804, 513] on button "Upload All" at bounding box center [808, 517] width 80 height 25
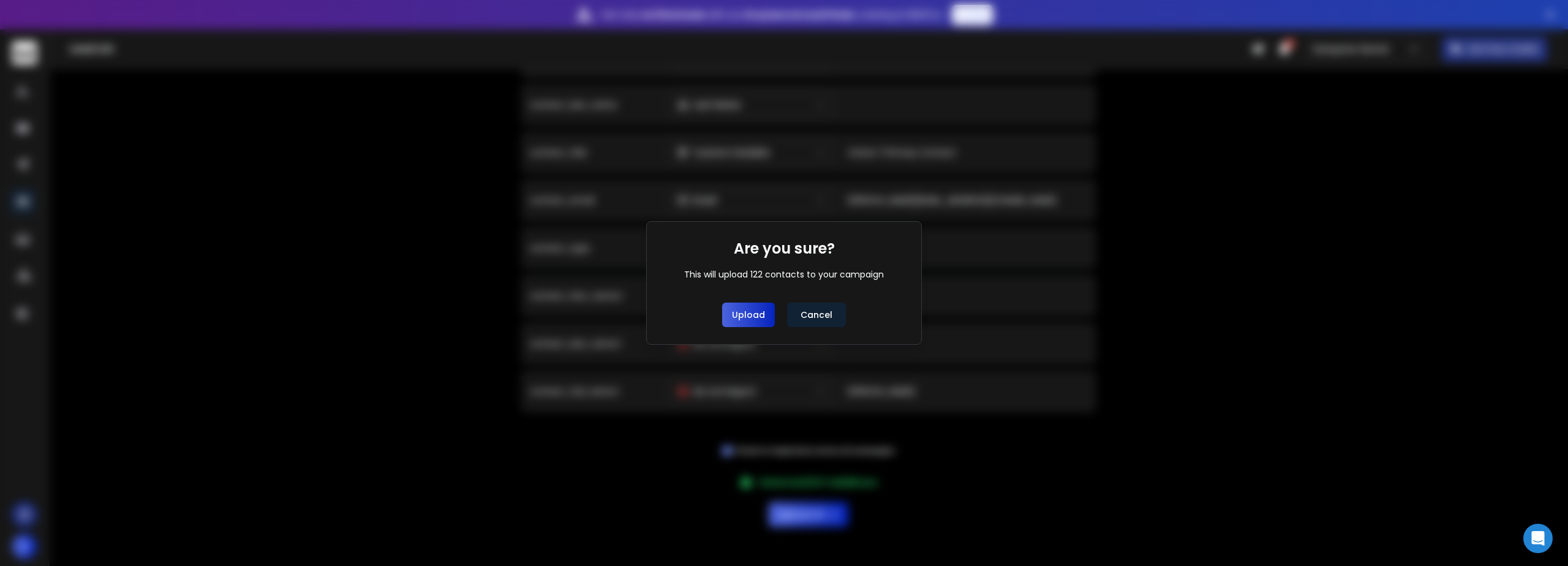
click at [747, 310] on button "Upload" at bounding box center [748, 315] width 53 height 25
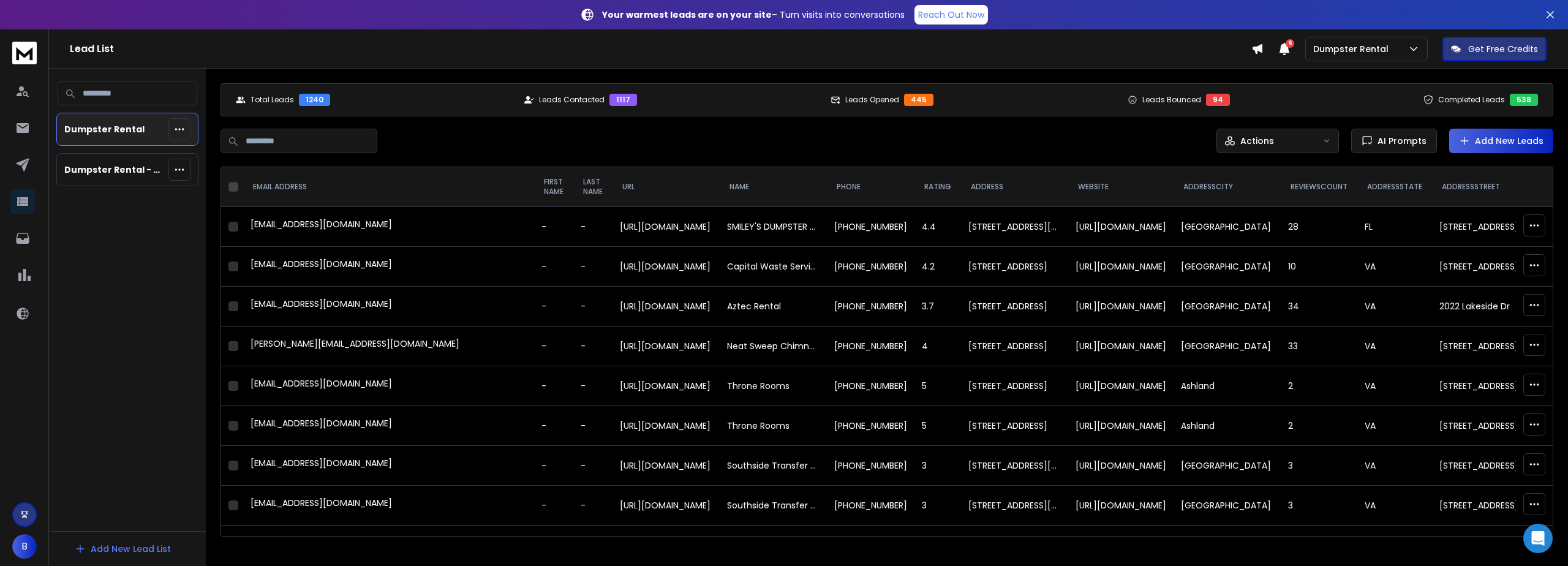
click at [104, 161] on div "Dumpster Rental - NC" at bounding box center [127, 169] width 142 height 33
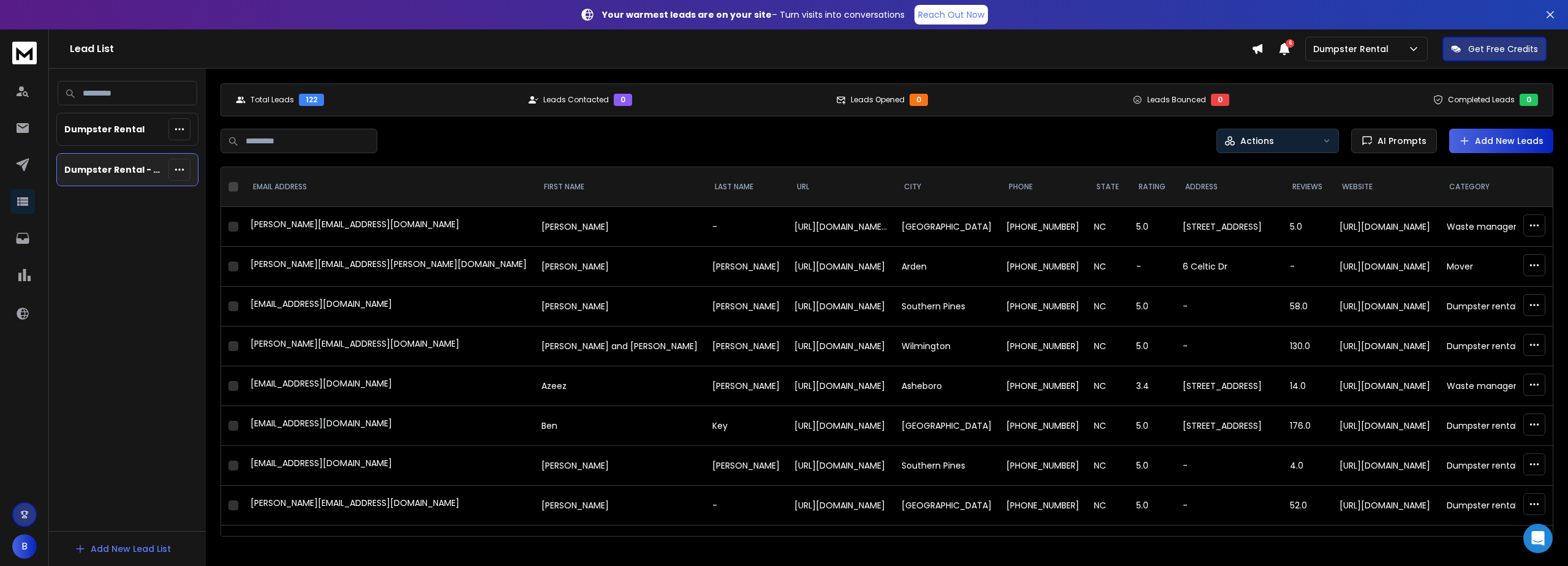
click at [1317, 145] on div "Actions" at bounding box center [1270, 141] width 93 height 12
click at [1296, 187] on p "Add to Campaign" at bounding box center [1282, 188] width 76 height 12
click at [234, 180] on th at bounding box center [233, 187] width 22 height 40
click at [233, 190] on button "Select this Page" at bounding box center [233, 186] width 9 height 9
click at [234, 249] on button "Select this Page" at bounding box center [233, 251] width 9 height 9
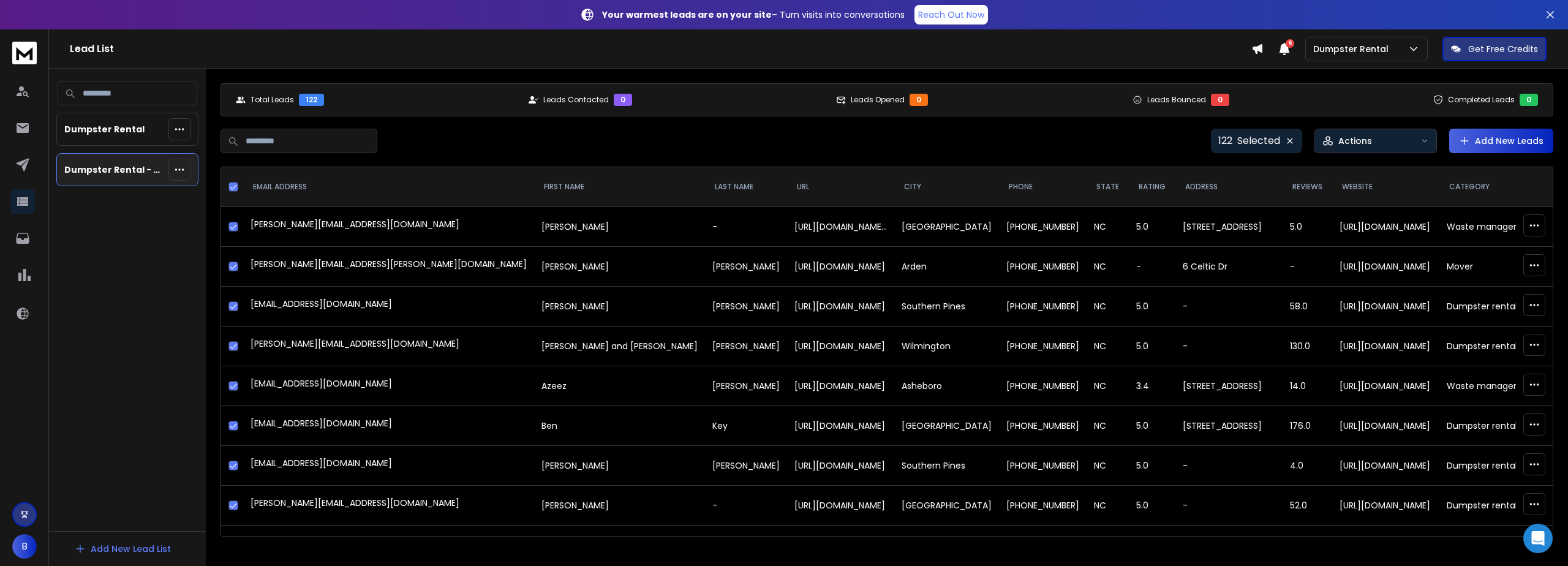
click at [1423, 137] on icon "button" at bounding box center [1424, 140] width 9 height 9
click at [1382, 183] on p "Add to Campaign" at bounding box center [1378, 188] width 76 height 12
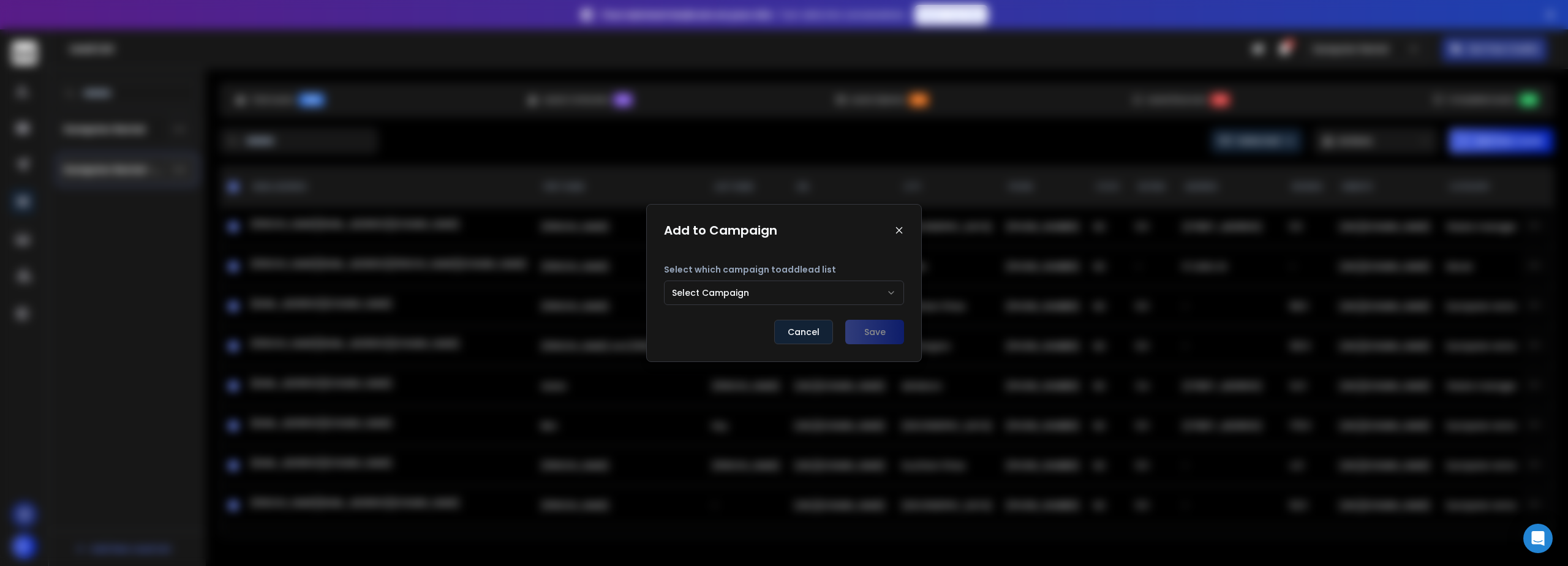
click at [815, 329] on p "Cancel" at bounding box center [803, 332] width 59 height 25
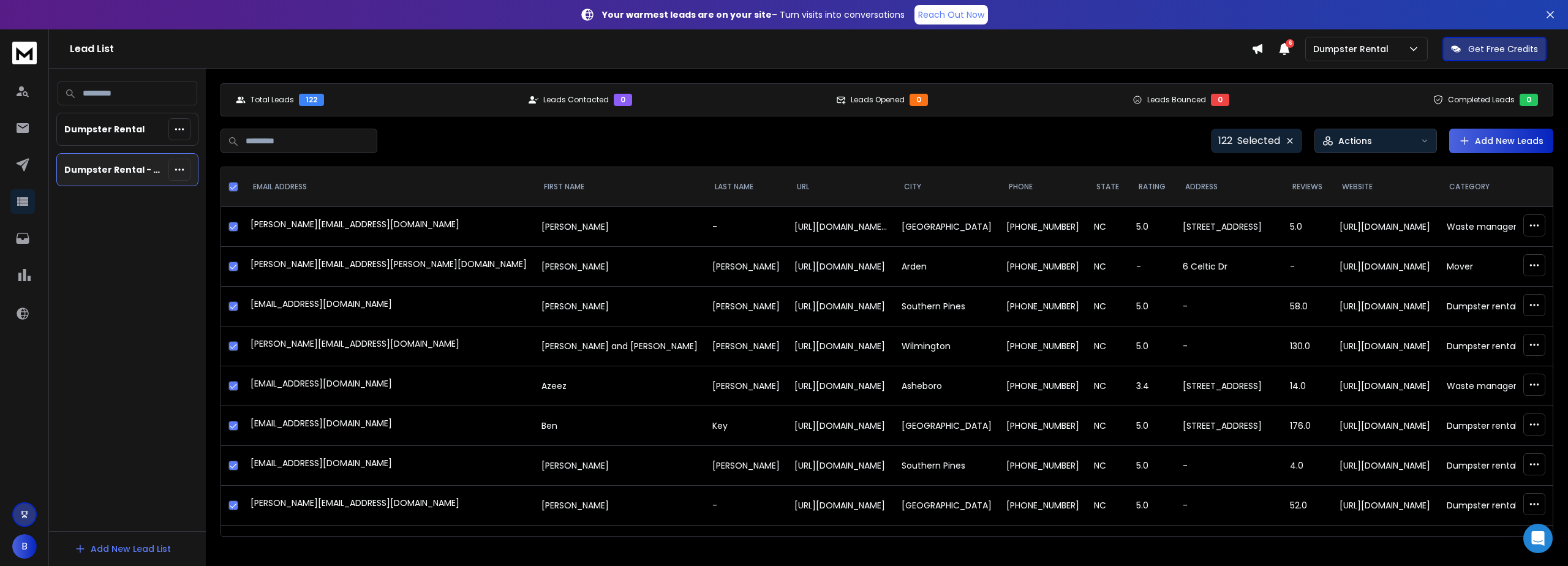
click at [1421, 137] on button "Actions" at bounding box center [1375, 140] width 122 height 25
click at [1390, 183] on p "Add to Campaign" at bounding box center [1378, 188] width 76 height 12
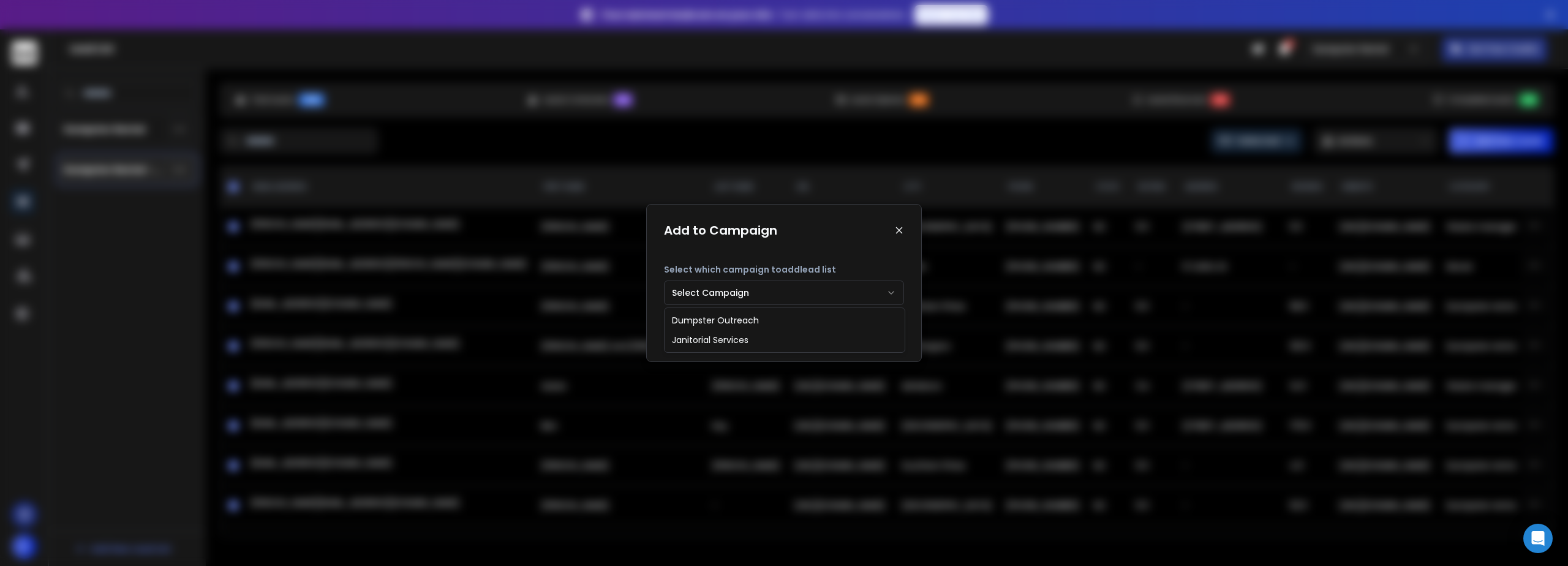
click at [870, 291] on button "Select Campaign" at bounding box center [783, 292] width 240 height 25
click at [887, 328] on button "Save" at bounding box center [874, 332] width 59 height 25
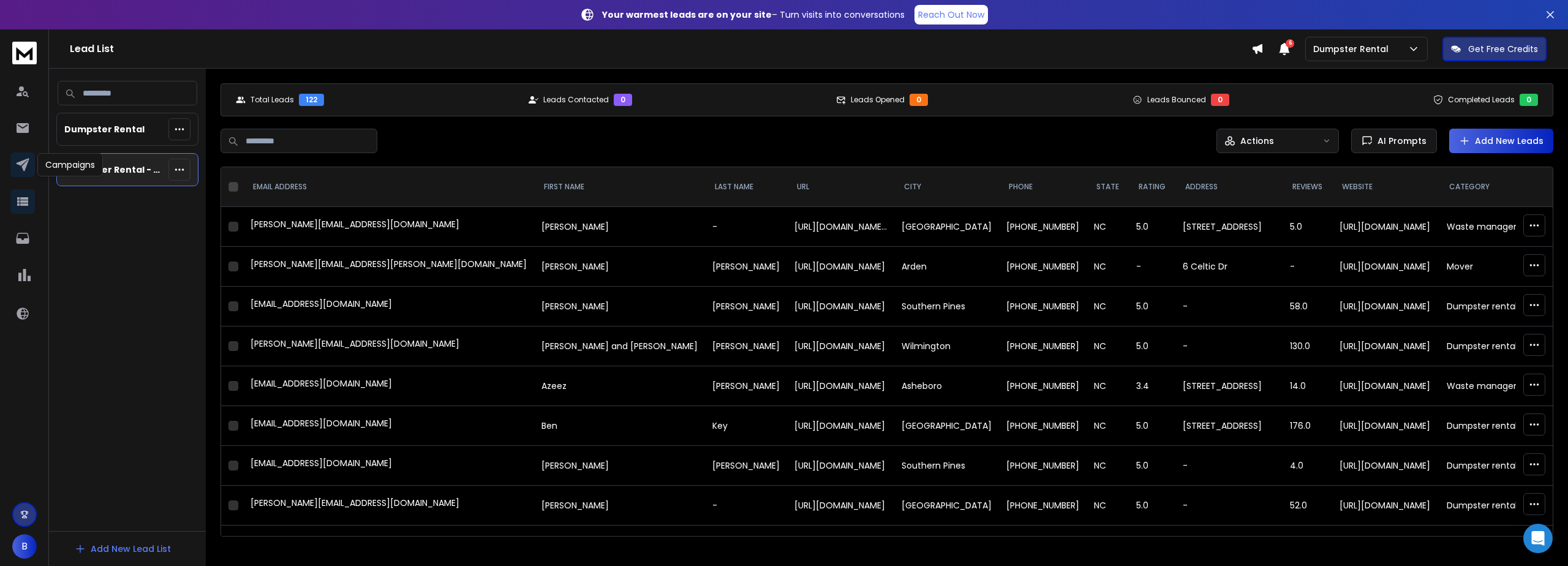
click at [25, 168] on icon at bounding box center [22, 164] width 13 height 13
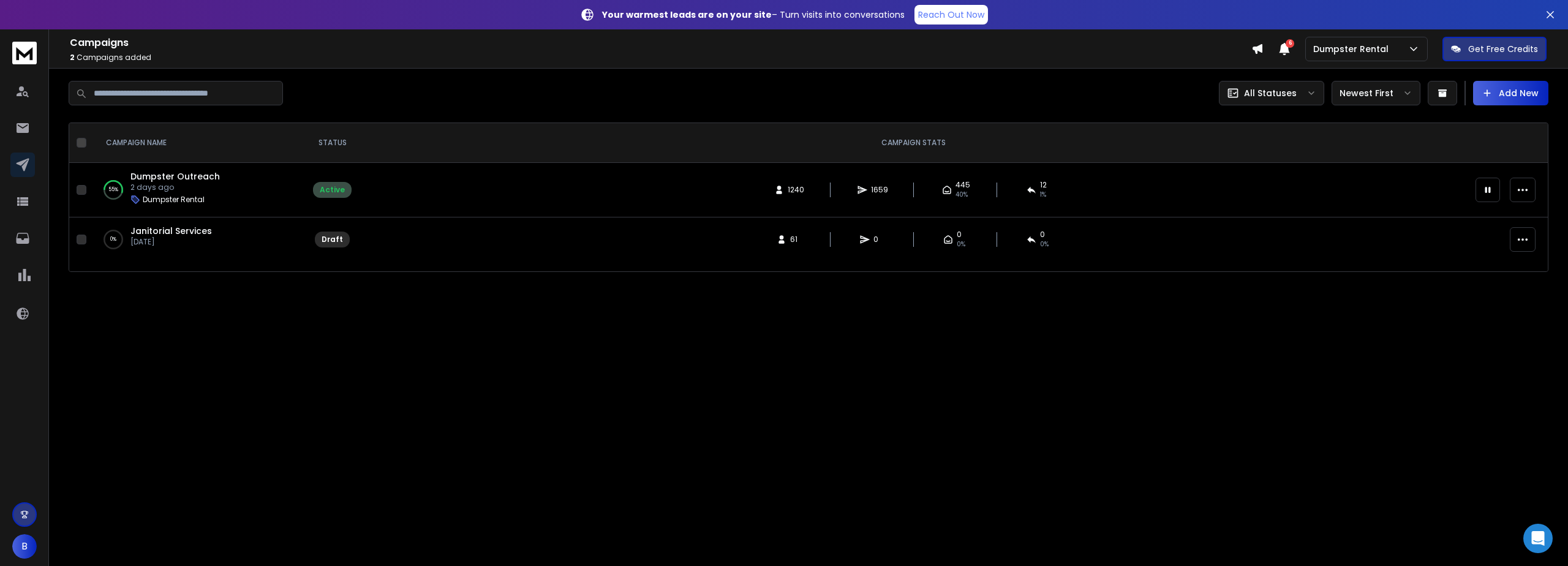
click at [230, 186] on div "55 % Dumpster Outreach 2 days ago Dumpster Rental" at bounding box center [198, 190] width 190 height 39
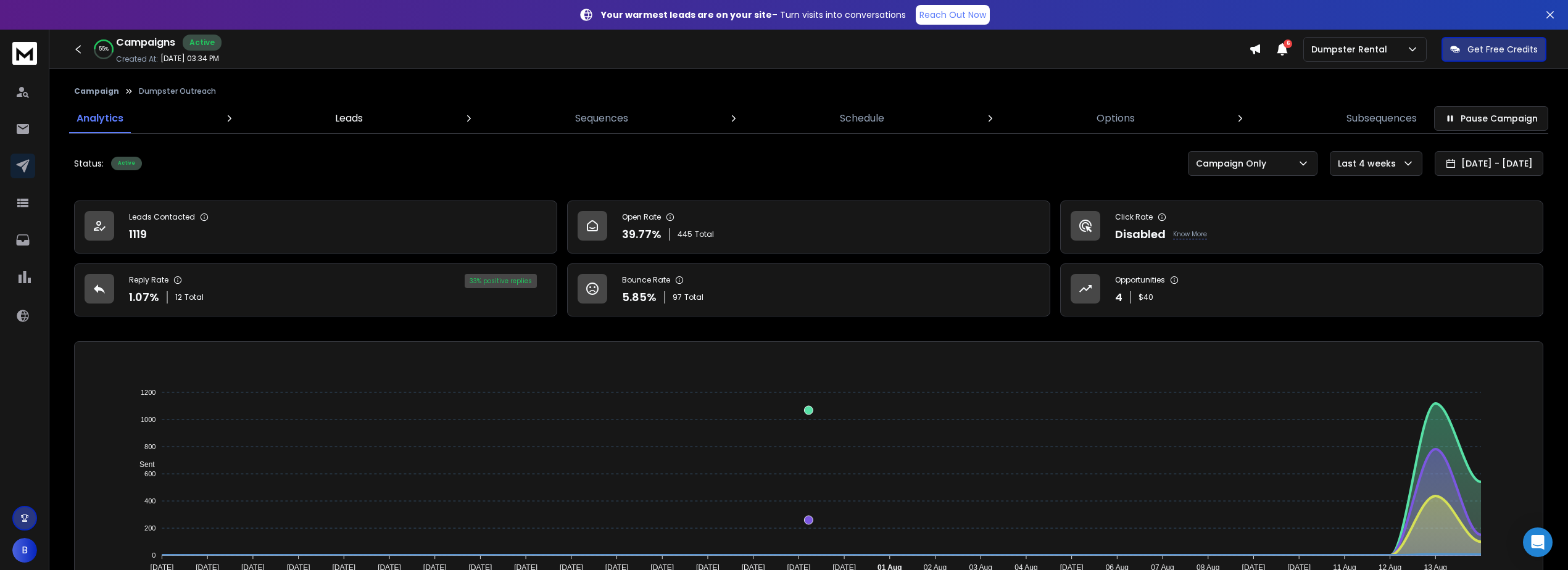
click at [356, 115] on p "Leads" at bounding box center [349, 118] width 28 height 15
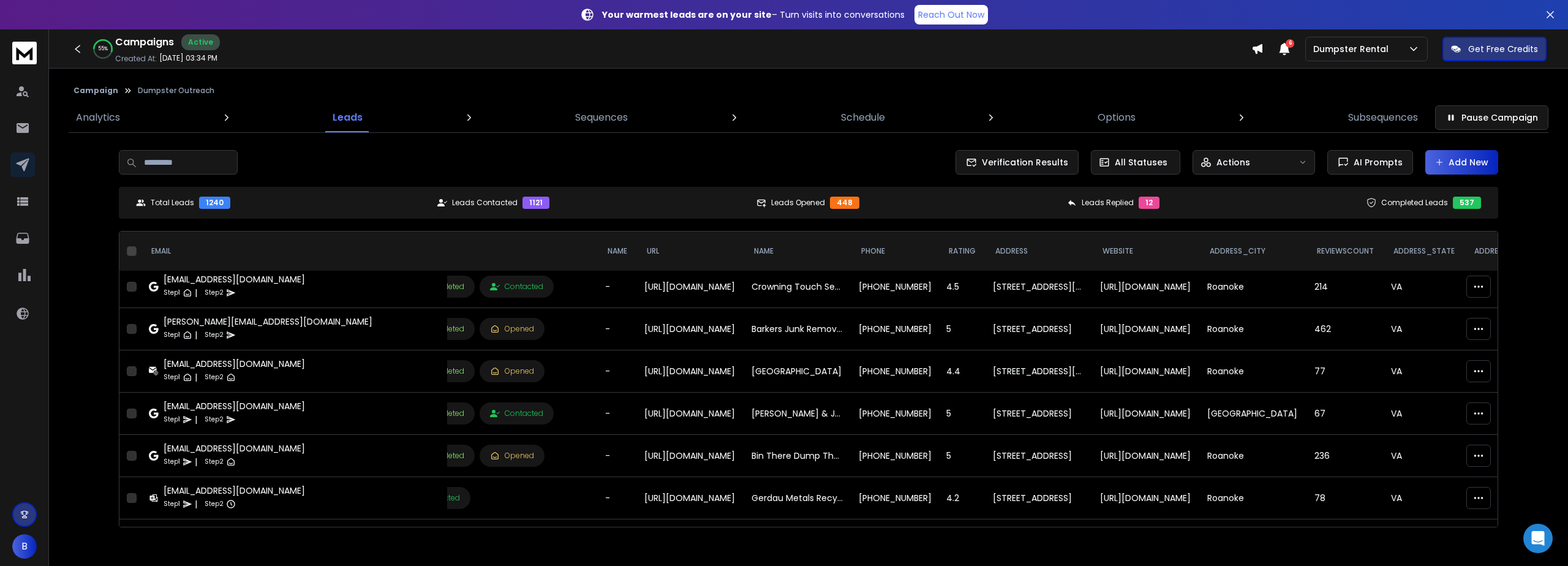
scroll to position [2567, 117]
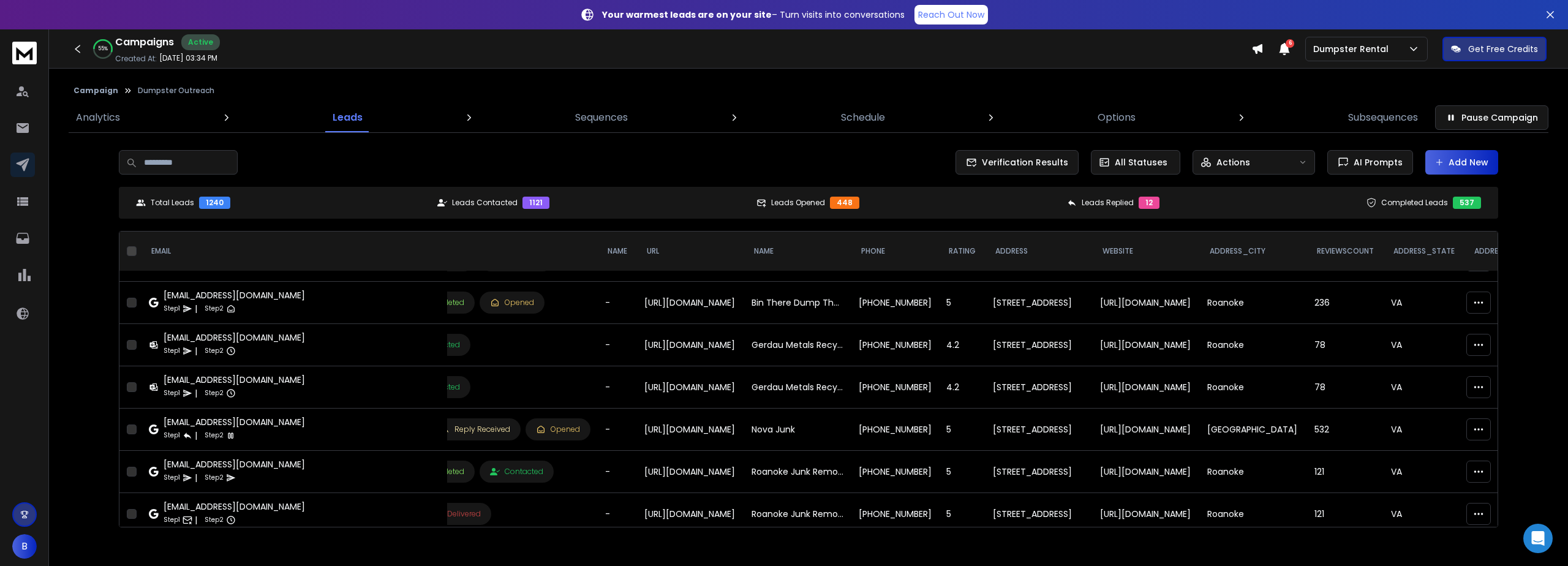
click at [89, 190] on div "Verification Results All Statuses Actions AI Prompts Add New Total Leads 1240 L…" at bounding box center [808, 332] width 1470 height 365
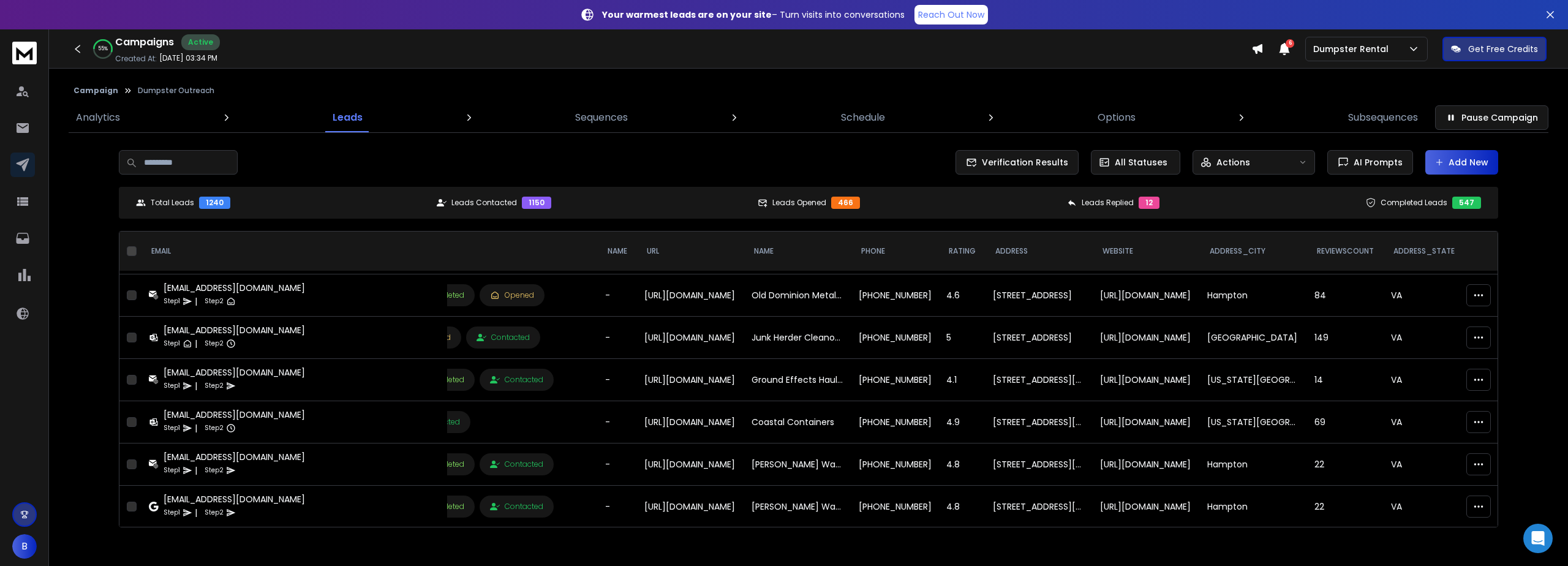
scroll to position [5981, 117]
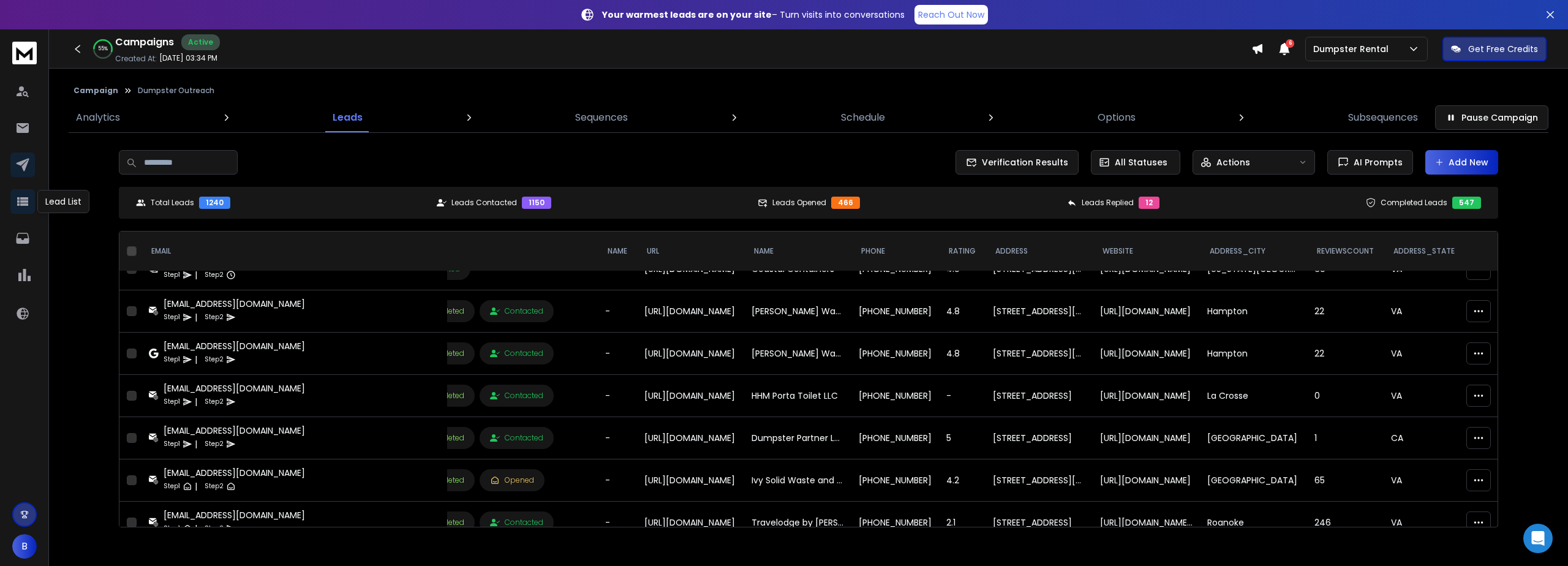
click at [24, 193] on link at bounding box center [22, 201] width 25 height 25
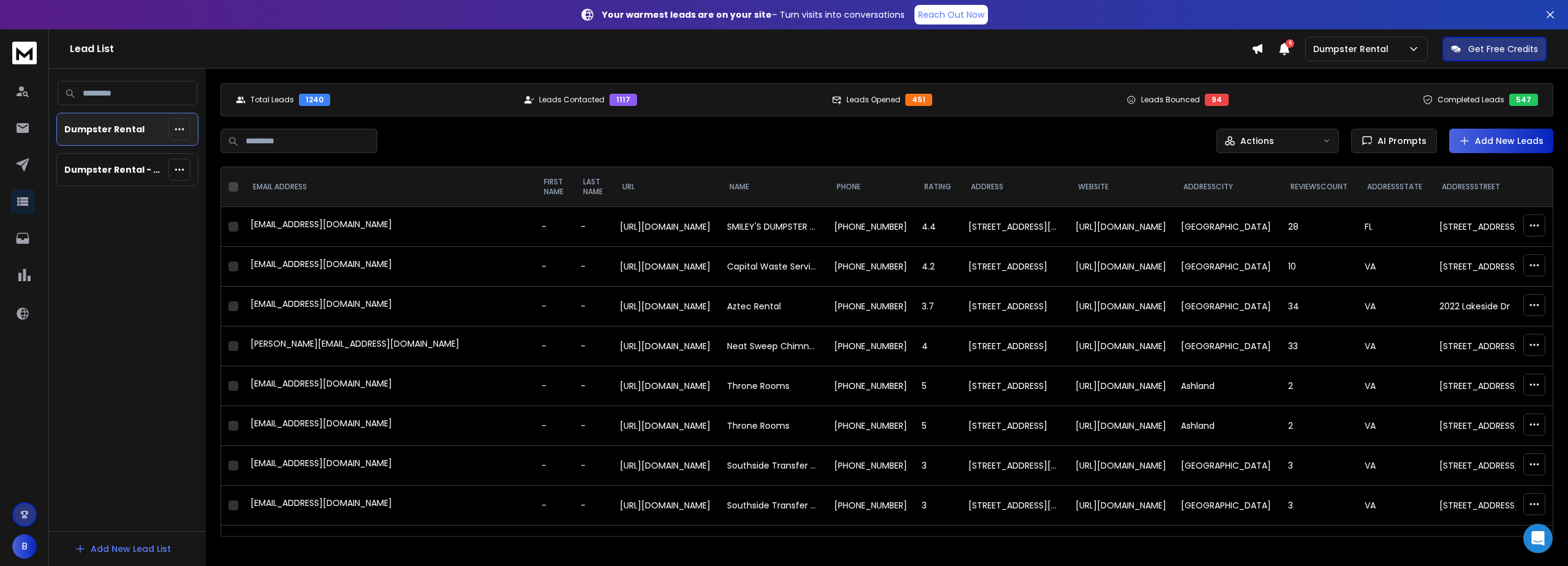
click at [115, 163] on div "Dumpster Rental - NC" at bounding box center [127, 169] width 142 height 33
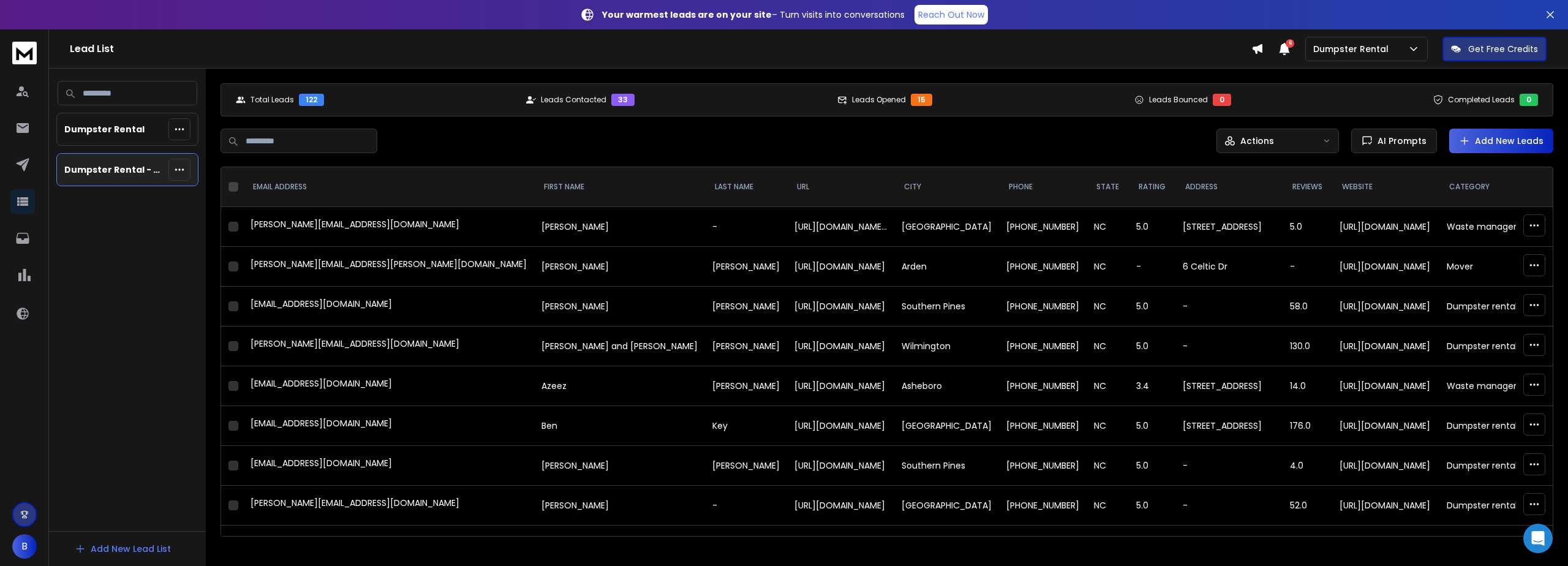
click at [103, 130] on p "Dumpster Rental" at bounding box center [104, 129] width 80 height 12
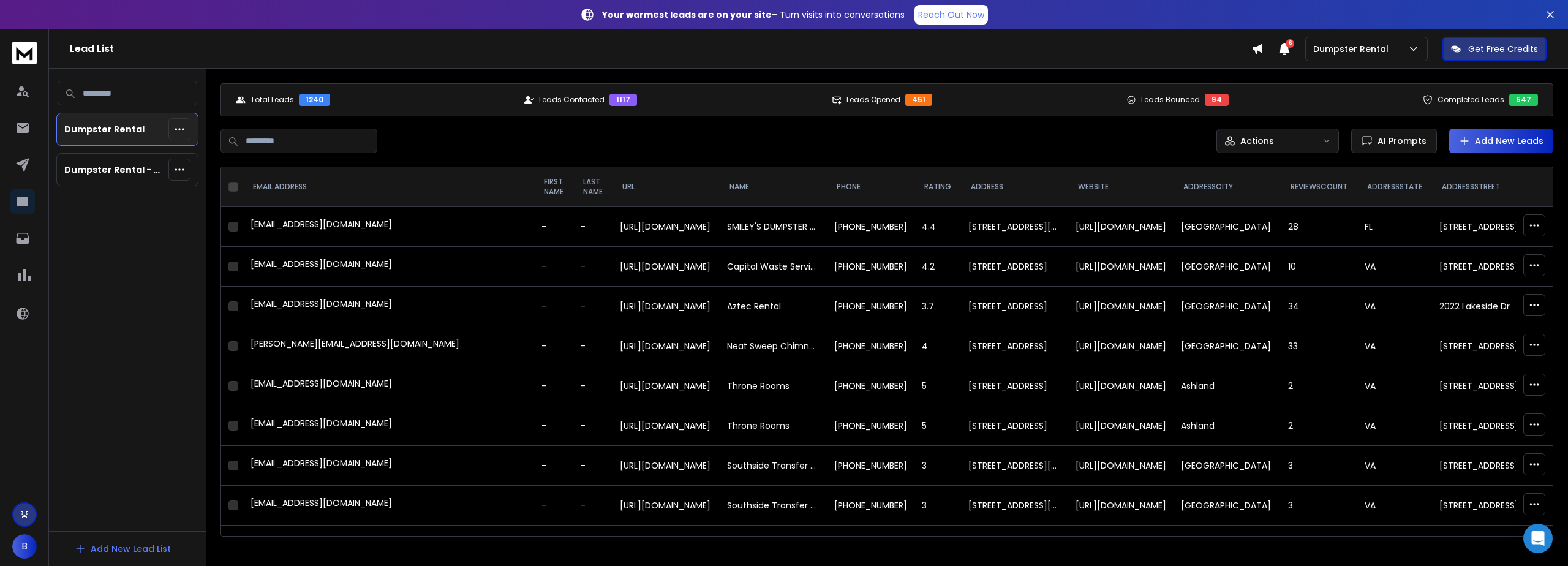
click at [103, 164] on p "Dumpster Rental - NC" at bounding box center [114, 169] width 99 height 12
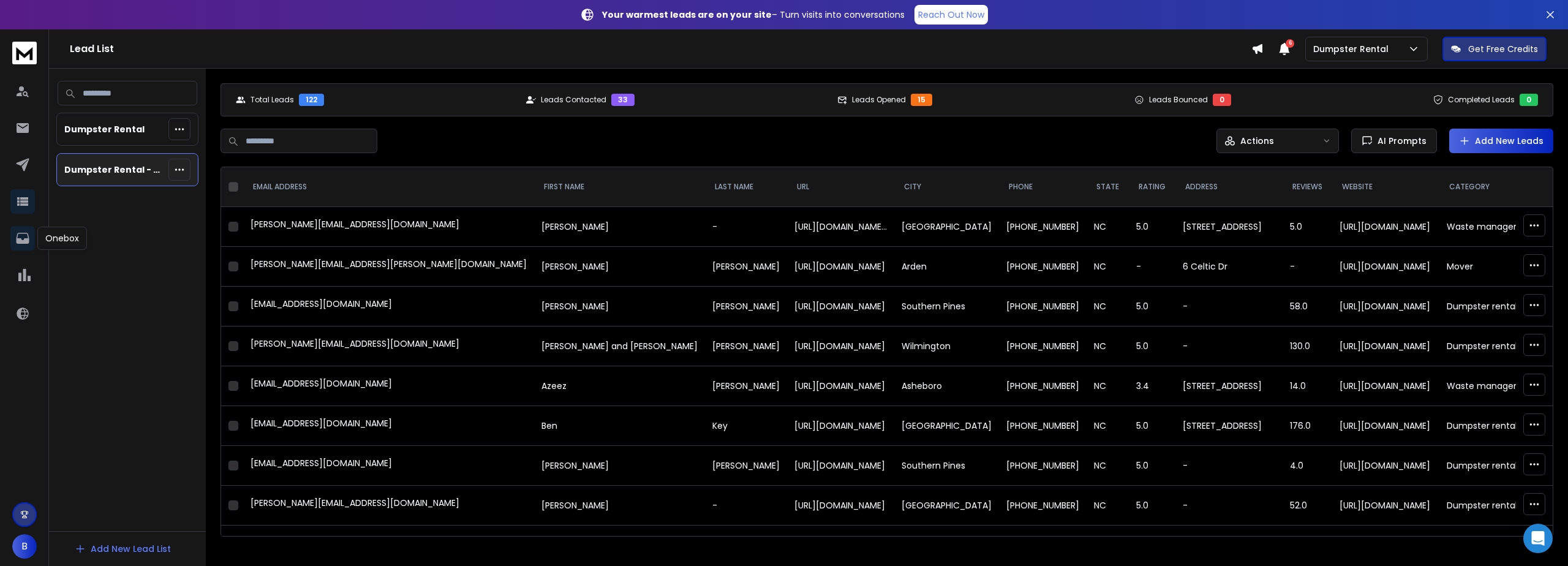
click at [21, 237] on icon at bounding box center [22, 238] width 15 height 15
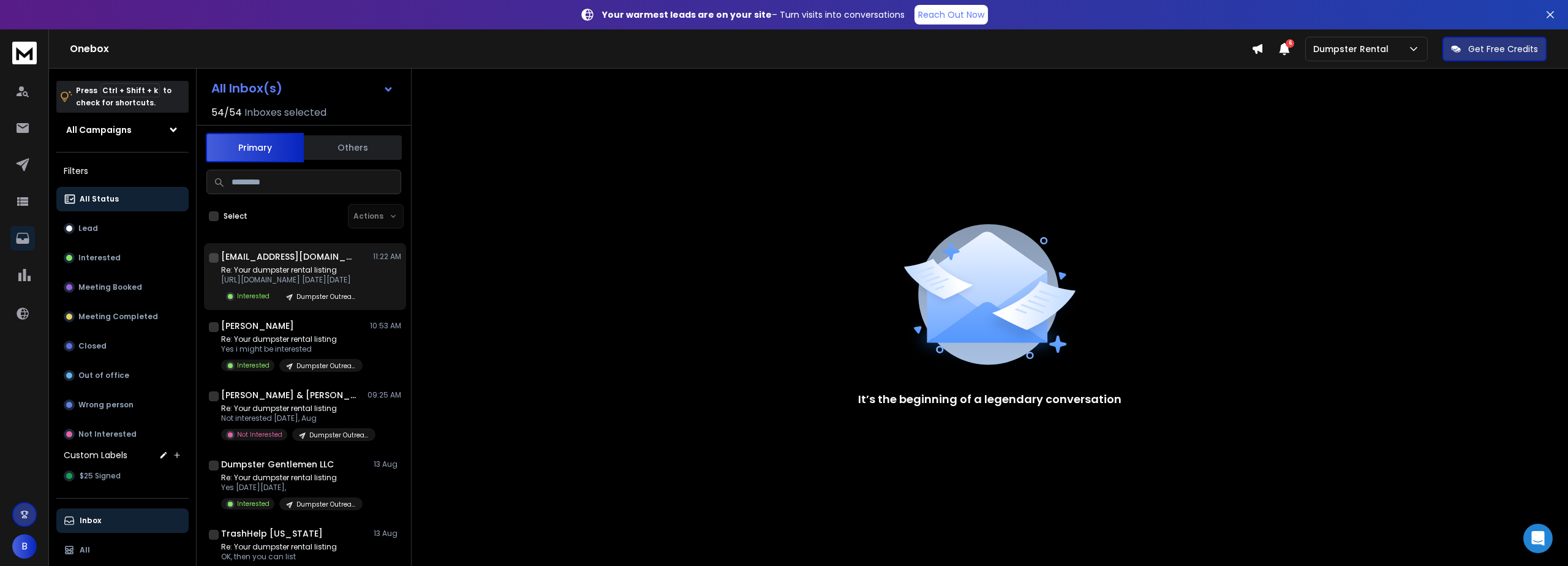
click at [327, 258] on h1 "[EMAIL_ADDRESS][DOMAIN_NAME]" at bounding box center [289, 256] width 135 height 12
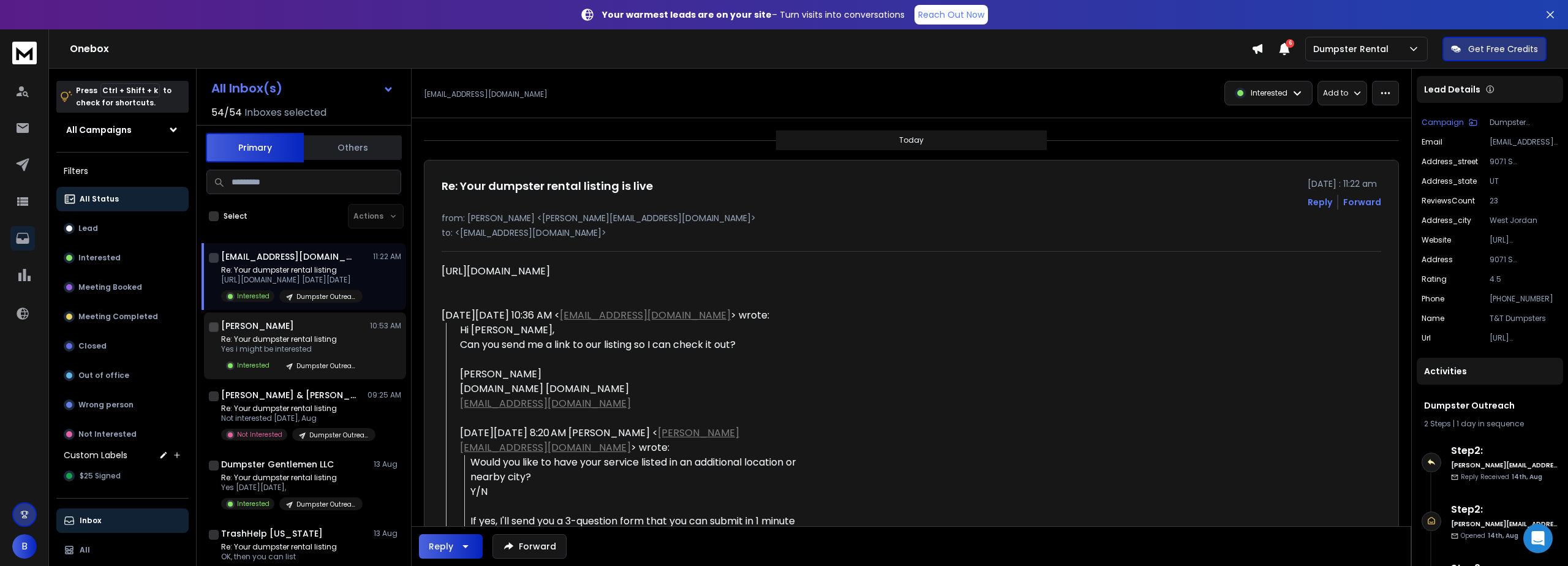
click at [315, 346] on p "Yes i might be interested" at bounding box center [292, 349] width 141 height 9
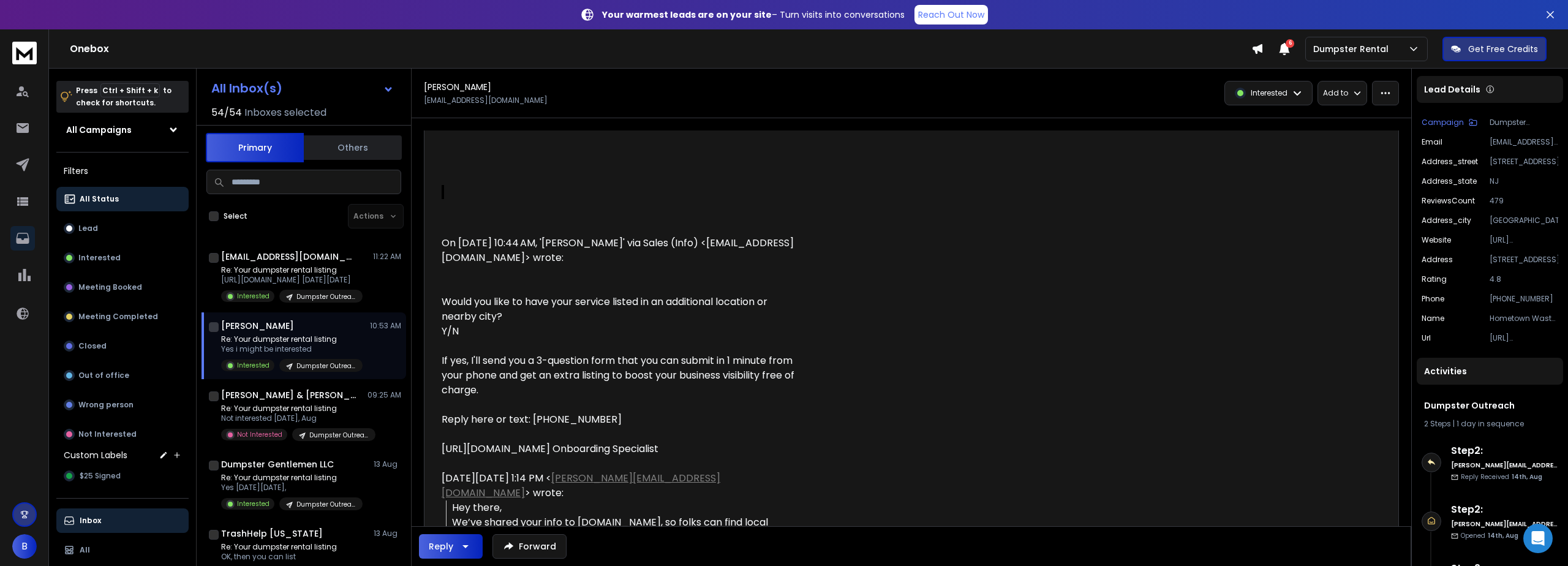
scroll to position [536, 0]
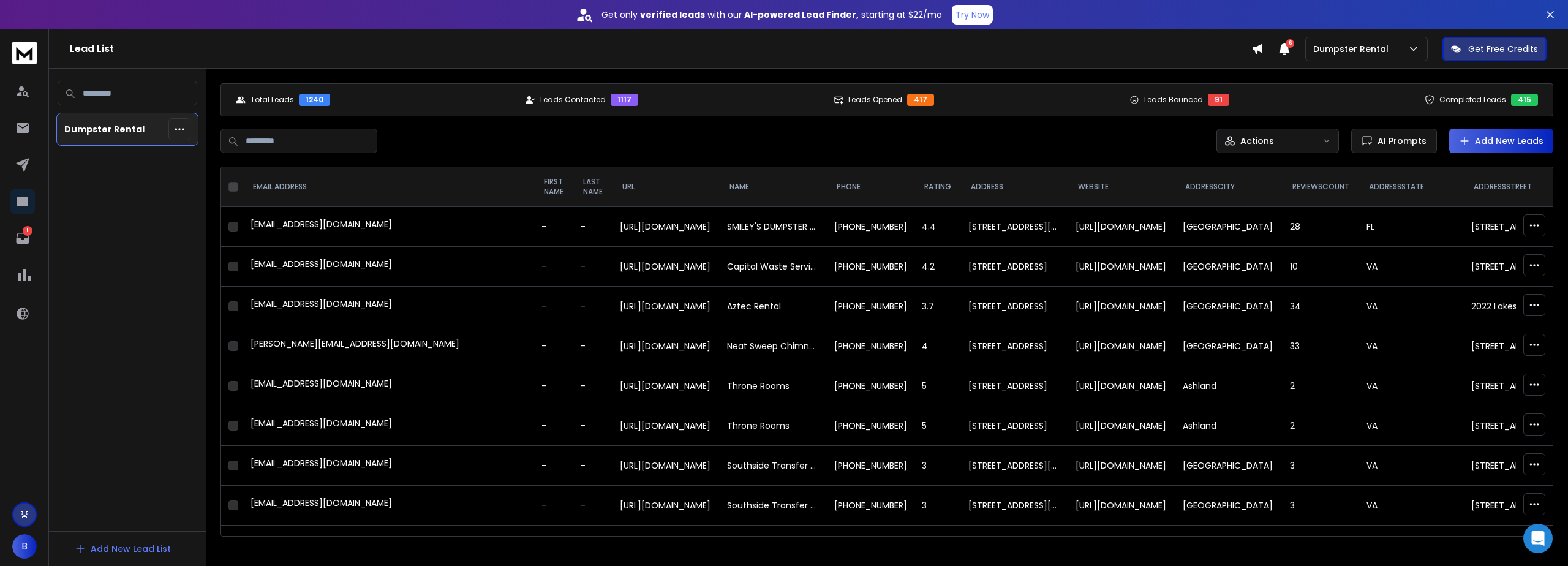
scroll to position [15908, 0]
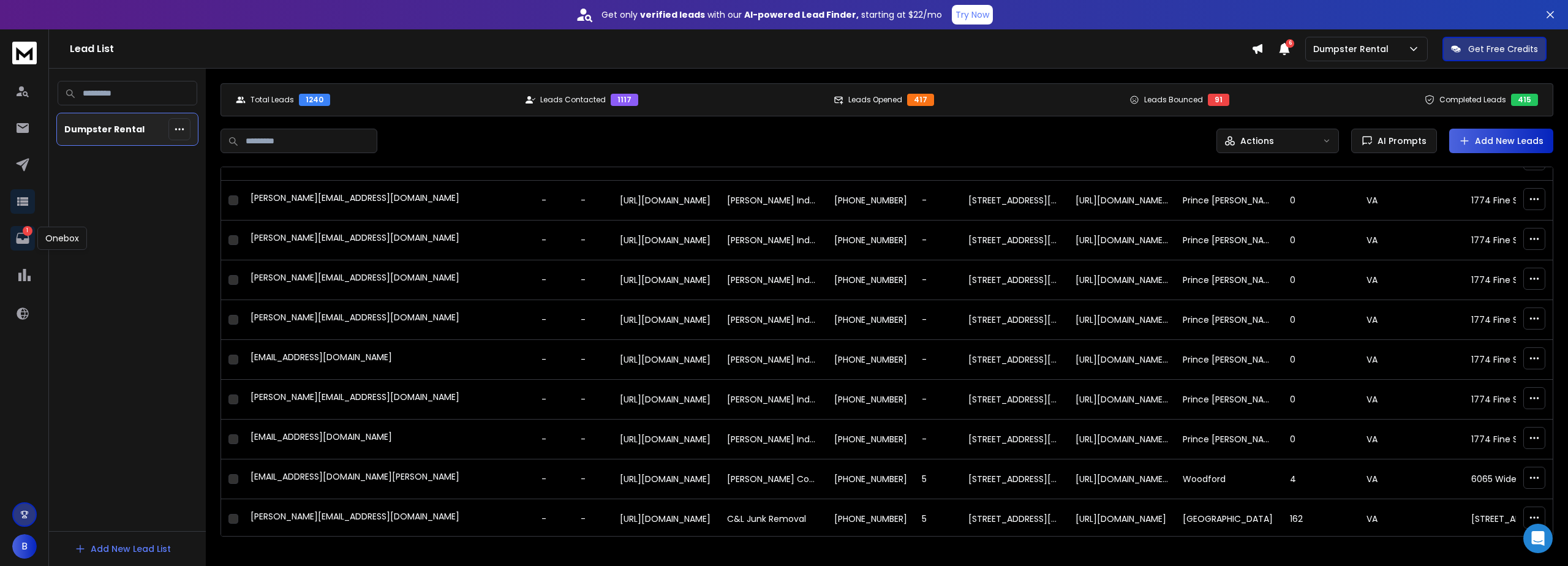
click at [20, 243] on icon at bounding box center [22, 238] width 13 height 11
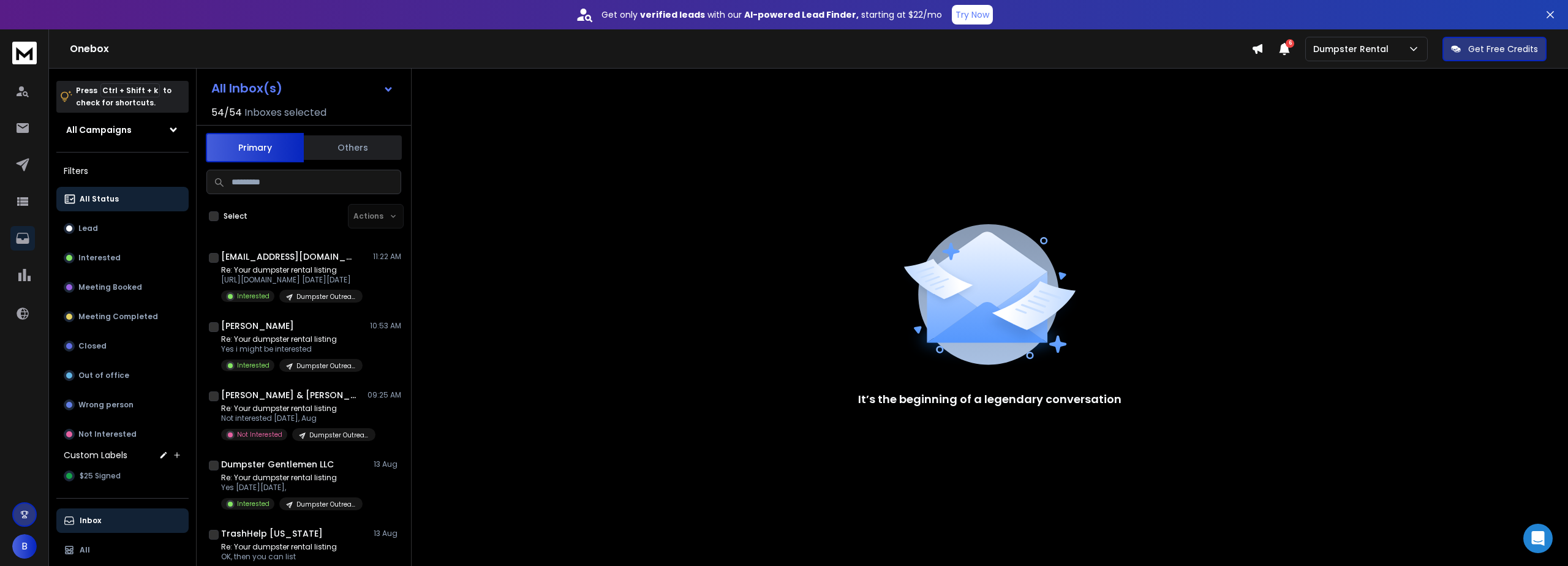
click at [115, 258] on p "Interested" at bounding box center [99, 257] width 42 height 9
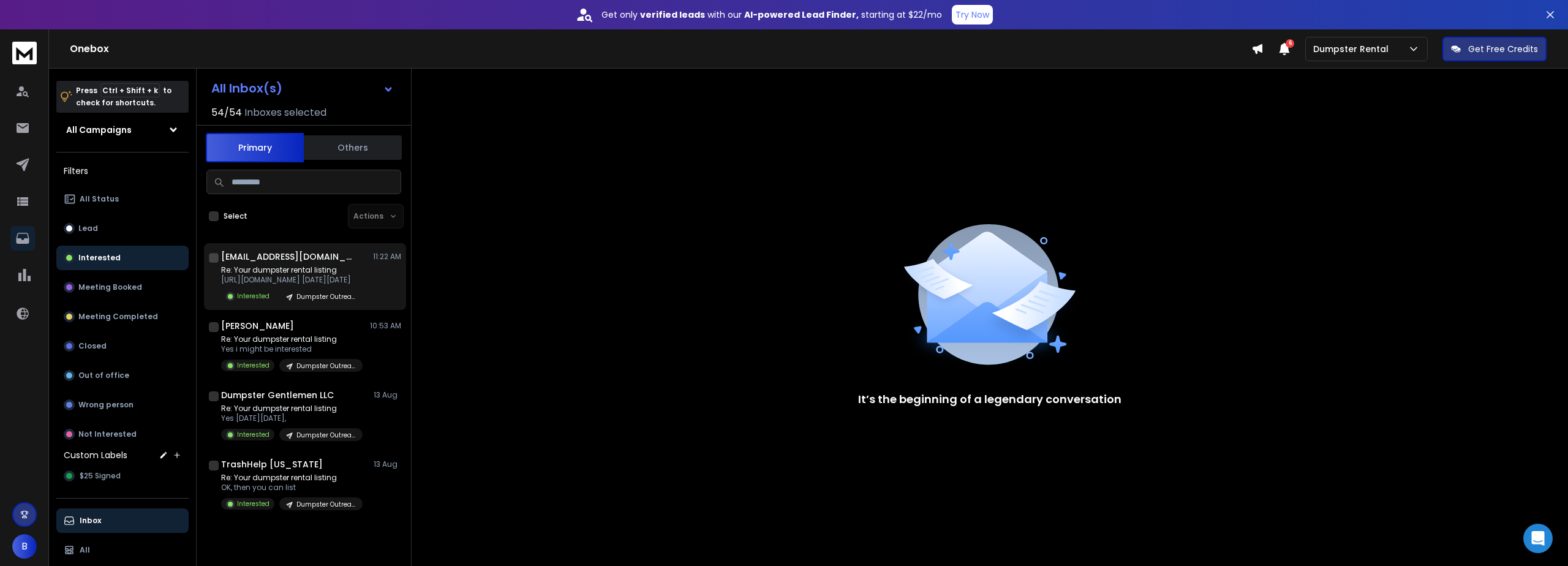
click at [274, 267] on p "Re: Your dumpster rental listing" at bounding box center [292, 269] width 141 height 9
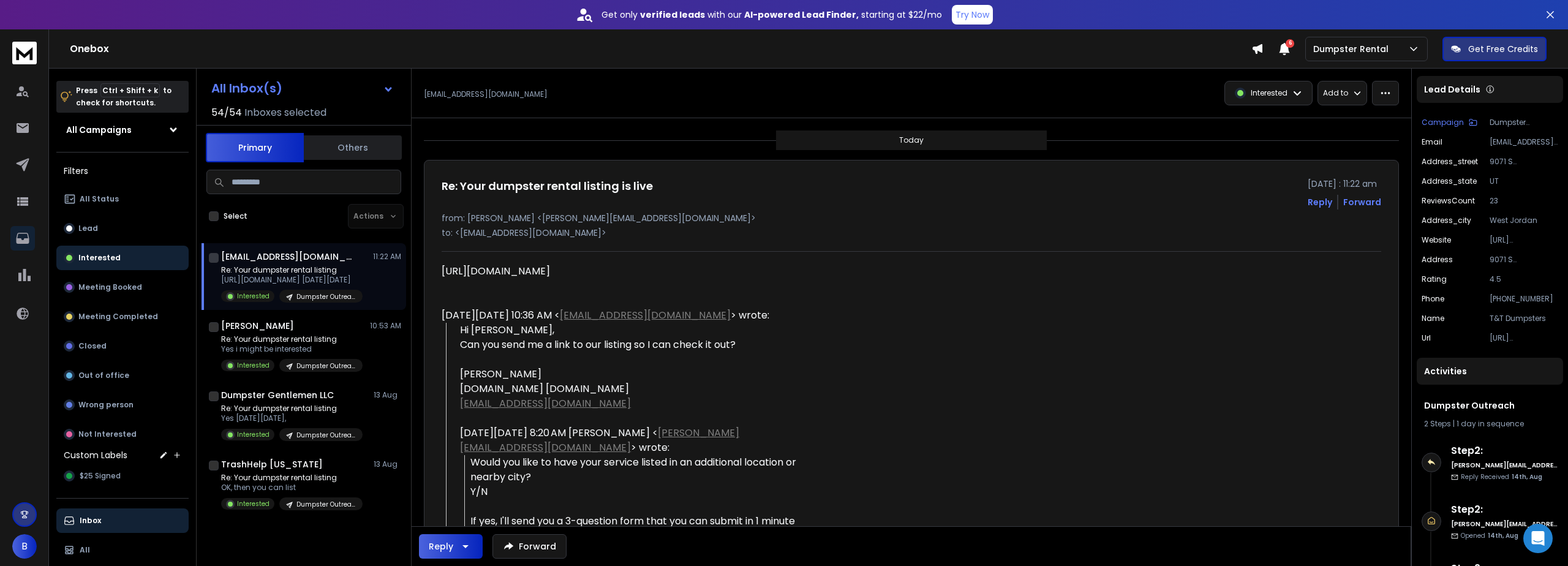
drag, startPoint x: 707, startPoint y: 264, endPoint x: 436, endPoint y: 277, distance: 271.3
click at [436, 277] on div "Re: Your dumpster rental listing is live [DATE] : 11:22 am Reply Forward from: …" at bounding box center [911, 498] width 975 height 675
copy div "[URL][DOMAIN_NAME]"
